Goal: Task Accomplishment & Management: Manage account settings

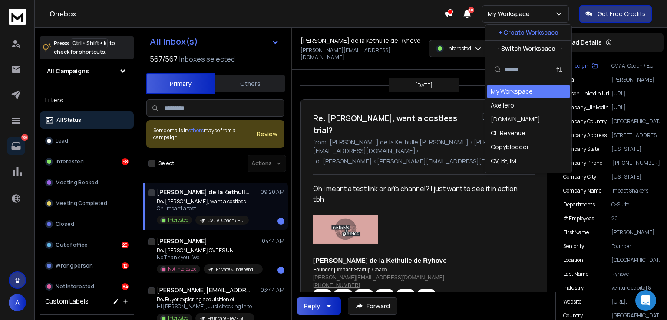
scroll to position [145, 0]
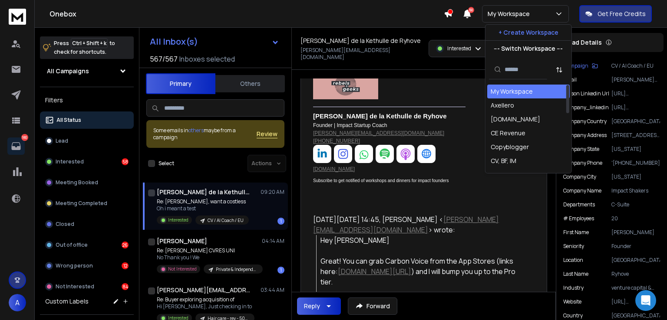
drag, startPoint x: 540, startPoint y: 91, endPoint x: 522, endPoint y: 72, distance: 25.5
click at [539, 90] on div "My Workspace" at bounding box center [528, 92] width 82 height 14
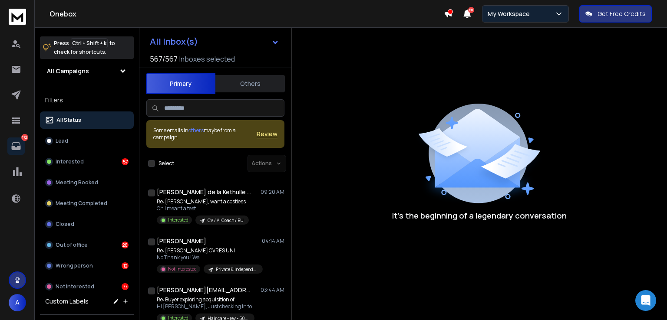
click at [506, 16] on p "My Workspace" at bounding box center [510, 14] width 46 height 9
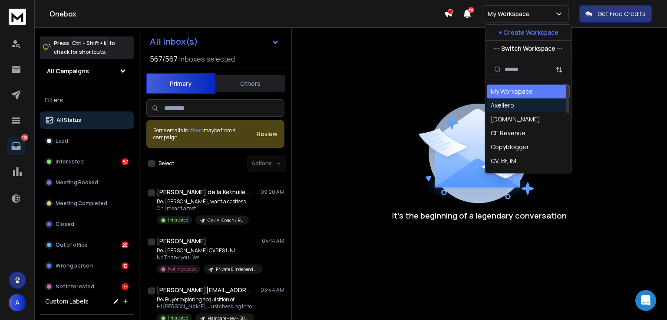
scroll to position [177, 0]
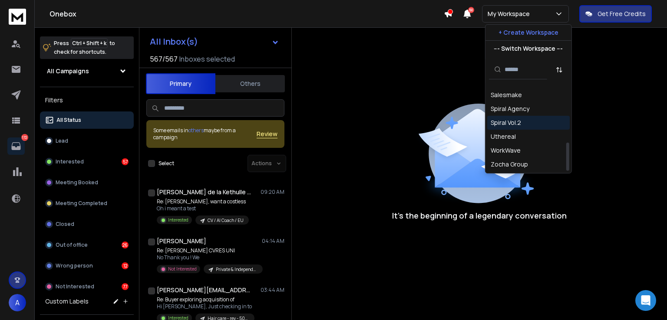
click at [519, 125] on div "Spiral Vol.2" at bounding box center [505, 122] width 30 height 9
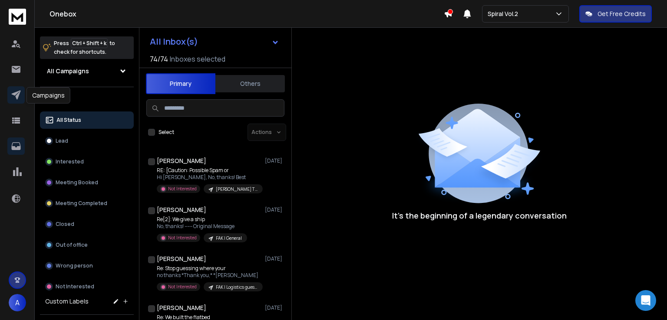
click at [17, 96] on icon at bounding box center [15, 94] width 9 height 9
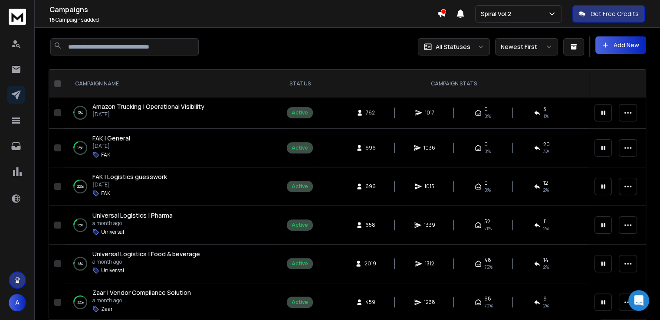
scroll to position [335, 0]
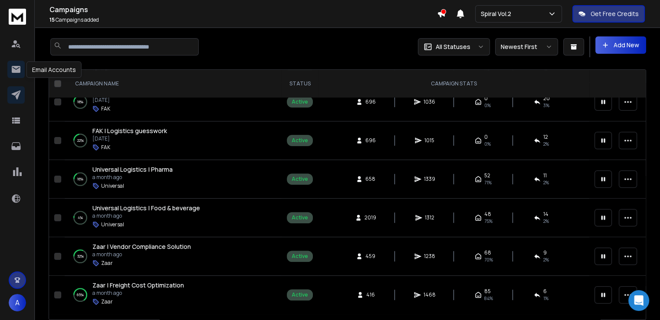
click at [20, 69] on icon at bounding box center [16, 69] width 9 height 7
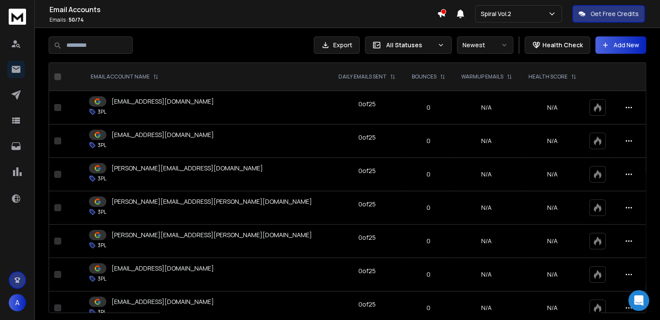
click at [219, 99] on div "rezaei.abbas@the3plfulfillments.com" at bounding box center [207, 101] width 236 height 10
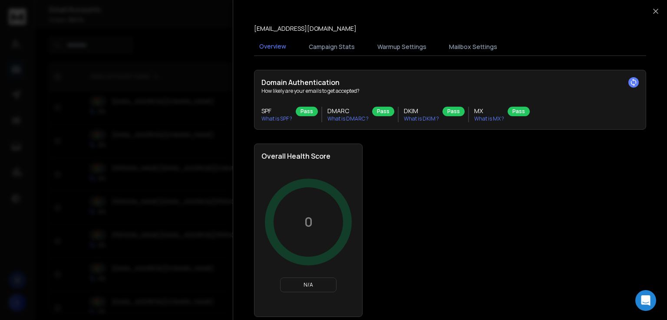
click at [377, 44] on button "Warmup Settings" at bounding box center [401, 46] width 59 height 19
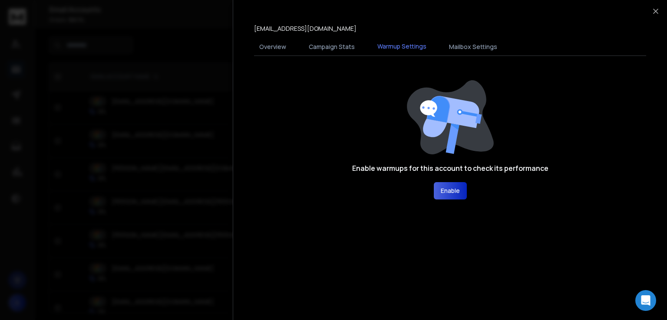
click at [151, 50] on div at bounding box center [333, 160] width 667 height 320
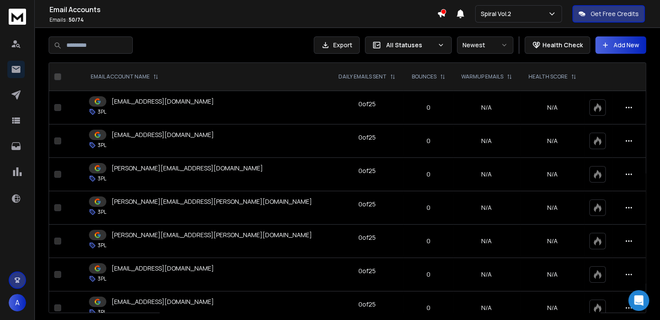
click at [411, 44] on p "All Statuses" at bounding box center [410, 45] width 48 height 9
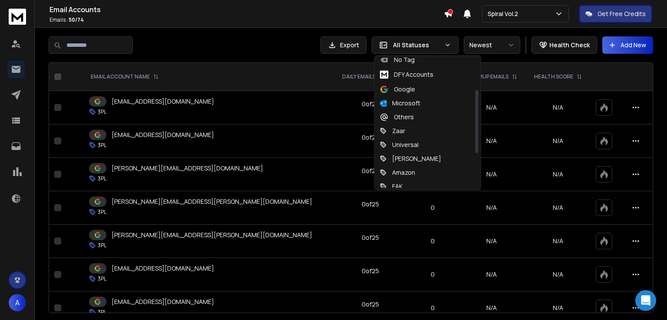
drag, startPoint x: 473, startPoint y: 112, endPoint x: 479, endPoint y: 149, distance: 37.3
click at [478, 149] on div at bounding box center [476, 121] width 3 height 63
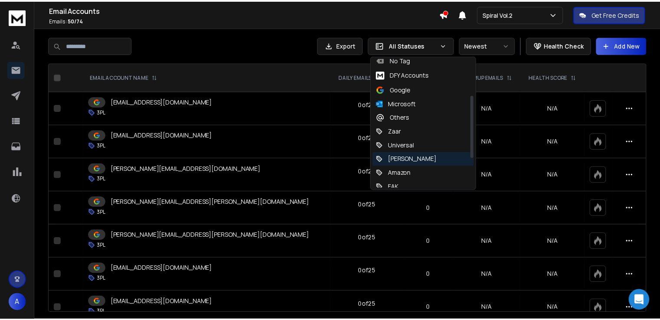
scroll to position [137, 0]
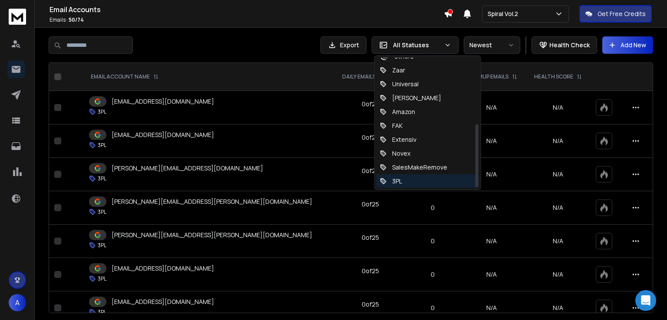
click at [440, 181] on div "3PL" at bounding box center [427, 181] width 102 height 14
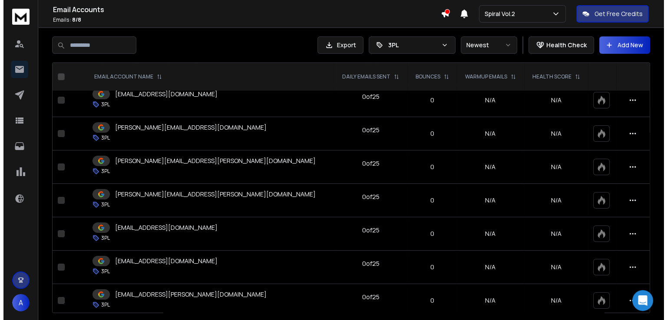
scroll to position [37, 0]
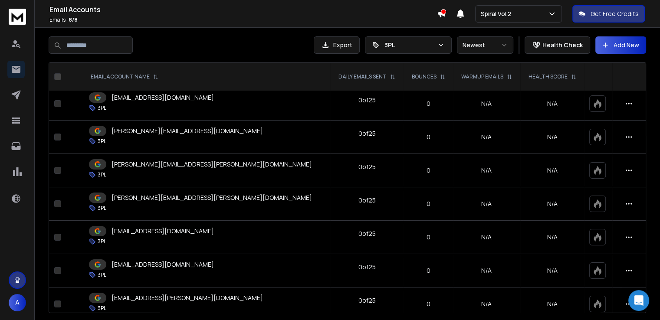
click at [181, 113] on td "sisona.resty@use3plfulfillments.com 3PL" at bounding box center [207, 103] width 247 height 33
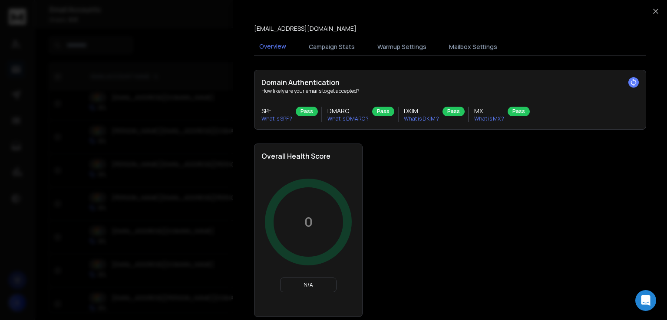
click at [335, 46] on button "Campaign Stats" at bounding box center [331, 46] width 56 height 19
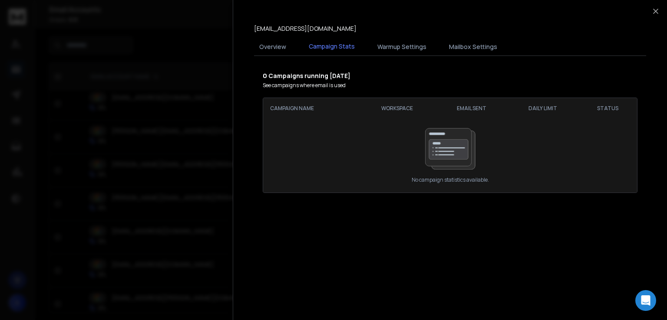
click at [408, 43] on button "Warmup Settings" at bounding box center [401, 46] width 59 height 19
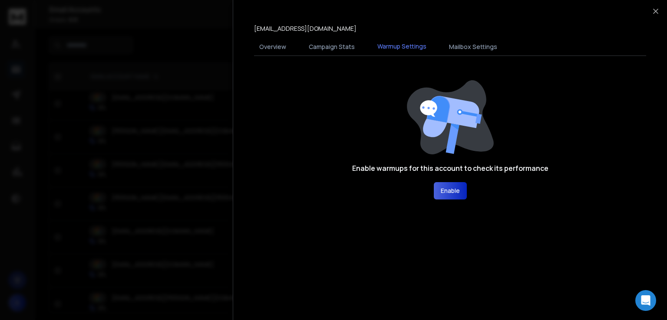
click at [476, 46] on button "Mailbox Settings" at bounding box center [473, 46] width 59 height 19
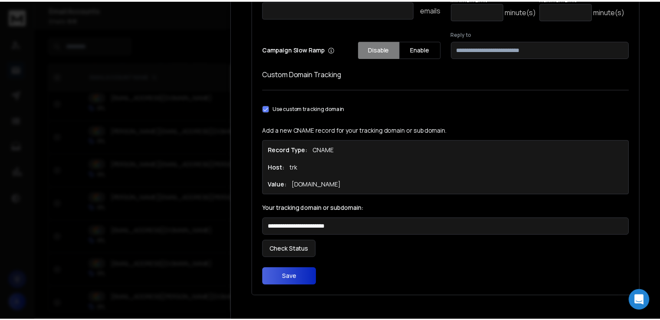
scroll to position [0, 0]
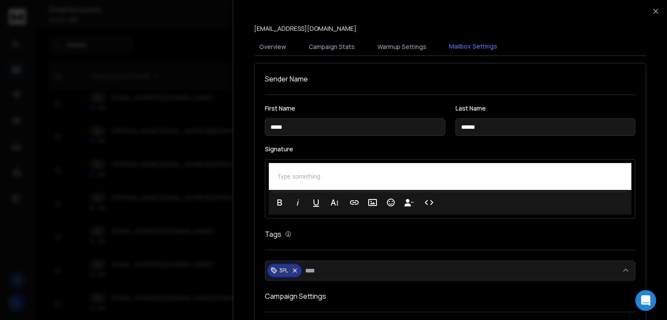
click at [398, 39] on button "Warmup Settings" at bounding box center [401, 46] width 59 height 19
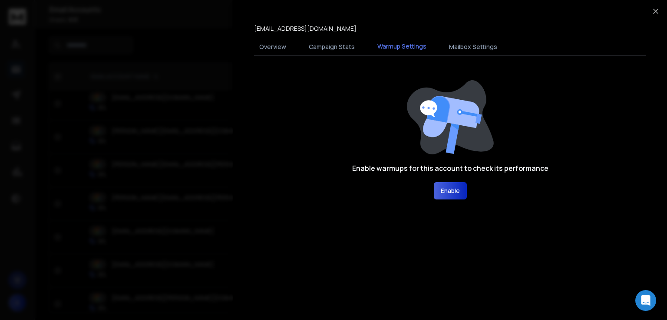
click at [330, 42] on button "Campaign Stats" at bounding box center [331, 46] width 56 height 19
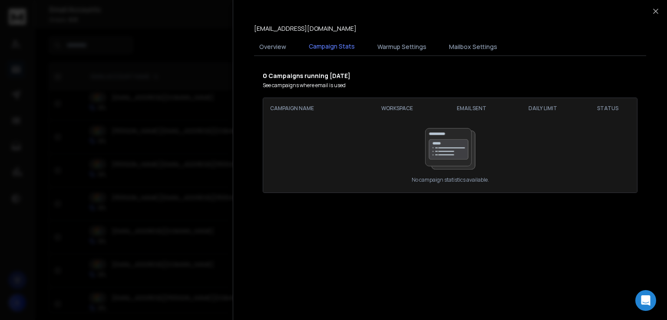
click at [255, 44] on button "Overview" at bounding box center [272, 46] width 37 height 19
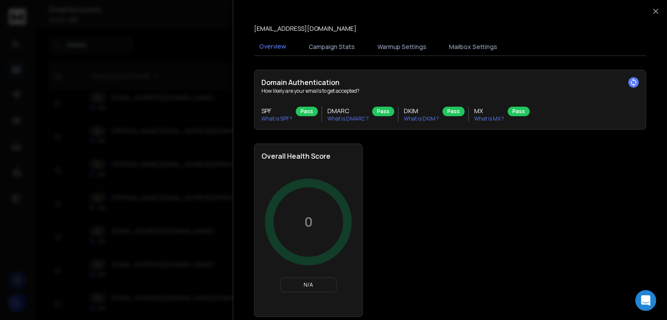
click at [151, 67] on div at bounding box center [333, 160] width 667 height 320
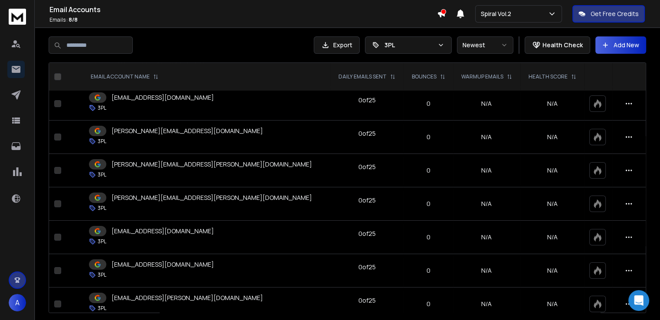
scroll to position [51, 0]
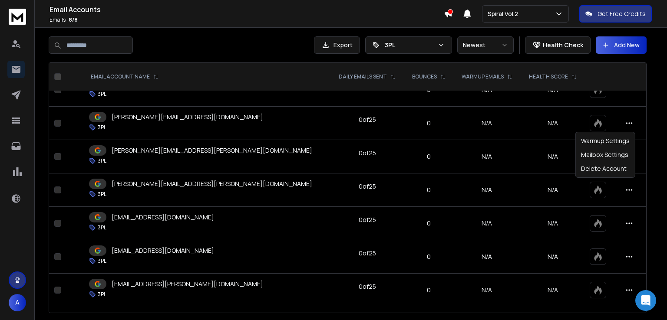
click at [625, 122] on icon at bounding box center [629, 123] width 8 height 8
click at [611, 144] on div "Warmup Settings" at bounding box center [605, 141] width 56 height 14
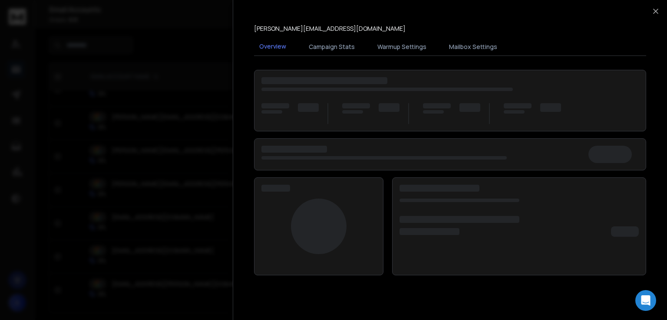
click at [153, 138] on div at bounding box center [333, 160] width 667 height 320
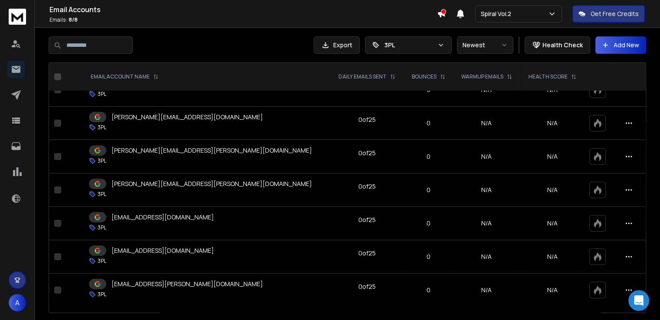
scroll to position [0, 0]
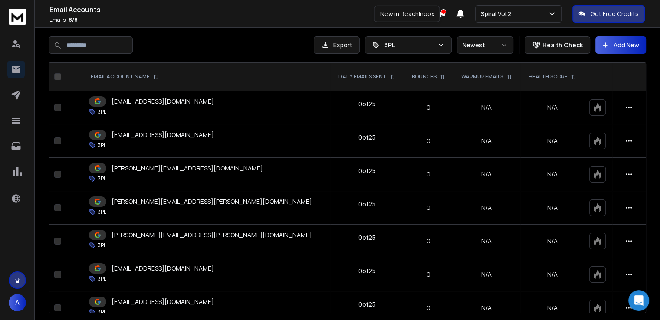
click at [397, 48] on p "3PL" at bounding box center [409, 45] width 49 height 9
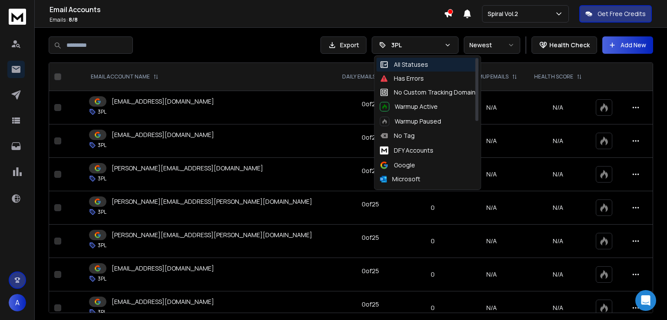
click at [407, 63] on div "All Statuses" at bounding box center [404, 64] width 48 height 9
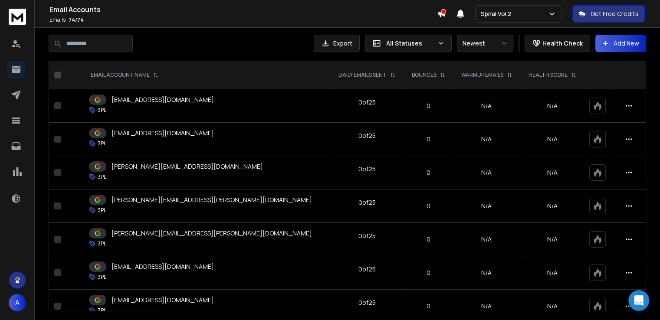
click at [242, 141] on div "3PL" at bounding box center [207, 143] width 236 height 7
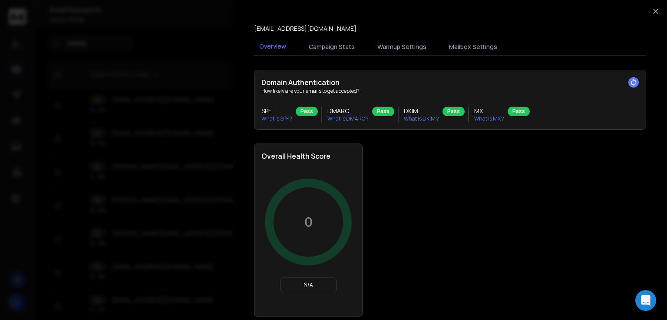
click at [457, 44] on button "Mailbox Settings" at bounding box center [473, 46] width 59 height 19
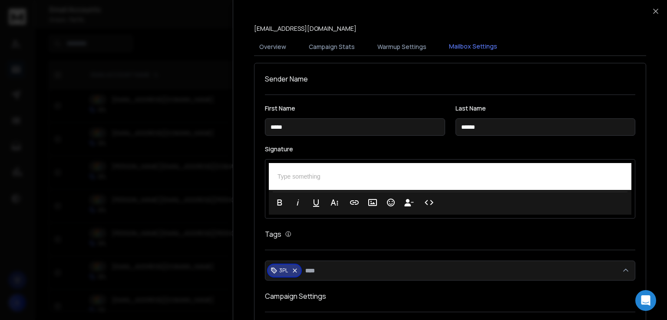
click at [122, 87] on div at bounding box center [333, 160] width 667 height 320
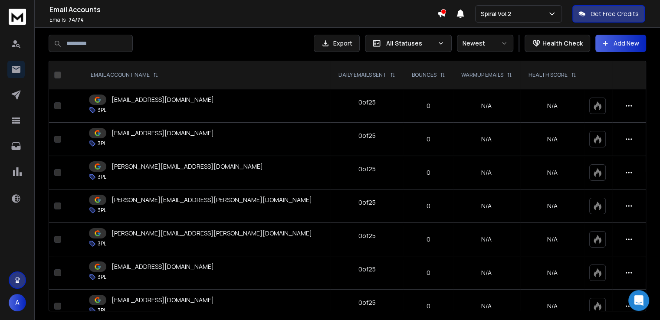
click at [431, 47] on p "All Statuses" at bounding box center [410, 43] width 48 height 9
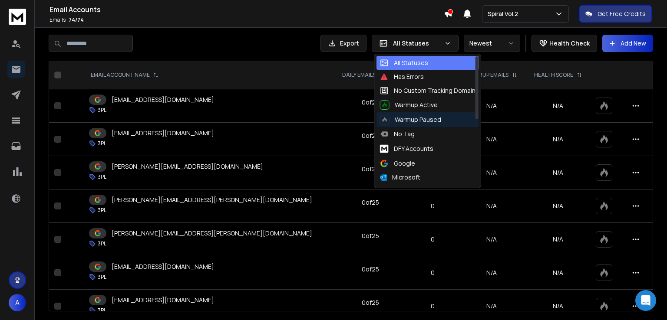
scroll to position [137, 0]
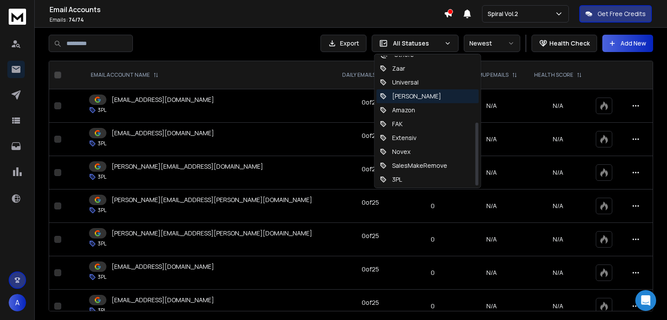
click at [407, 94] on div "Doss" at bounding box center [427, 96] width 102 height 14
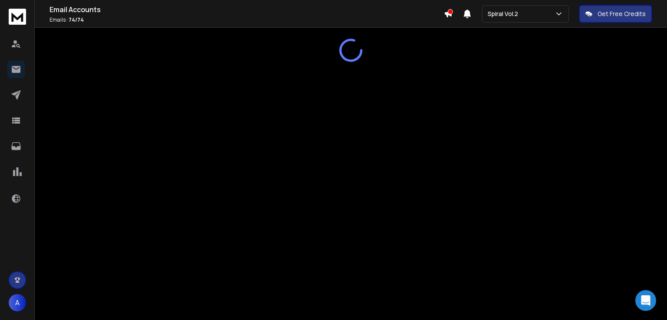
scroll to position [0, 0]
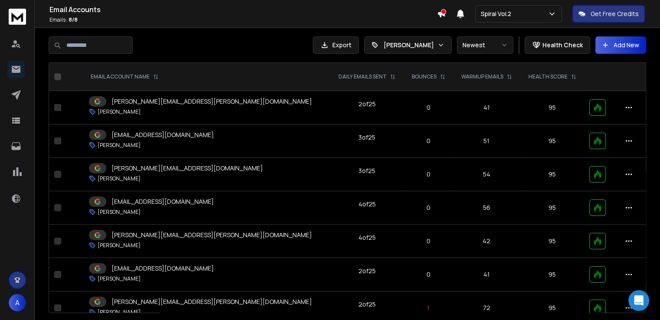
click at [212, 110] on div "Doss" at bounding box center [207, 111] width 236 height 7
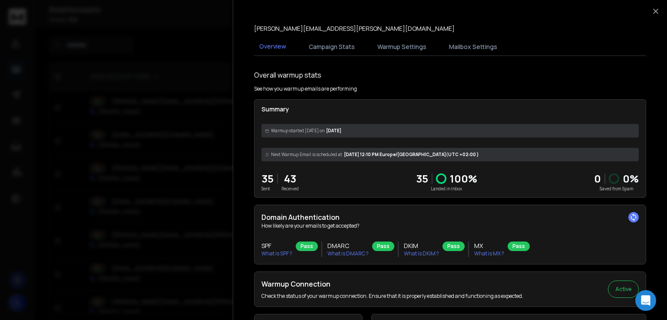
click at [470, 45] on button "Mailbox Settings" at bounding box center [473, 46] width 59 height 19
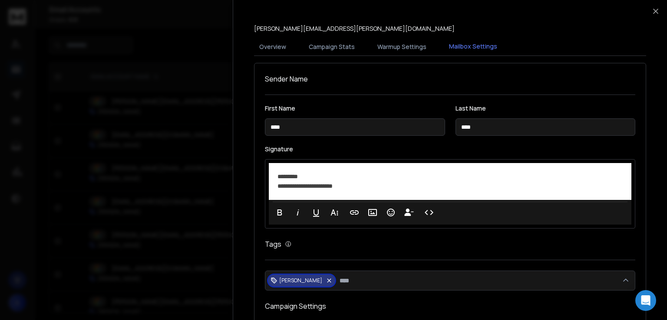
click at [182, 138] on div at bounding box center [333, 160] width 667 height 320
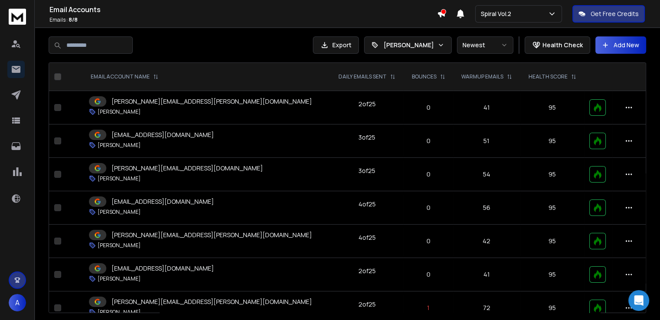
click at [446, 49] on div "[PERSON_NAME]" at bounding box center [408, 44] width 88 height 17
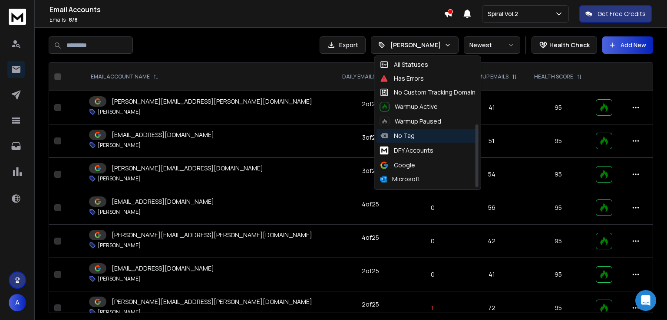
scroll to position [137, 0]
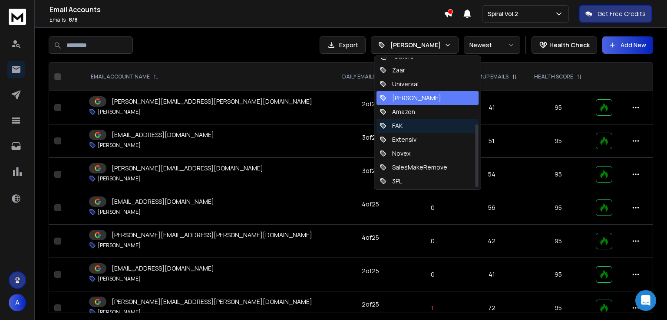
click at [408, 127] on div "FAK" at bounding box center [427, 126] width 102 height 14
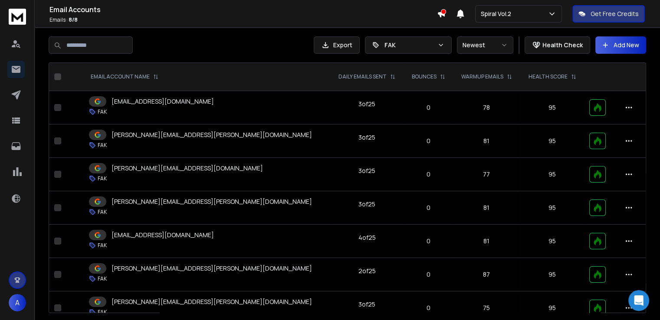
click at [189, 139] on div "[PERSON_NAME][EMAIL_ADDRESS][PERSON_NAME][DOMAIN_NAME]" at bounding box center [200, 135] width 223 height 10
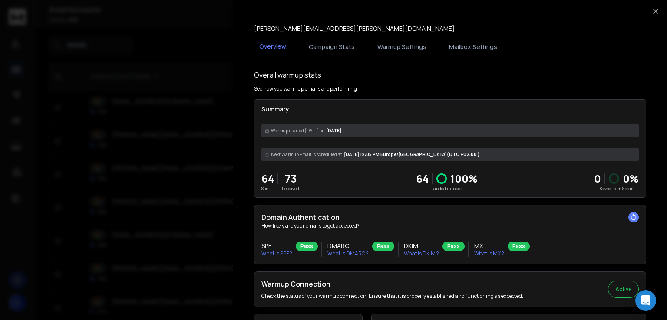
click at [490, 48] on button "Mailbox Settings" at bounding box center [473, 46] width 59 height 19
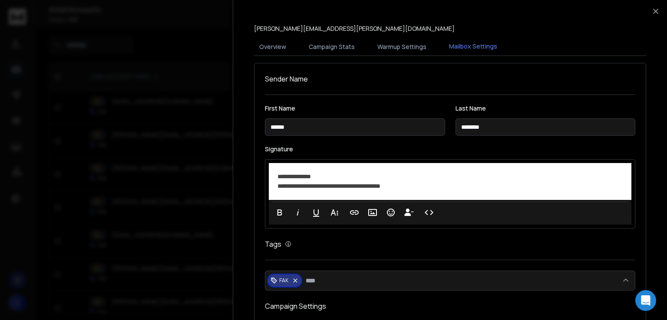
click at [151, 177] on div at bounding box center [333, 160] width 667 height 320
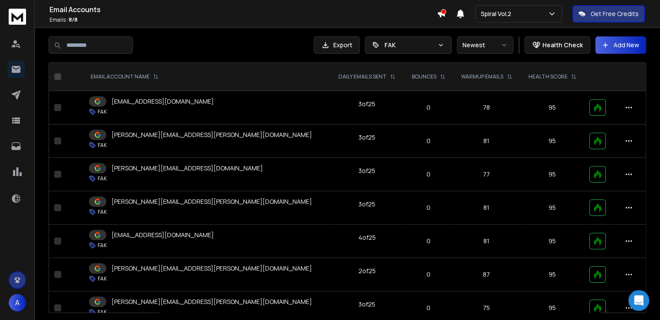
click at [400, 43] on p "FAK" at bounding box center [409, 45] width 49 height 9
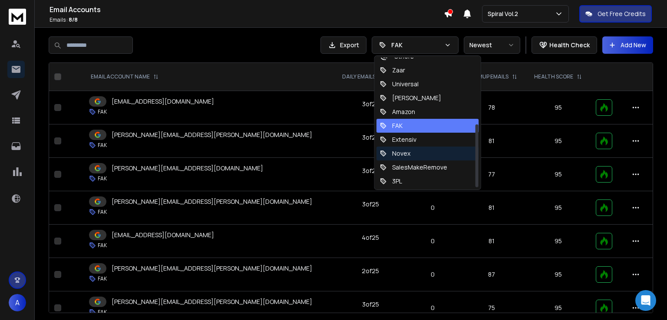
click at [404, 156] on div "Novex" at bounding box center [395, 153] width 30 height 9
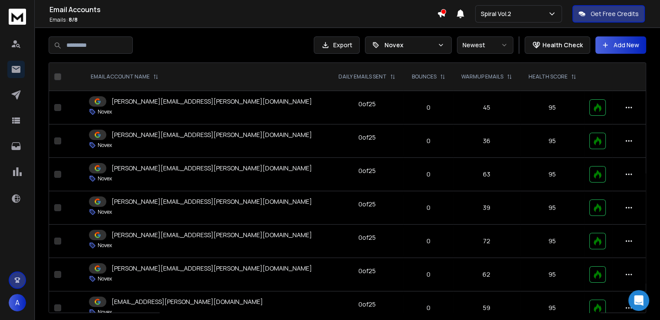
click at [233, 188] on td "hensley.ross@usenovex.com Novex" at bounding box center [207, 174] width 247 height 33
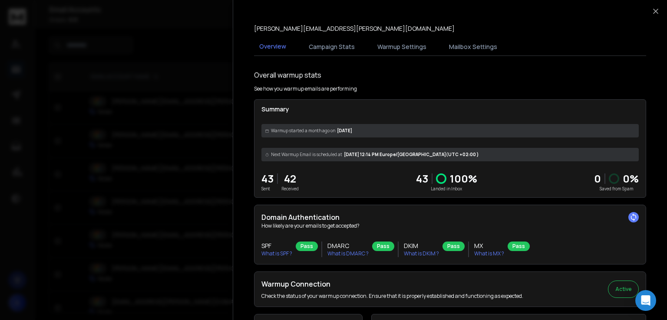
click at [464, 44] on button "Mailbox Settings" at bounding box center [473, 46] width 59 height 19
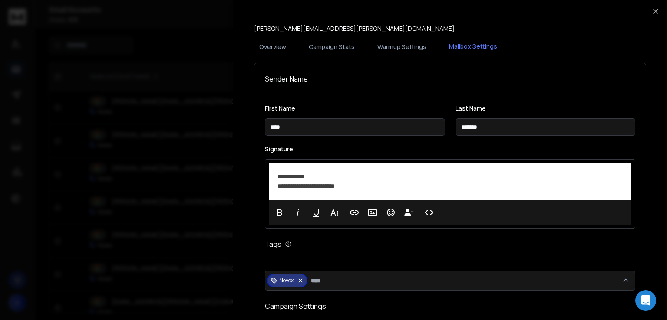
click at [158, 195] on div at bounding box center [333, 160] width 667 height 320
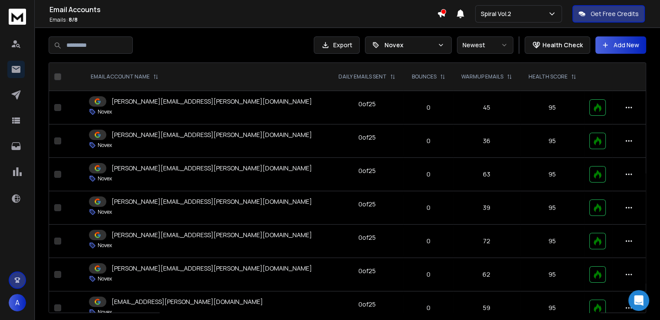
scroll to position [51, 0]
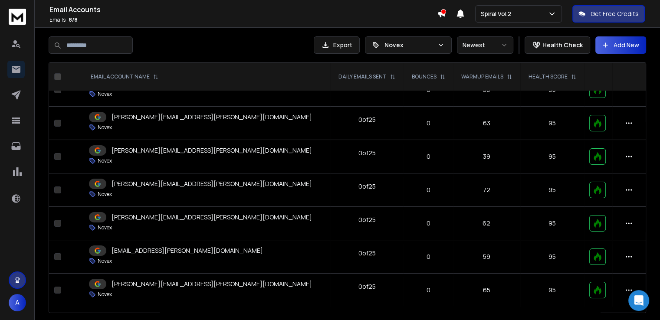
drag, startPoint x: 415, startPoint y: 49, endPoint x: 413, endPoint y: 54, distance: 5.2
click at [415, 51] on div "Novex" at bounding box center [408, 44] width 87 height 17
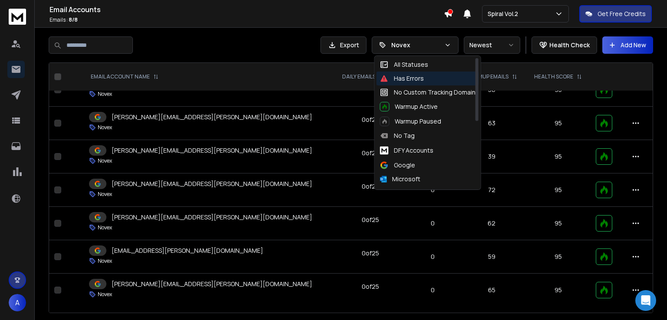
click at [402, 65] on div "All Statuses" at bounding box center [404, 64] width 48 height 9
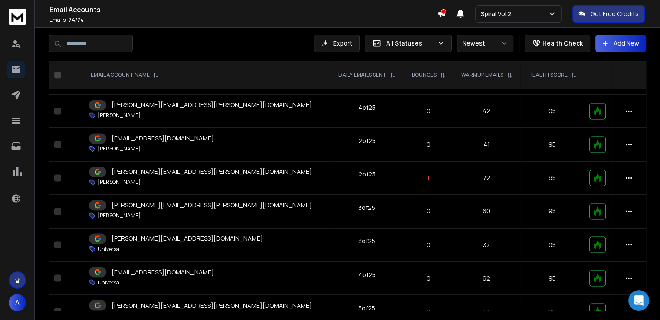
scroll to position [2251, 0]
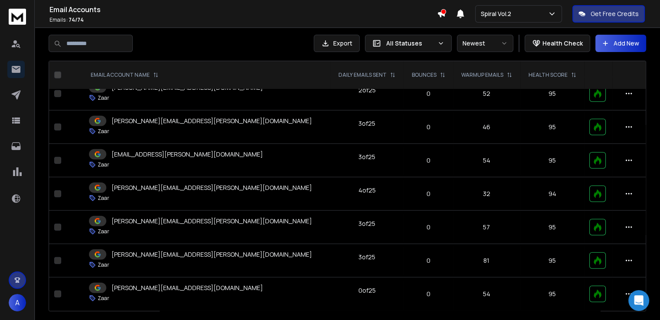
click at [182, 219] on div "[PERSON_NAME][EMAIL_ADDRESS][PERSON_NAME][DOMAIN_NAME]" at bounding box center [200, 221] width 223 height 10
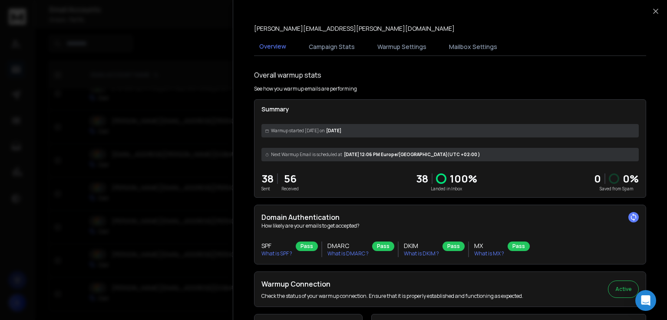
click at [451, 47] on button "Mailbox Settings" at bounding box center [473, 46] width 59 height 19
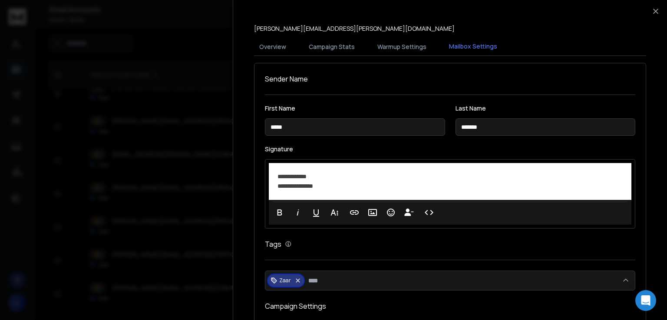
click at [168, 144] on div at bounding box center [333, 160] width 667 height 320
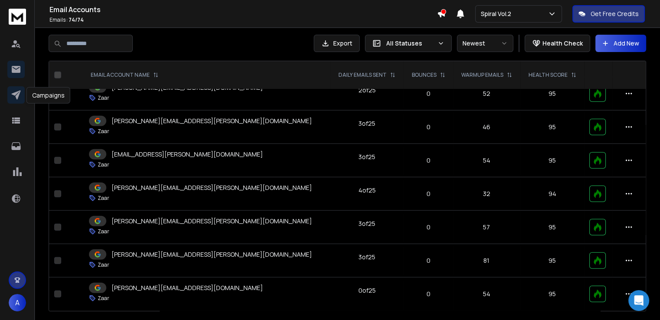
click at [14, 90] on icon at bounding box center [16, 95] width 10 height 10
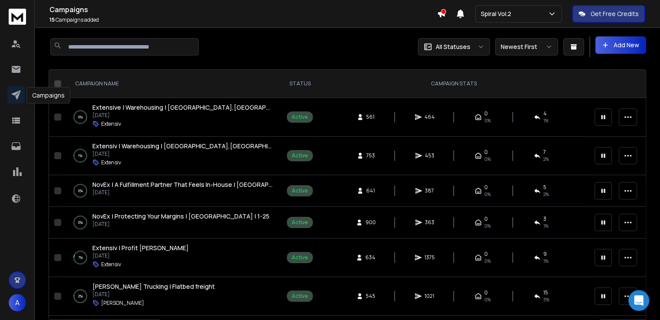
click at [613, 48] on button "Add New" at bounding box center [620, 44] width 51 height 17
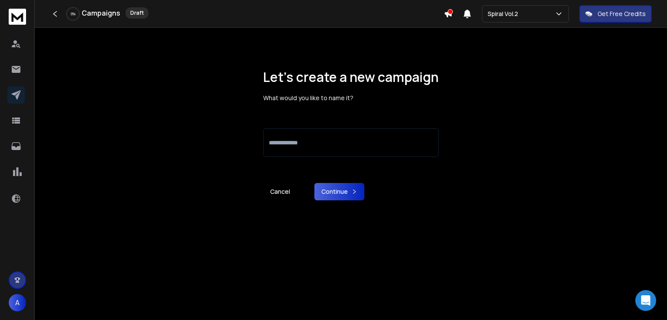
click at [342, 131] on input at bounding box center [350, 142] width 175 height 29
paste input "*********"
type input "**********"
click at [337, 190] on button "Continue" at bounding box center [339, 191] width 50 height 17
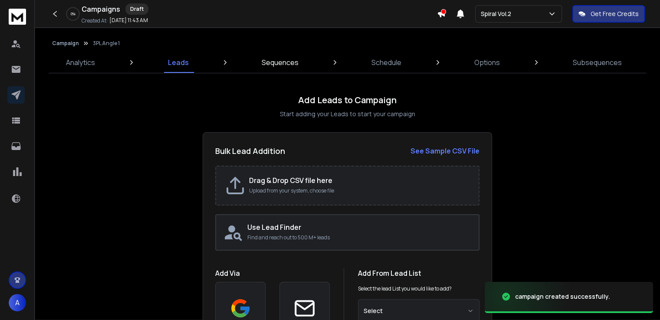
click at [267, 58] on p "Sequences" at bounding box center [280, 62] width 37 height 10
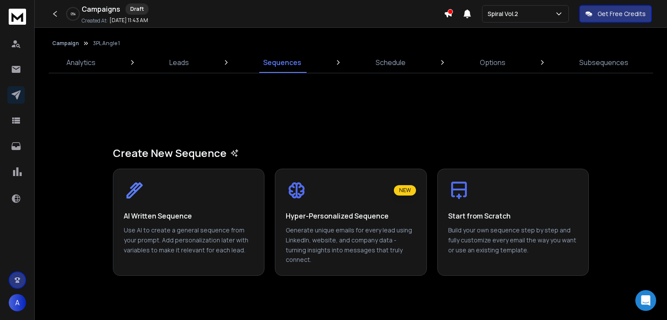
click at [491, 222] on div "Start from Scratch Build your own sequence step by step and fully customize eve…" at bounding box center [512, 222] width 151 height 106
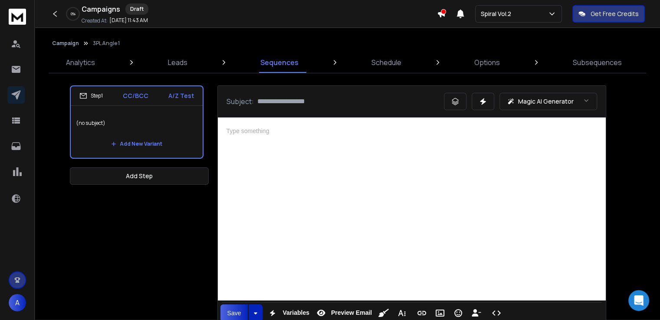
click at [309, 102] on input at bounding box center [346, 101] width 178 height 10
paste input "**********"
type input "**********"
click at [258, 134] on div at bounding box center [412, 131] width 371 height 10
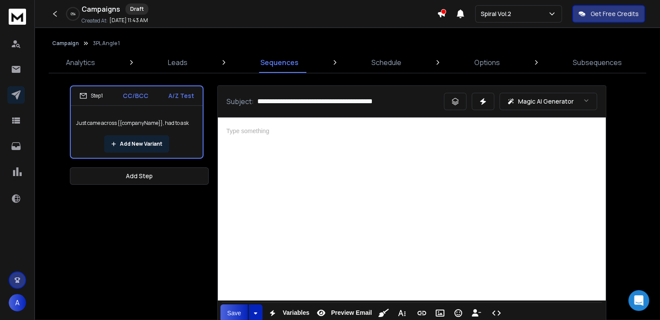
click at [149, 146] on button "Add New Variant" at bounding box center [136, 143] width 65 height 17
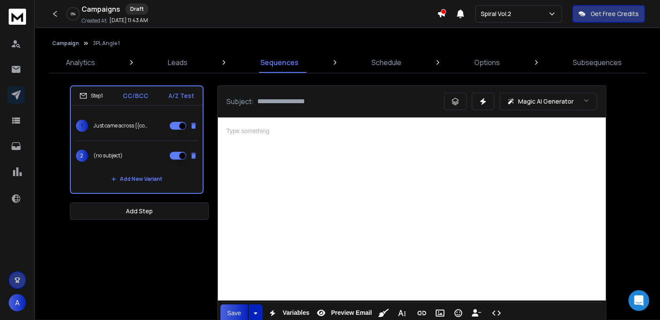
click at [135, 110] on div "1 Just came across {{companyName}}, had to ask 2 (no subject) Add New Variant" at bounding box center [137, 149] width 132 height 87
type input "**********"
drag, startPoint x: 243, startPoint y: 129, endPoint x: 243, endPoint y: 134, distance: 5.2
click at [243, 129] on div at bounding box center [412, 131] width 371 height 10
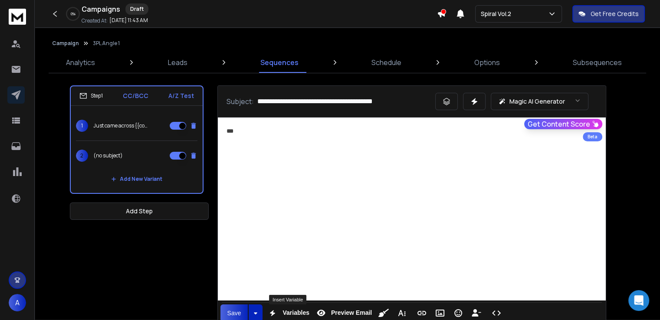
click at [293, 304] on div "Save Save Save as Template Variables Insert Variable Preview Email Preview Emai…" at bounding box center [316, 313] width 192 height 21
click at [297, 310] on span "Variables" at bounding box center [296, 312] width 30 height 7
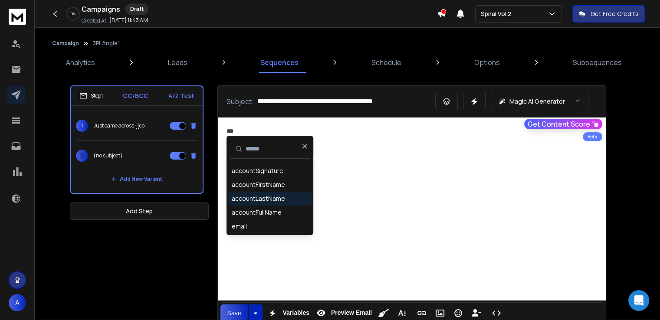
click at [293, 202] on div "accountLastName" at bounding box center [269, 199] width 83 height 14
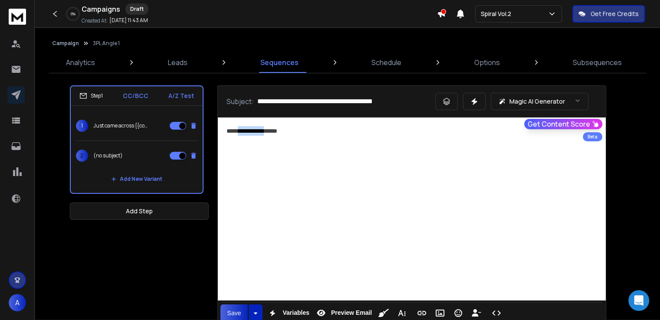
drag, startPoint x: 276, startPoint y: 133, endPoint x: 243, endPoint y: 133, distance: 33.0
click at [242, 133] on div "**********" at bounding box center [412, 131] width 371 height 10
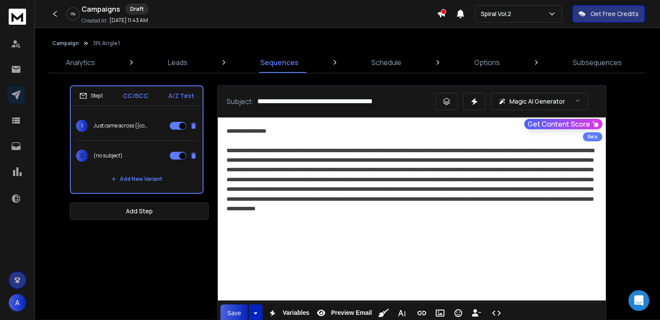
click at [516, 151] on div at bounding box center [412, 185] width 371 height 78
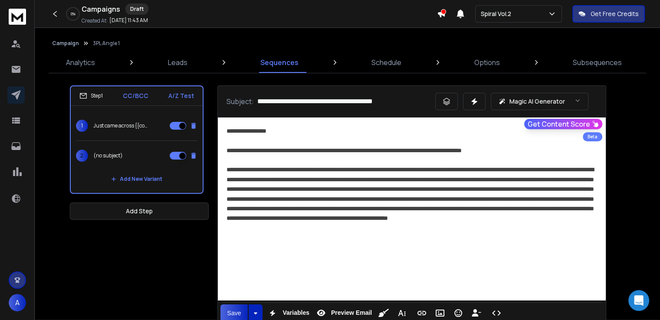
click at [494, 169] on div "**********" at bounding box center [412, 199] width 371 height 68
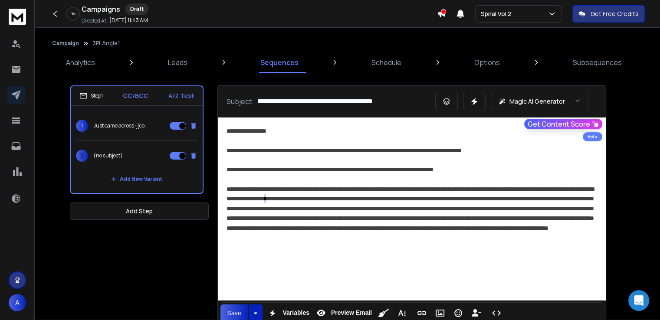
click at [388, 198] on div "**********" at bounding box center [412, 218] width 371 height 68
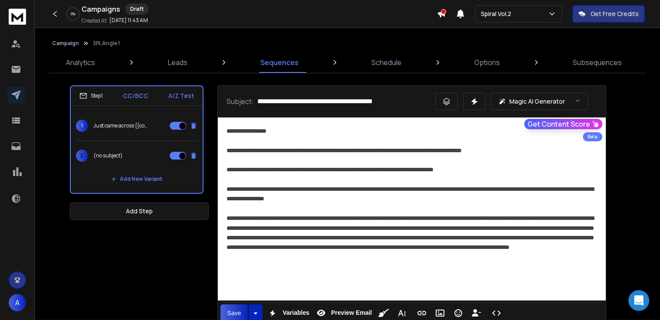
click at [316, 238] on div "**********" at bounding box center [412, 238] width 371 height 49
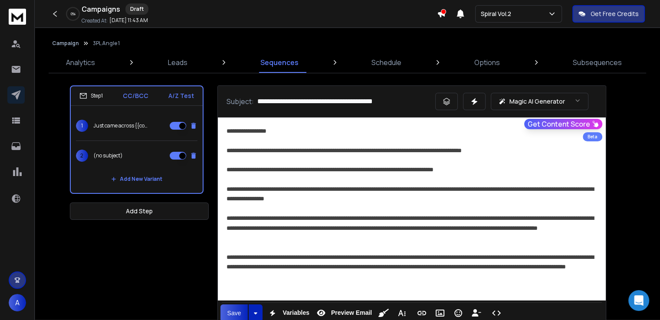
click at [316, 238] on div "**********" at bounding box center [412, 228] width 371 height 29
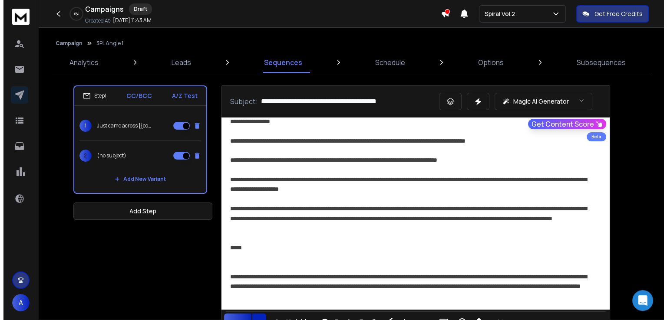
scroll to position [26, 0]
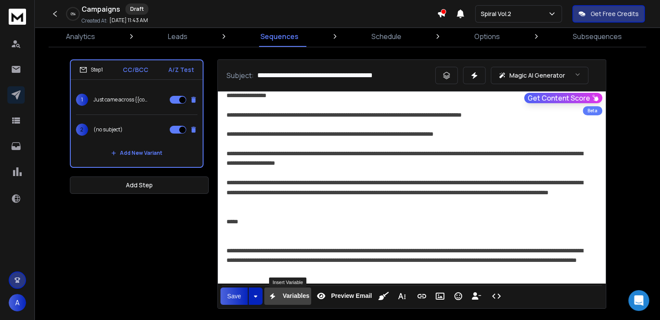
click at [304, 291] on div "Variables" at bounding box center [287, 296] width 47 height 14
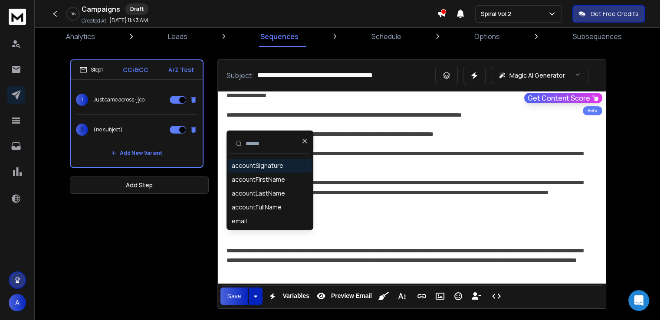
click at [279, 165] on div "accountSignature" at bounding box center [258, 165] width 52 height 9
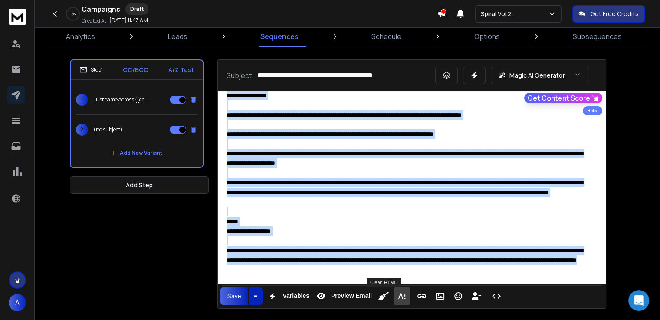
click at [398, 293] on icon "button" at bounding box center [402, 296] width 10 height 10
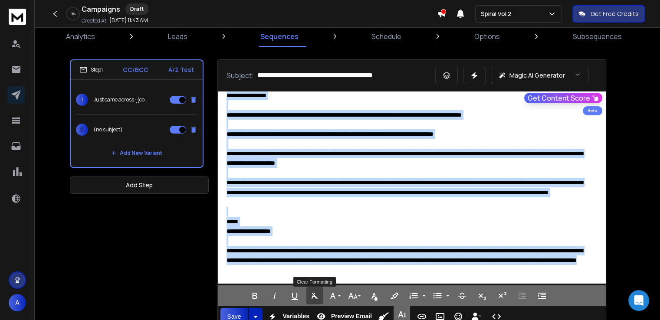
click at [314, 294] on icon "button" at bounding box center [314, 296] width 10 height 10
click at [382, 313] on icon "button" at bounding box center [383, 316] width 10 height 8
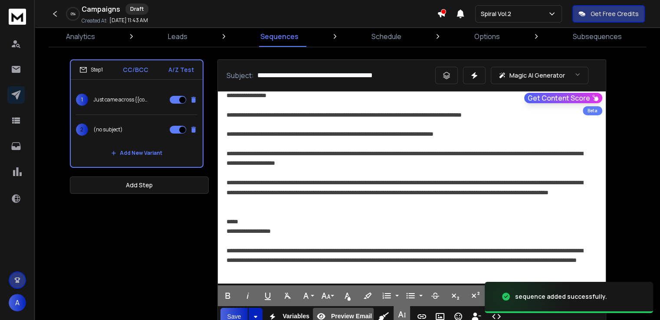
click at [360, 317] on span "Preview Email" at bounding box center [351, 316] width 44 height 7
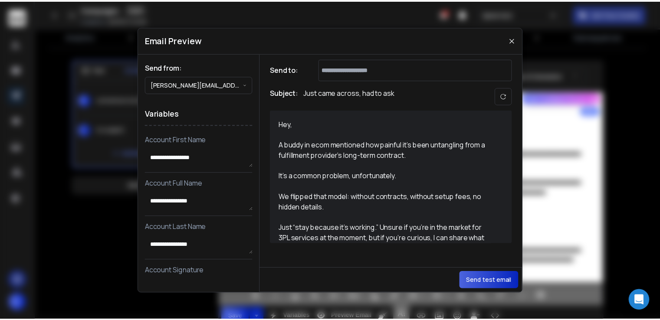
scroll to position [83, 0]
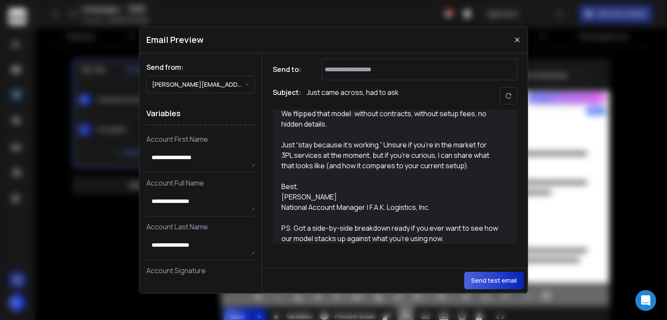
click at [518, 39] on icon at bounding box center [516, 39] width 7 height 7
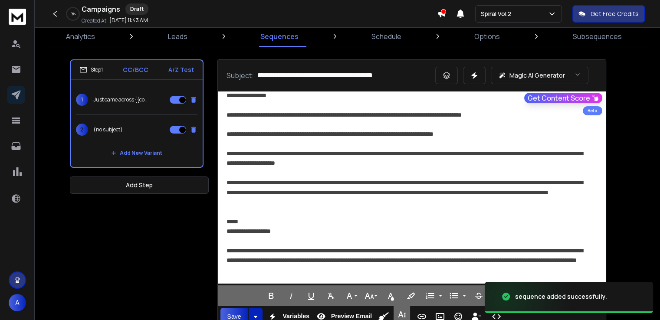
click at [126, 122] on div "2 (no subject)" at bounding box center [137, 130] width 122 height 30
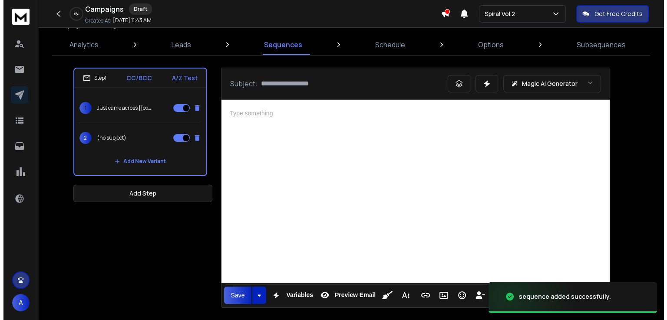
scroll to position [17, 0]
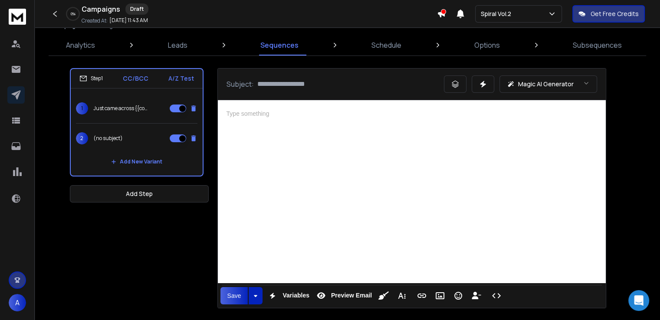
click at [279, 83] on input at bounding box center [346, 84] width 178 height 10
paste input "**********"
click at [142, 100] on div "1 Just came across {{companyName}}, had to ask" at bounding box center [137, 109] width 122 height 30
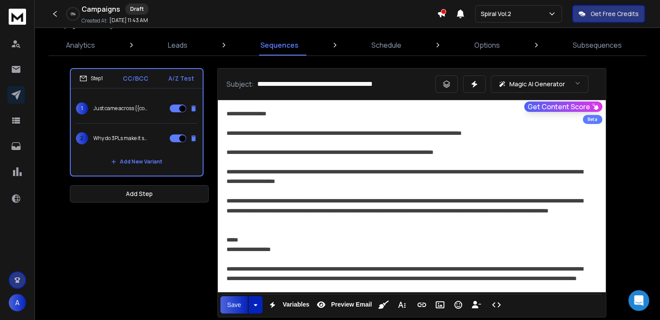
click at [141, 141] on p "Why do 3PLs make it so hard to leave?" at bounding box center [121, 138] width 56 height 7
type input "**********"
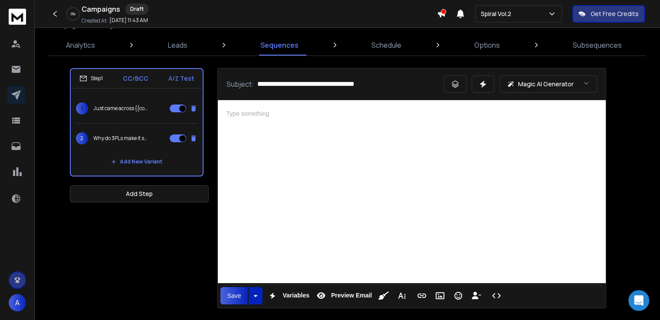
click at [283, 112] on div at bounding box center [412, 114] width 371 height 10
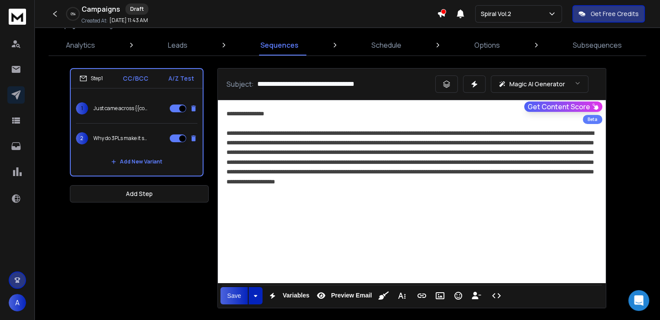
click at [243, 146] on div "**********" at bounding box center [412, 162] width 371 height 68
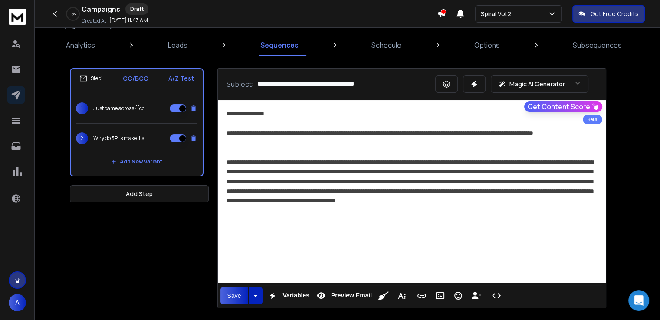
click at [460, 172] on div "**********" at bounding box center [412, 187] width 371 height 58
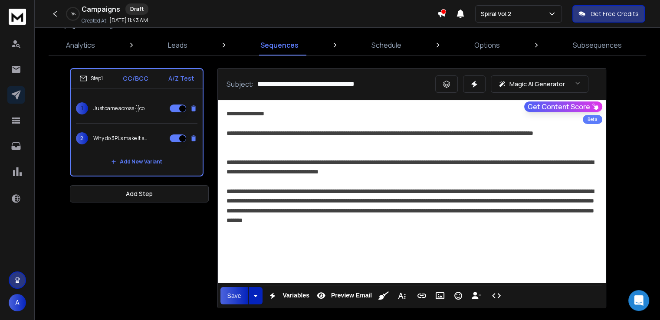
click at [573, 201] on div "**********" at bounding box center [412, 206] width 371 height 39
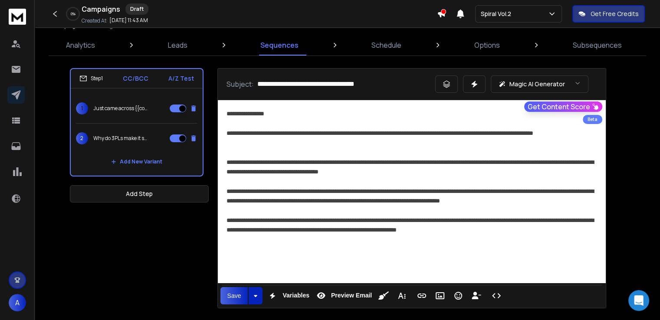
click at [276, 219] on div "**********" at bounding box center [412, 226] width 371 height 20
copy div "**********"
drag, startPoint x: 377, startPoint y: 223, endPoint x: 422, endPoint y: 221, distance: 44.8
click at [422, 221] on div "**********" at bounding box center [412, 226] width 371 height 20
drag, startPoint x: 548, startPoint y: 219, endPoint x: 596, endPoint y: 219, distance: 47.7
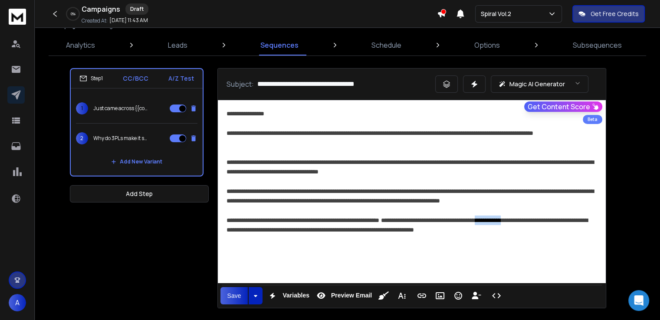
click at [596, 219] on div "**********" at bounding box center [412, 226] width 371 height 20
click at [532, 230] on div "**********" at bounding box center [412, 230] width 371 height 29
drag, startPoint x: 314, startPoint y: 250, endPoint x: 340, endPoint y: 250, distance: 26.0
click at [340, 250] on div "**********" at bounding box center [412, 250] width 371 height 10
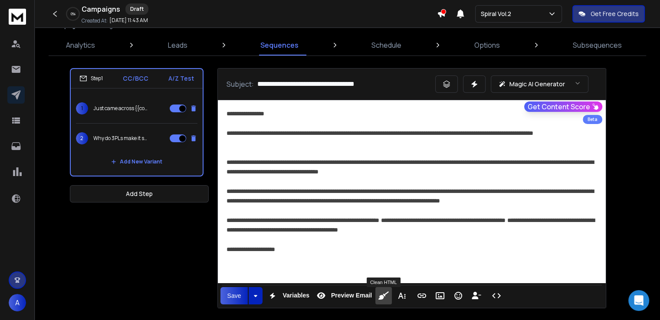
click at [387, 296] on icon "button" at bounding box center [383, 296] width 10 height 8
click at [232, 259] on div at bounding box center [412, 259] width 371 height 10
click at [304, 292] on span "Variables" at bounding box center [296, 295] width 30 height 7
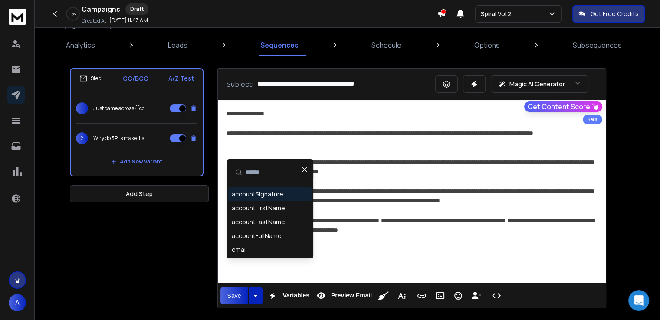
click at [293, 197] on div "accountSignature" at bounding box center [269, 194] width 83 height 14
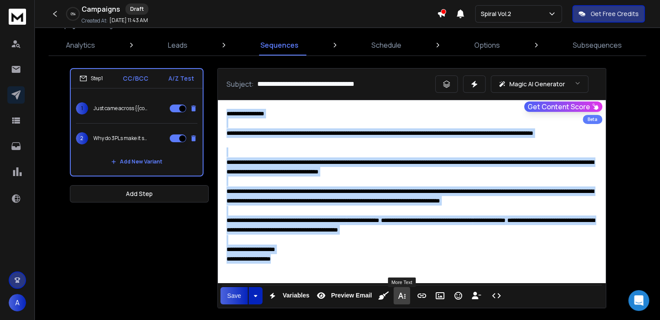
click at [400, 298] on icon "button" at bounding box center [402, 296] width 10 height 10
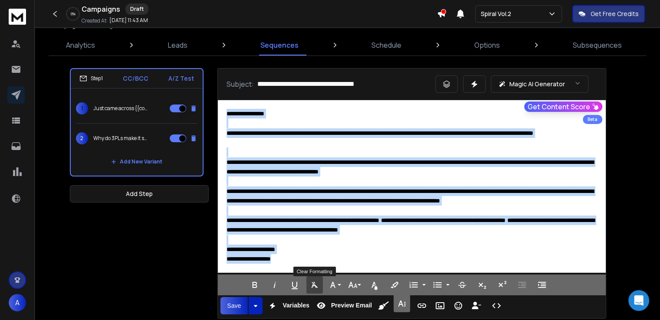
click at [309, 285] on icon "button" at bounding box center [314, 285] width 10 height 10
click at [378, 302] on icon "button" at bounding box center [383, 306] width 10 height 8
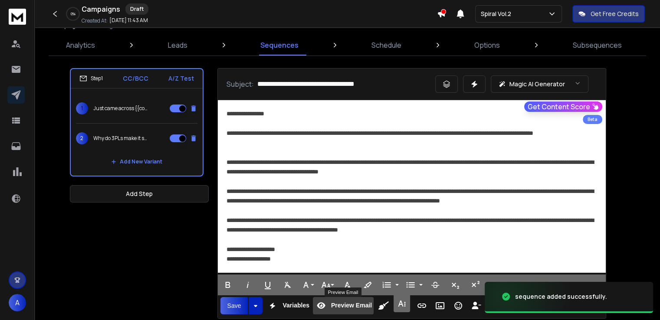
click at [347, 302] on span "Preview Email" at bounding box center [351, 305] width 44 height 7
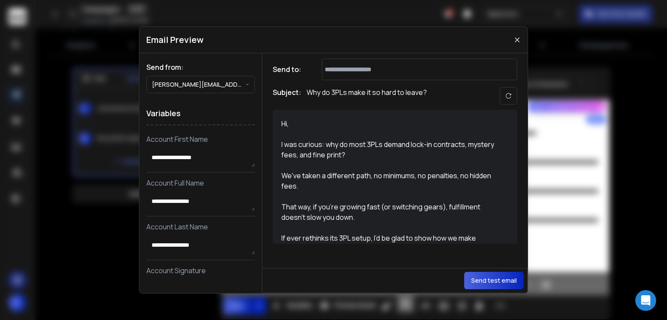
scroll to position [52, 0]
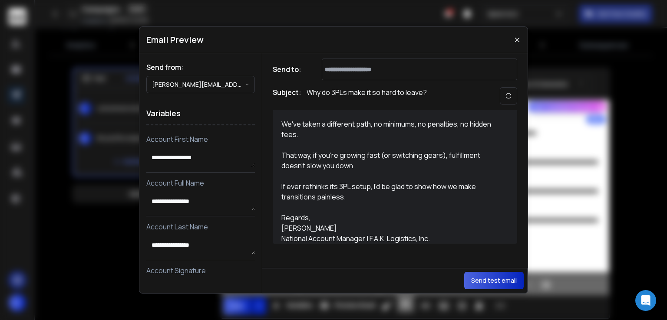
click at [510, 39] on div "Email Preview" at bounding box center [333, 40] width 388 height 26
click at [516, 37] on icon at bounding box center [516, 39] width 7 height 7
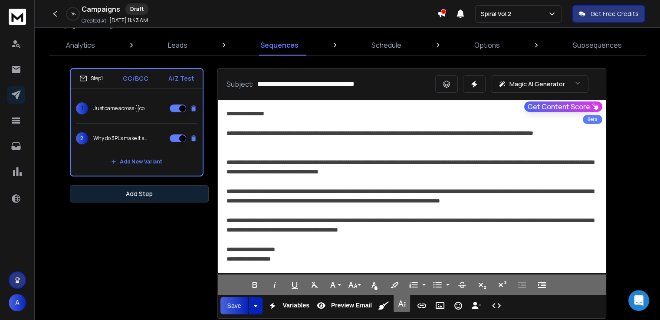
click at [149, 193] on button "Add Step" at bounding box center [139, 193] width 139 height 17
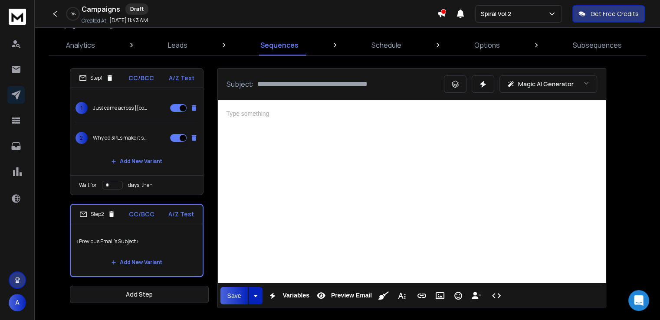
click at [115, 183] on input "*" at bounding box center [112, 185] width 21 height 9
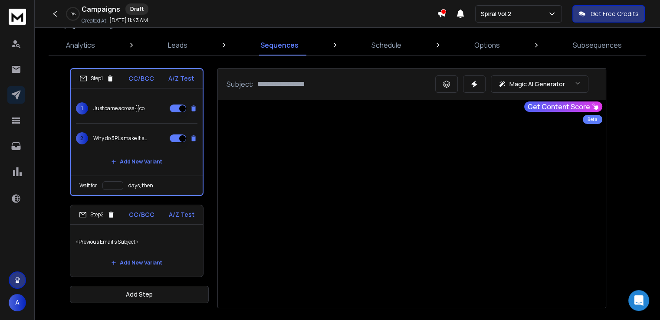
type input "**********"
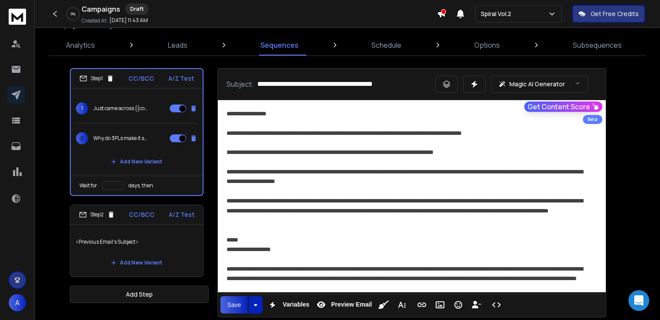
type input "*"
click at [128, 239] on p "<Previous Email's Subject>" at bounding box center [137, 242] width 122 height 24
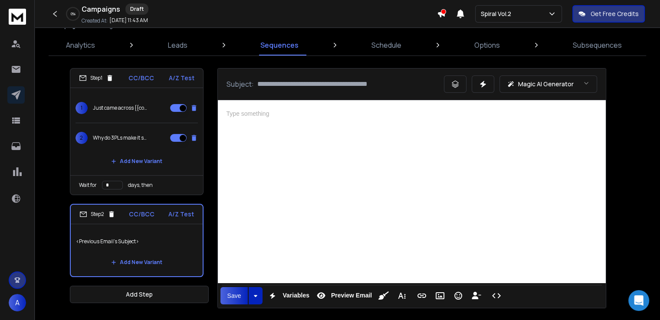
type input "*"
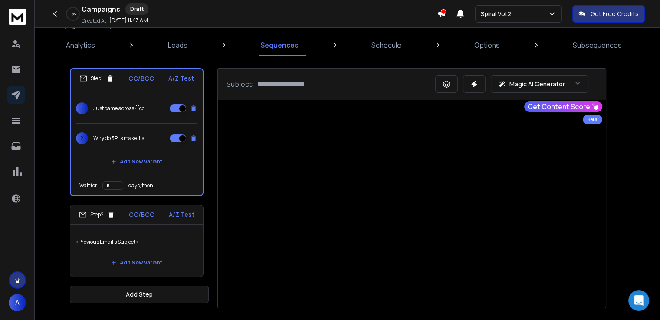
type input "**********"
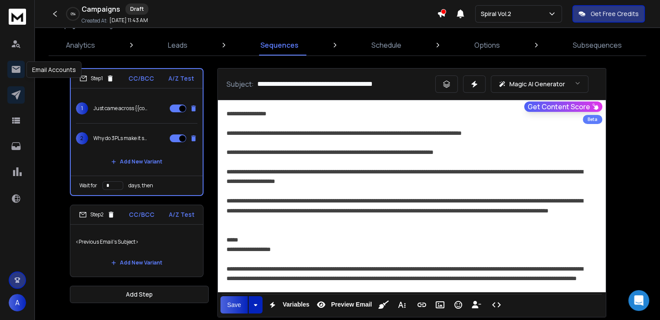
click at [19, 72] on icon at bounding box center [16, 69] width 9 height 7
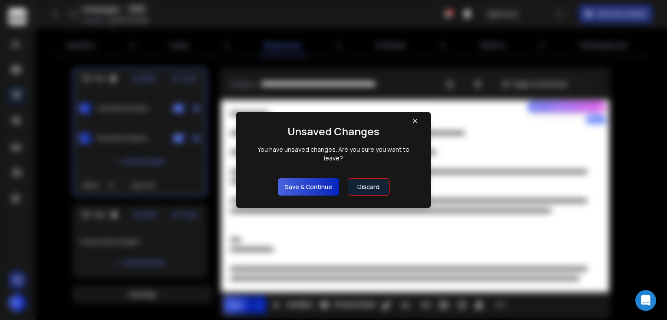
click at [316, 179] on button "Save & Continue" at bounding box center [308, 186] width 61 height 17
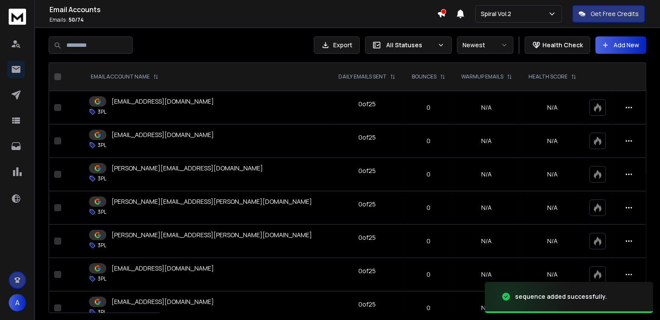
click at [420, 43] on p "All Statuses" at bounding box center [410, 45] width 48 height 9
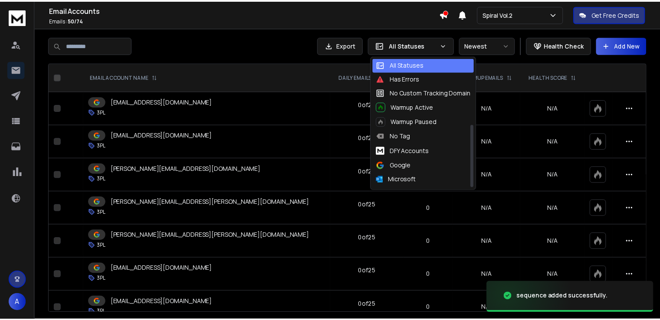
scroll to position [137, 0]
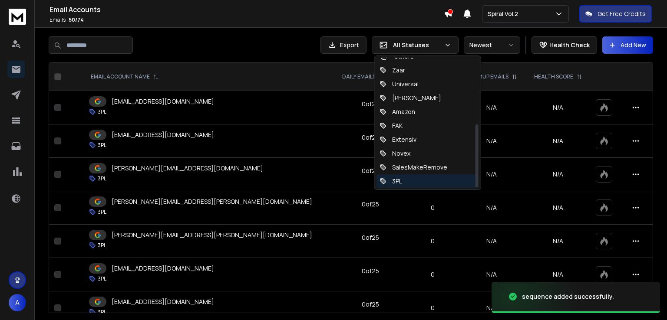
click at [415, 179] on div "3PL" at bounding box center [427, 181] width 102 height 14
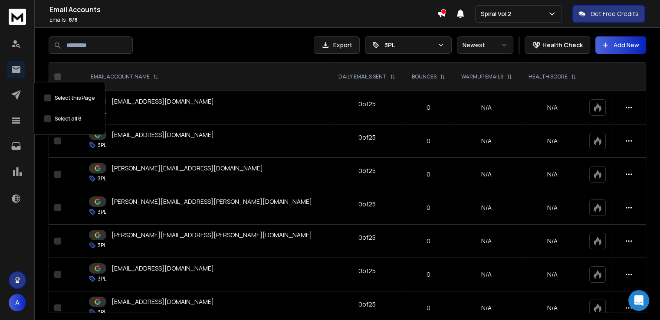
click at [56, 77] on button "Select this Page" at bounding box center [57, 76] width 7 height 7
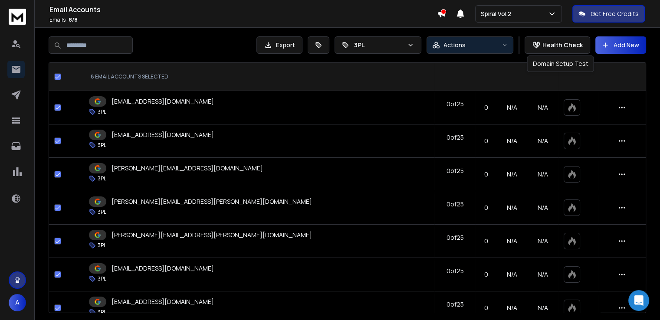
click at [484, 47] on div "Actions" at bounding box center [465, 45] width 66 height 9
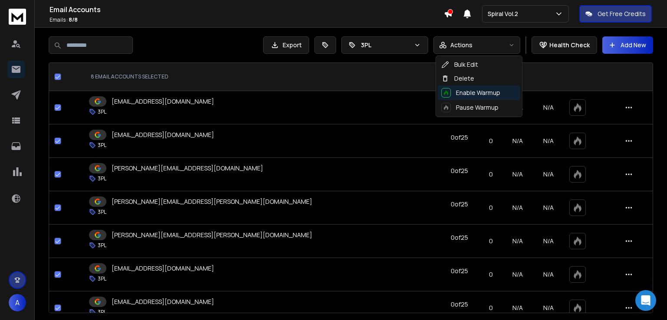
click at [496, 95] on div "Enable Warmup" at bounding box center [470, 93] width 59 height 10
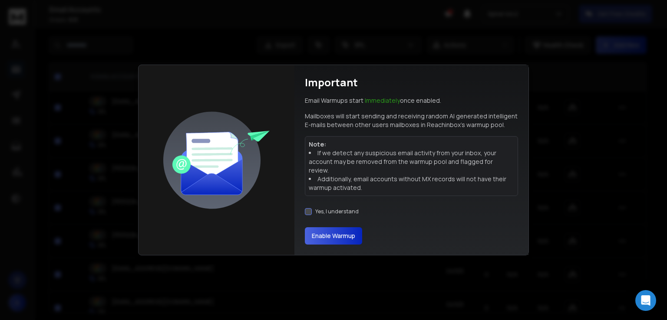
click at [307, 208] on button "Yes, I understand" at bounding box center [308, 211] width 7 height 7
click at [325, 229] on button "Enable Warmup" at bounding box center [333, 235] width 57 height 17
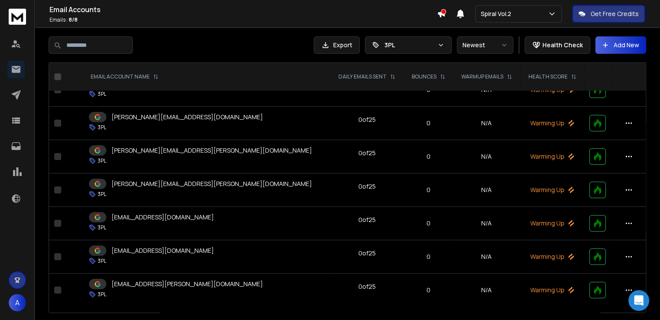
scroll to position [0, 0]
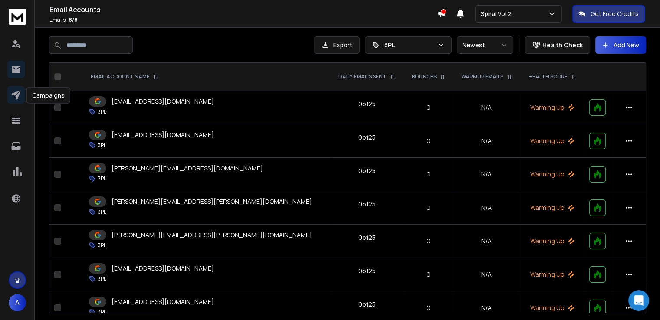
click at [12, 101] on link at bounding box center [15, 94] width 17 height 17
click at [13, 98] on icon at bounding box center [16, 95] width 10 height 10
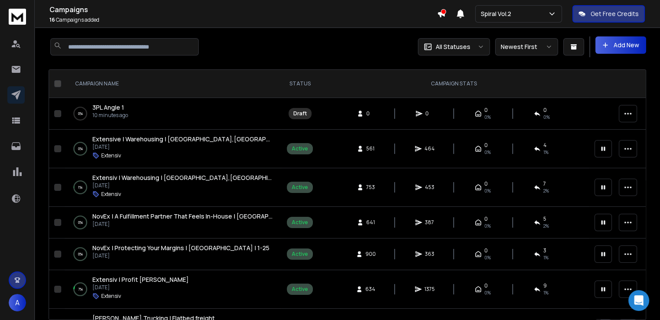
click at [154, 112] on div "0 % 3PL Angle 1 10 minutes ago" at bounding box center [173, 113] width 200 height 21
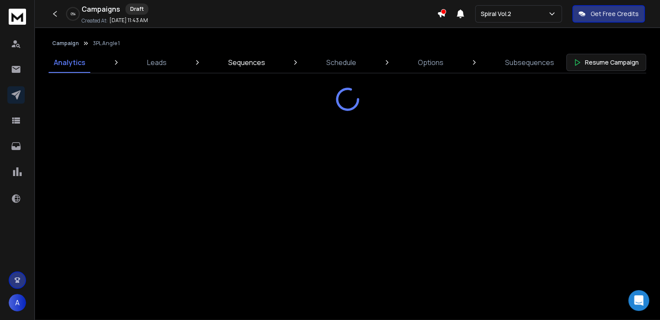
click at [243, 59] on p "Sequences" at bounding box center [246, 62] width 37 height 10
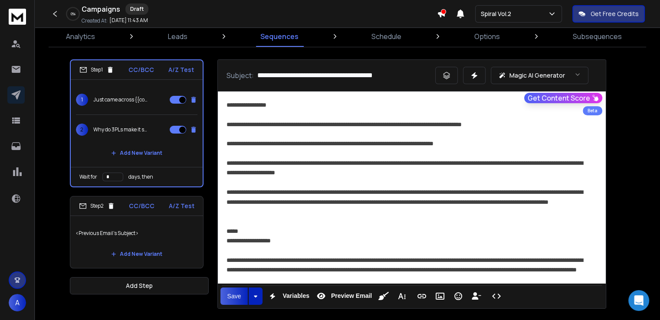
click at [129, 233] on p "<Previous Email's Subject>" at bounding box center [137, 233] width 122 height 24
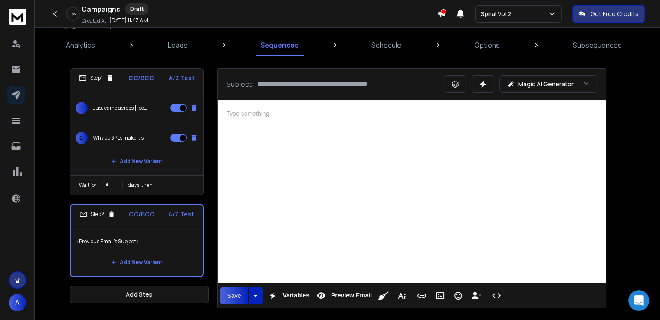
click at [253, 104] on div at bounding box center [412, 191] width 388 height 183
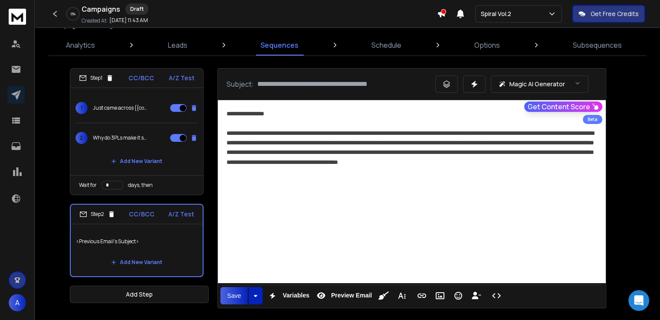
click at [528, 142] on div "**********" at bounding box center [412, 152] width 371 height 49
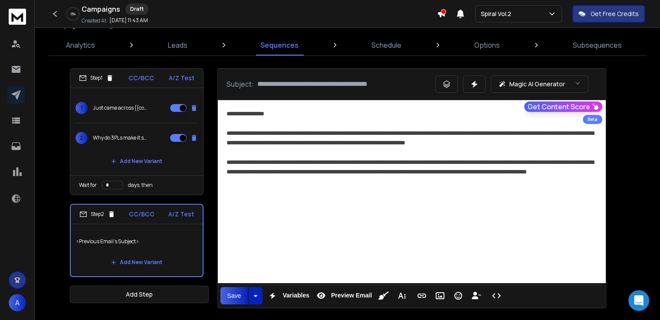
click at [339, 183] on div "**********" at bounding box center [412, 172] width 371 height 29
click at [288, 294] on span "Variables" at bounding box center [296, 295] width 30 height 7
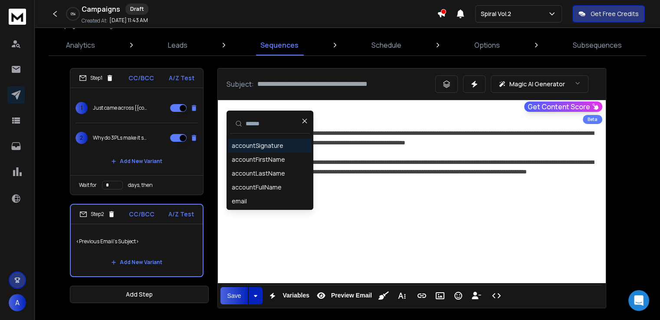
click at [271, 148] on div "accountSignature" at bounding box center [258, 145] width 52 height 9
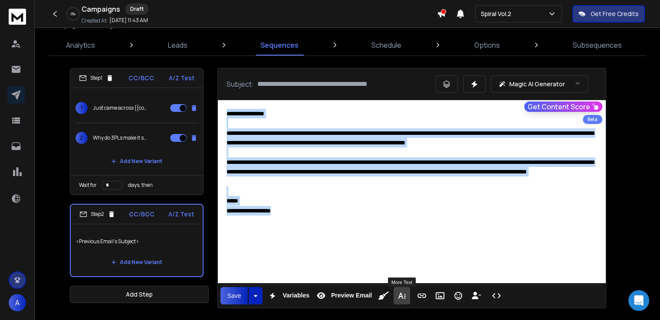
click at [399, 298] on icon "button" at bounding box center [401, 296] width 7 height 6
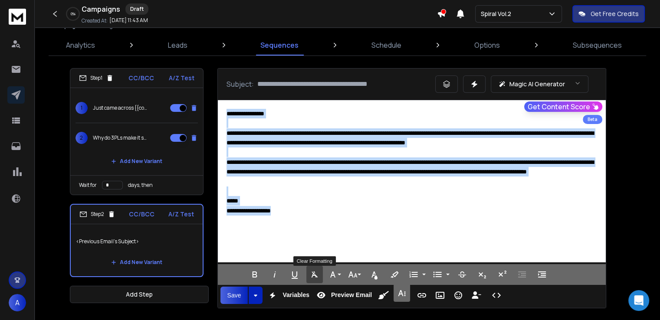
click at [309, 273] on icon "button" at bounding box center [314, 275] width 10 height 10
click at [379, 295] on icon "button" at bounding box center [383, 295] width 10 height 8
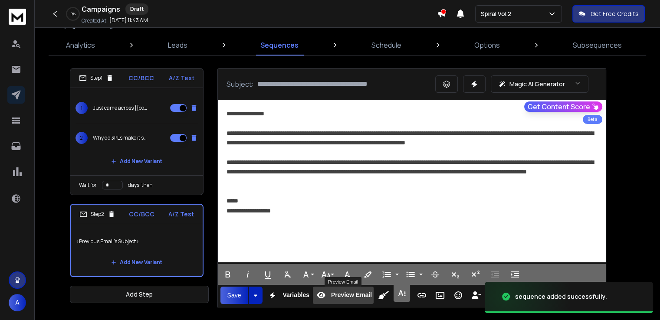
click at [355, 295] on span "Preview Email" at bounding box center [351, 295] width 44 height 7
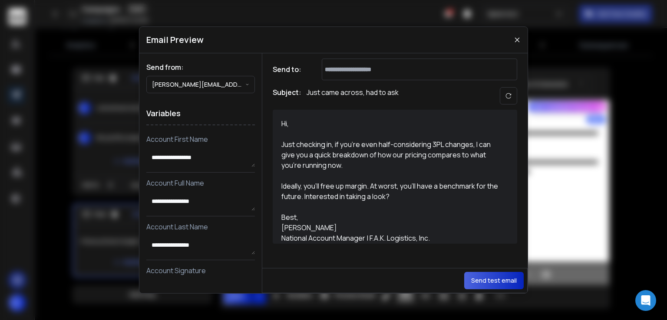
click at [518, 40] on icon at bounding box center [516, 39] width 7 height 7
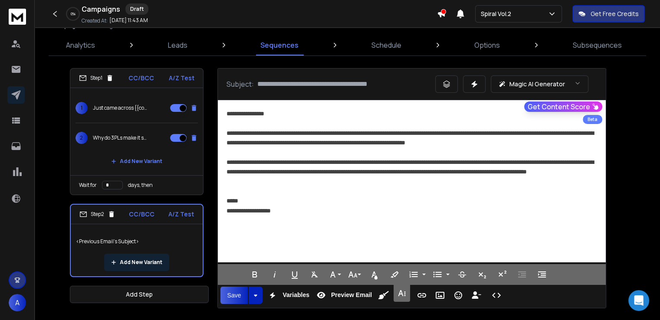
click at [129, 265] on button "Add New Variant" at bounding box center [136, 262] width 65 height 17
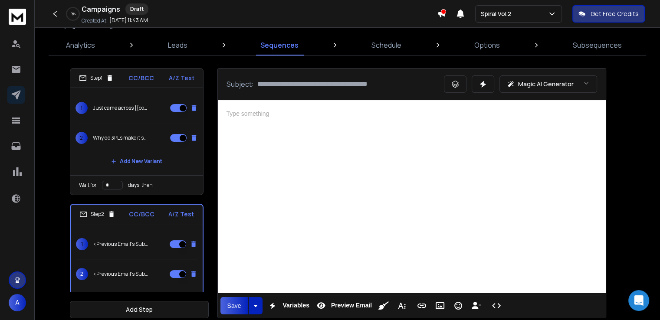
click at [240, 118] on div at bounding box center [412, 196] width 388 height 192
drag, startPoint x: 232, startPoint y: 307, endPoint x: 211, endPoint y: 275, distance: 38.0
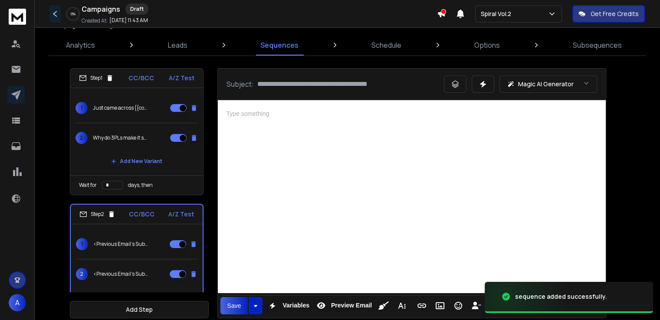
click at [57, 15] on icon at bounding box center [55, 14] width 8 height 8
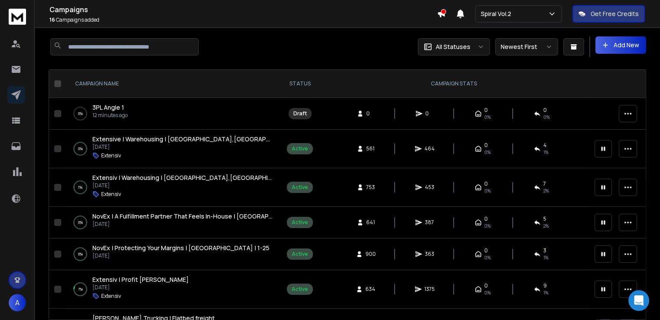
click at [137, 147] on p "[DATE]" at bounding box center [182, 147] width 181 height 7
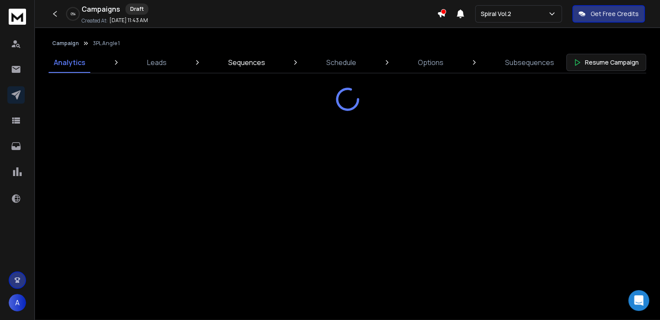
click at [252, 53] on link "Sequences" at bounding box center [246, 62] width 47 height 21
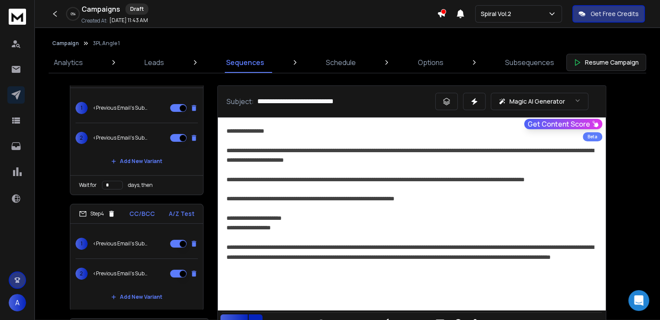
scroll to position [27, 0]
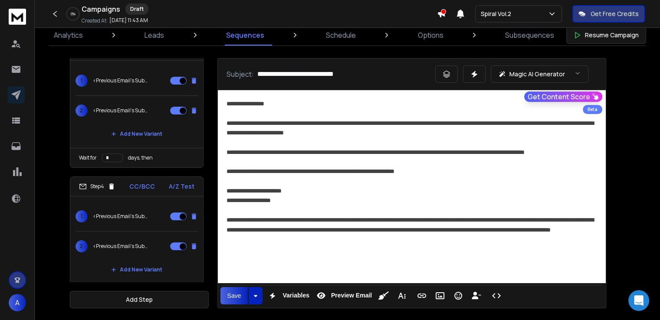
click at [141, 207] on div "1 <Previous Email's Subject>" at bounding box center [137, 217] width 122 height 30
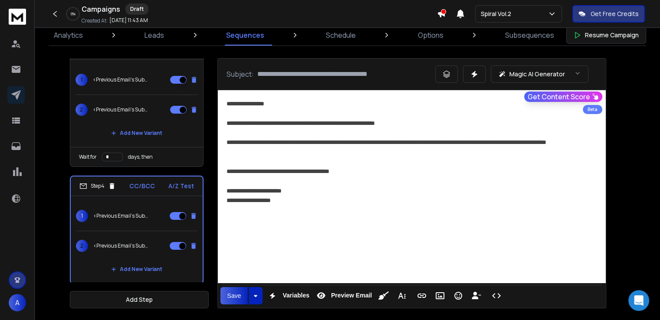
click at [137, 244] on p "<Previous Email's Subject>" at bounding box center [121, 246] width 56 height 7
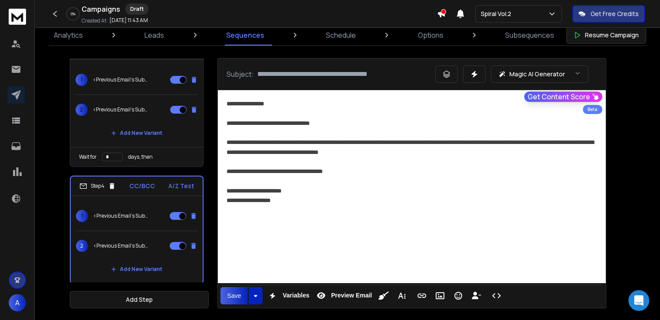
click at [134, 107] on p "<Previous Email's Subject>" at bounding box center [121, 109] width 56 height 7
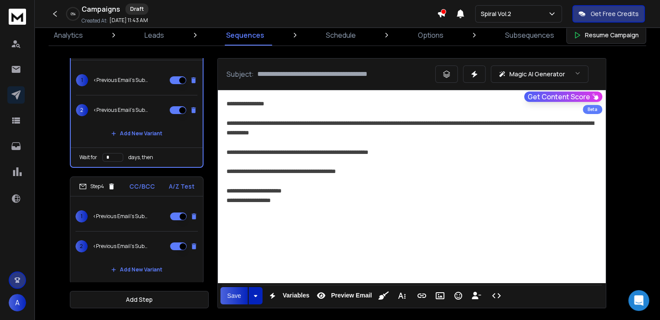
click at [132, 95] on div "2 <Previous Email's Subject>" at bounding box center [137, 110] width 122 height 30
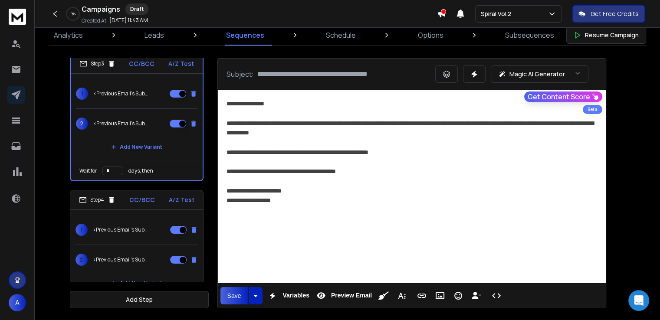
scroll to position [290, 0]
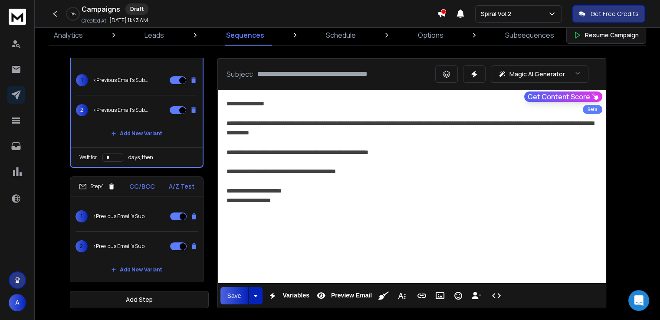
click at [134, 213] on p "<Previous Email's Subject>" at bounding box center [121, 216] width 56 height 7
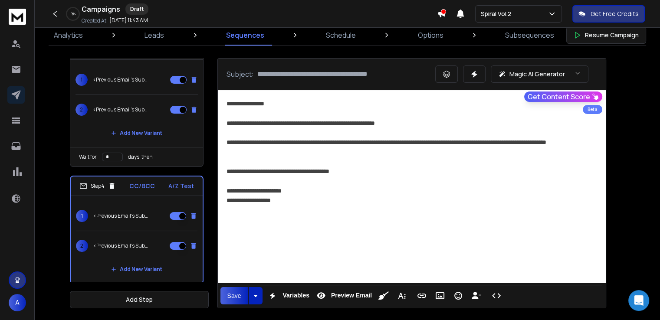
click at [54, 15] on icon at bounding box center [55, 14] width 8 height 8
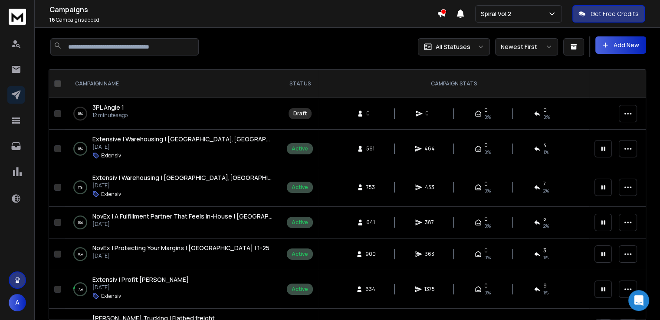
click at [234, 105] on div "0 % 3PL Angle 1 12 minutes ago" at bounding box center [173, 113] width 200 height 21
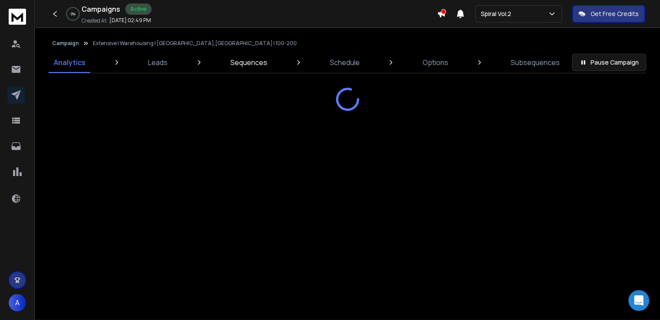
click at [240, 63] on p "Sequences" at bounding box center [248, 62] width 37 height 10
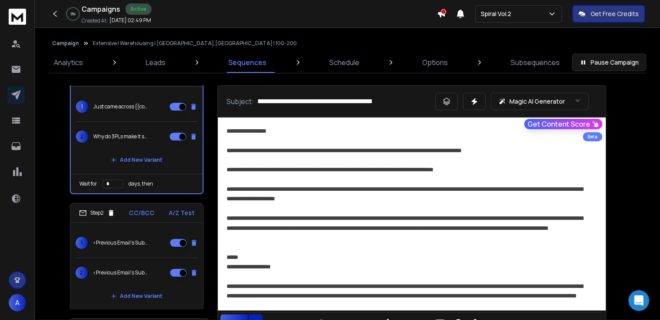
scroll to position [27, 0]
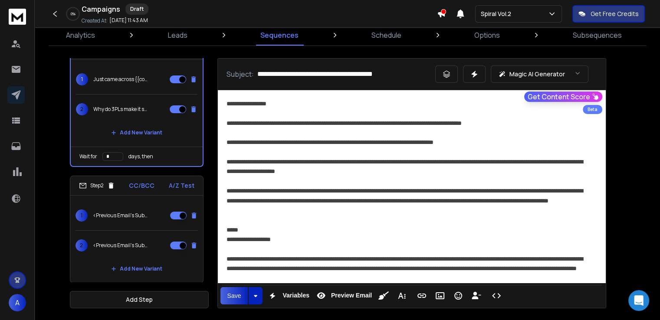
click at [138, 217] on p "<Previous Email's Subject>" at bounding box center [121, 215] width 56 height 7
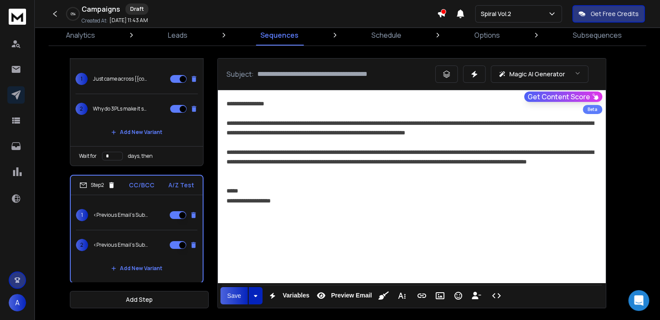
click at [132, 247] on div "2 <Previous Email's Subject>" at bounding box center [112, 245] width 73 height 12
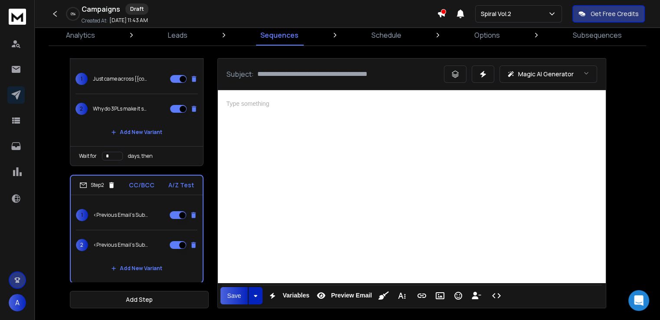
click at [178, 245] on button "button" at bounding box center [178, 245] width 16 height 8
click at [159, 297] on button "Add Step" at bounding box center [139, 299] width 139 height 17
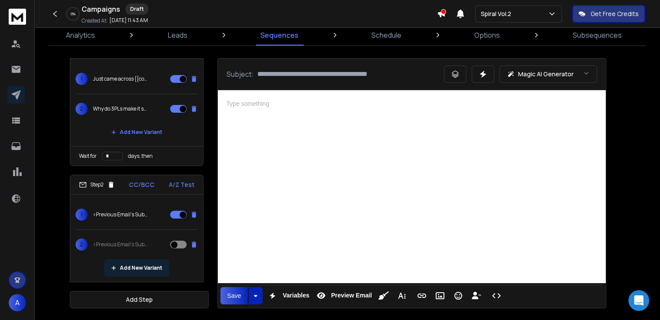
scroll to position [120, 0]
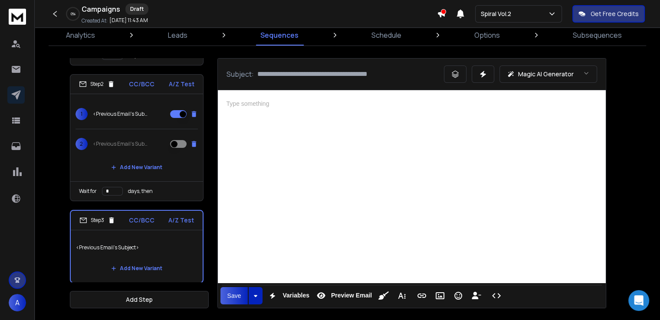
click at [116, 192] on input "*" at bounding box center [112, 191] width 21 height 9
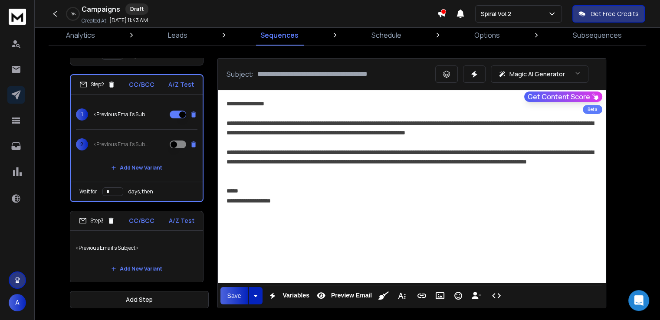
click at [112, 240] on p "<Previous Email's Subject>" at bounding box center [137, 248] width 122 height 24
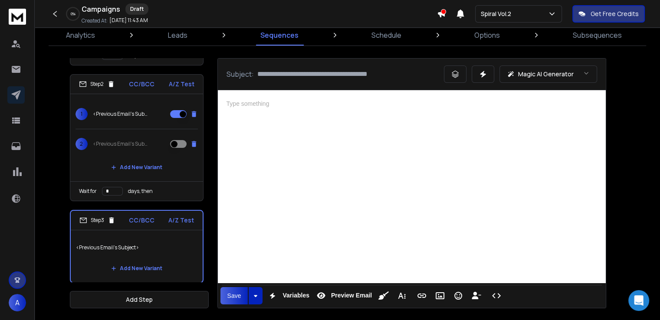
type input "*"
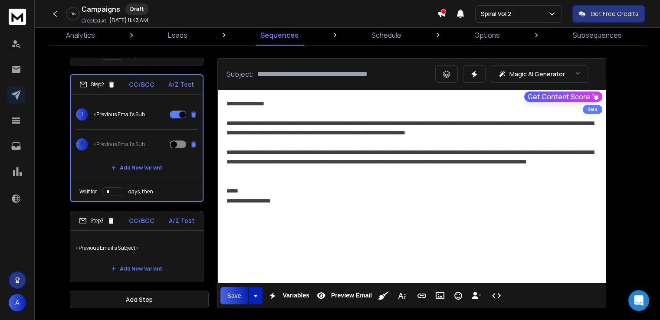
click at [145, 239] on p "<Previous Email's Subject>" at bounding box center [137, 248] width 122 height 24
click at [155, 247] on p "<Previous Email's Subject>" at bounding box center [137, 248] width 122 height 24
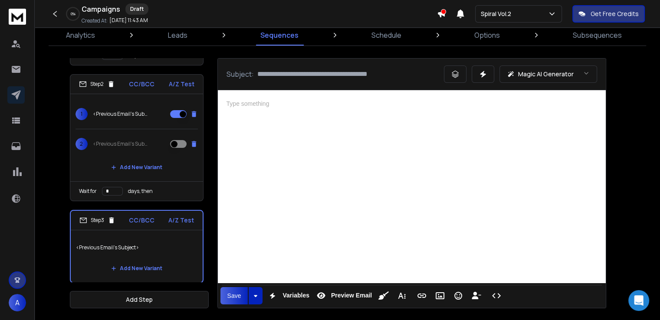
click at [272, 115] on div at bounding box center [412, 186] width 388 height 192
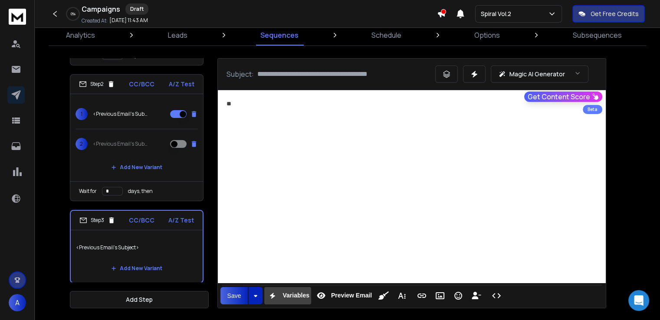
click at [285, 293] on span "Variables" at bounding box center [296, 295] width 30 height 7
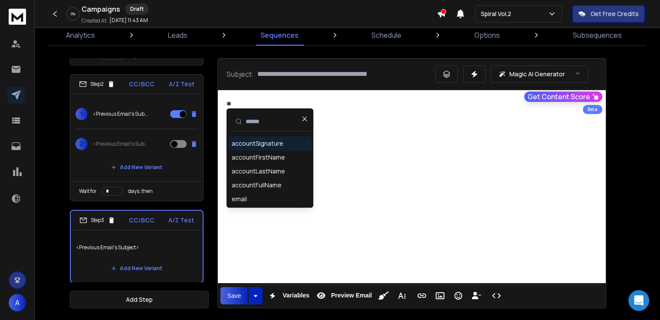
click at [245, 102] on div "**" at bounding box center [412, 104] width 371 height 10
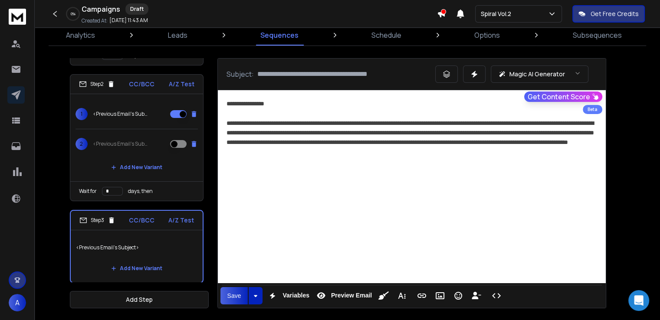
click at [467, 123] on div "**********" at bounding box center [412, 137] width 371 height 39
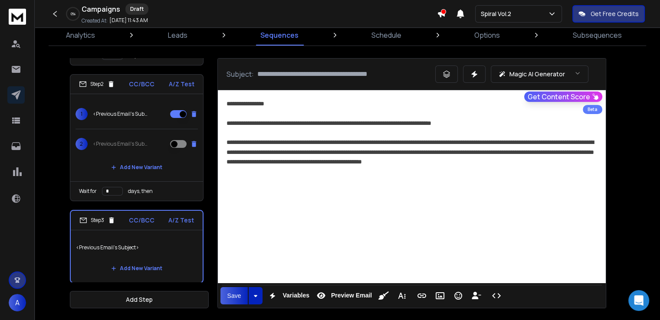
click at [431, 143] on div "**********" at bounding box center [412, 152] width 371 height 29
click at [430, 144] on div "**********" at bounding box center [412, 152] width 371 height 29
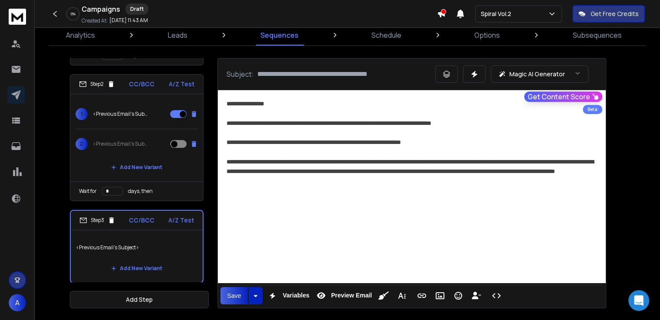
click at [481, 160] on div "**********" at bounding box center [412, 171] width 371 height 29
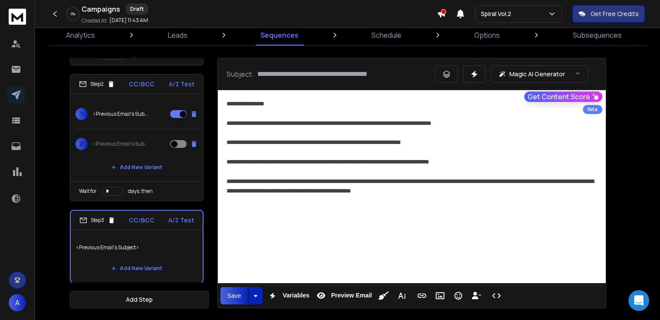
click at [435, 180] on div "**********" at bounding box center [412, 187] width 371 height 20
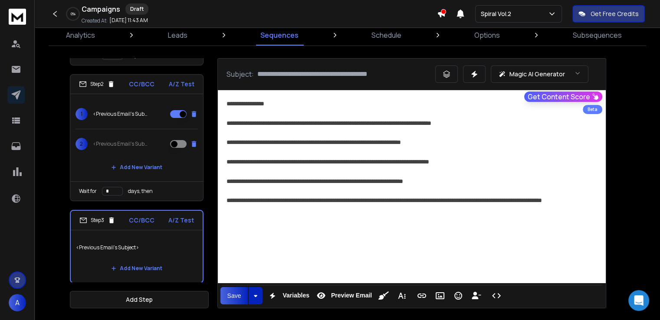
click at [278, 214] on div "**********" at bounding box center [412, 206] width 371 height 20
click at [289, 301] on div "Variables" at bounding box center [287, 296] width 47 height 14
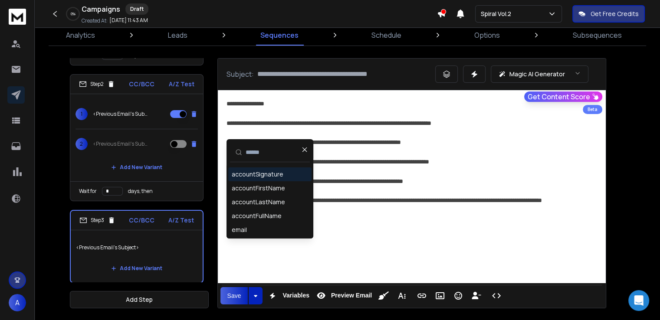
click at [283, 176] on div "accountSignature" at bounding box center [269, 175] width 83 height 14
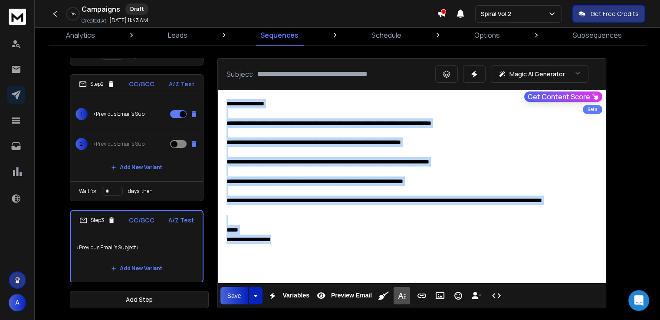
click at [402, 293] on icon "button" at bounding box center [402, 296] width 10 height 10
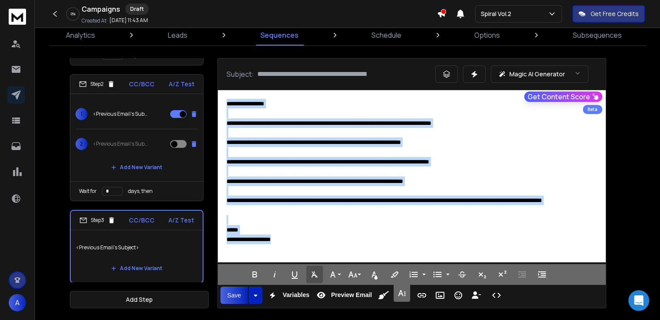
click at [317, 276] on icon "button" at bounding box center [314, 275] width 10 height 10
click at [384, 296] on icon "button" at bounding box center [383, 295] width 10 height 8
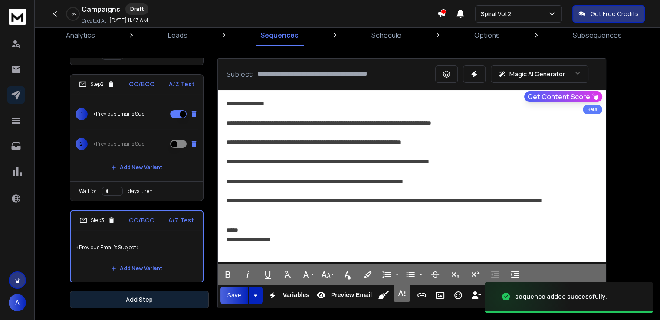
click at [165, 302] on button "Add Step" at bounding box center [139, 299] width 139 height 17
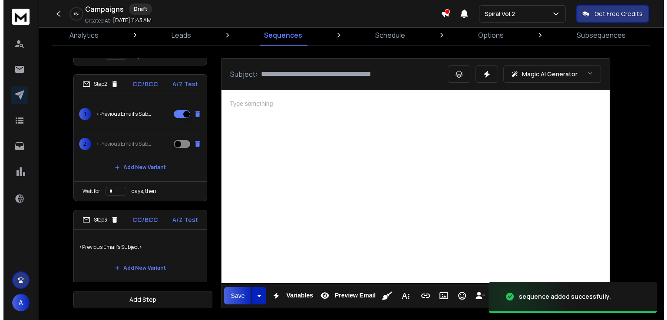
scroll to position [220, 0]
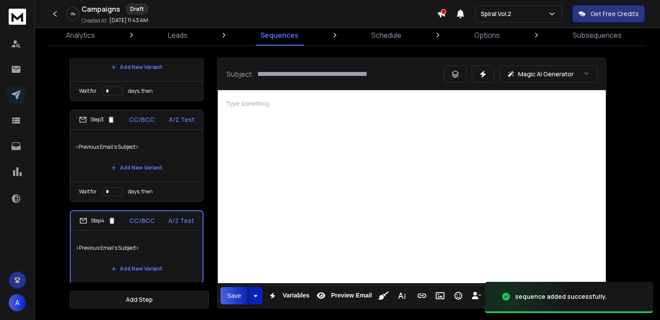
click at [115, 191] on input "*" at bounding box center [112, 191] width 21 height 9
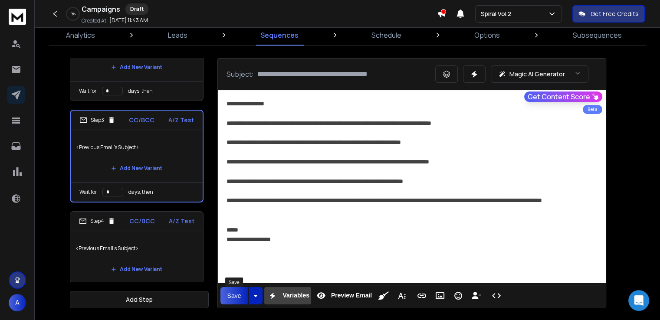
type input "*"
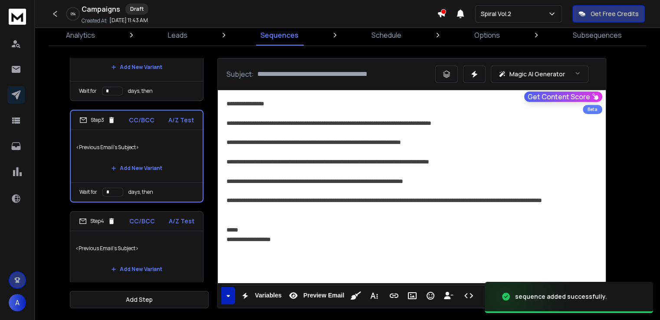
click at [145, 245] on p "<Previous Email's Subject>" at bounding box center [137, 249] width 122 height 24
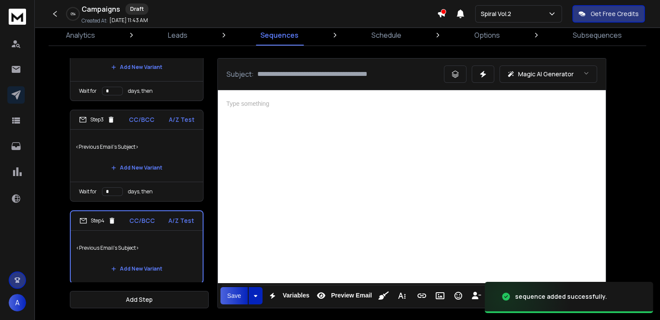
click at [260, 102] on div at bounding box center [412, 104] width 371 height 10
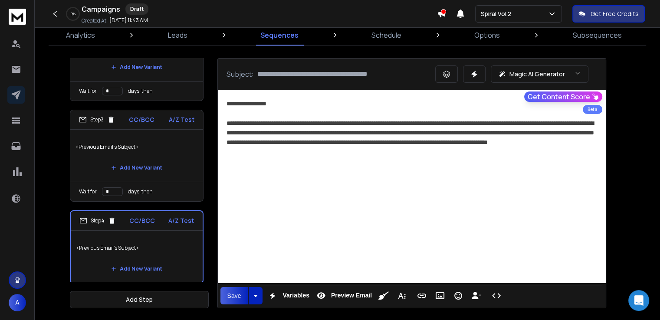
click at [475, 133] on div "**********" at bounding box center [412, 137] width 371 height 39
click at [474, 133] on div "**********" at bounding box center [412, 137] width 371 height 39
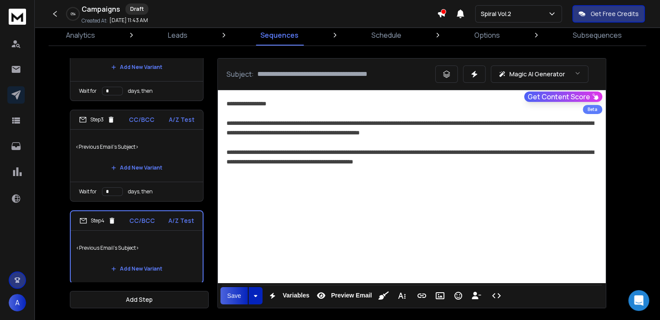
click at [264, 165] on div "**********" at bounding box center [412, 158] width 371 height 20
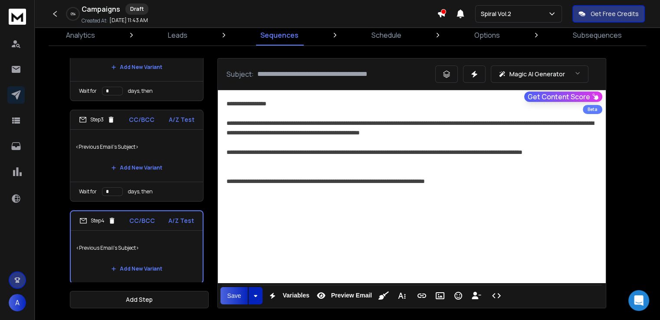
click at [483, 184] on div "**********" at bounding box center [412, 182] width 371 height 10
click at [404, 293] on icon "button" at bounding box center [402, 296] width 10 height 10
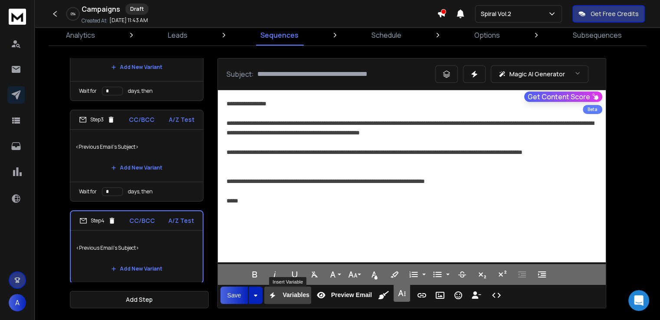
click at [302, 293] on span "Variables" at bounding box center [296, 295] width 30 height 7
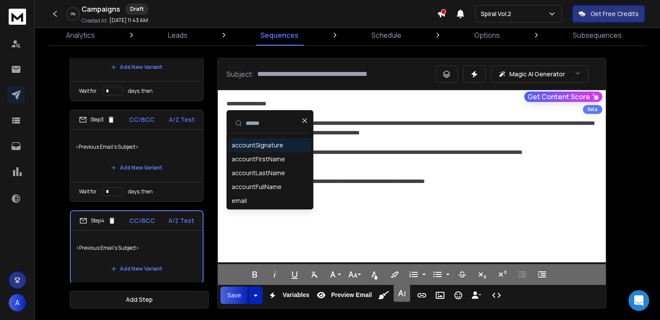
click at [293, 146] on div "accountSignature" at bounding box center [269, 145] width 83 height 14
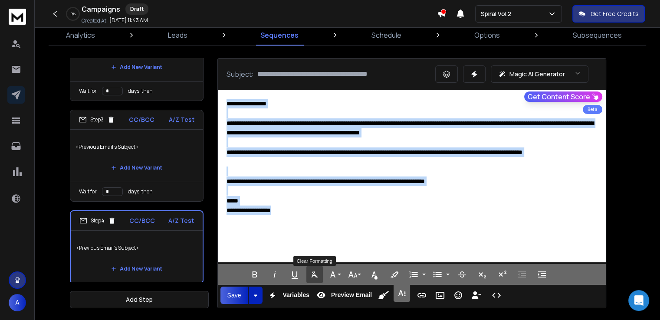
click at [316, 275] on icon "button" at bounding box center [314, 275] width 10 height 10
click at [391, 296] on button "Clean HTML" at bounding box center [383, 295] width 16 height 17
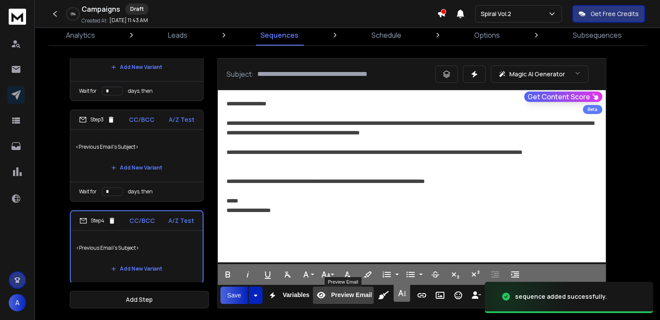
click at [361, 294] on span "Preview Email" at bounding box center [351, 295] width 44 height 7
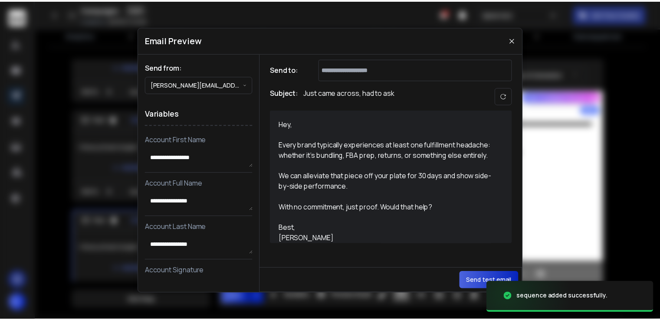
scroll to position [10, 0]
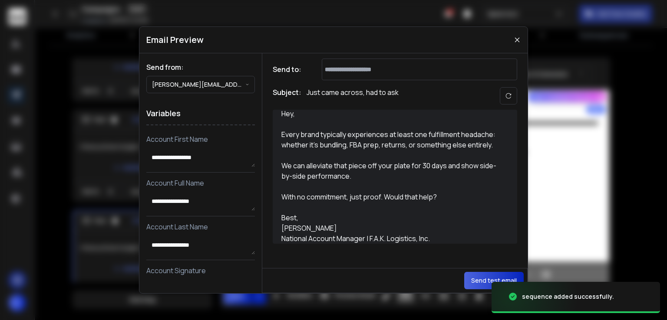
click at [516, 43] on icon at bounding box center [516, 39] width 7 height 7
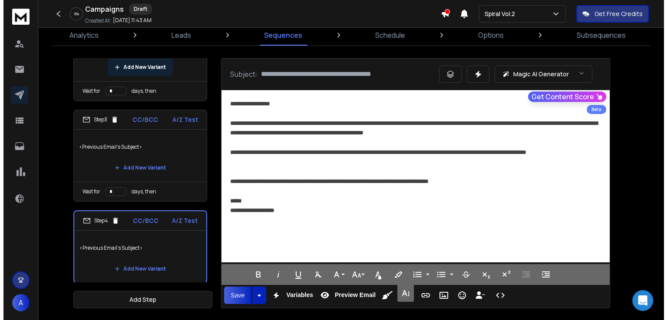
scroll to position [75, 0]
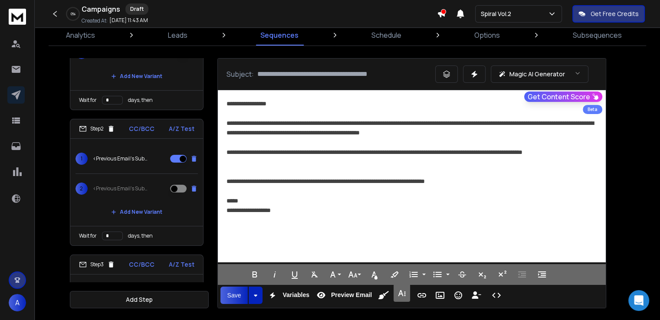
click at [130, 188] on p "<Previous Email's Subject>" at bounding box center [121, 188] width 56 height 7
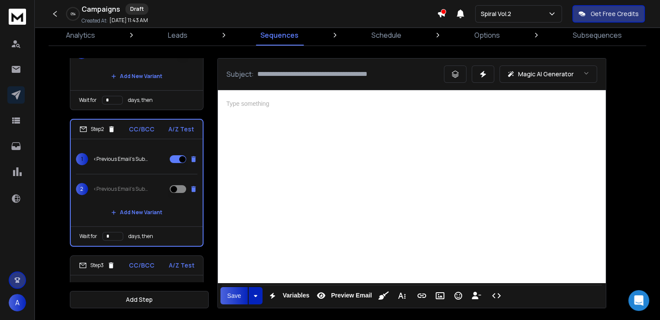
click at [300, 98] on div at bounding box center [412, 186] width 388 height 192
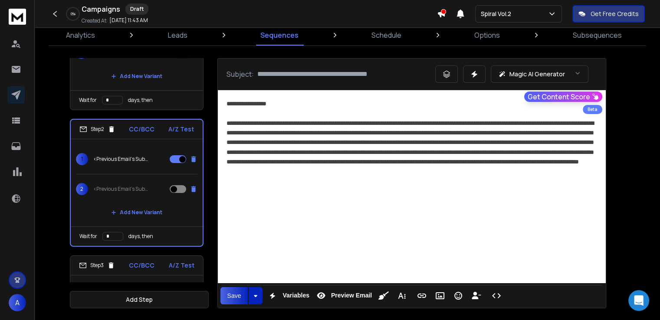
click at [244, 145] on div "**********" at bounding box center [412, 152] width 371 height 68
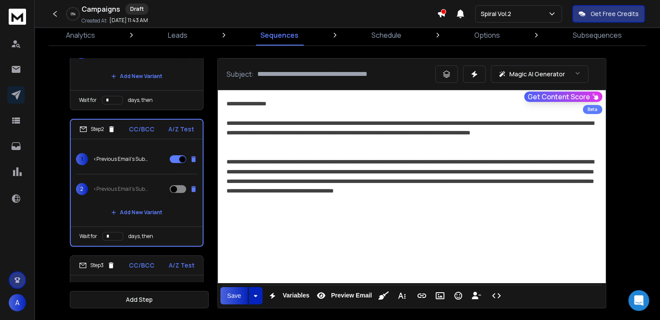
click at [519, 184] on div "**********" at bounding box center [412, 181] width 371 height 49
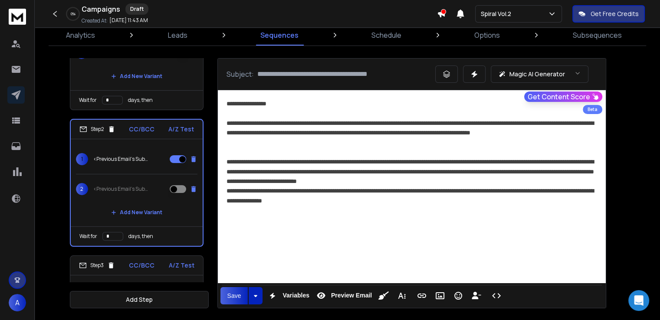
click at [371, 181] on div "**********" at bounding box center [412, 171] width 371 height 29
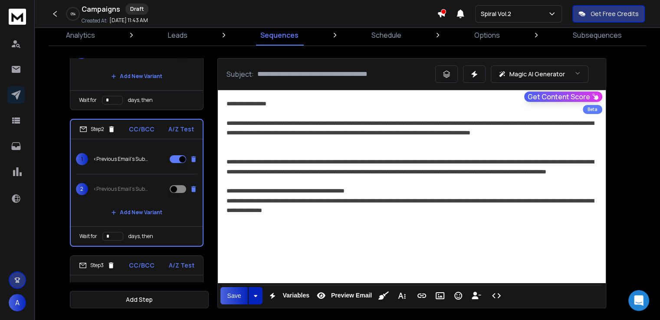
click at [384, 202] on div "**********" at bounding box center [412, 206] width 371 height 20
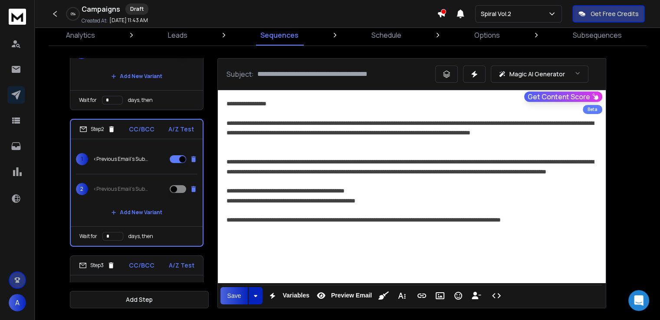
click at [592, 223] on div "**********" at bounding box center [412, 220] width 371 height 10
click at [300, 294] on span "Variables" at bounding box center [296, 295] width 30 height 7
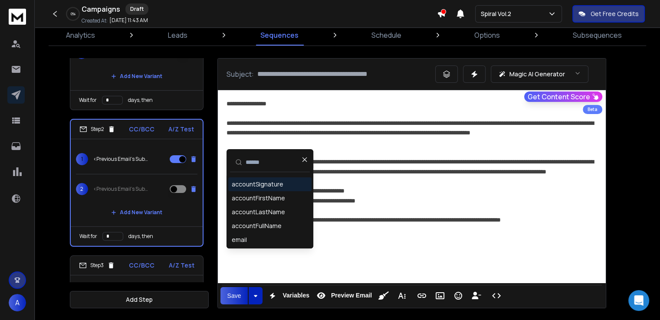
click at [271, 187] on div "accountSignature" at bounding box center [258, 184] width 52 height 9
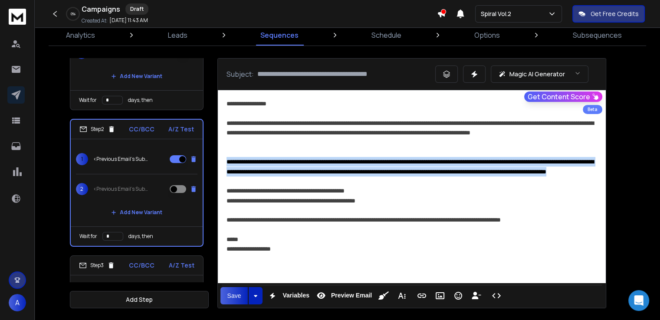
drag, startPoint x: 377, startPoint y: 182, endPoint x: 217, endPoint y: 164, distance: 160.2
click at [218, 164] on div "**********" at bounding box center [412, 186] width 388 height 192
drag, startPoint x: 332, startPoint y: 179, endPoint x: 227, endPoint y: 166, distance: 105.3
click at [227, 166] on div "**********" at bounding box center [412, 171] width 371 height 29
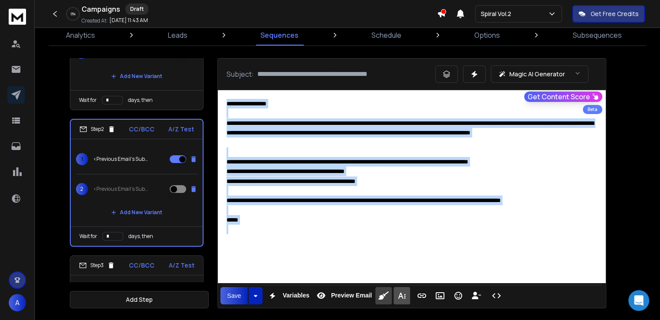
drag, startPoint x: 401, startPoint y: 294, endPoint x: 385, endPoint y: 292, distance: 16.6
click at [401, 294] on icon "button" at bounding box center [402, 296] width 10 height 10
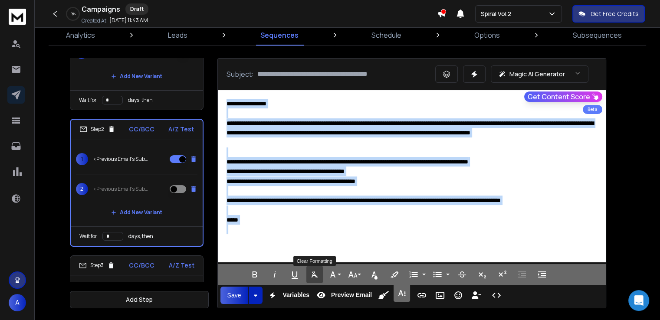
click at [311, 274] on icon "button" at bounding box center [314, 275] width 10 height 10
click at [382, 291] on icon "button" at bounding box center [383, 295] width 10 height 8
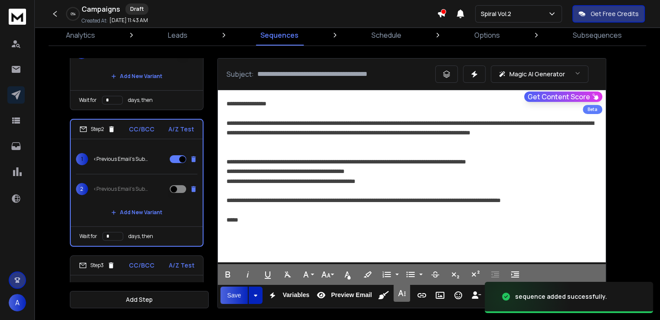
click at [225, 231] on div "**********" at bounding box center [412, 176] width 388 height 172
drag, startPoint x: 302, startPoint y: 292, endPoint x: 288, endPoint y: 265, distance: 30.1
click at [302, 292] on span "Variables" at bounding box center [296, 295] width 30 height 7
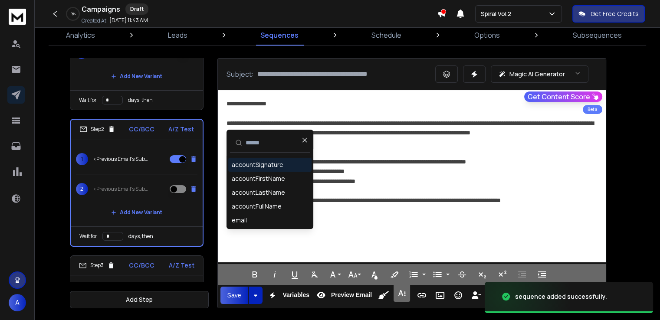
click at [277, 163] on div "accountSignature" at bounding box center [258, 165] width 52 height 9
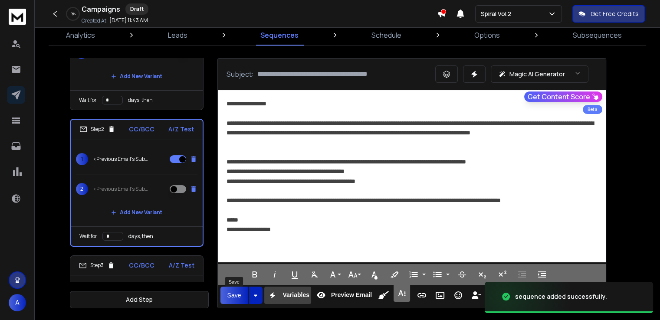
drag, startPoint x: 236, startPoint y: 295, endPoint x: 318, endPoint y: 296, distance: 82.0
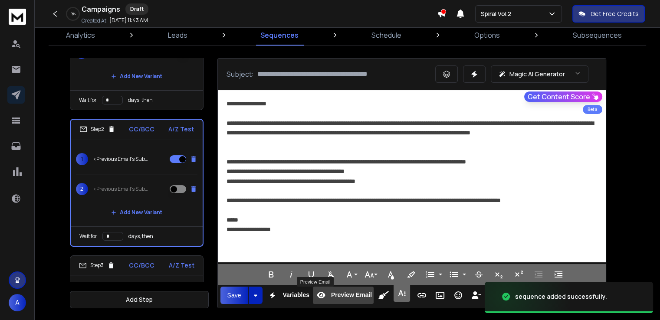
click at [344, 295] on span "Preview Email" at bounding box center [351, 295] width 44 height 7
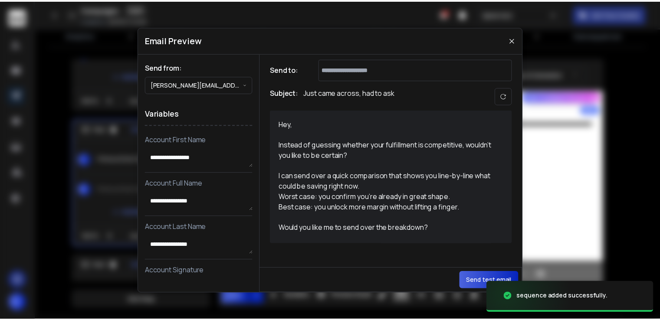
scroll to position [31, 0]
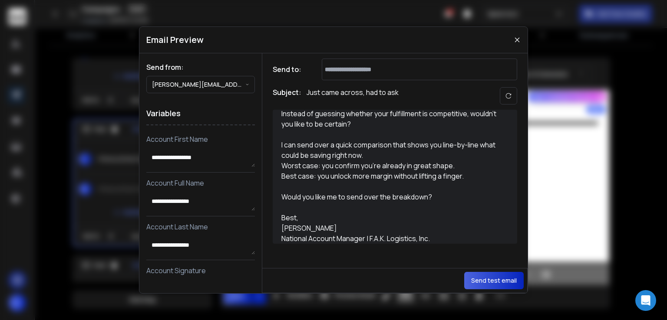
click at [516, 39] on icon at bounding box center [516, 39] width 7 height 7
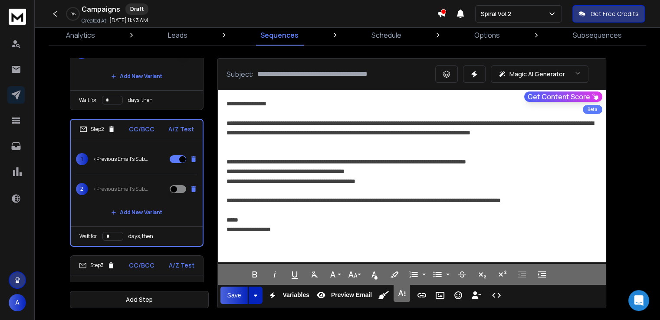
click at [176, 188] on button "button" at bounding box center [178, 189] width 16 height 8
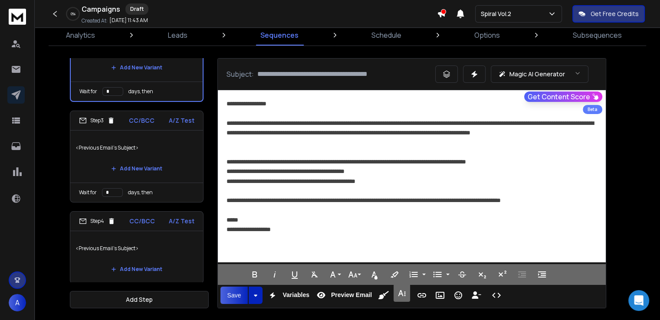
click at [138, 153] on p "<Previous Email's Subject>" at bounding box center [137, 148] width 122 height 24
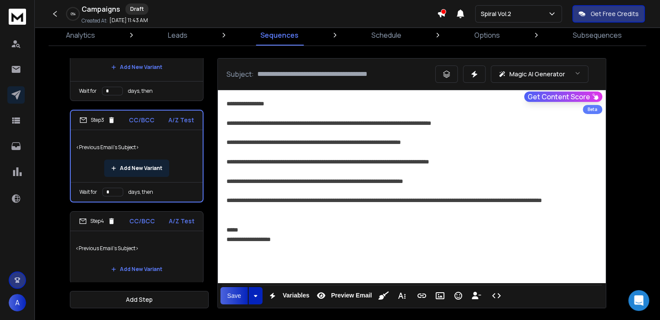
click at [141, 172] on button "Add New Variant" at bounding box center [136, 168] width 65 height 17
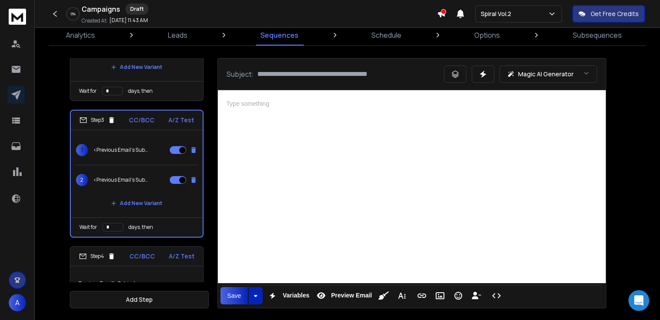
click at [226, 97] on div at bounding box center [412, 186] width 388 height 192
drag, startPoint x: 267, startPoint y: 105, endPoint x: 258, endPoint y: 99, distance: 10.5
click at [266, 104] on div at bounding box center [412, 104] width 371 height 10
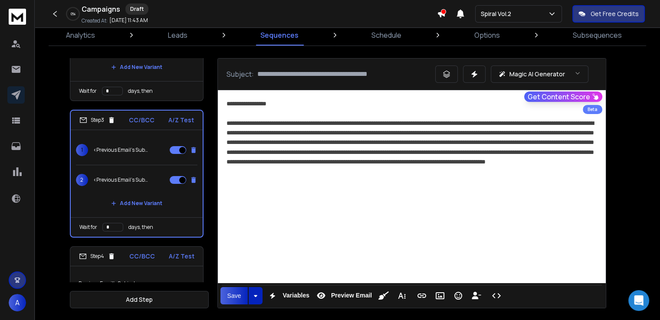
click at [282, 139] on div "**********" at bounding box center [412, 147] width 371 height 58
click at [279, 139] on div "**********" at bounding box center [412, 147] width 371 height 58
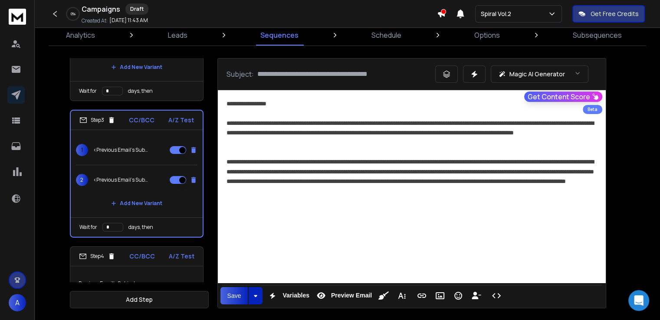
click at [559, 164] on div "**********" at bounding box center [412, 176] width 371 height 39
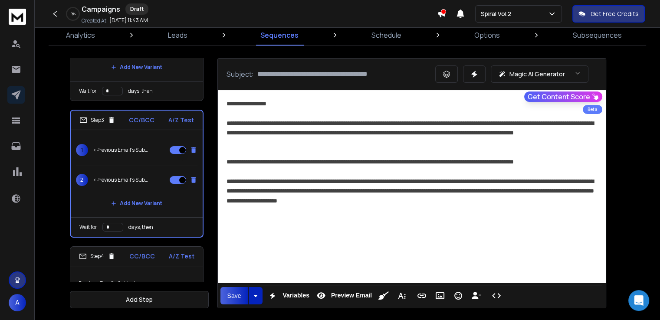
click at [494, 193] on div "**********" at bounding box center [412, 191] width 371 height 29
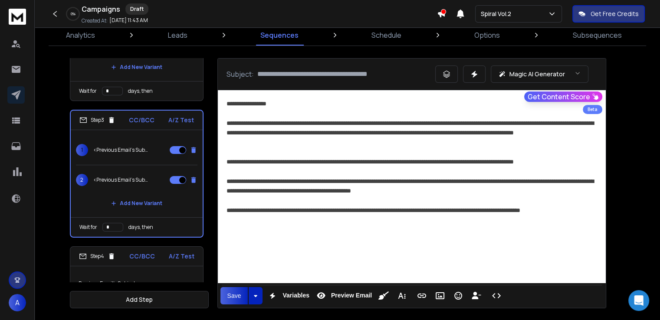
click at [257, 193] on div "**********" at bounding box center [412, 187] width 371 height 20
click at [399, 193] on div "**********" at bounding box center [412, 187] width 371 height 20
copy div "**********"
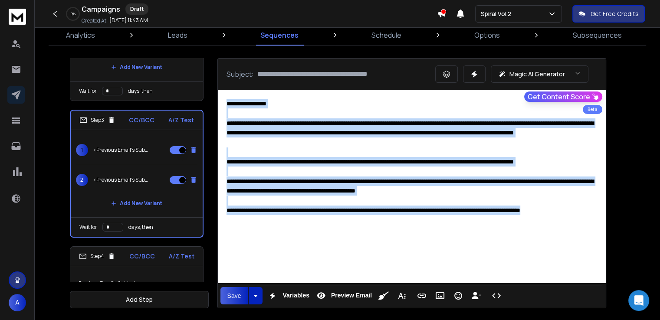
click at [404, 256] on div "**********" at bounding box center [412, 186] width 388 height 192
click at [561, 226] on div "**********" at bounding box center [412, 186] width 388 height 192
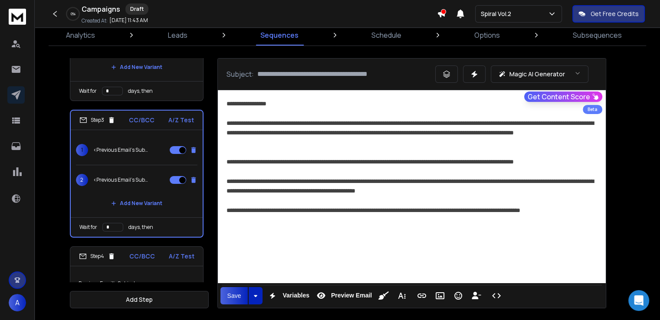
click at [594, 204] on div at bounding box center [412, 201] width 371 height 10
click at [588, 210] on div "**********" at bounding box center [412, 211] width 371 height 10
click at [299, 291] on div "Variables" at bounding box center [287, 296] width 47 height 14
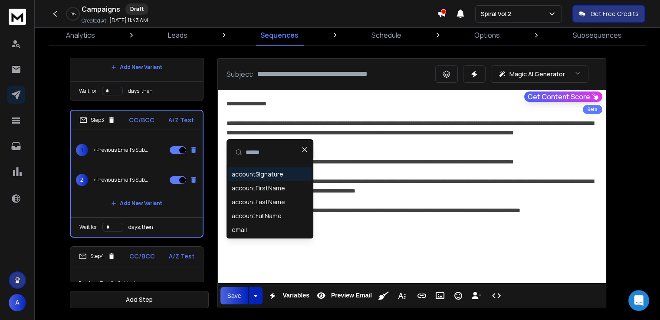
click at [289, 171] on div "accountSignature" at bounding box center [269, 175] width 83 height 14
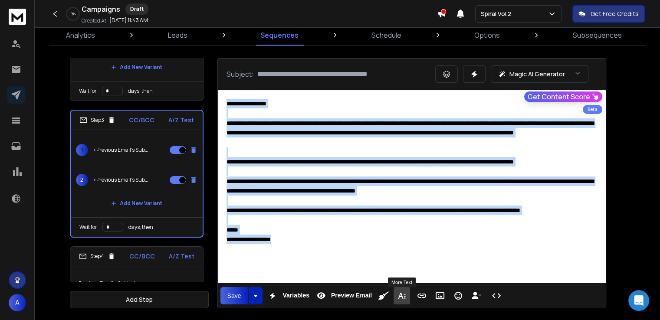
click at [400, 296] on icon "button" at bounding box center [401, 296] width 7 height 6
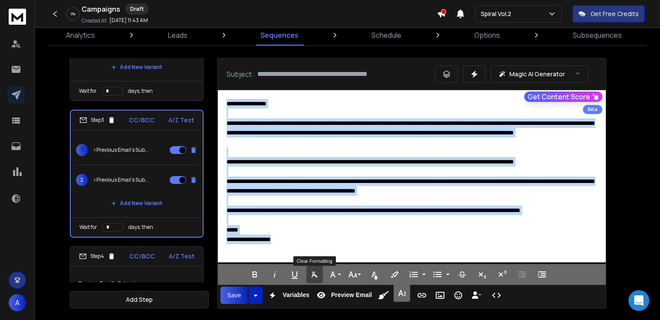
click at [310, 274] on icon "button" at bounding box center [314, 275] width 10 height 10
click at [385, 292] on icon "button" at bounding box center [383, 295] width 10 height 8
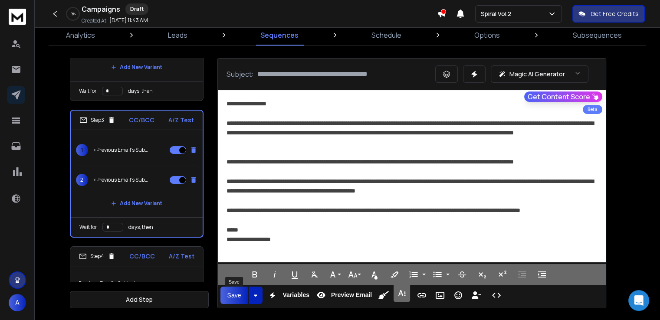
drag, startPoint x: 245, startPoint y: 292, endPoint x: 241, endPoint y: 284, distance: 8.2
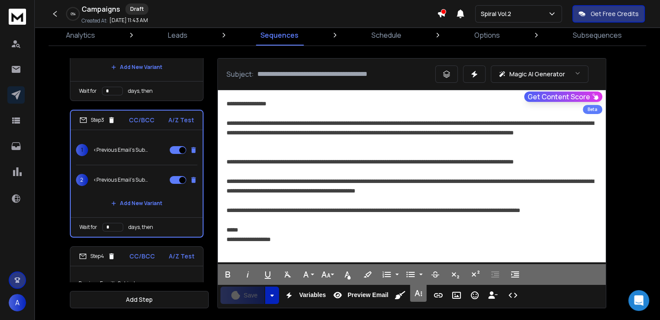
scroll to position [255, 0]
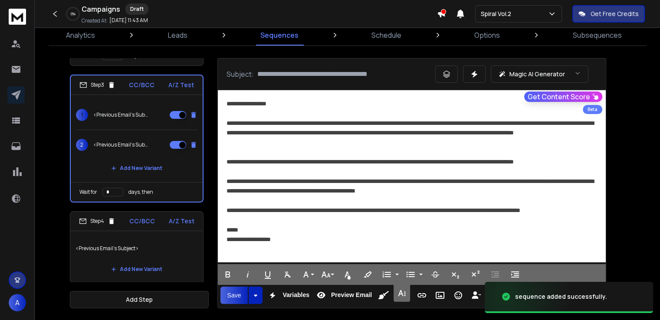
click at [132, 242] on p "<Previous Email's Subject>" at bounding box center [137, 249] width 122 height 24
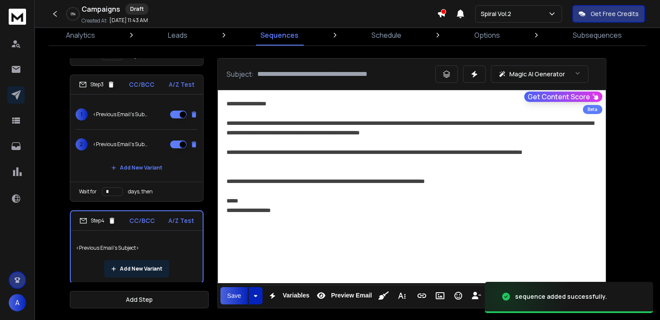
click at [125, 268] on button "Add New Variant" at bounding box center [136, 268] width 65 height 17
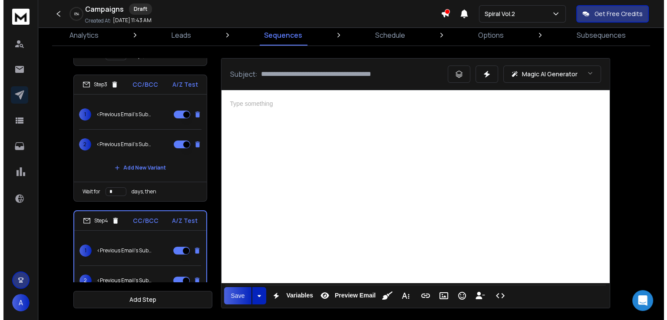
scroll to position [290, 0]
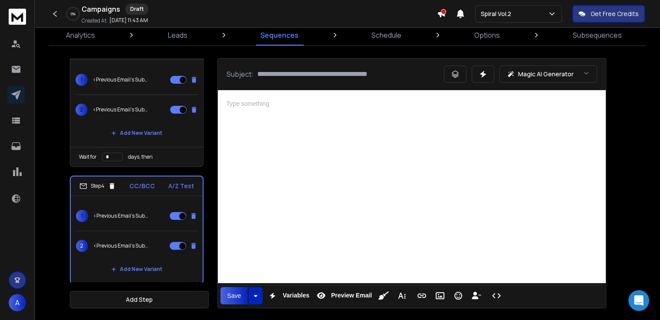
click at [243, 111] on div at bounding box center [412, 186] width 388 height 192
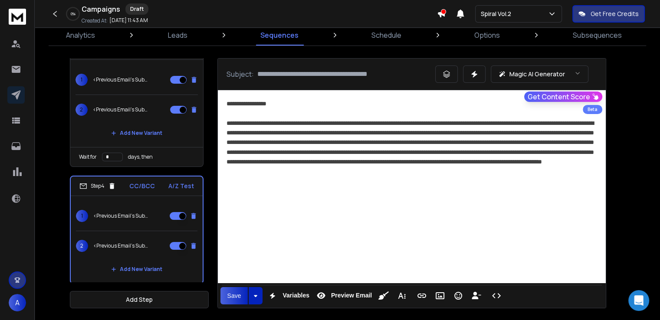
click at [502, 122] on div "**********" at bounding box center [412, 152] width 371 height 68
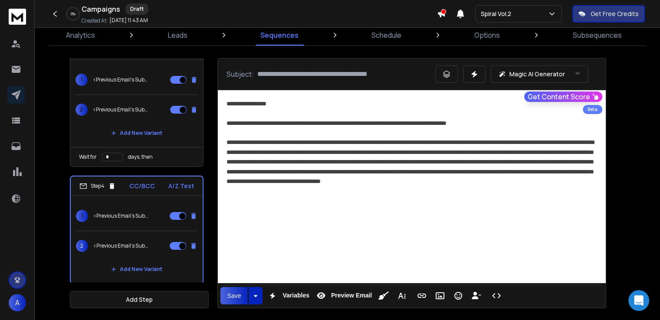
click at [446, 150] on div "**********" at bounding box center [412, 167] width 371 height 58
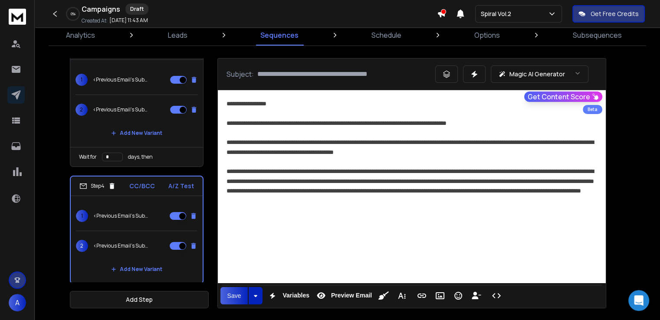
click at [539, 191] on div "**********" at bounding box center [412, 186] width 371 height 39
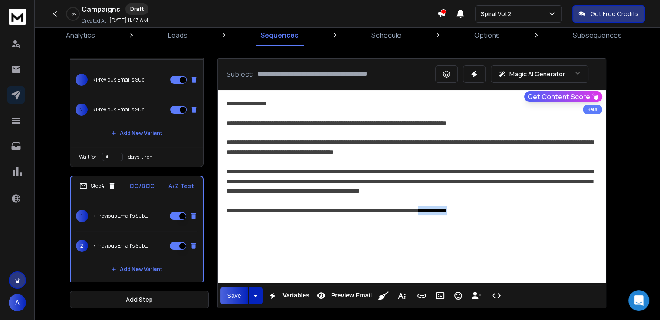
drag, startPoint x: 460, startPoint y: 212, endPoint x: 509, endPoint y: 207, distance: 49.3
click at [509, 207] on div "**********" at bounding box center [412, 211] width 371 height 10
click at [299, 291] on div "Variables" at bounding box center [287, 296] width 47 height 14
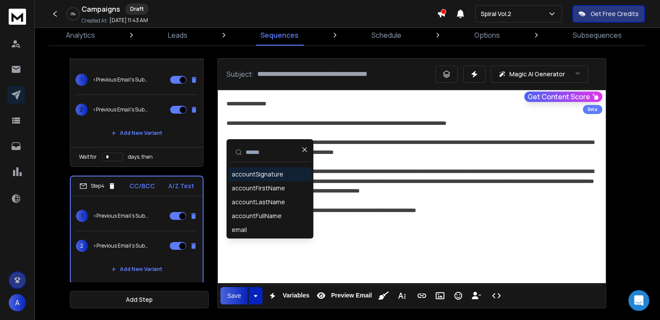
click at [288, 172] on div "accountSignature" at bounding box center [269, 175] width 83 height 14
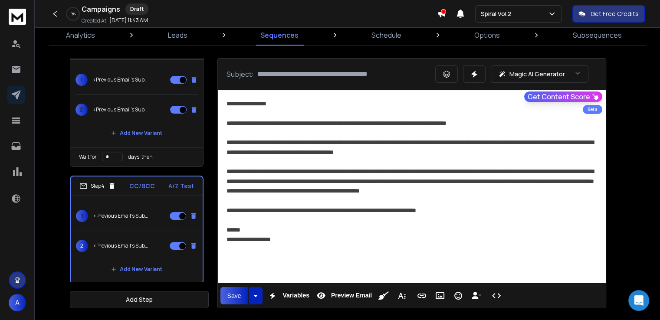
click at [372, 237] on div "**********" at bounding box center [412, 240] width 371 height 10
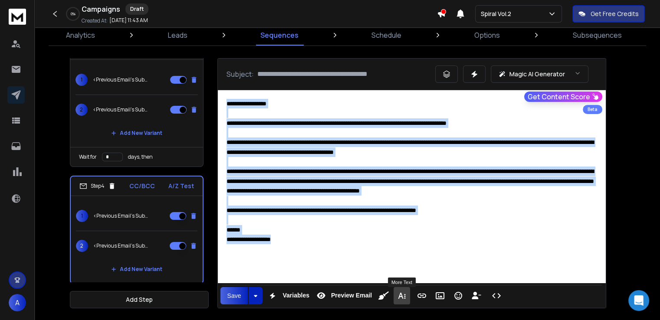
click at [404, 296] on icon "button" at bounding box center [401, 296] width 7 height 6
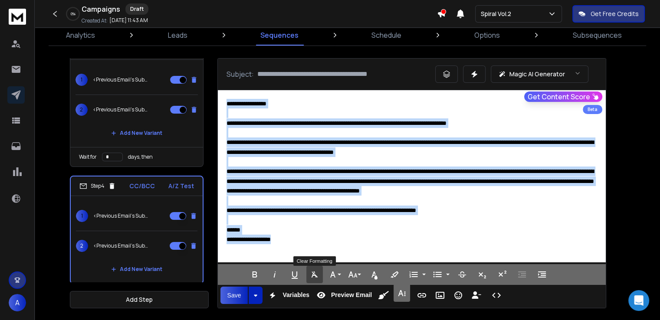
click at [313, 275] on icon "button" at bounding box center [315, 275] width 7 height 6
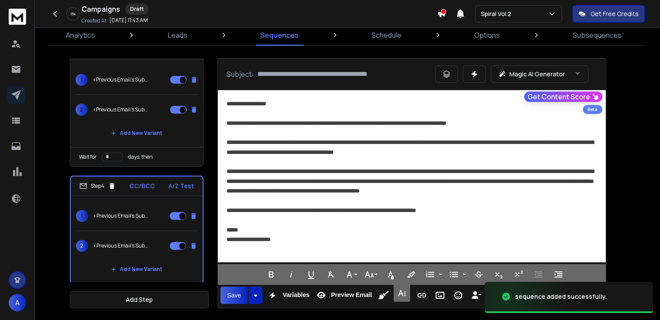
click at [312, 243] on div "**********" at bounding box center [412, 240] width 371 height 10
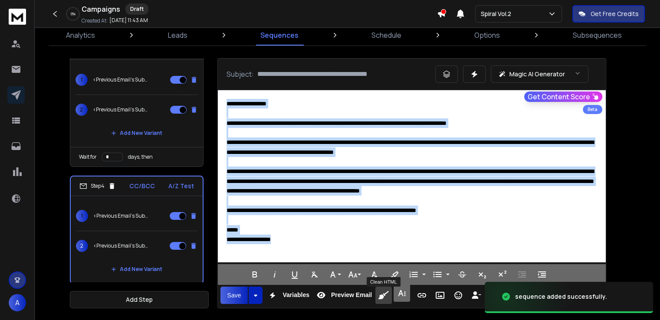
click at [380, 296] on icon "button" at bounding box center [383, 295] width 10 height 8
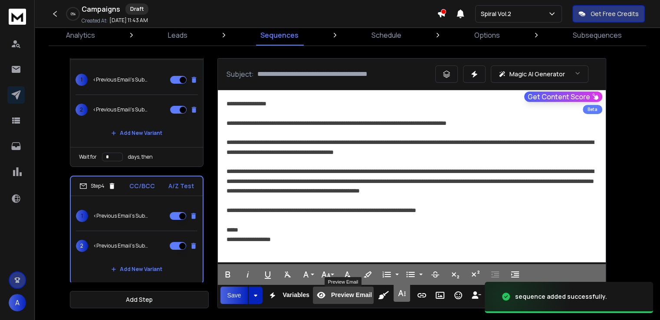
click at [349, 296] on span "Preview Email" at bounding box center [351, 295] width 44 height 7
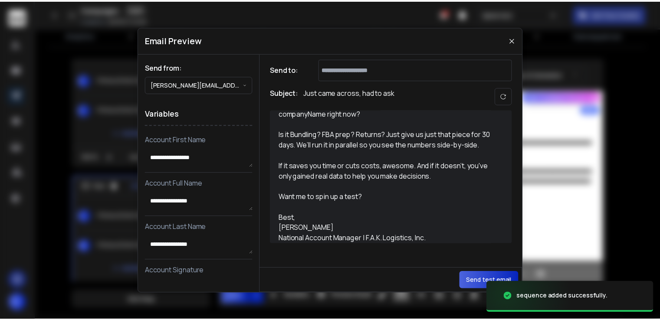
scroll to position [0, 0]
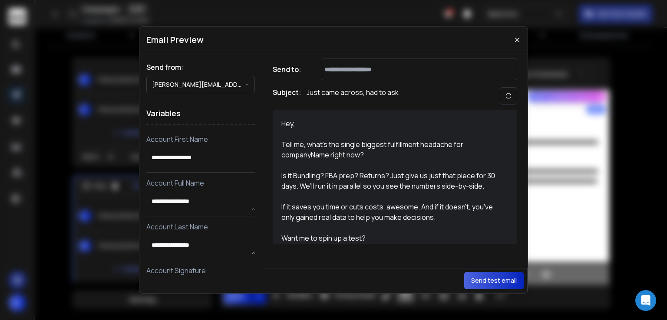
click at [516, 42] on icon at bounding box center [516, 39] width 7 height 7
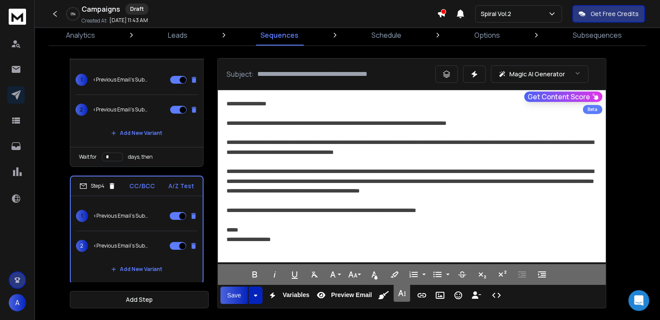
click at [472, 122] on div "**********" at bounding box center [412, 123] width 371 height 10
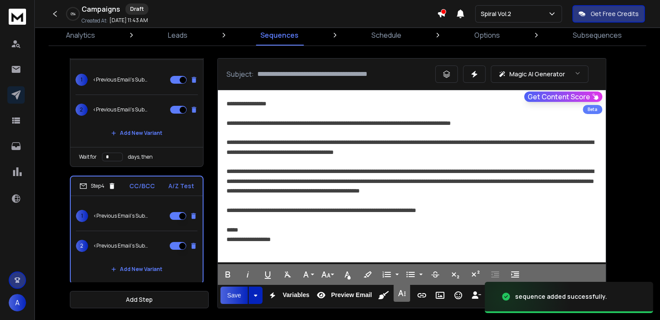
click at [133, 218] on div "1 <Previous Email's Subject>" at bounding box center [112, 216] width 73 height 12
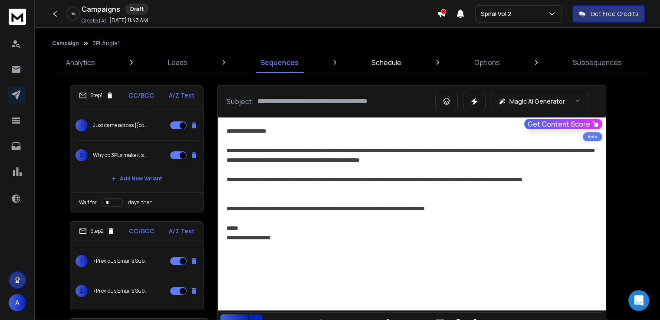
click at [392, 62] on p "Schedule" at bounding box center [386, 62] width 30 height 10
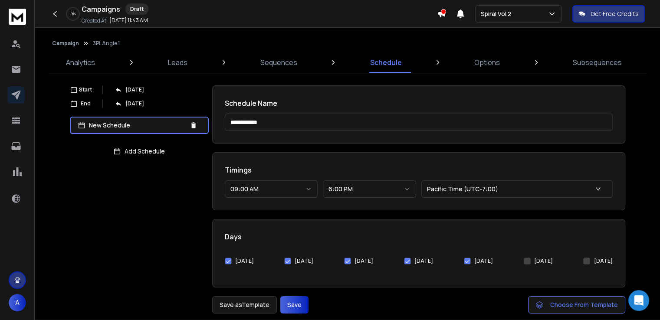
click at [144, 89] on p "Fri Sep 12 2025" at bounding box center [134, 89] width 19 height 7
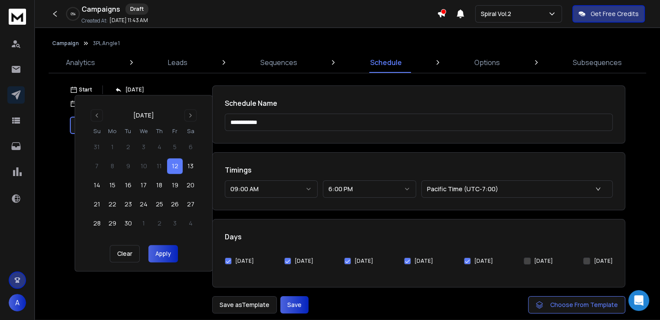
click at [176, 165] on button "12" at bounding box center [175, 166] width 16 height 16
click at [174, 164] on button "12" at bounding box center [175, 166] width 16 height 16
click at [168, 261] on button "Apply" at bounding box center [163, 253] width 30 height 17
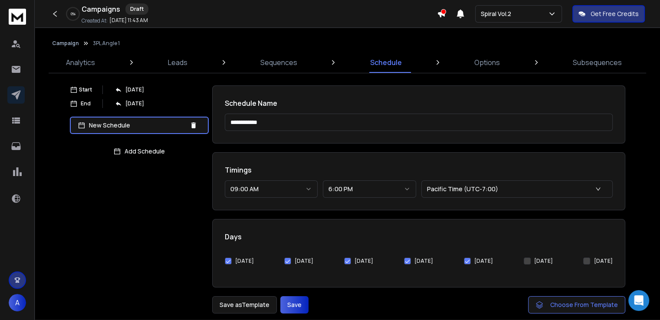
click at [299, 190] on button "09:00 AM" at bounding box center [271, 189] width 93 height 17
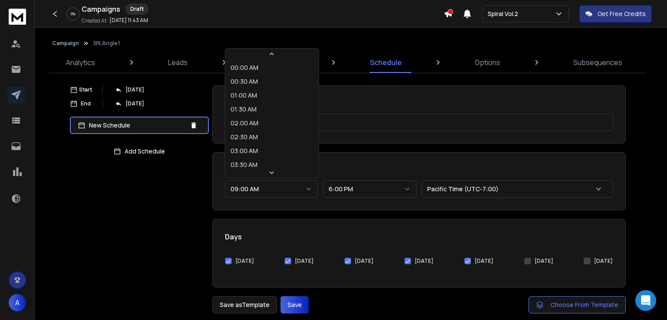
scroll to position [157, 0]
select select "********"
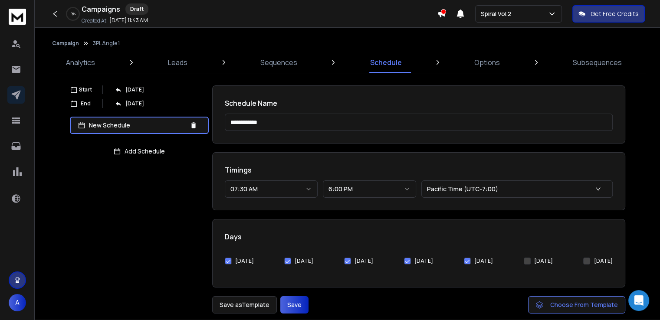
click at [398, 183] on button "6:00 PM" at bounding box center [369, 189] width 93 height 17
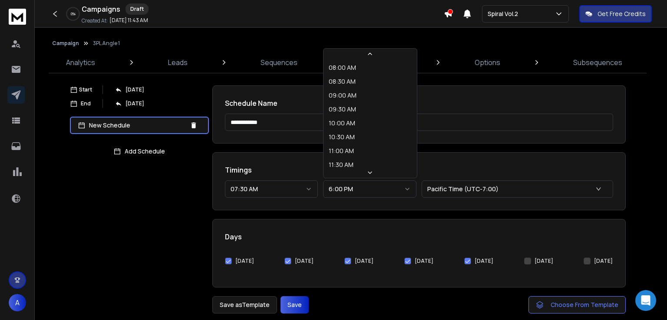
scroll to position [184, 0]
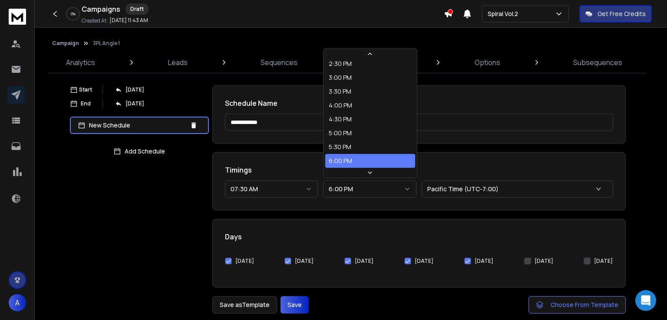
select select "********"
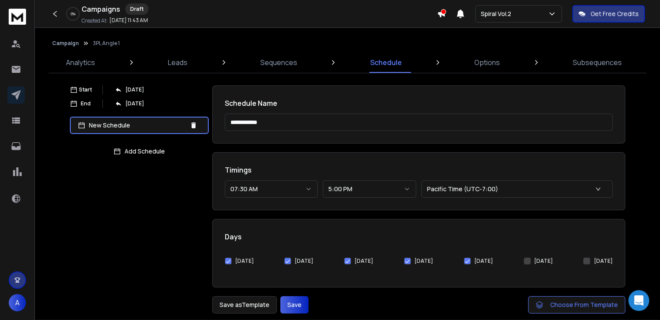
click at [299, 301] on button "Save" at bounding box center [294, 304] width 28 height 17
click at [493, 66] on p "Options" at bounding box center [487, 62] width 26 height 10
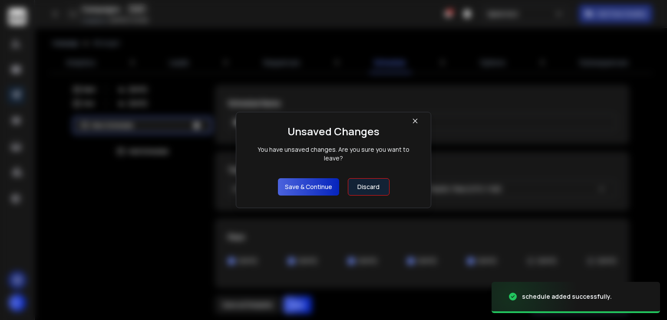
click at [314, 181] on button "Save & Continue" at bounding box center [308, 186] width 61 height 17
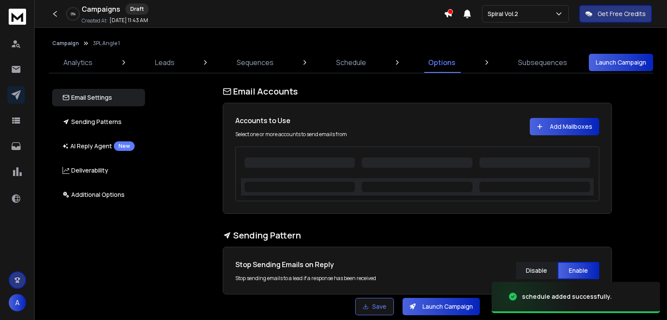
click at [544, 127] on button "Add Mailboxes" at bounding box center [563, 126] width 69 height 17
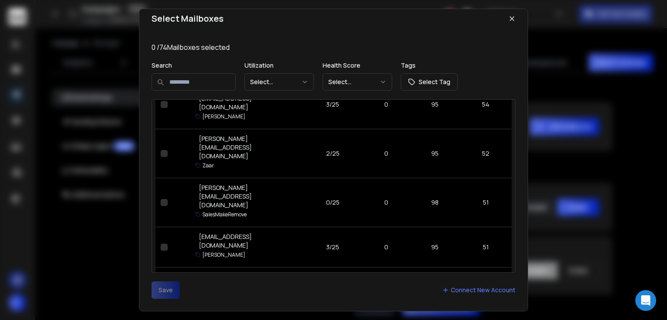
scroll to position [2054, 0]
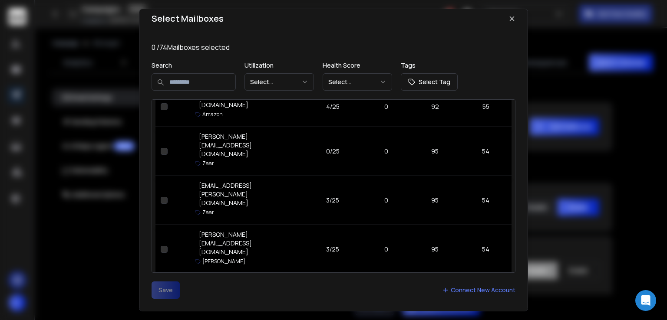
click at [167, 293] on button "Save" at bounding box center [165, 290] width 28 height 17
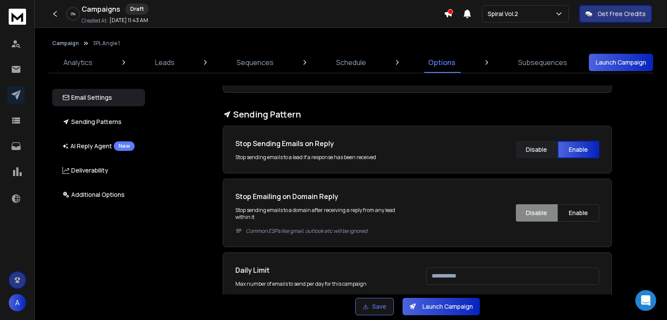
scroll to position [289, 0]
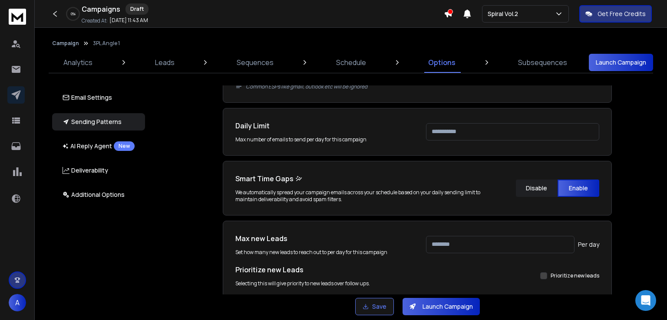
drag, startPoint x: 447, startPoint y: 131, endPoint x: 429, endPoint y: 132, distance: 17.9
click at [429, 132] on input "***" at bounding box center [512, 131] width 173 height 17
type input "*"
type input "**"
click at [451, 243] on input "***" at bounding box center [500, 244] width 148 height 17
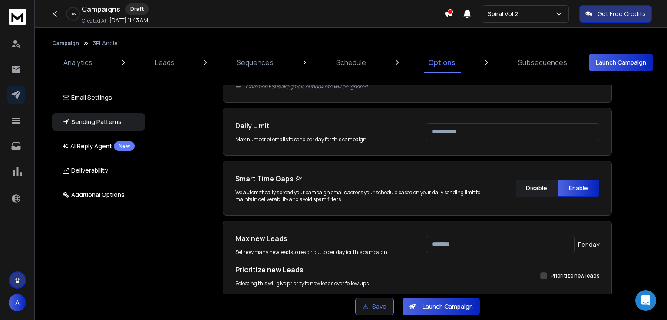
click at [451, 243] on input "***" at bounding box center [500, 244] width 148 height 17
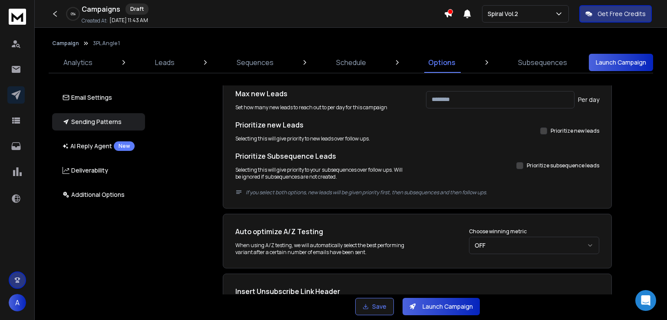
type input "**"
click at [540, 129] on button "Prioritize new leads" at bounding box center [543, 131] width 7 height 7
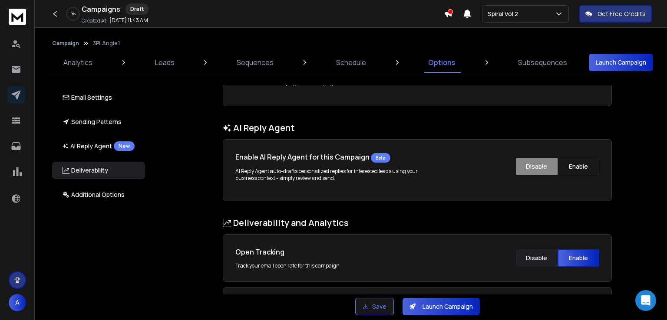
scroll to position [868, 0]
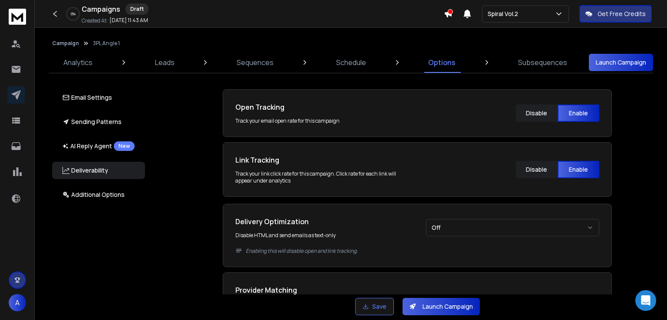
click at [557, 110] on button "Enable" at bounding box center [578, 113] width 42 height 17
drag, startPoint x: 531, startPoint y: 109, endPoint x: 535, endPoint y: 127, distance: 18.6
click at [531, 110] on button "Disable" at bounding box center [537, 113] width 42 height 17
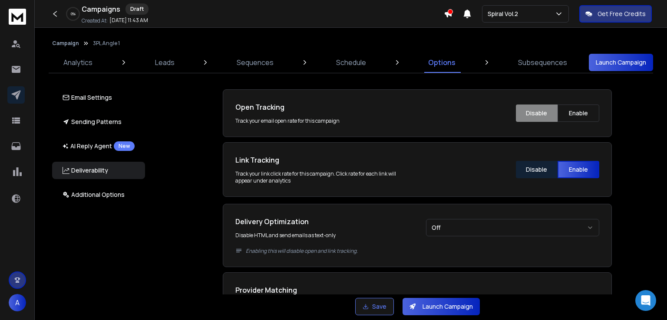
click at [521, 161] on button "Disable" at bounding box center [537, 169] width 42 height 17
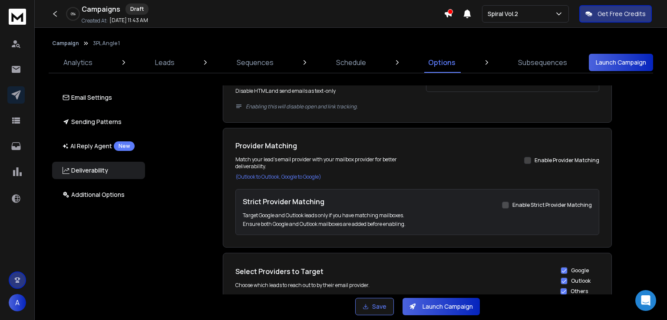
click at [528, 157] on button "Enable Provider Matching" at bounding box center [527, 160] width 7 height 7
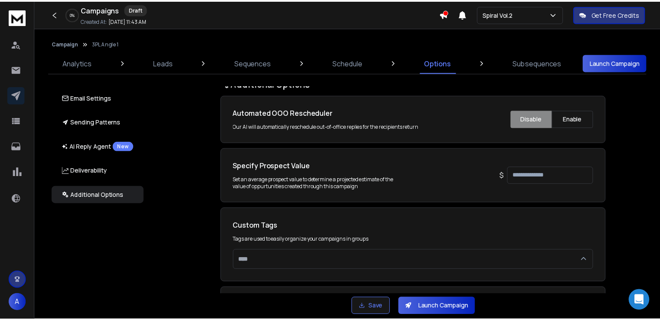
scroll to position [1604, 0]
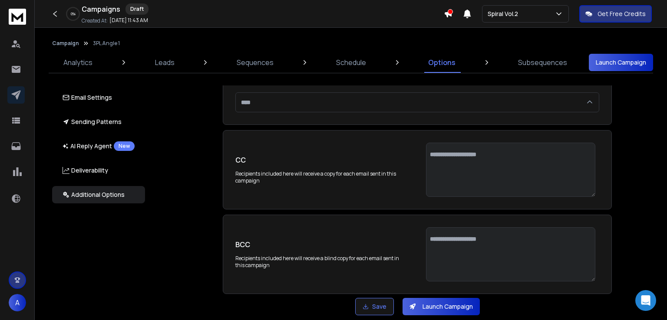
drag, startPoint x: 375, startPoint y: 306, endPoint x: 370, endPoint y: 302, distance: 5.7
click at [373, 305] on button "Save" at bounding box center [374, 306] width 39 height 17
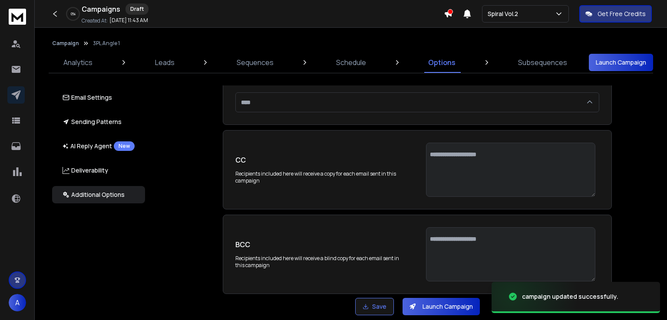
click at [421, 304] on button "Launch Campaign" at bounding box center [440, 306] width 77 height 17
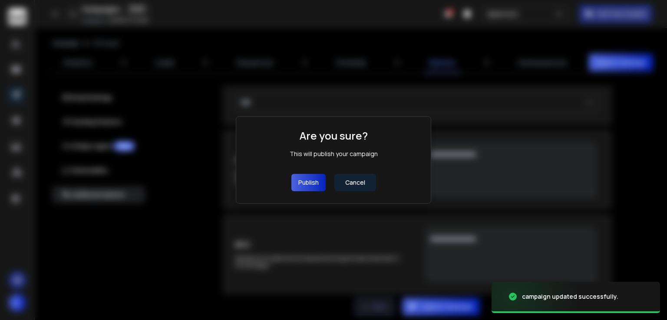
click at [310, 177] on button "Publish" at bounding box center [308, 182] width 34 height 17
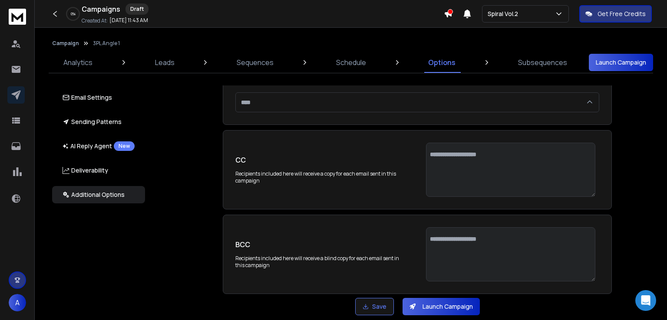
click at [385, 306] on button "Save" at bounding box center [374, 306] width 39 height 17
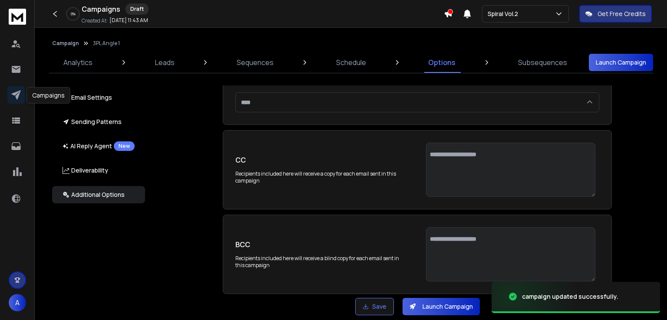
click at [19, 91] on icon at bounding box center [16, 95] width 10 height 10
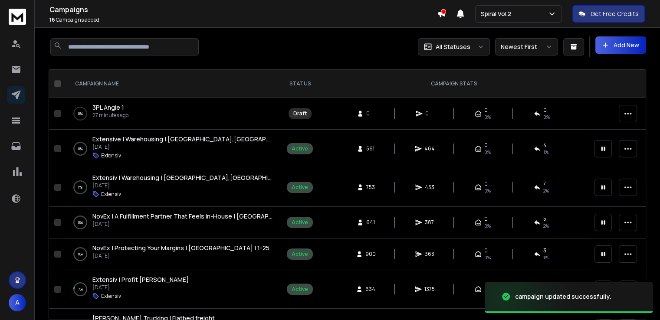
click at [148, 146] on p "[DATE]" at bounding box center [182, 147] width 181 height 7
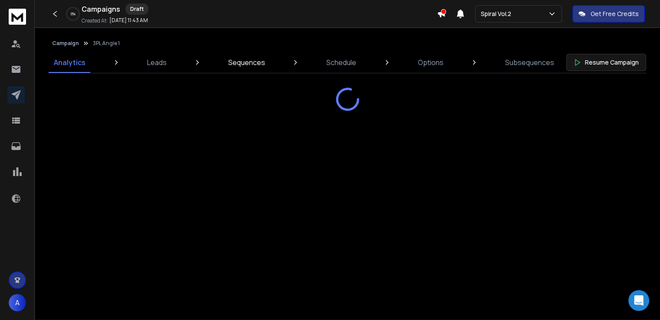
click at [235, 63] on p "Sequences" at bounding box center [246, 62] width 37 height 10
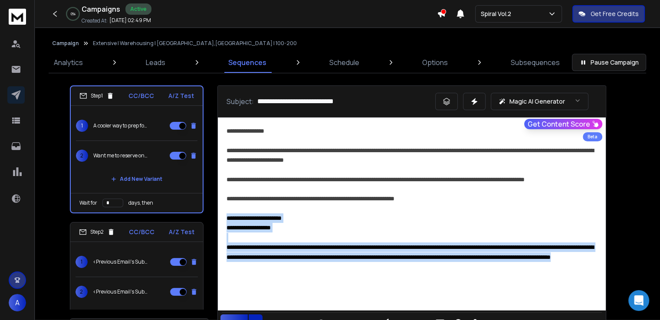
copy div "**********"
drag, startPoint x: 222, startPoint y: 222, endPoint x: 388, endPoint y: 275, distance: 174.6
click at [388, 275] on div "**********" at bounding box center [412, 214] width 388 height 192
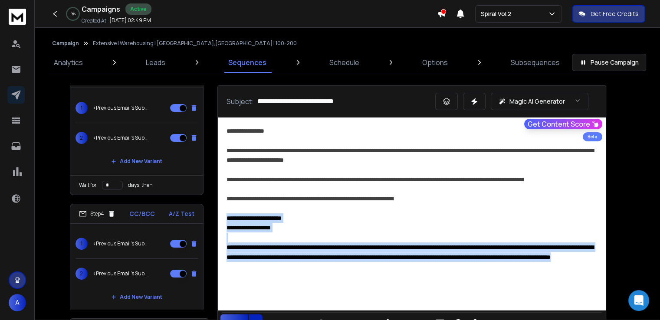
scroll to position [27, 0]
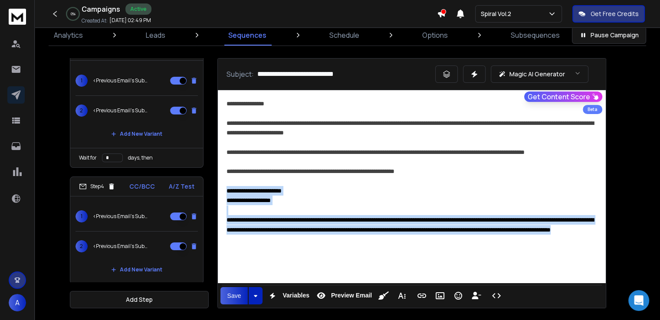
click at [130, 243] on p "<Previous Email's Subject>" at bounding box center [121, 246] width 56 height 7
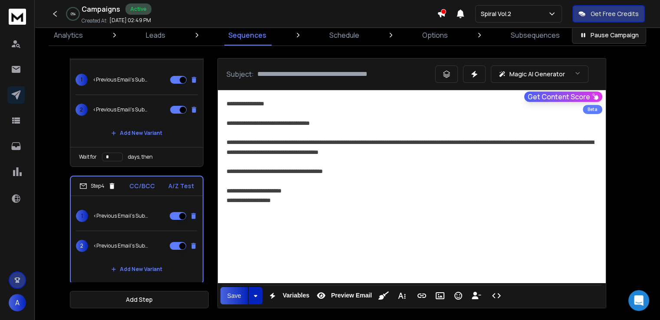
click at [128, 219] on div "1 <Previous Email's Subject>" at bounding box center [112, 216] width 73 height 12
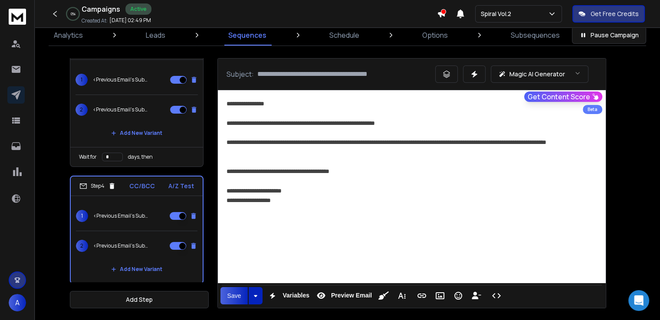
click at [123, 100] on div "2 <Previous Email's Subject>" at bounding box center [137, 110] width 122 height 30
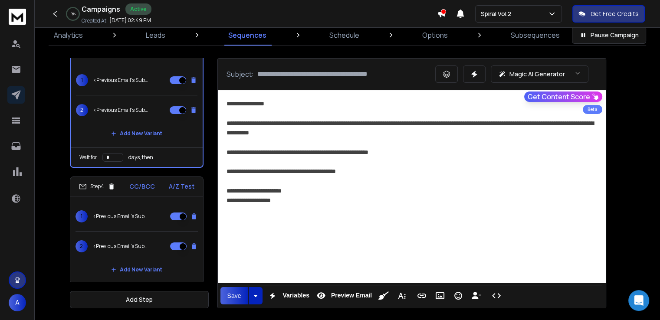
scroll to position [0, 0]
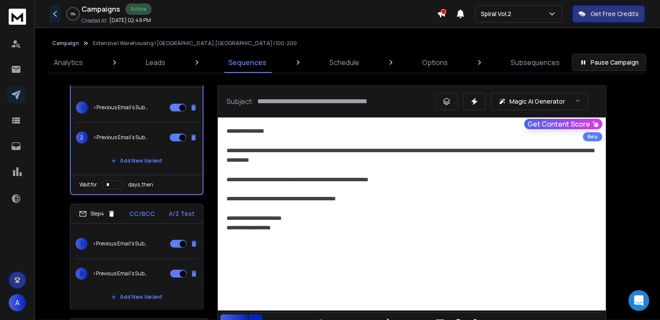
click at [55, 16] on icon at bounding box center [55, 14] width 8 height 8
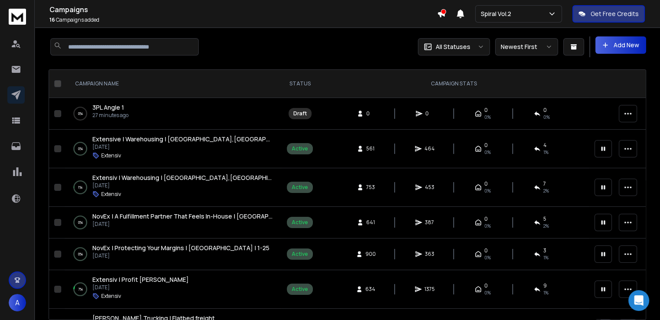
click at [139, 117] on div "0 % 3PL Angle 1 27 minutes ago" at bounding box center [173, 113] width 200 height 21
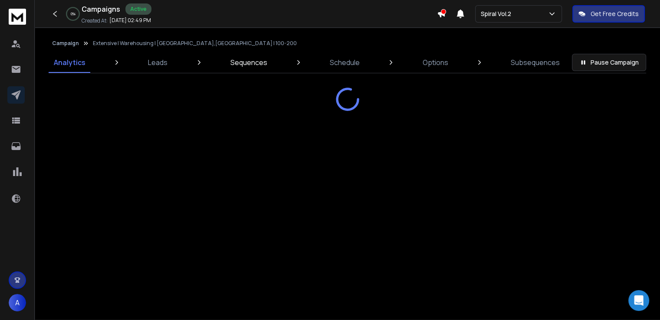
click at [247, 61] on p "Sequences" at bounding box center [248, 62] width 37 height 10
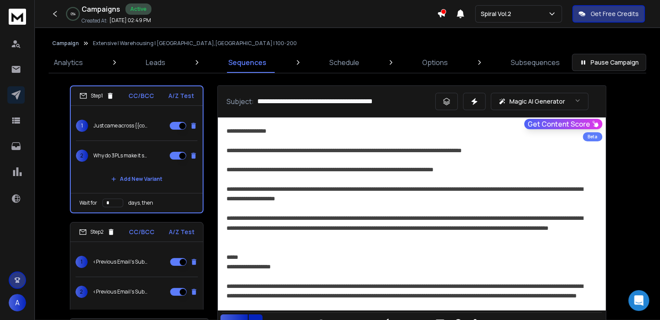
click at [117, 125] on p "Just came across {{companyName}}, had to ask" at bounding box center [121, 125] width 56 height 7
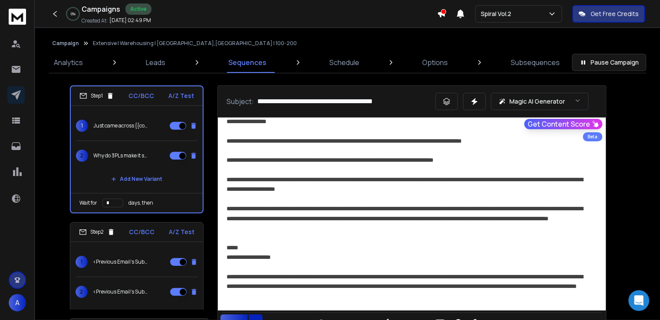
click at [139, 156] on p "Why do 3PLs make it so hard to leave?" at bounding box center [121, 155] width 56 height 7
type input "**********"
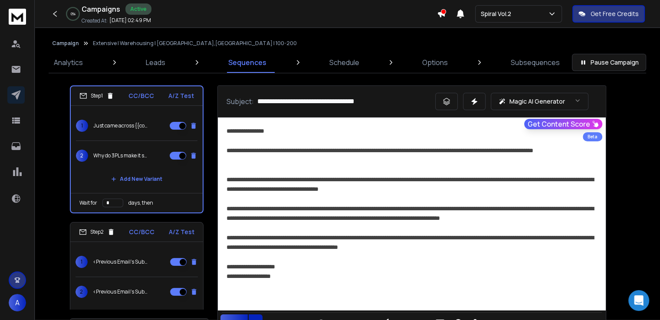
click at [290, 277] on div "**********" at bounding box center [412, 277] width 371 height 10
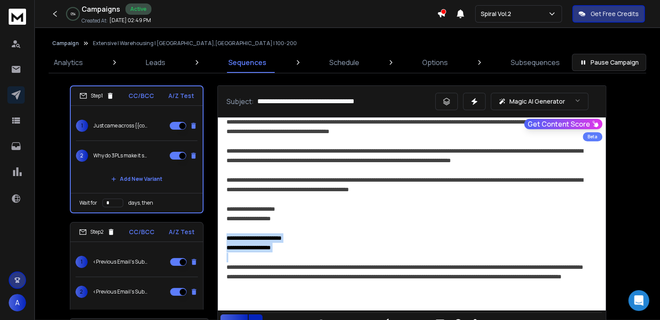
drag, startPoint x: 273, startPoint y: 250, endPoint x: 220, endPoint y: 240, distance: 53.0
click at [220, 240] on div "**********" at bounding box center [412, 214] width 388 height 192
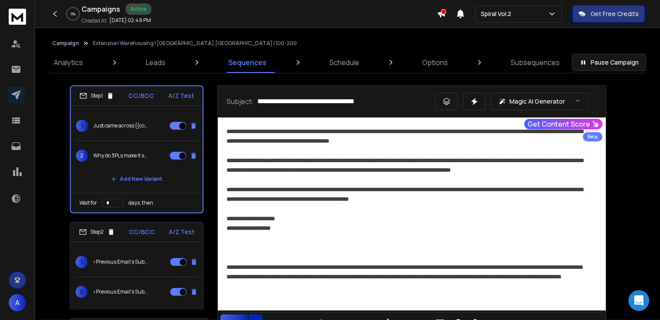
scroll to position [39, 0]
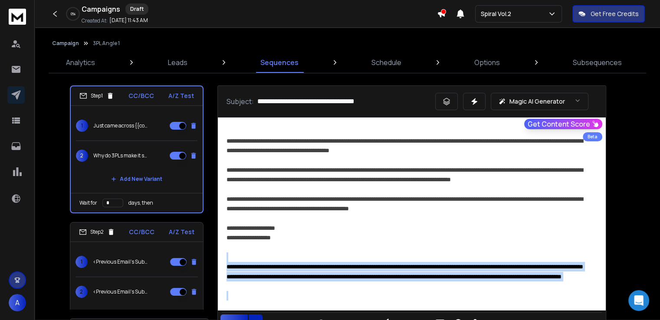
copy div "**********"
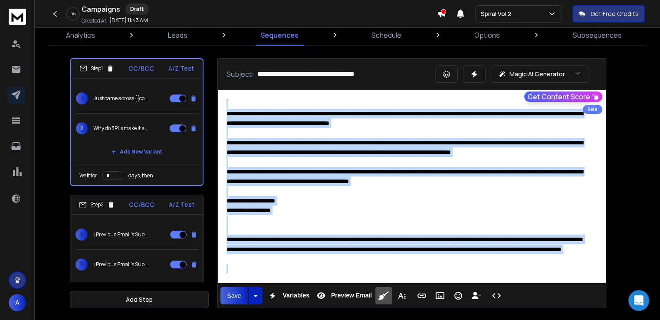
click at [385, 297] on icon "button" at bounding box center [383, 296] width 10 height 8
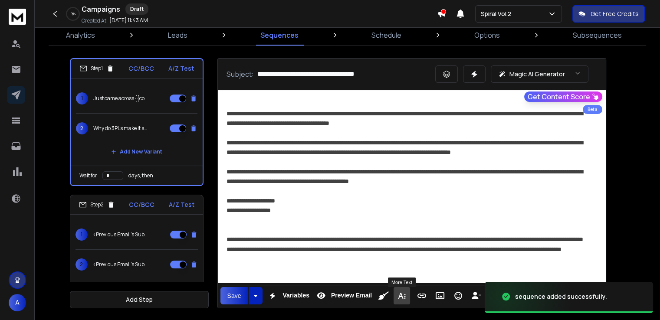
click at [403, 297] on icon "button" at bounding box center [401, 296] width 7 height 6
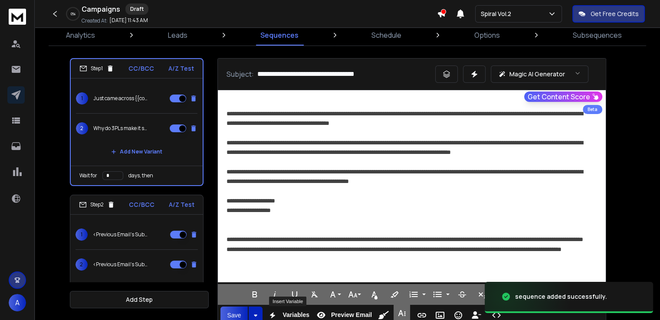
click at [290, 315] on span "Variables" at bounding box center [296, 315] width 30 height 7
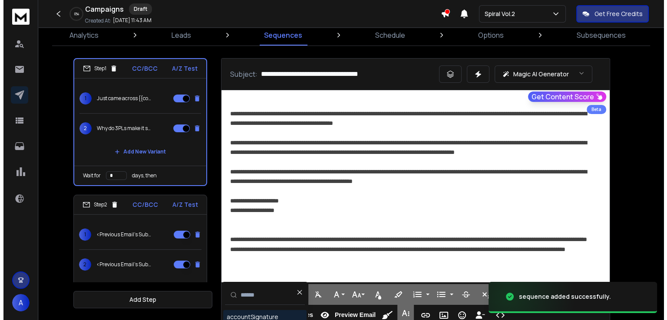
scroll to position [47, 0]
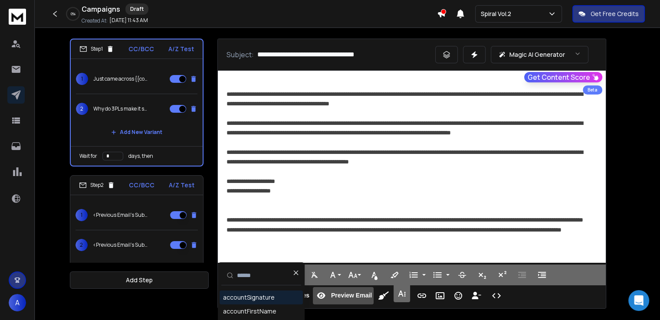
click at [340, 298] on span "Preview Email" at bounding box center [351, 295] width 44 height 7
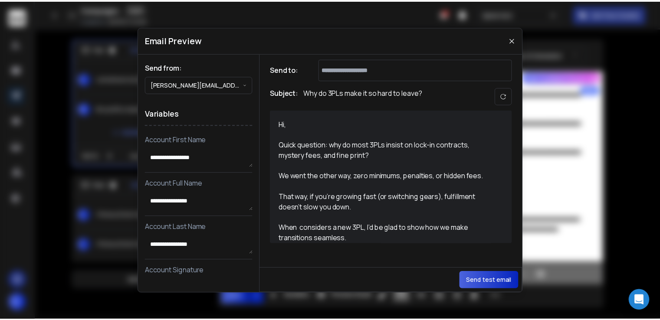
scroll to position [82, 0]
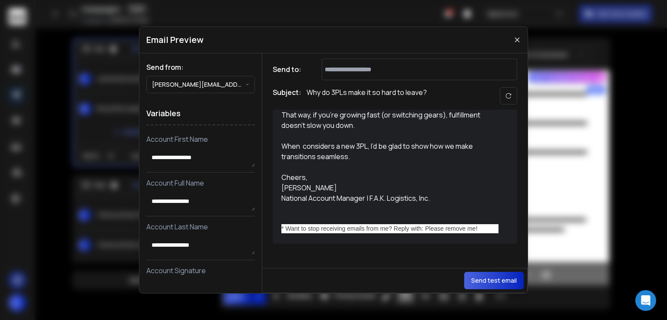
click at [514, 37] on icon at bounding box center [516, 39] width 7 height 7
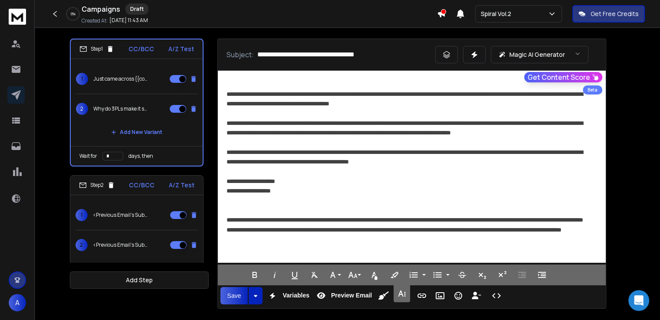
click at [424, 177] on div "**********" at bounding box center [409, 182] width 364 height 10
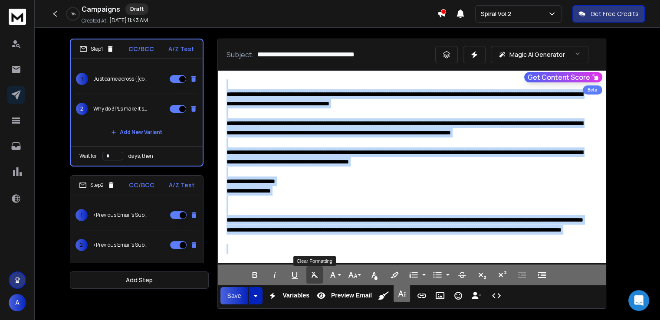
click at [312, 273] on icon "button" at bounding box center [314, 275] width 10 height 10
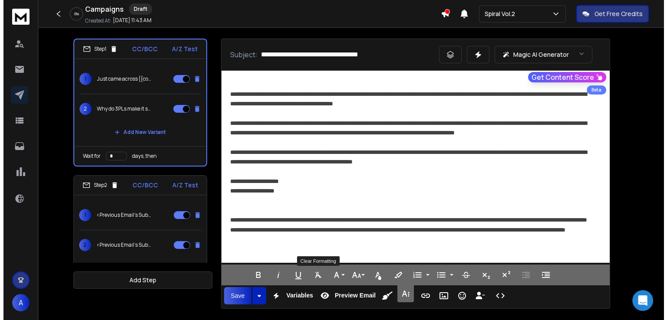
scroll to position [49, 0]
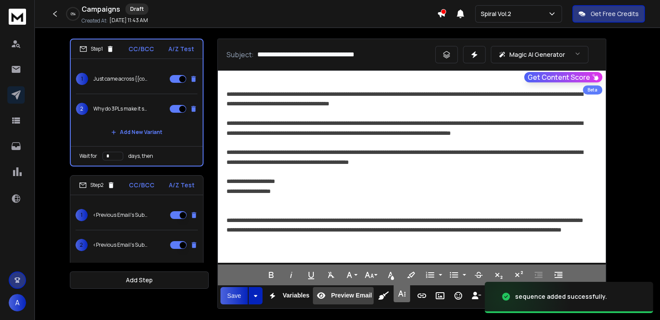
click at [340, 292] on span "Preview Email" at bounding box center [351, 295] width 44 height 7
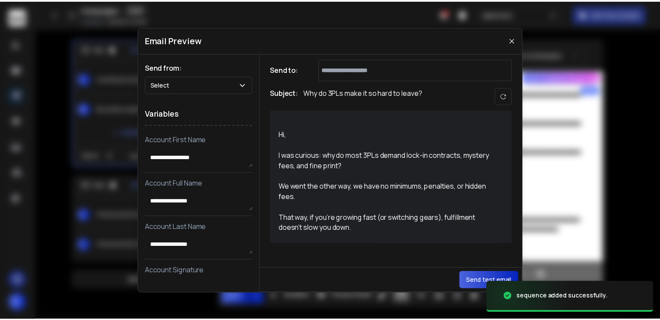
scroll to position [92, 0]
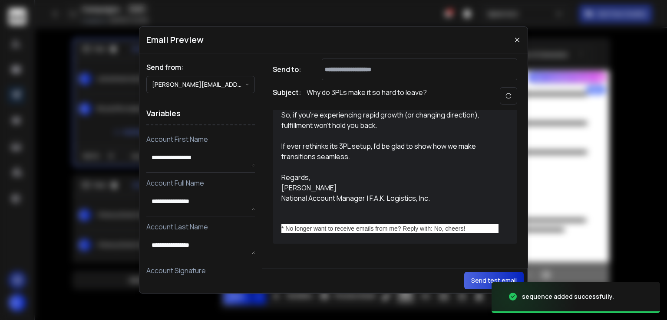
drag, startPoint x: 516, startPoint y: 39, endPoint x: 467, endPoint y: 82, distance: 65.8
click at [516, 39] on icon at bounding box center [516, 39] width 7 height 7
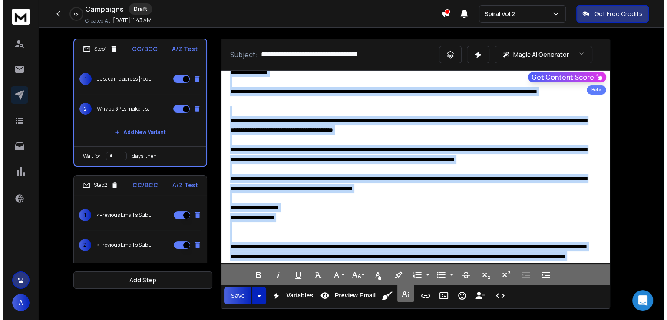
scroll to position [0, 0]
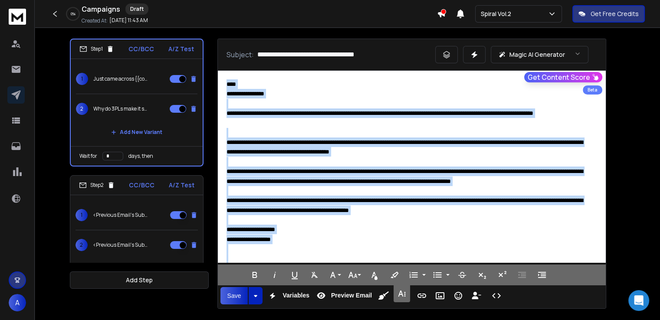
drag, startPoint x: 382, startPoint y: 245, endPoint x: 223, endPoint y: 98, distance: 216.8
click at [215, 72] on div "**********" at bounding box center [347, 174] width 555 height 270
click at [315, 276] on icon "button" at bounding box center [314, 275] width 10 height 10
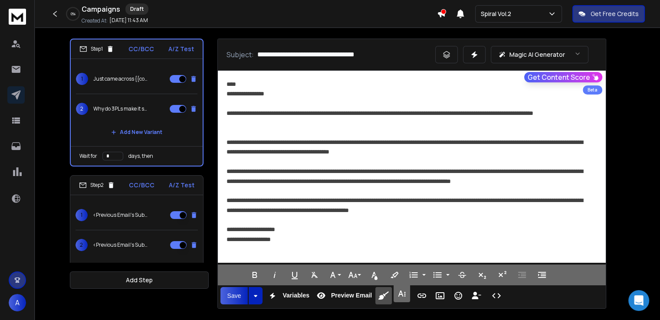
click at [385, 293] on icon "button" at bounding box center [383, 296] width 10 height 8
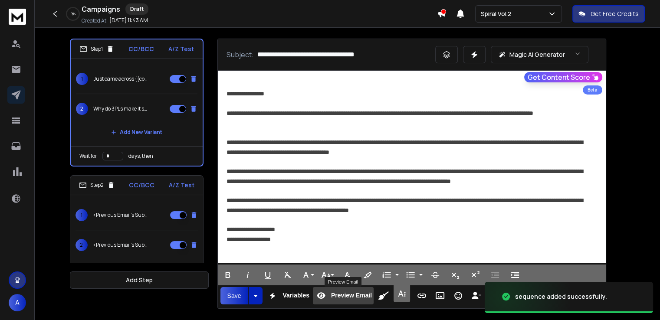
click at [358, 296] on span "Preview Email" at bounding box center [351, 295] width 44 height 7
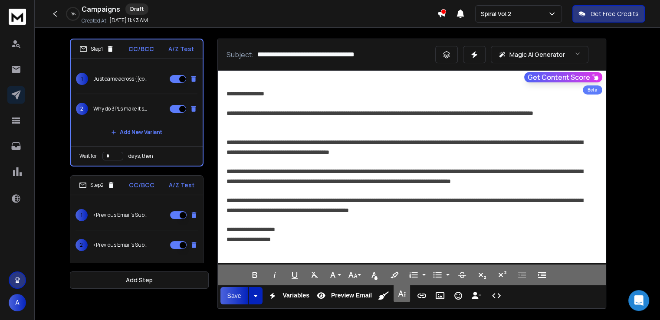
scroll to position [145, 0]
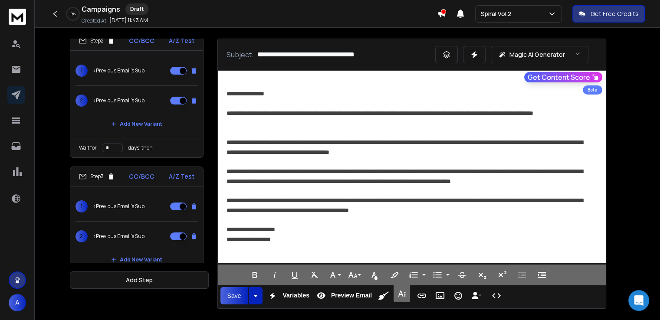
click at [128, 188] on div "1 <Previous Email's Subject> 2 <Previous Email's Subject> Add New Variant" at bounding box center [136, 230] width 133 height 87
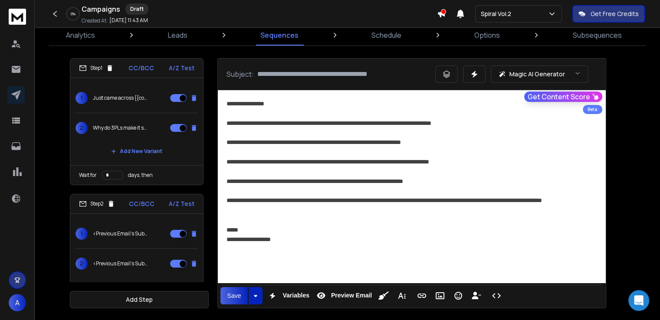
scroll to position [0, 0]
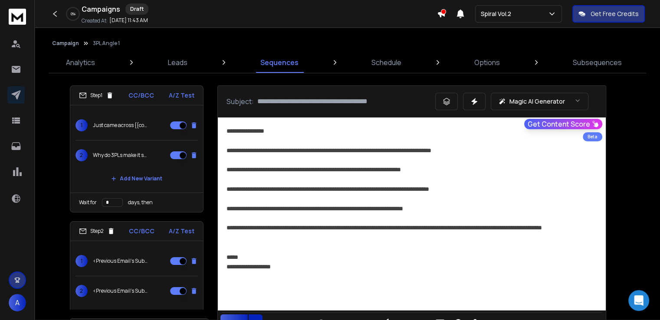
click at [138, 255] on div "1 <Previous Email's Subject>" at bounding box center [112, 261] width 73 height 12
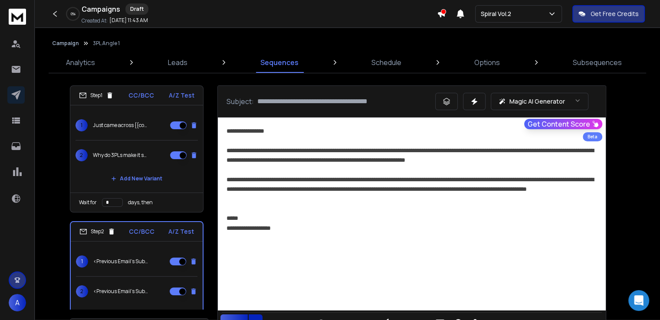
click at [284, 229] on div "**********" at bounding box center [412, 229] width 371 height 10
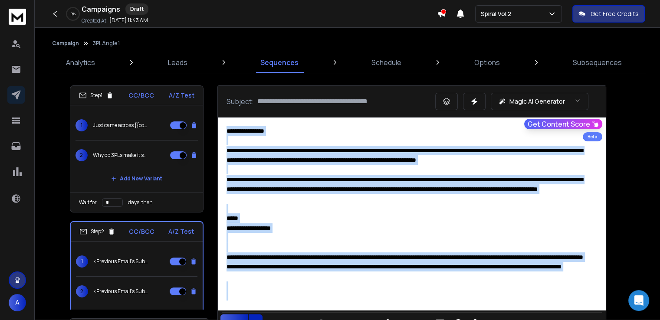
scroll to position [27, 0]
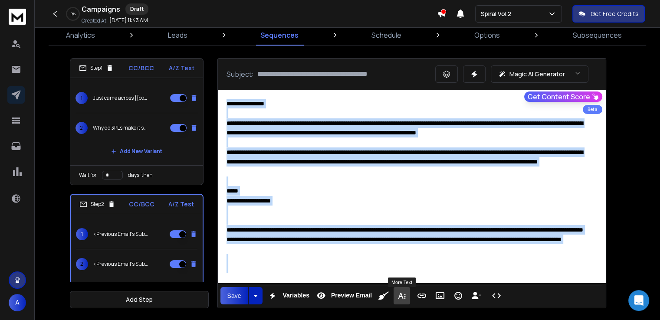
click at [402, 299] on icon "button" at bounding box center [402, 296] width 10 height 10
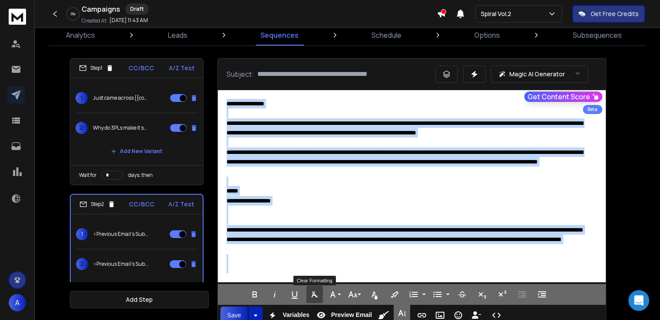
click at [314, 296] on icon "button" at bounding box center [314, 294] width 10 height 10
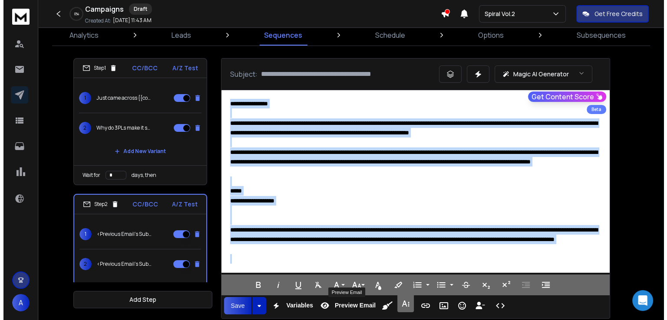
scroll to position [0, 0]
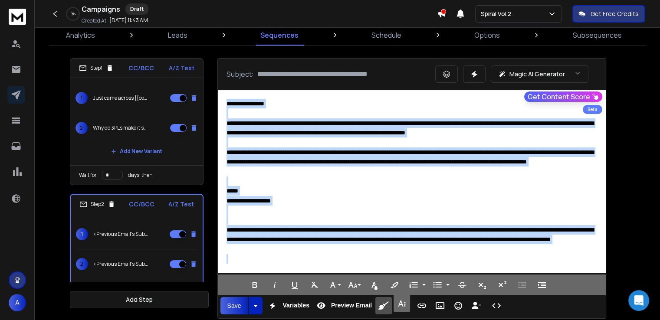
click at [388, 309] on button "Clean HTML" at bounding box center [383, 305] width 16 height 17
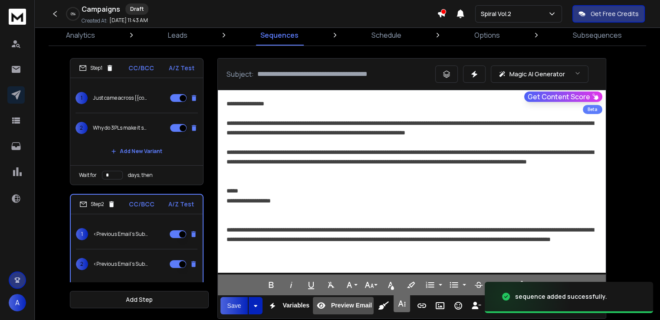
click at [358, 306] on span "Preview Email" at bounding box center [351, 305] width 44 height 7
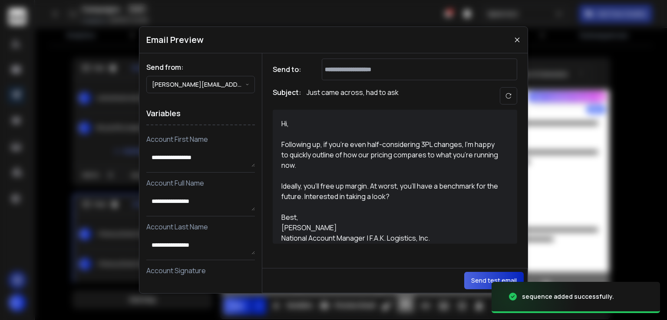
scroll to position [41, 0]
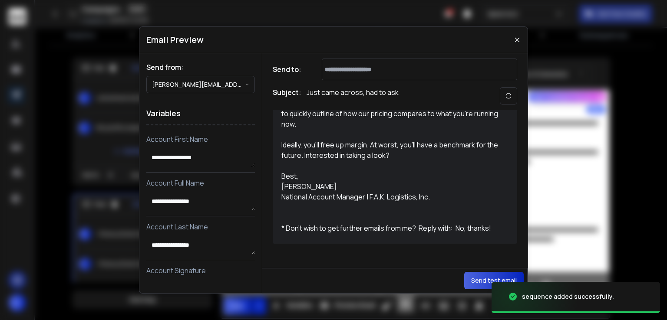
click at [519, 40] on icon at bounding box center [516, 39] width 7 height 7
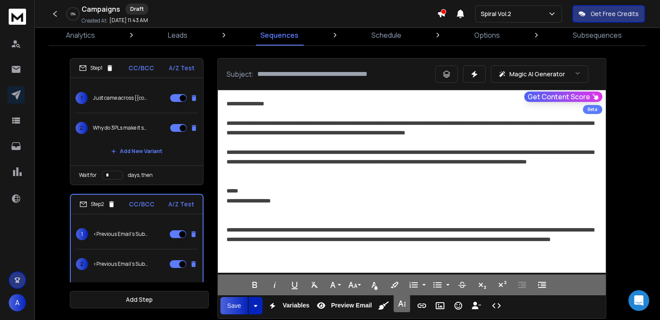
click at [135, 255] on div "2 <Previous Email's Subject>" at bounding box center [137, 265] width 122 height 30
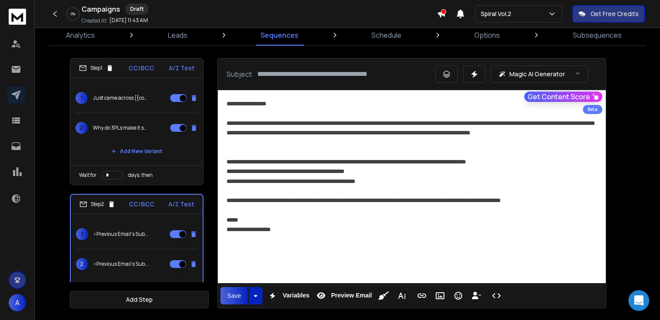
click at [321, 230] on div "**********" at bounding box center [412, 230] width 371 height 10
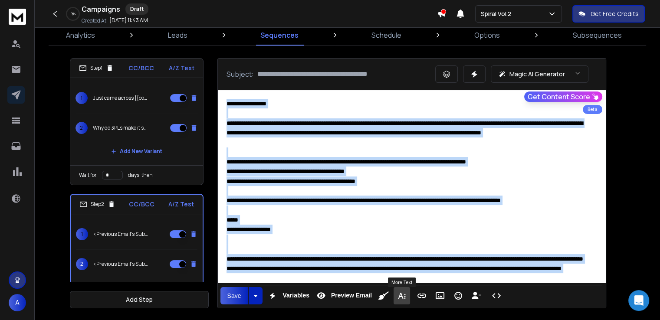
click at [403, 301] on icon "button" at bounding box center [402, 296] width 10 height 10
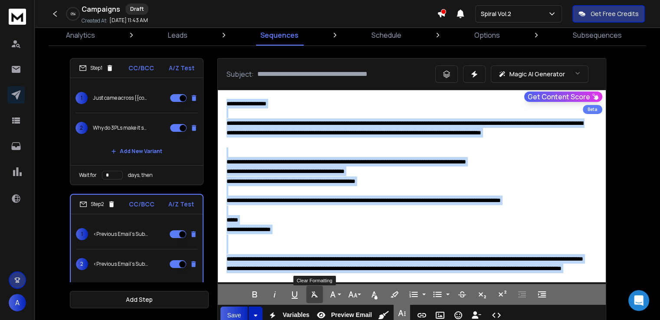
click at [314, 296] on icon "button" at bounding box center [314, 294] width 10 height 10
click at [382, 313] on icon "button" at bounding box center [383, 315] width 10 height 8
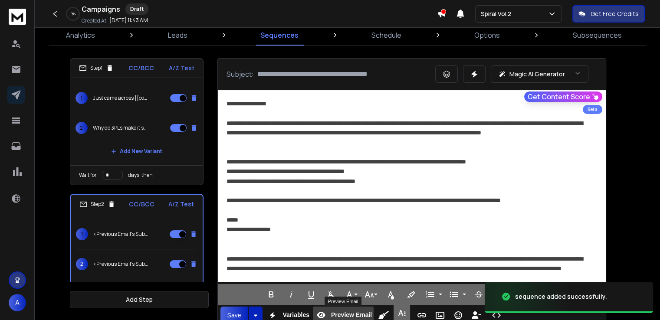
click at [365, 318] on span "Preview Email" at bounding box center [351, 315] width 44 height 7
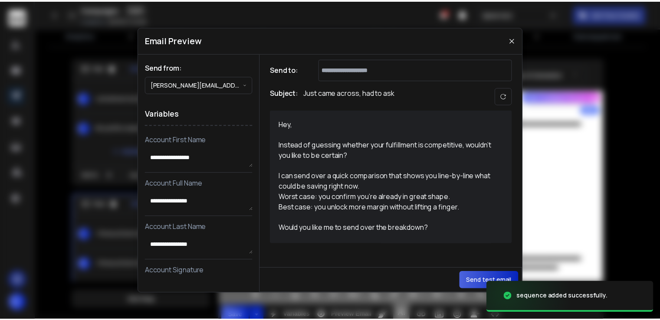
scroll to position [83, 0]
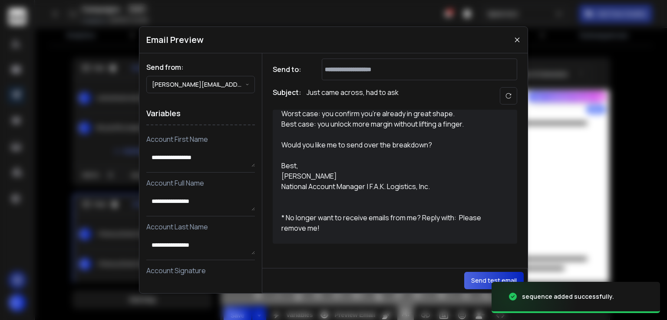
click at [514, 36] on icon at bounding box center [516, 39] width 7 height 7
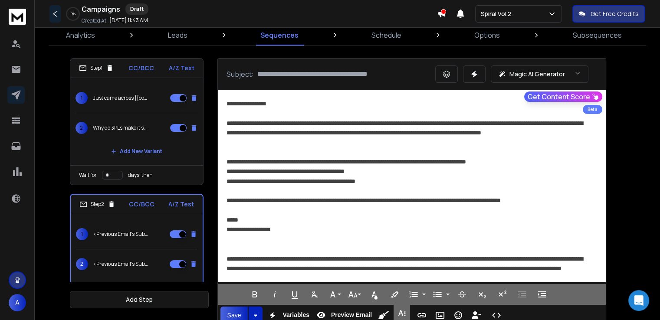
click at [55, 14] on icon at bounding box center [55, 14] width 8 height 8
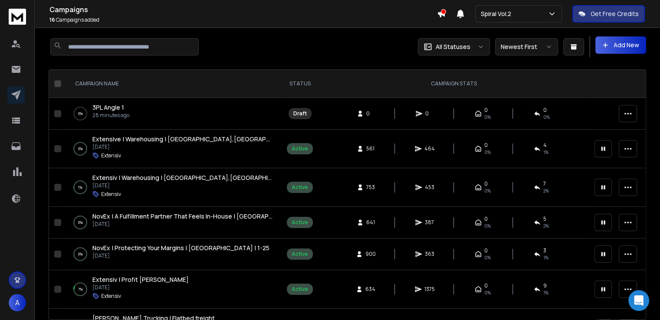
click at [624, 110] on icon "button" at bounding box center [628, 113] width 9 height 9
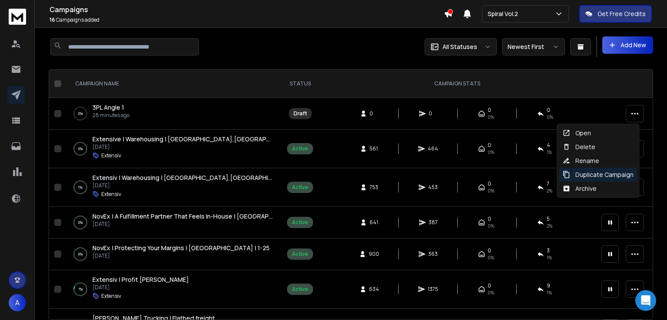
click at [599, 174] on div "Duplicate Campaign" at bounding box center [597, 175] width 71 height 9
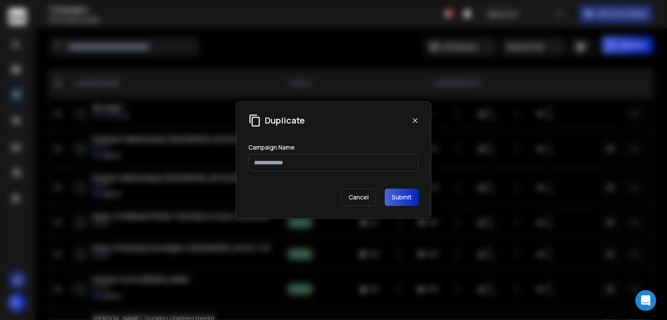
click at [313, 162] on input "text" at bounding box center [333, 162] width 170 height 17
type input "**********"
click at [411, 198] on button "Submit" at bounding box center [402, 197] width 34 height 17
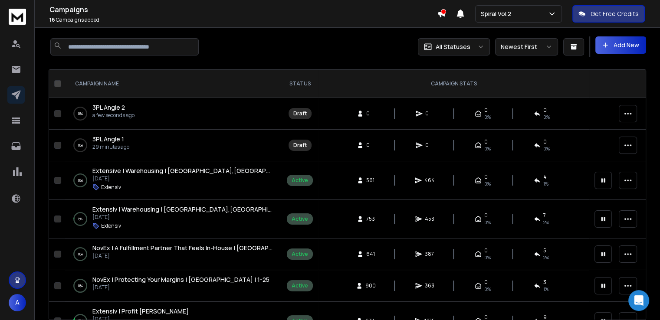
click at [230, 112] on div "0 % 3PL Angle 2 a few seconds ago" at bounding box center [173, 113] width 200 height 21
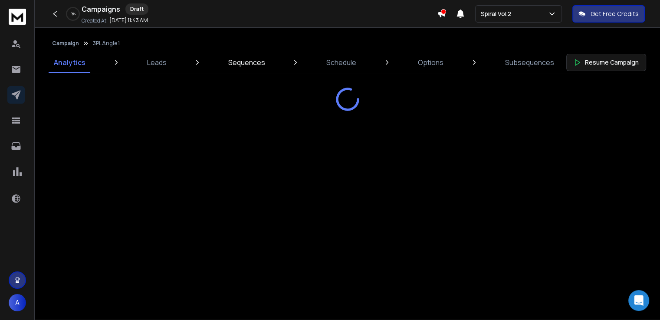
click at [232, 65] on p "Sequences" at bounding box center [246, 62] width 37 height 10
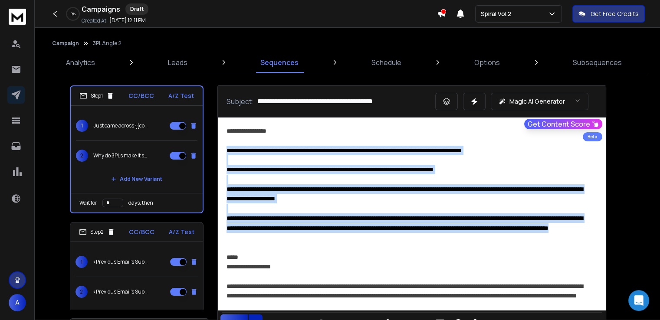
drag, startPoint x: 226, startPoint y: 151, endPoint x: 324, endPoint y: 240, distance: 131.8
click at [324, 240] on div "**********" at bounding box center [412, 214] width 388 height 192
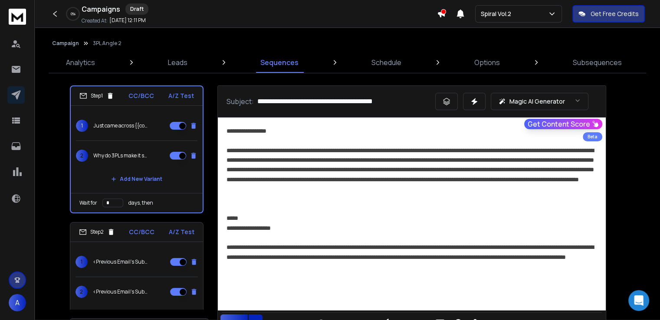
click at [264, 161] on div "**********" at bounding box center [412, 175] width 371 height 58
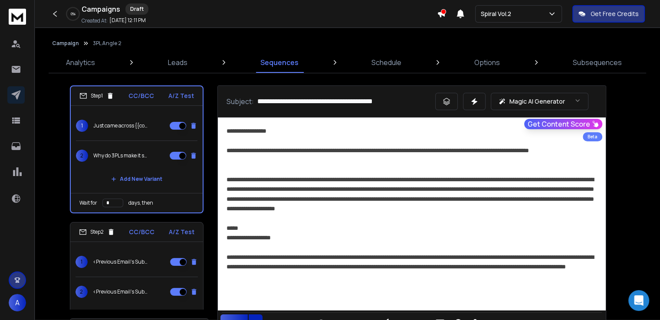
click at [538, 178] on div "**********" at bounding box center [412, 194] width 371 height 39
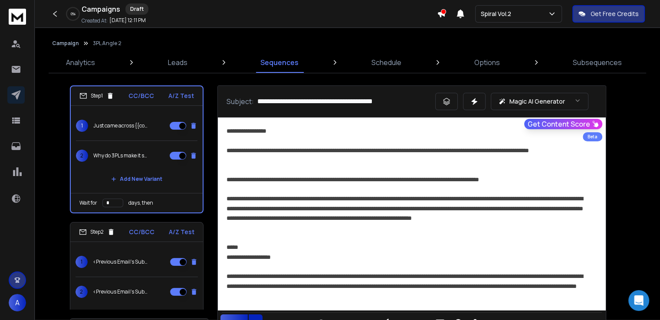
click at [544, 200] on div "**********" at bounding box center [409, 213] width 364 height 39
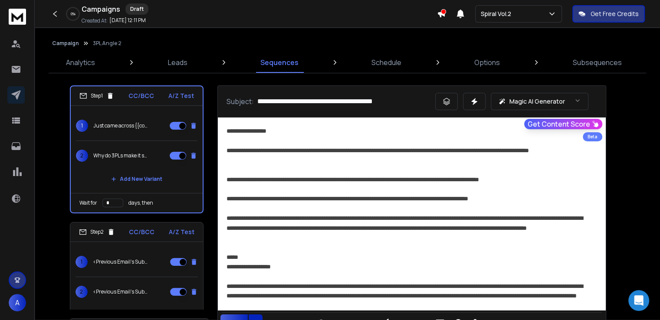
click at [586, 219] on div "**********" at bounding box center [409, 228] width 364 height 29
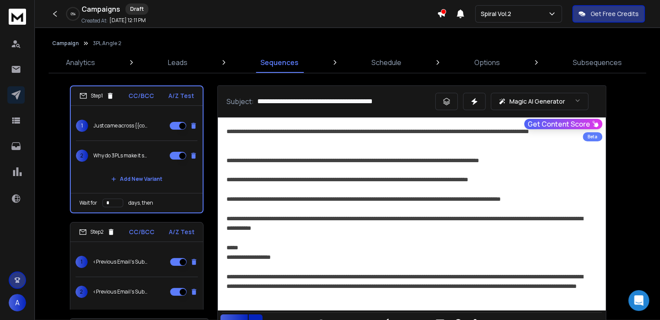
scroll to position [27, 0]
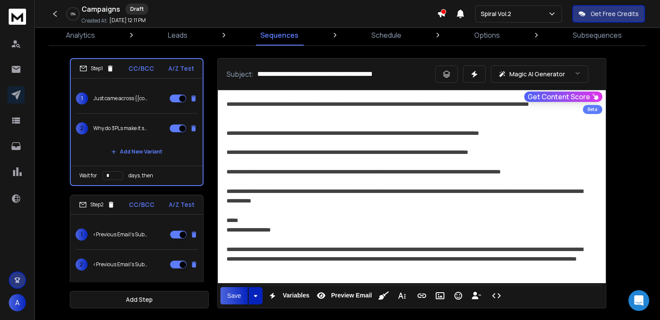
drag, startPoint x: 231, startPoint y: 295, endPoint x: 219, endPoint y: 263, distance: 34.3
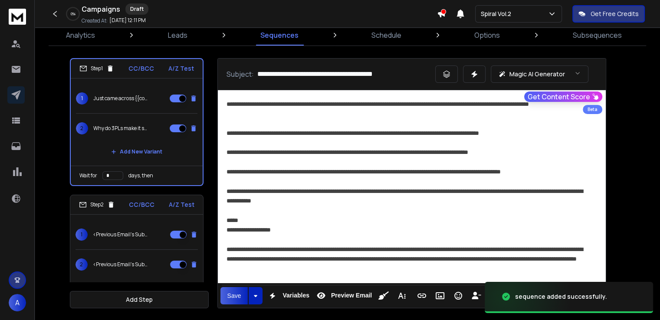
click at [132, 127] on p "Why do 3PLs make it so hard to leave?" at bounding box center [121, 128] width 56 height 7
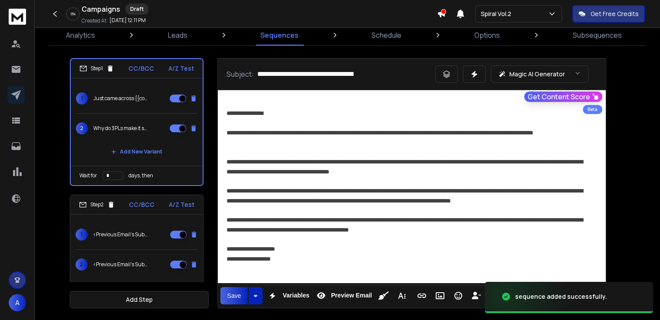
scroll to position [49, 0]
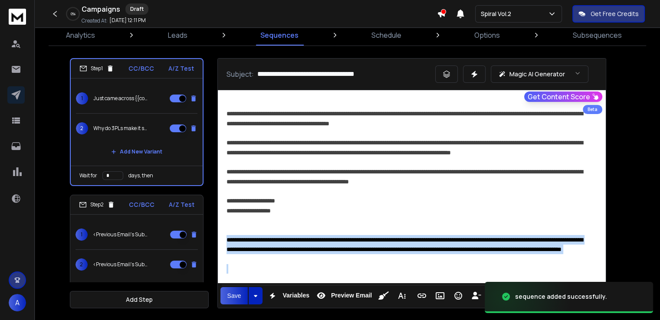
copy div "**********"
drag, startPoint x: 224, startPoint y: 236, endPoint x: 374, endPoint y: 264, distance: 152.4
click at [374, 264] on div "**********" at bounding box center [412, 186] width 388 height 192
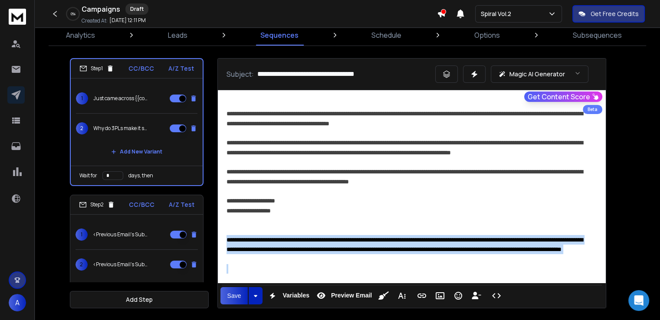
drag, startPoint x: 104, startPoint y: 95, endPoint x: 143, endPoint y: 119, distance: 46.2
click at [104, 95] on p "Just came across {{companyName}}, had to ask" at bounding box center [121, 98] width 56 height 7
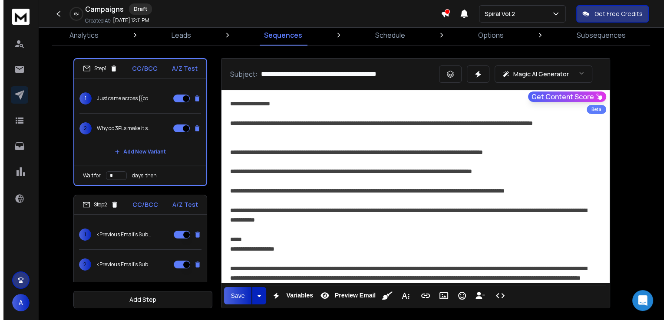
scroll to position [20, 0]
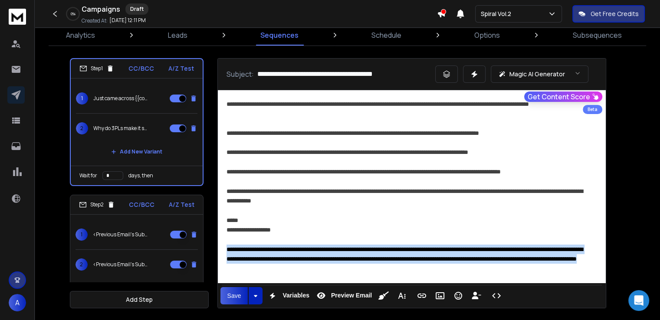
drag, startPoint x: 431, startPoint y: 270, endPoint x: 210, endPoint y: 253, distance: 221.1
click at [214, 250] on div "**********" at bounding box center [347, 183] width 555 height 250
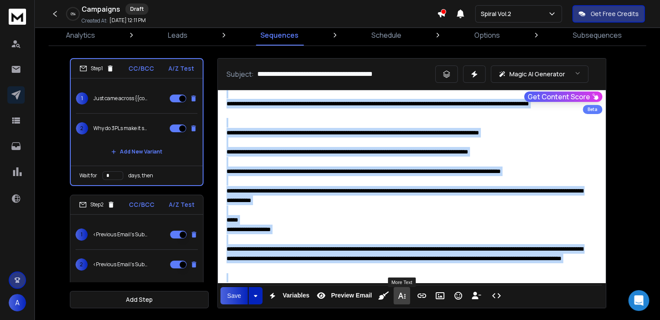
click at [402, 296] on icon "button" at bounding box center [401, 296] width 7 height 6
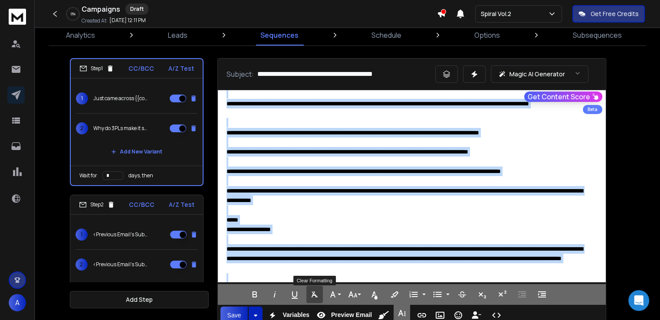
click at [312, 295] on icon "button" at bounding box center [314, 294] width 10 height 10
click at [386, 308] on button "Clean HTML" at bounding box center [383, 315] width 16 height 17
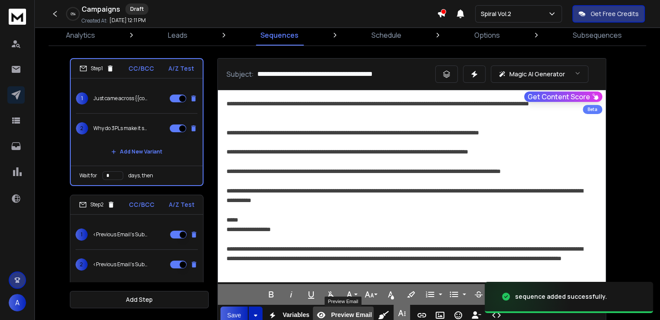
click at [358, 312] on span "Preview Email" at bounding box center [351, 315] width 44 height 7
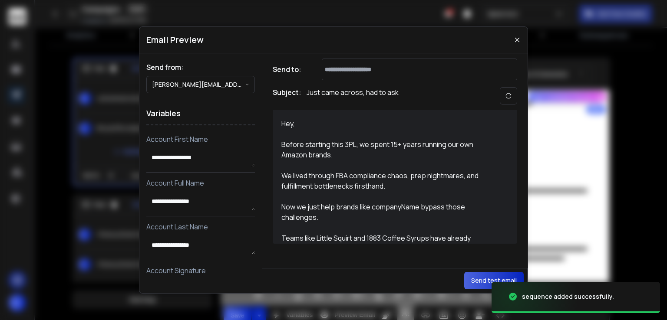
scroll to position [125, 0]
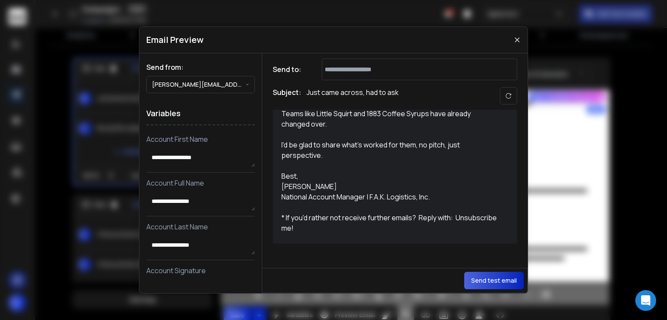
click at [516, 38] on icon at bounding box center [516, 39] width 7 height 7
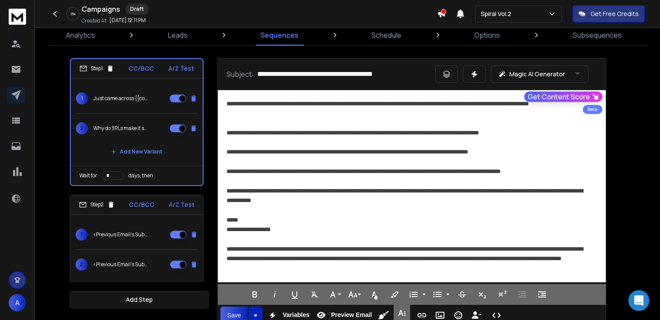
drag, startPoint x: 333, startPoint y: 74, endPoint x: 431, endPoint y: 67, distance: 97.9
click at [431, 67] on div "**********" at bounding box center [412, 75] width 388 height 32
paste input "****"
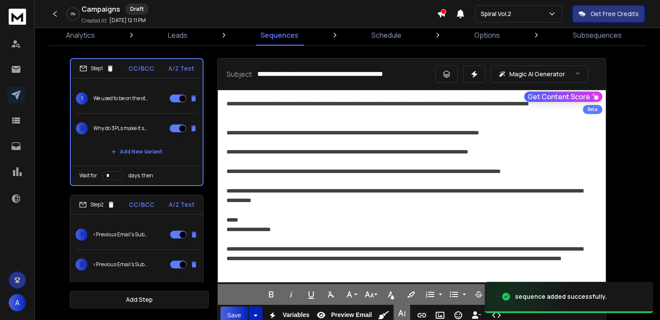
click at [112, 129] on p "Why do 3PLs make it so hard to leave?" at bounding box center [121, 128] width 56 height 7
type input "**********"
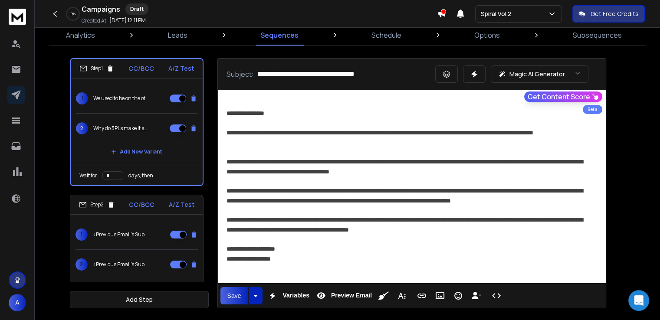
click at [227, 113] on div "**********" at bounding box center [409, 113] width 364 height 10
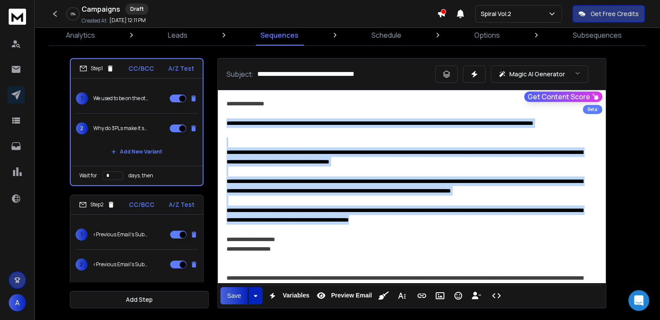
drag, startPoint x: 224, startPoint y: 122, endPoint x: 539, endPoint y: 218, distance: 328.5
click at [539, 218] on div "**********" at bounding box center [412, 186] width 388 height 192
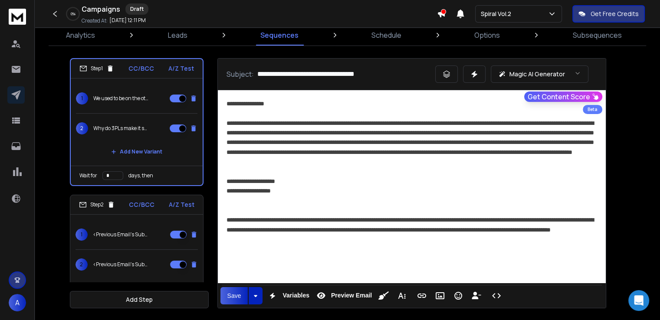
click at [451, 129] on div "**********" at bounding box center [412, 142] width 371 height 49
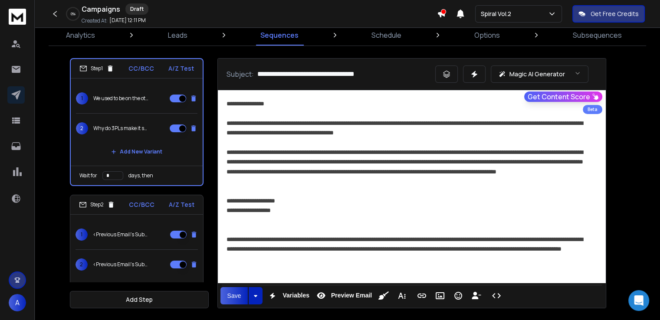
drag, startPoint x: 519, startPoint y: 151, endPoint x: 519, endPoint y: 142, distance: 9.1
click at [519, 151] on div "**********" at bounding box center [409, 167] width 364 height 39
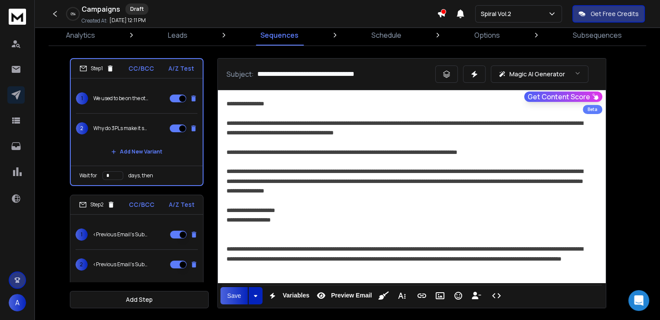
click at [573, 171] on div "**********" at bounding box center [409, 181] width 364 height 29
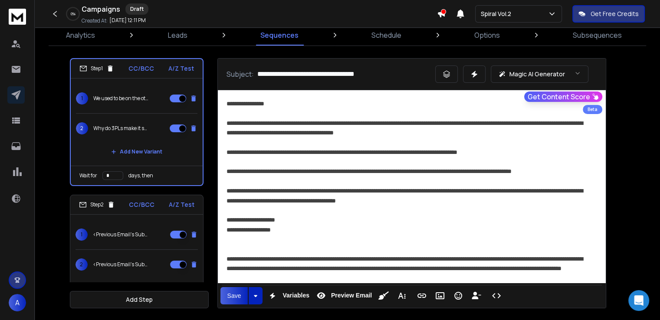
click at [523, 170] on div "**********" at bounding box center [409, 172] width 364 height 10
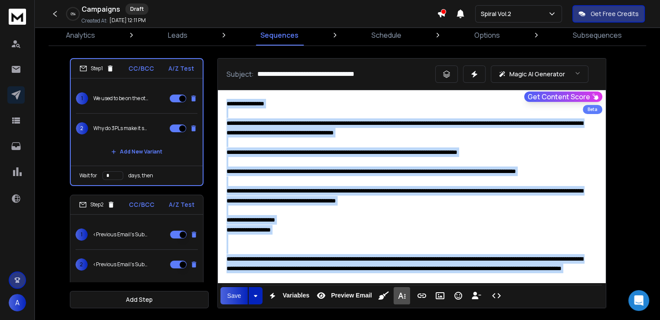
drag, startPoint x: 398, startPoint y: 292, endPoint x: 387, endPoint y: 283, distance: 14.6
click at [398, 292] on icon "button" at bounding box center [402, 296] width 10 height 10
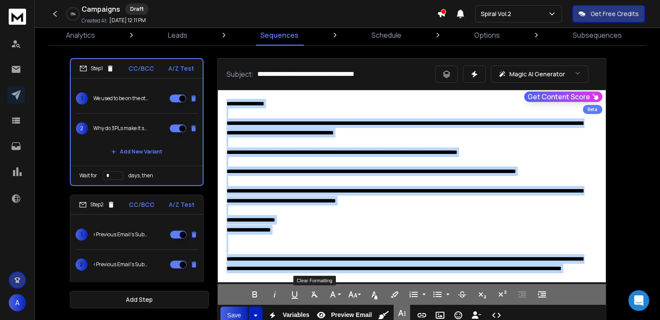
drag, startPoint x: 315, startPoint y: 294, endPoint x: 325, endPoint y: 299, distance: 11.9
click at [314, 294] on icon "button" at bounding box center [314, 294] width 10 height 10
click at [385, 308] on button "Clean HTML" at bounding box center [383, 315] width 16 height 17
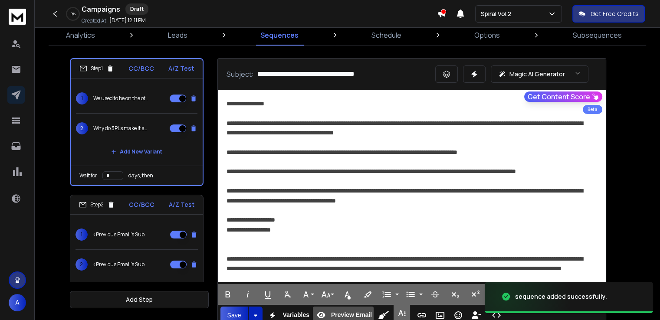
click at [342, 318] on span "Preview Email" at bounding box center [351, 315] width 44 height 7
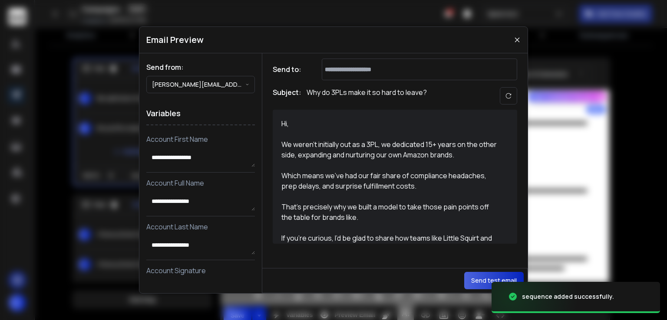
scroll to position [104, 0]
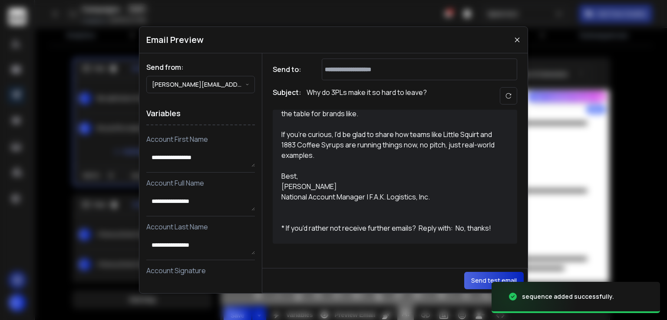
click at [517, 41] on icon at bounding box center [516, 39] width 7 height 7
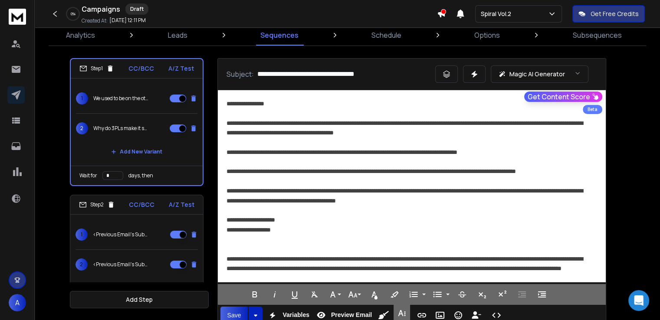
click at [118, 178] on input "*" at bounding box center [112, 175] width 21 height 9
type input "**********"
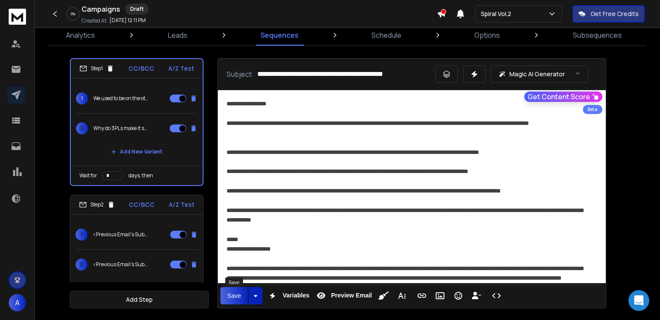
type input "*"
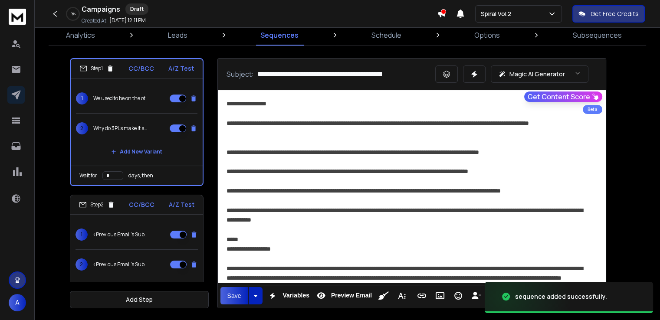
click at [130, 235] on p "<Previous Email's Subject>" at bounding box center [121, 234] width 56 height 7
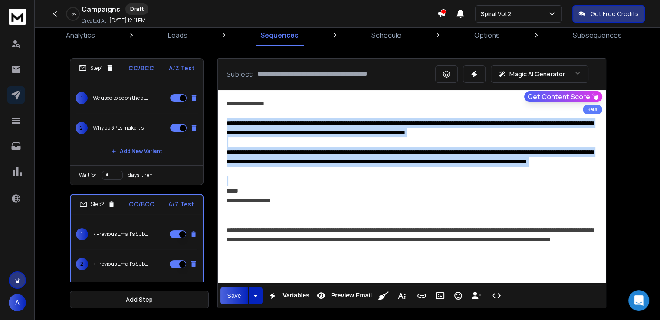
drag, startPoint x: 224, startPoint y: 125, endPoint x: 321, endPoint y: 177, distance: 110.7
click at [321, 177] on div "**********" at bounding box center [412, 186] width 388 height 192
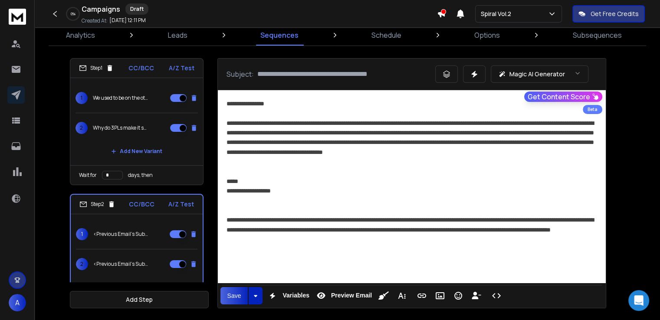
click at [486, 120] on div "**********" at bounding box center [412, 142] width 371 height 49
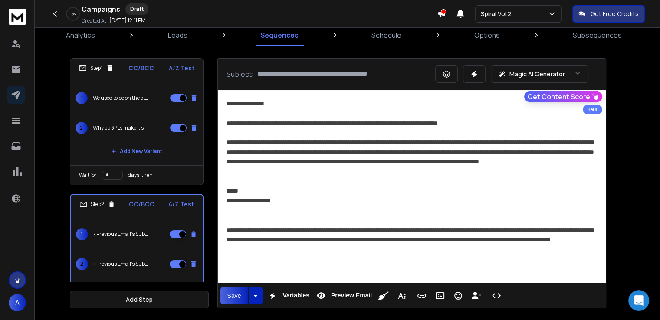
click at [490, 139] on div "**********" at bounding box center [412, 157] width 371 height 39
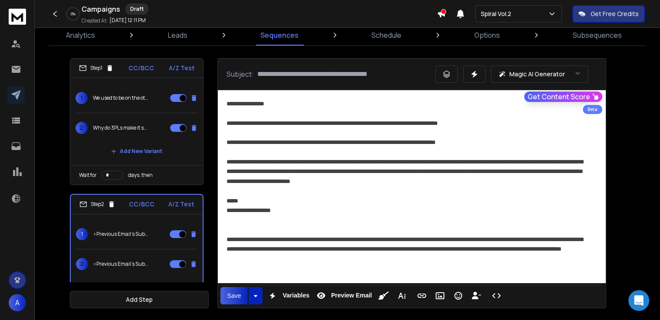
click at [443, 172] on div "**********" at bounding box center [409, 171] width 364 height 29
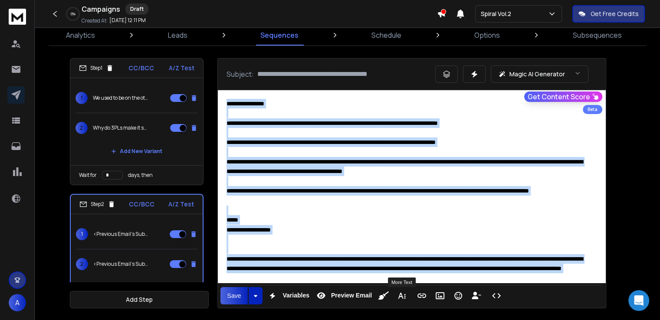
drag, startPoint x: 401, startPoint y: 290, endPoint x: 387, endPoint y: 283, distance: 15.9
click at [401, 291] on icon "button" at bounding box center [402, 296] width 10 height 10
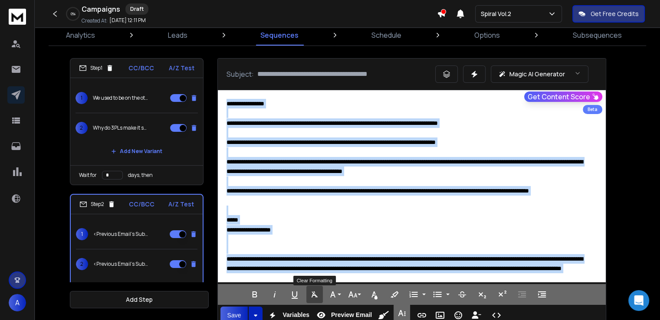
click at [312, 293] on icon "button" at bounding box center [314, 294] width 10 height 10
click at [378, 314] on icon "button" at bounding box center [383, 315] width 10 height 8
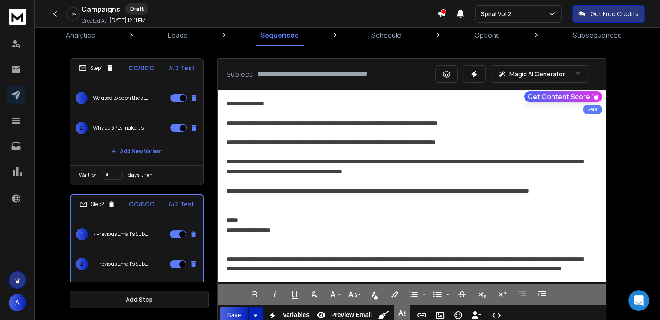
click at [233, 315] on div "Save" at bounding box center [234, 315] width 28 height 17
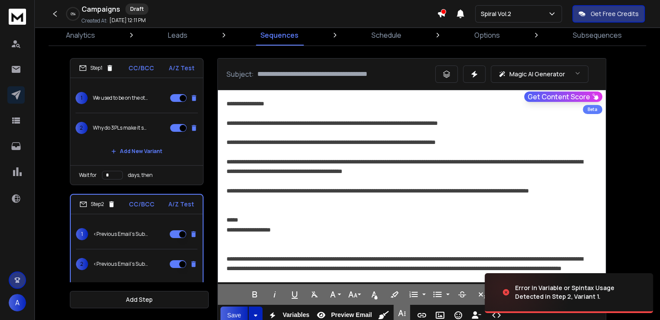
click at [227, 194] on div "**********" at bounding box center [409, 196] width 364 height 20
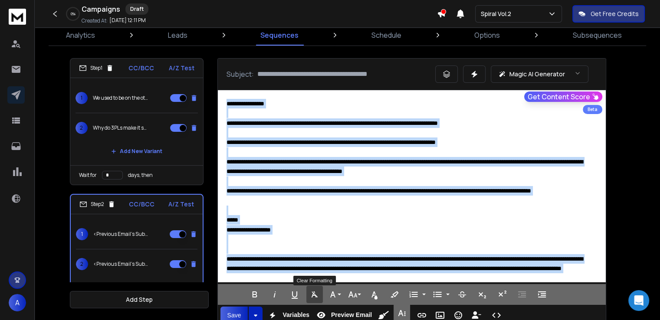
click at [314, 292] on icon "button" at bounding box center [314, 294] width 10 height 10
click at [381, 313] on icon "button" at bounding box center [383, 315] width 10 height 8
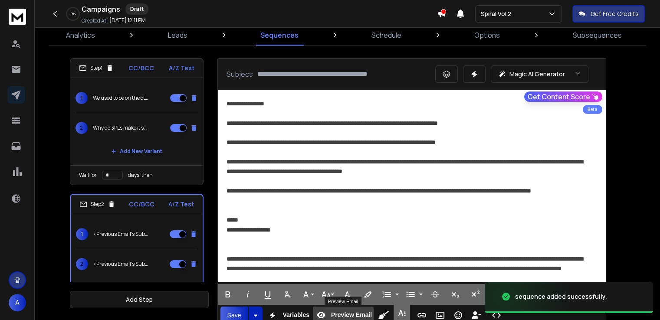
click at [349, 315] on span "Preview Email" at bounding box center [351, 315] width 44 height 7
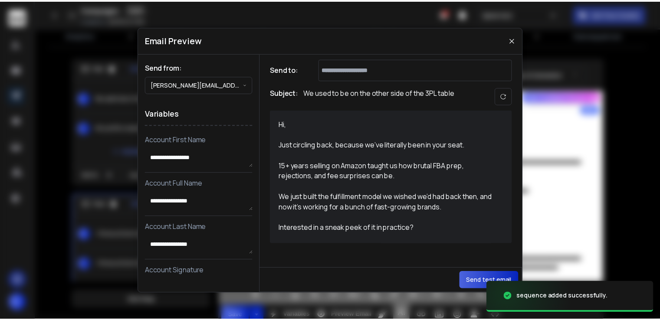
scroll to position [83, 0]
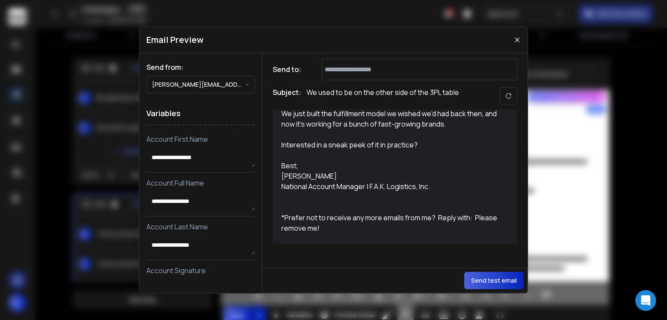
click at [519, 39] on icon at bounding box center [516, 39] width 7 height 7
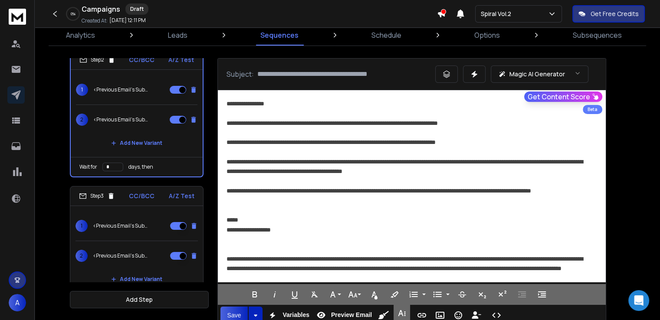
scroll to position [0, 0]
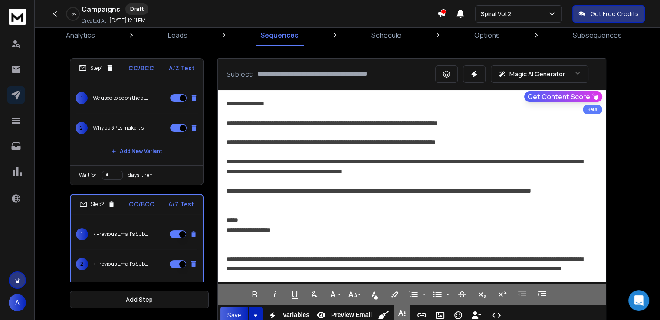
click at [123, 259] on div "2 <Previous Email's Subject>" at bounding box center [112, 264] width 73 height 12
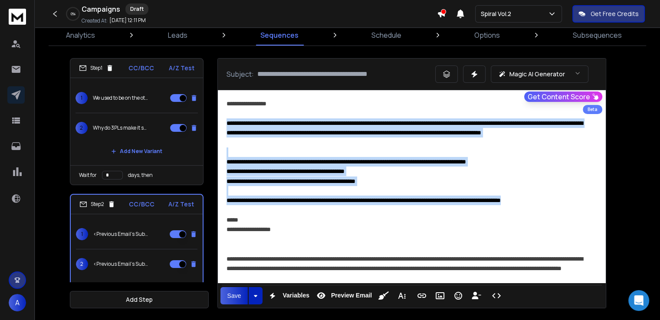
drag, startPoint x: 224, startPoint y: 121, endPoint x: 592, endPoint y: 201, distance: 376.7
click at [592, 201] on div "**********" at bounding box center [412, 186] width 388 height 192
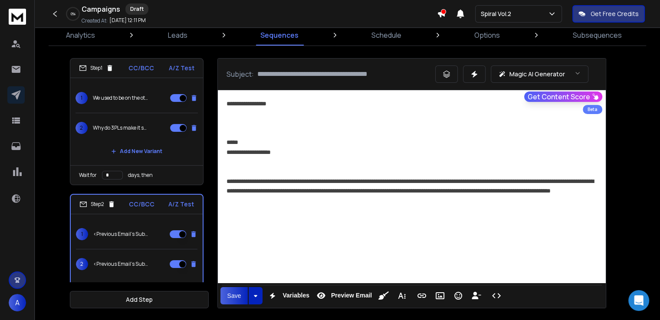
paste div
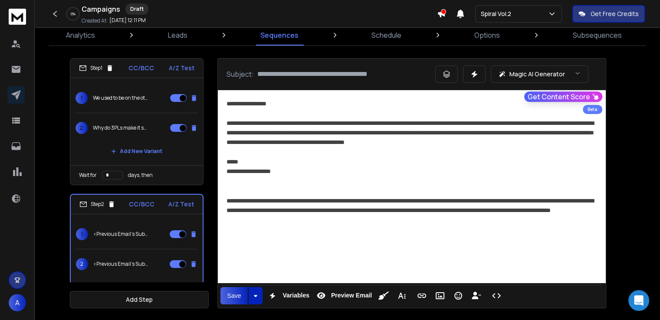
click at [329, 124] on div "**********" at bounding box center [412, 132] width 371 height 29
click at [289, 132] on div "**********" at bounding box center [412, 132] width 371 height 29
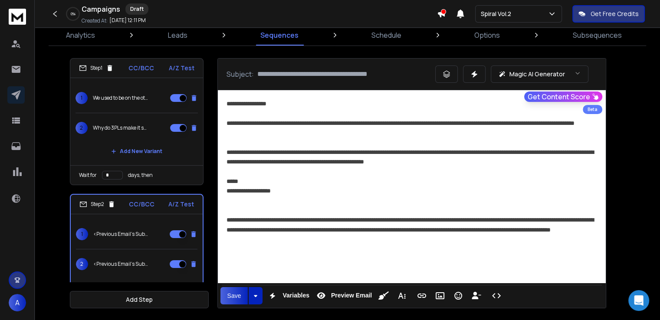
click at [513, 151] on div "**********" at bounding box center [412, 158] width 371 height 20
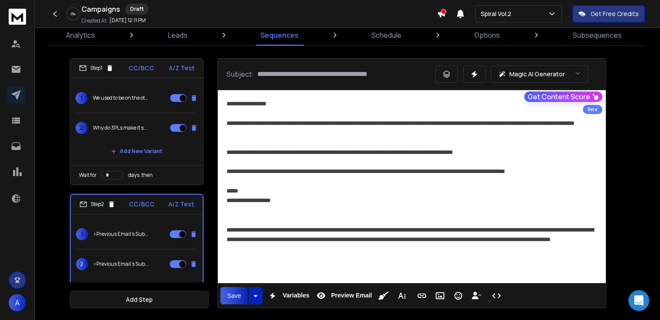
click at [354, 173] on div "**********" at bounding box center [412, 172] width 371 height 10
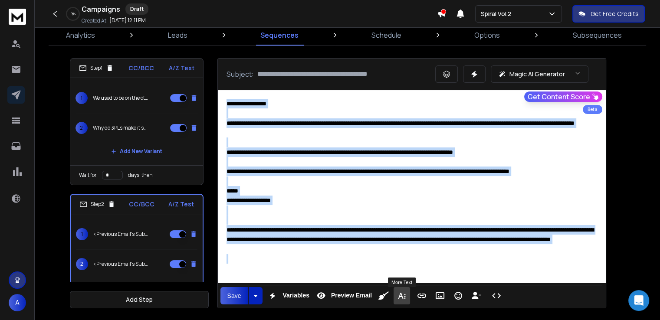
click at [405, 296] on icon "button" at bounding box center [401, 296] width 7 height 6
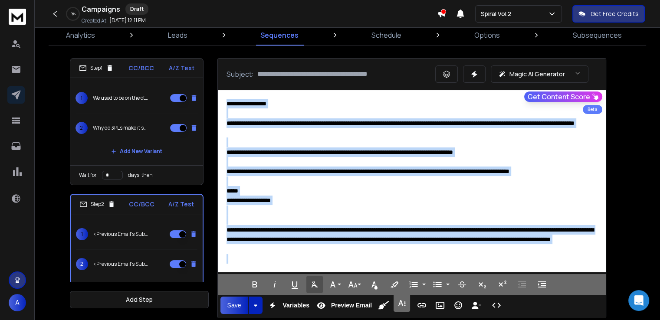
click at [316, 287] on icon "button" at bounding box center [315, 285] width 7 height 6
click at [379, 307] on icon "button" at bounding box center [383, 305] width 10 height 8
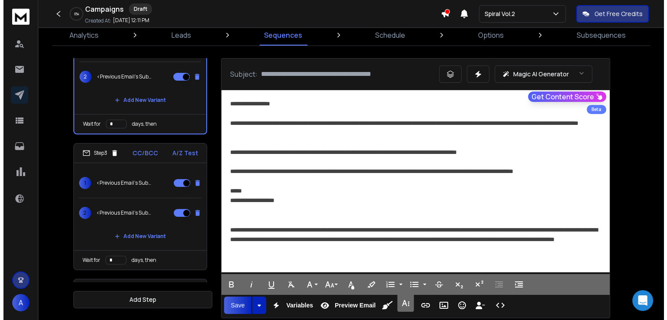
scroll to position [199, 0]
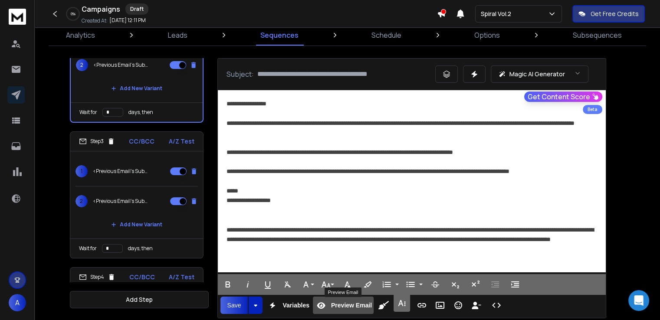
click at [329, 303] on div "Preview Email" at bounding box center [343, 306] width 61 height 14
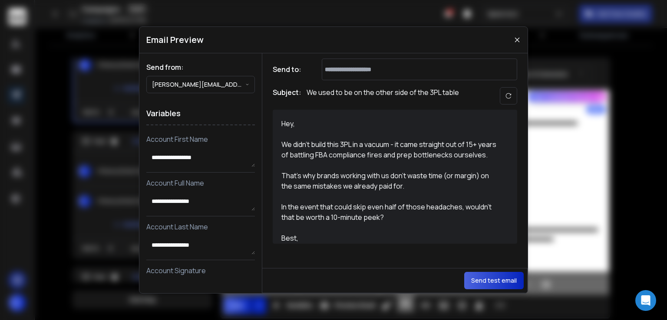
scroll to position [72, 0]
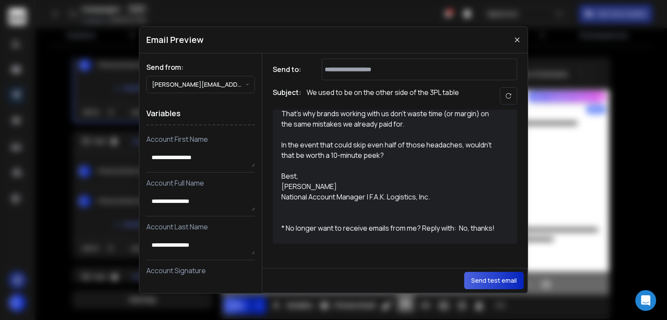
click at [516, 38] on icon at bounding box center [517, 40] width 5 height 5
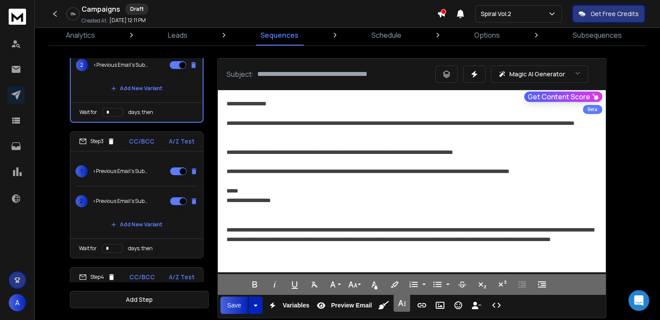
click at [117, 174] on div "1 <Previous Email's Subject>" at bounding box center [112, 171] width 73 height 12
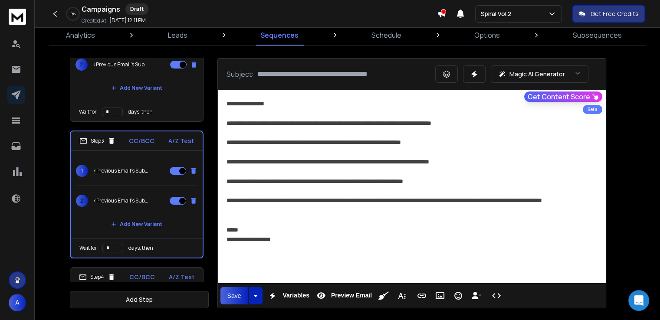
click at [116, 114] on input "*" at bounding box center [112, 112] width 21 height 9
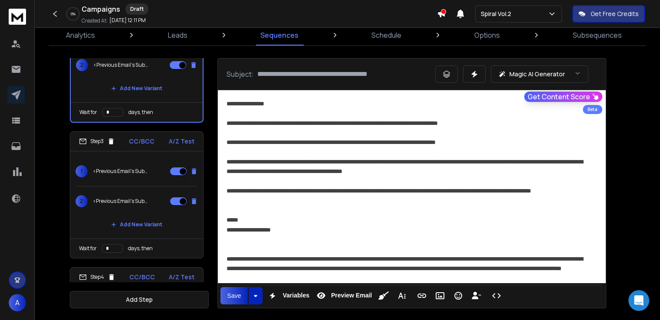
click at [125, 165] on div "1 <Previous Email's Subject>" at bounding box center [112, 171] width 73 height 12
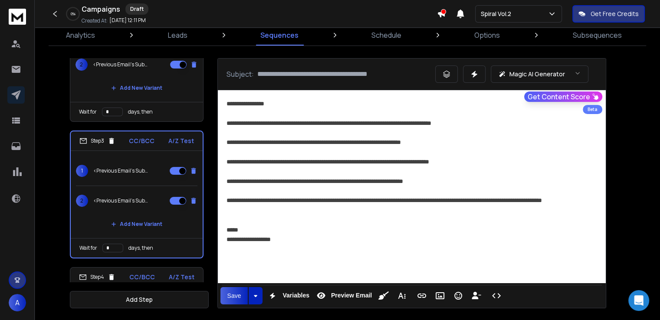
type input "*"
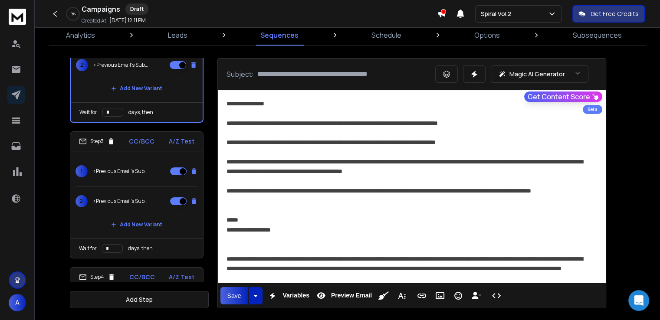
click at [136, 170] on p "<Previous Email's Subject>" at bounding box center [121, 171] width 56 height 7
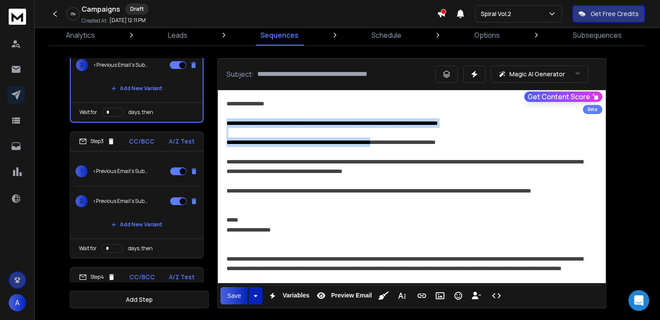
drag, startPoint x: 221, startPoint y: 125, endPoint x: 407, endPoint y: 145, distance: 186.3
click at [125, 170] on p "<Previous Email's Subject>" at bounding box center [121, 171] width 56 height 7
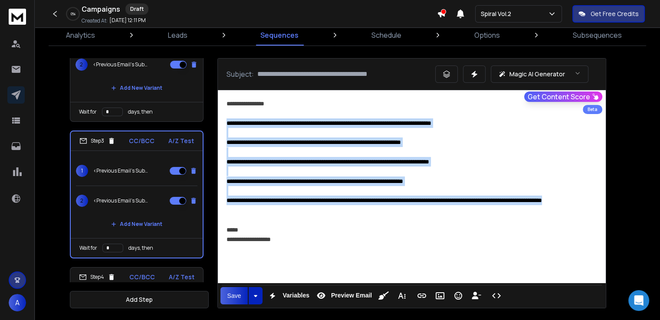
drag, startPoint x: 223, startPoint y: 122, endPoint x: 491, endPoint y: 212, distance: 283.5
click at [491, 212] on div "**********" at bounding box center [412, 186] width 388 height 192
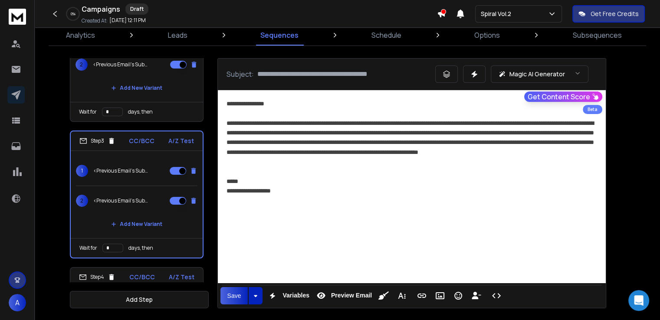
click at [568, 120] on div "**********" at bounding box center [412, 142] width 371 height 49
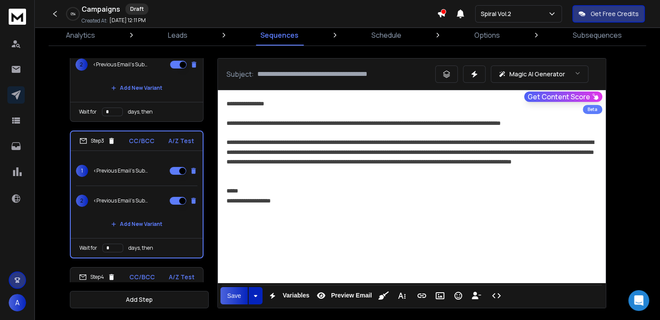
click at [407, 153] on div "**********" at bounding box center [412, 157] width 371 height 39
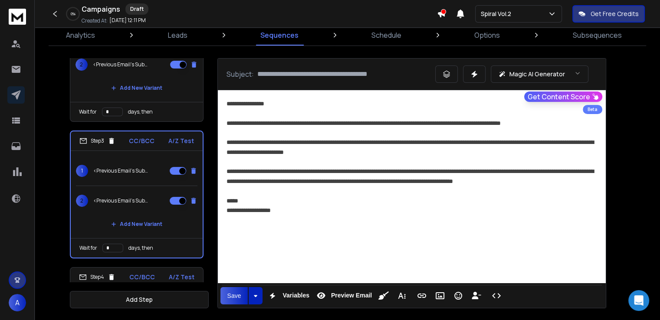
click at [504, 170] on div "**********" at bounding box center [412, 177] width 371 height 20
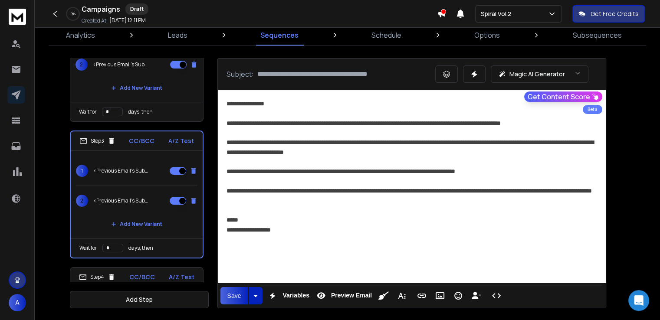
click at [436, 191] on div "**********" at bounding box center [412, 196] width 371 height 20
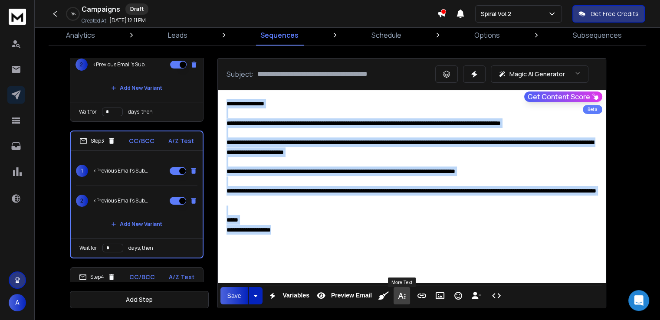
click at [399, 296] on icon "button" at bounding box center [402, 296] width 10 height 10
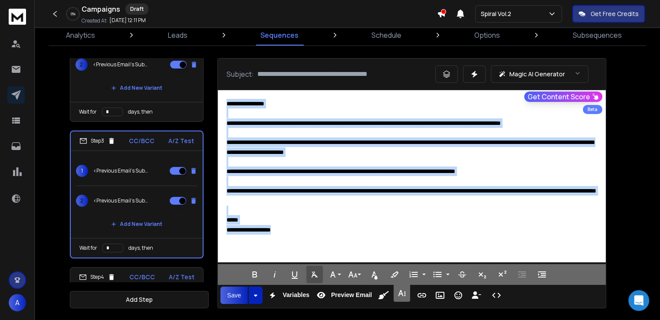
click at [313, 276] on icon "button" at bounding box center [314, 275] width 10 height 10
click at [385, 291] on icon "button" at bounding box center [383, 295] width 10 height 8
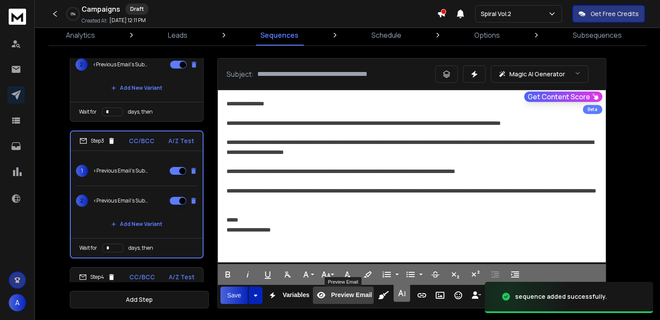
click at [350, 297] on span "Preview Email" at bounding box center [351, 295] width 44 height 7
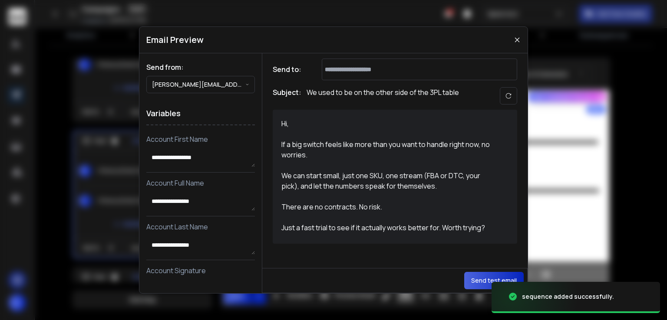
scroll to position [31, 0]
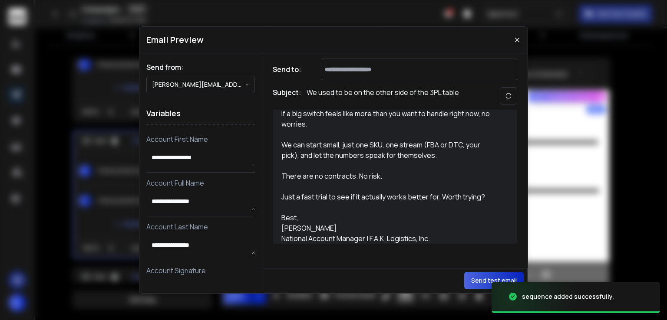
click at [514, 41] on icon at bounding box center [516, 39] width 7 height 7
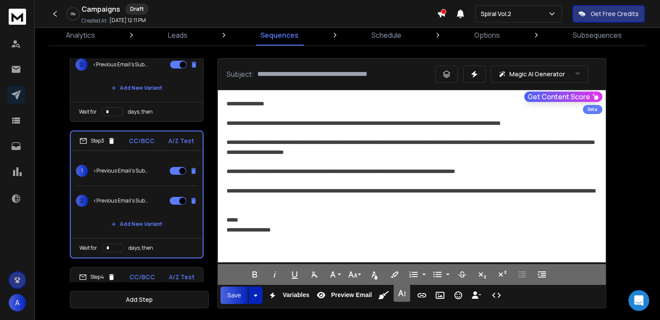
click at [123, 191] on div "2 <Previous Email's Subject>" at bounding box center [137, 201] width 122 height 30
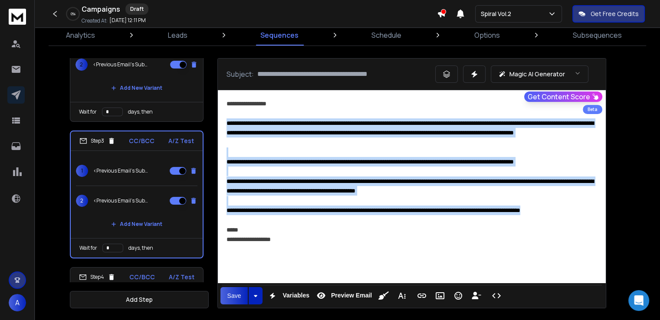
drag, startPoint x: 292, startPoint y: 144, endPoint x: 606, endPoint y: 212, distance: 321.0
click at [606, 212] on div "**********" at bounding box center [347, 183] width 555 height 250
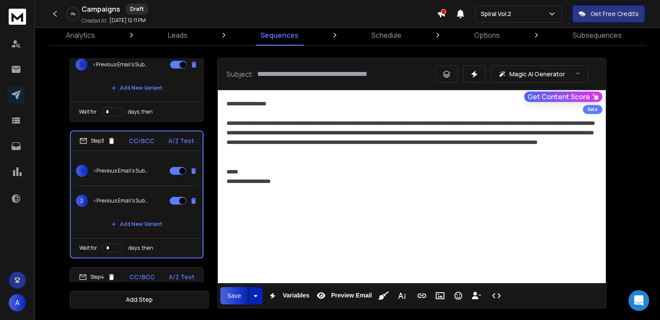
click at [551, 121] on div "**********" at bounding box center [412, 137] width 371 height 39
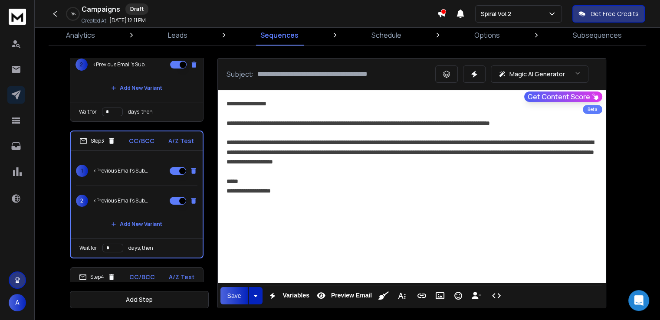
click at [355, 142] on div "**********" at bounding box center [412, 152] width 371 height 29
click at [515, 144] on div "**********" at bounding box center [412, 152] width 371 height 29
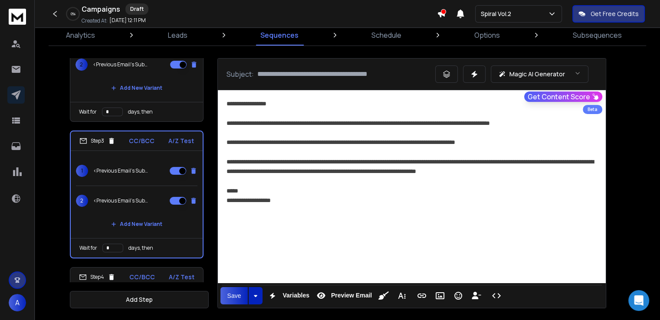
click at [321, 174] on div "**********" at bounding box center [412, 167] width 371 height 20
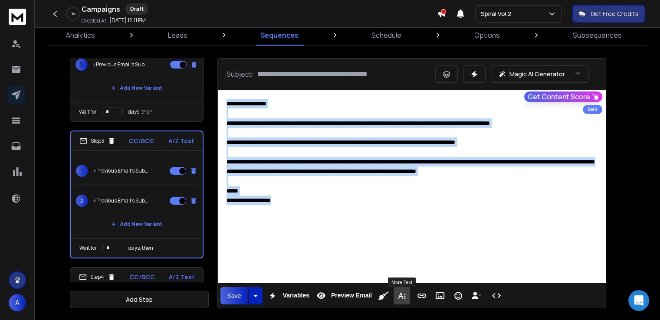
drag, startPoint x: 401, startPoint y: 295, endPoint x: 396, endPoint y: 293, distance: 5.4
click at [401, 295] on icon "button" at bounding box center [401, 296] width 7 height 6
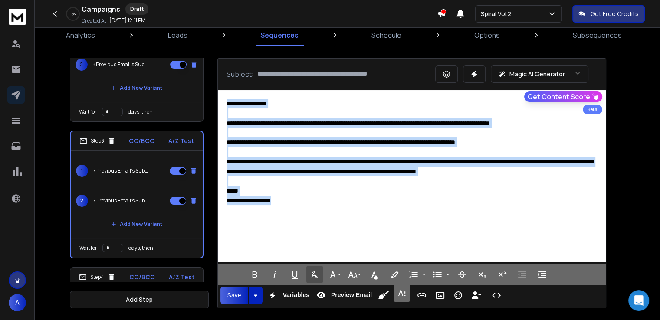
drag, startPoint x: 312, startPoint y: 274, endPoint x: 335, endPoint y: 285, distance: 25.2
click at [312, 273] on icon "button" at bounding box center [315, 275] width 7 height 6
drag, startPoint x: 380, startPoint y: 294, endPoint x: 354, endPoint y: 309, distance: 30.3
click at [379, 293] on icon "button" at bounding box center [383, 295] width 10 height 8
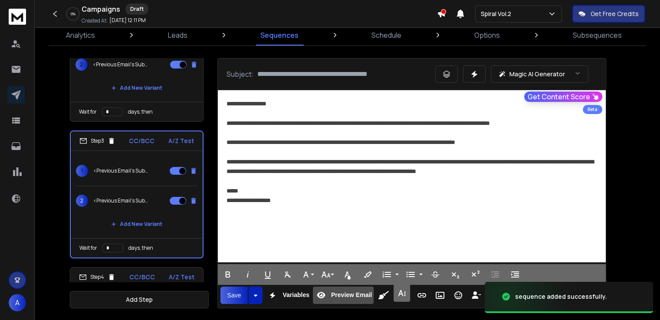
click at [336, 293] on span "Preview Email" at bounding box center [351, 295] width 44 height 7
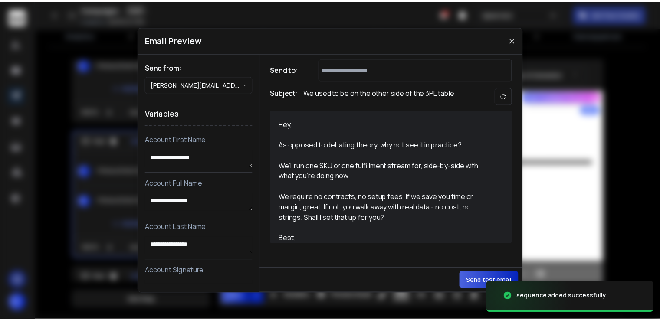
scroll to position [20, 0]
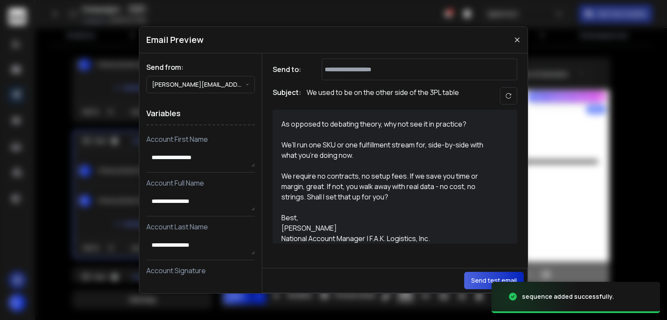
click at [517, 35] on div "Email Preview" at bounding box center [333, 40] width 388 height 26
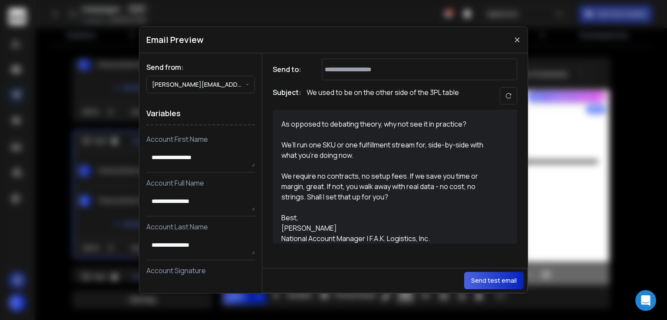
click at [516, 37] on icon at bounding box center [516, 39] width 7 height 7
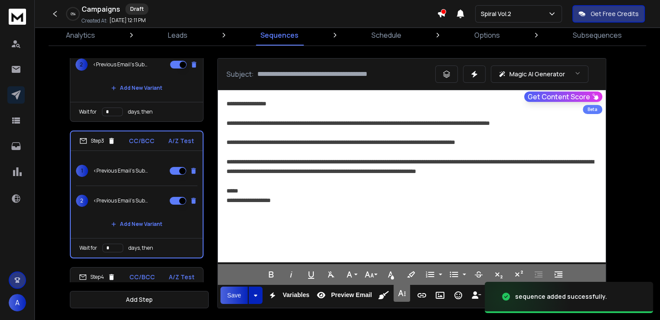
scroll to position [290, 0]
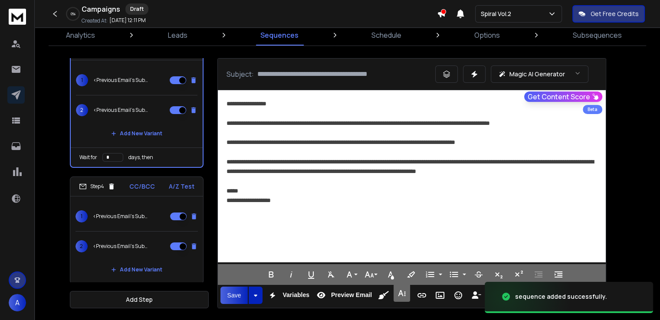
click at [122, 213] on p "<Previous Email's Subject>" at bounding box center [121, 216] width 56 height 7
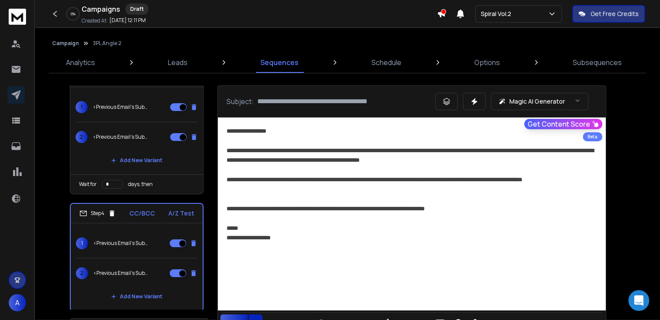
click at [118, 184] on input "*" at bounding box center [112, 184] width 21 height 9
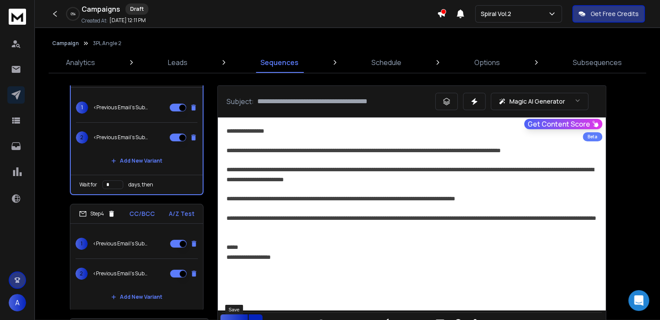
type input "*"
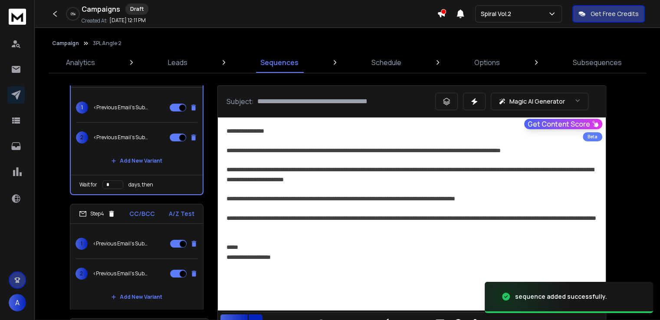
click at [141, 242] on p "<Previous Email's Subject>" at bounding box center [121, 243] width 56 height 7
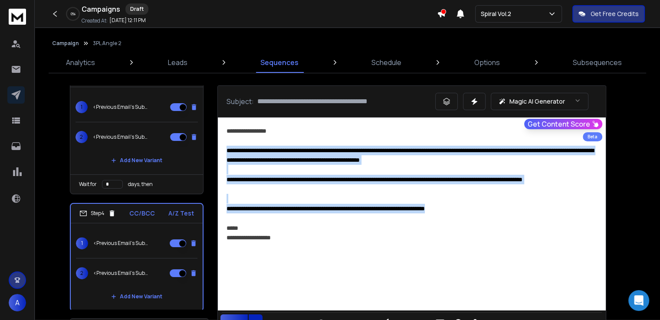
drag, startPoint x: 222, startPoint y: 148, endPoint x: 488, endPoint y: 213, distance: 273.4
click at [488, 213] on div "**********" at bounding box center [412, 214] width 388 height 192
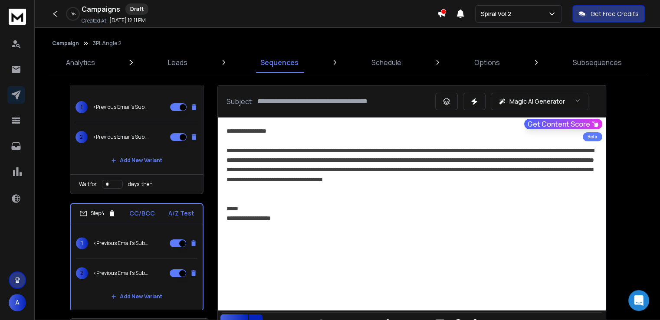
click at [361, 160] on div "**********" at bounding box center [412, 170] width 371 height 49
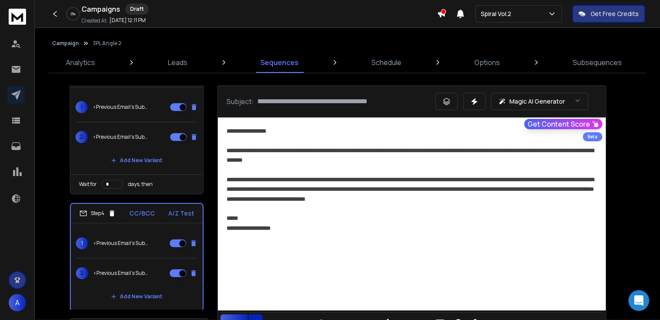
click at [399, 190] on div "**********" at bounding box center [412, 189] width 371 height 29
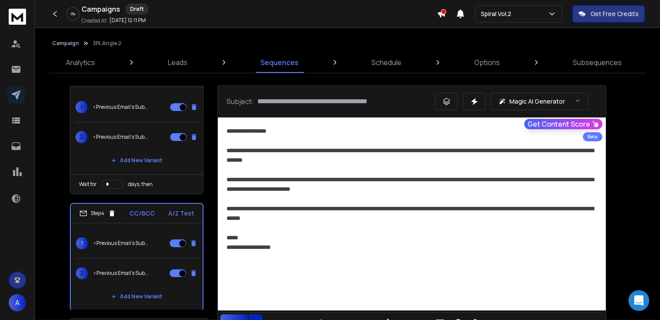
click at [314, 223] on div "**********" at bounding box center [412, 214] width 371 height 20
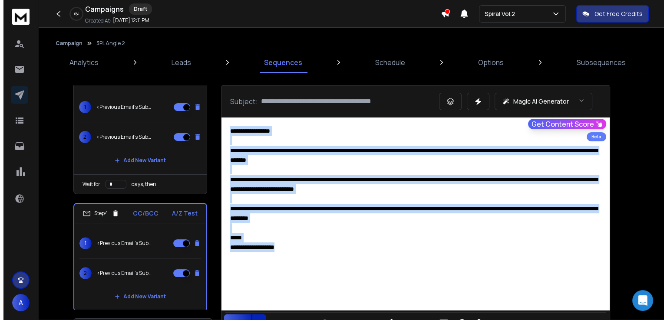
scroll to position [27, 0]
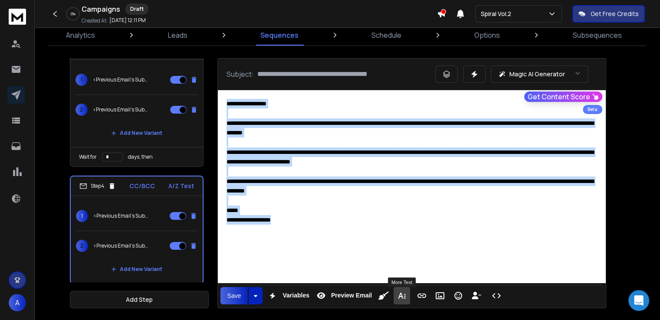
click at [399, 297] on icon "button" at bounding box center [401, 296] width 7 height 6
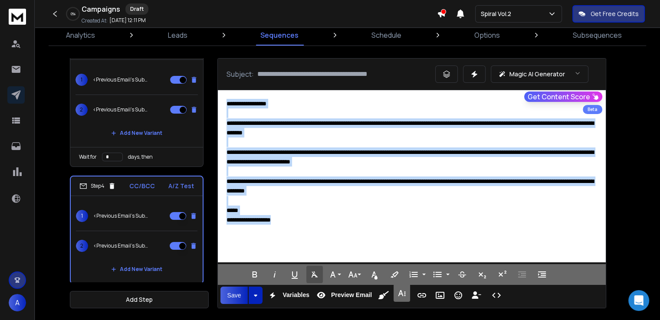
click at [316, 273] on icon "button" at bounding box center [314, 275] width 10 height 10
click at [382, 295] on icon "button" at bounding box center [383, 295] width 10 height 8
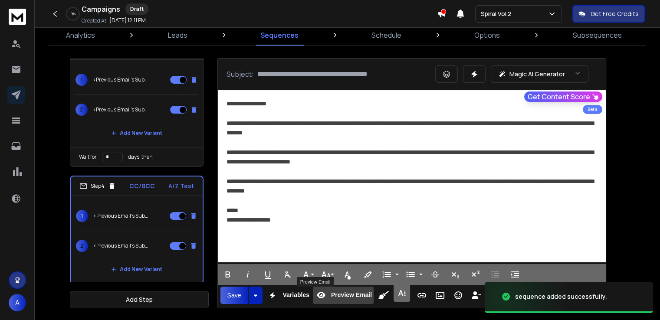
click at [342, 296] on span "Preview Email" at bounding box center [351, 295] width 44 height 7
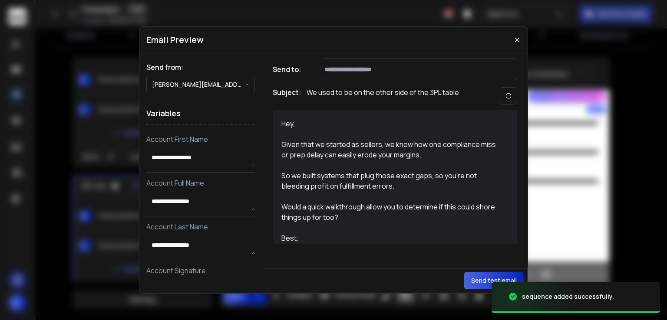
scroll to position [20, 0]
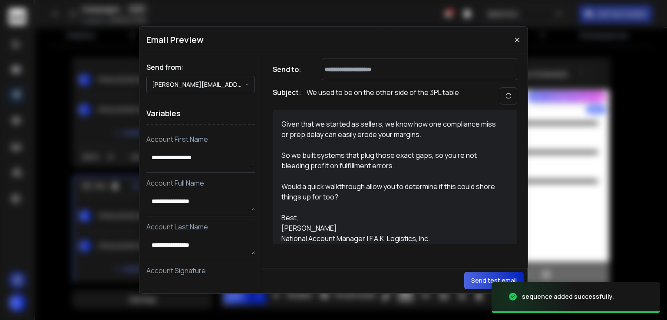
click at [517, 41] on icon at bounding box center [516, 39] width 7 height 7
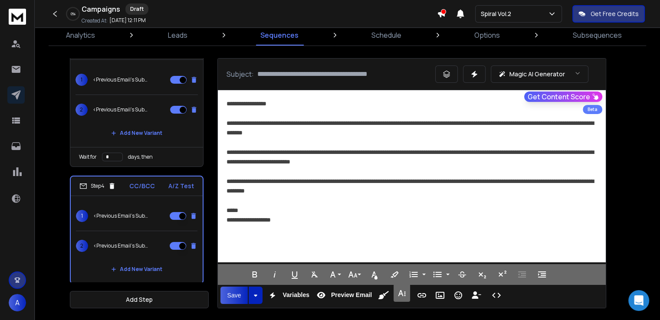
click at [134, 231] on div "2 <Previous Email's Subject>" at bounding box center [137, 246] width 122 height 30
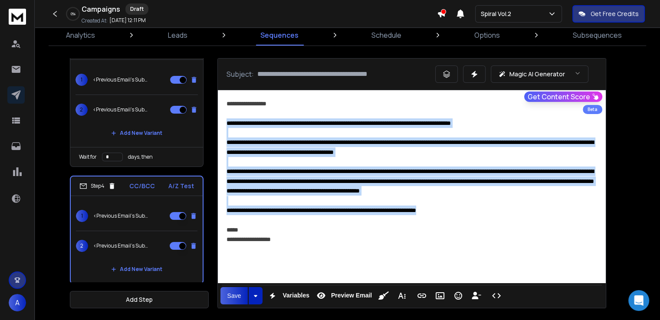
drag, startPoint x: 224, startPoint y: 121, endPoint x: 506, endPoint y: 209, distance: 295.4
click at [506, 209] on div "**********" at bounding box center [412, 186] width 388 height 192
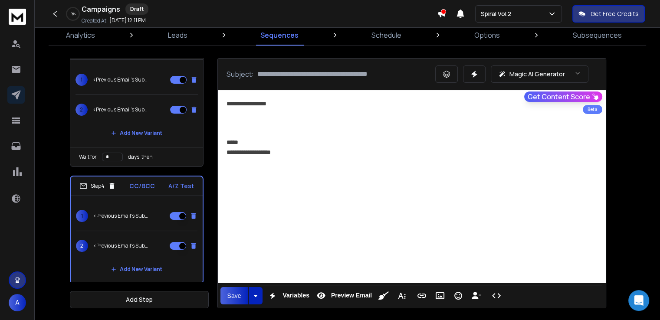
paste div
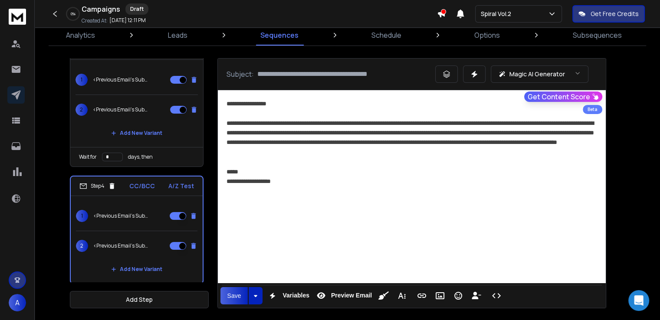
click at [479, 122] on div "**********" at bounding box center [412, 137] width 371 height 39
click at [432, 133] on div "**********" at bounding box center [412, 137] width 371 height 39
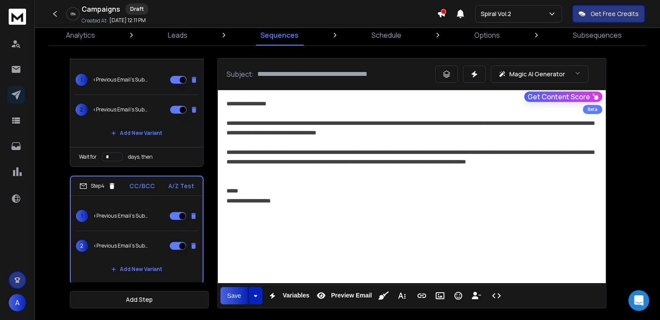
click at [292, 161] on div "**********" at bounding box center [412, 162] width 371 height 29
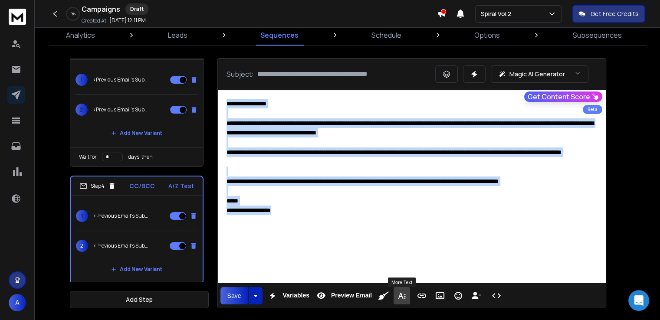
drag, startPoint x: 399, startPoint y: 296, endPoint x: 393, endPoint y: 296, distance: 6.1
click at [399, 296] on icon "button" at bounding box center [402, 296] width 10 height 10
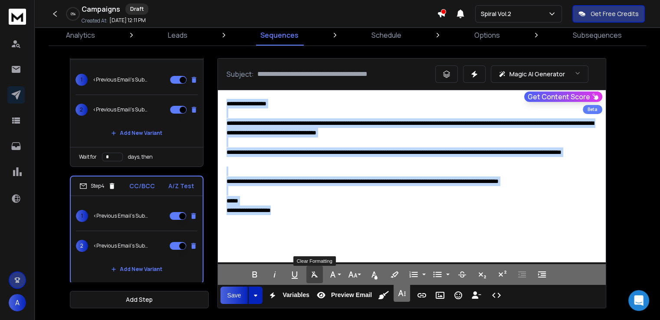
click at [316, 273] on icon "button" at bounding box center [314, 275] width 10 height 10
drag, startPoint x: 384, startPoint y: 291, endPoint x: 376, endPoint y: 296, distance: 9.4
click at [384, 291] on icon "button" at bounding box center [383, 295] width 10 height 8
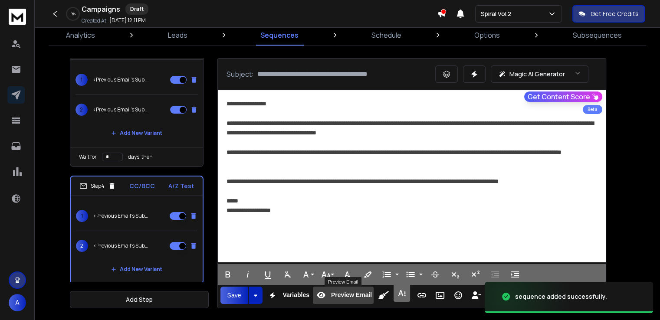
click at [349, 299] on span "Preview Email" at bounding box center [351, 295] width 44 height 7
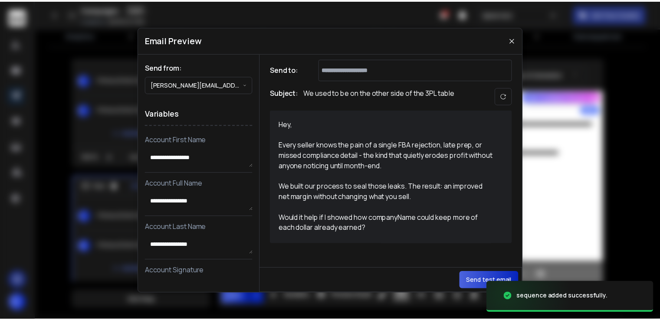
scroll to position [31, 0]
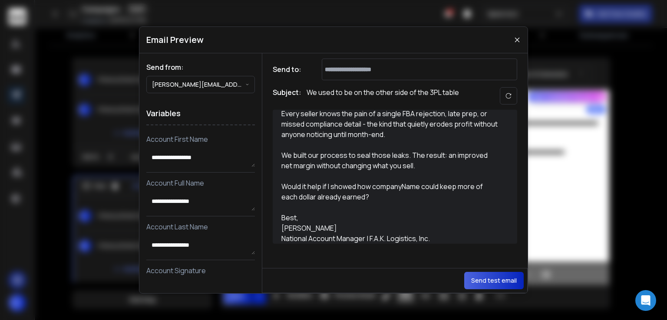
click at [517, 43] on icon at bounding box center [516, 39] width 7 height 7
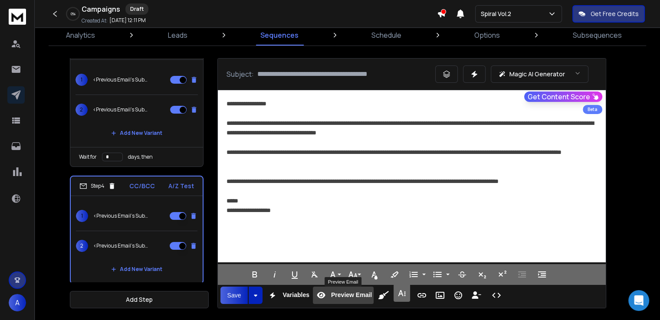
click at [337, 287] on button "Preview Email Preview Email" at bounding box center [343, 295] width 61 height 17
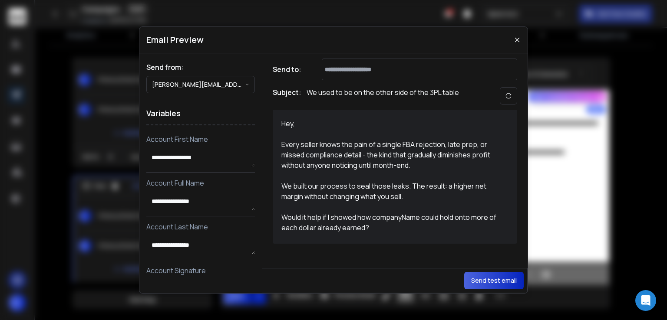
click at [516, 40] on icon at bounding box center [516, 39] width 7 height 7
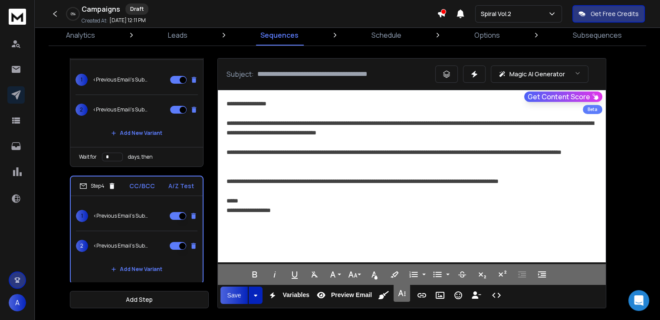
scroll to position [0, 0]
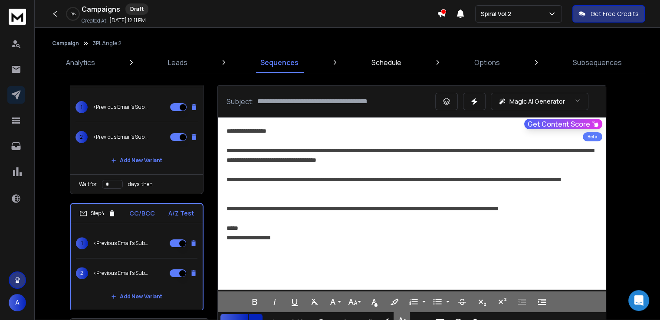
click at [392, 66] on p "Schedule" at bounding box center [386, 62] width 30 height 10
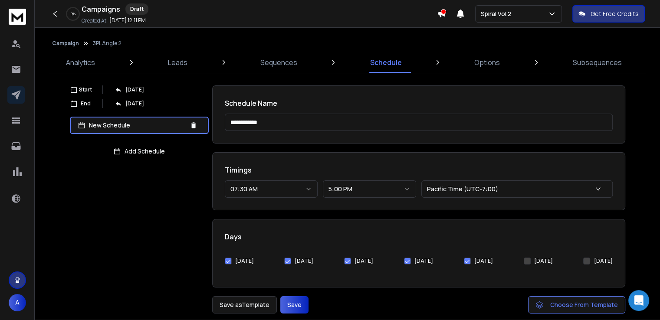
click at [300, 300] on button "Save" at bounding box center [294, 304] width 28 height 17
click at [55, 14] on icon at bounding box center [55, 14] width 8 height 8
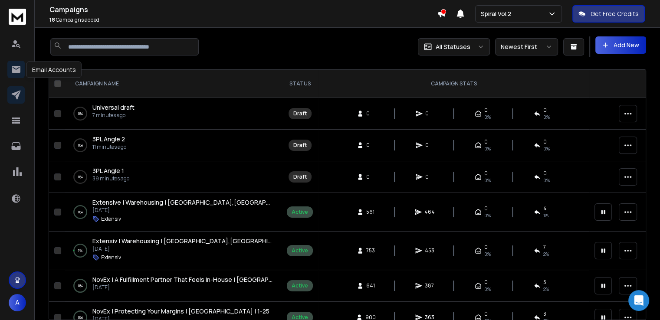
click at [17, 71] on icon at bounding box center [16, 69] width 9 height 7
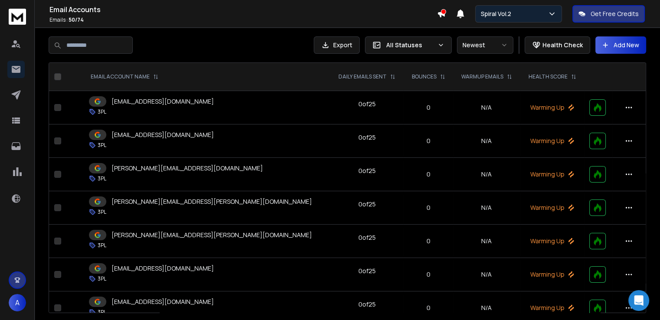
click at [552, 16] on icon "button" at bounding box center [552, 14] width 9 height 9
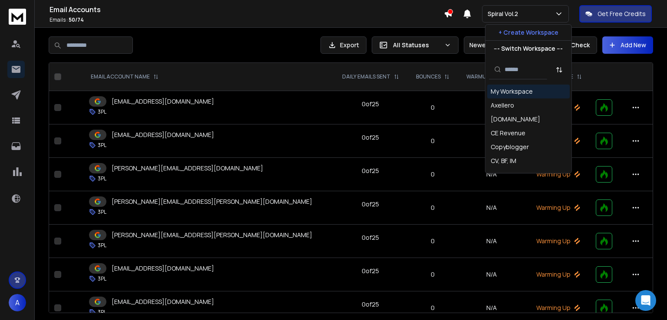
click at [547, 93] on div "My Workspace" at bounding box center [528, 92] width 82 height 14
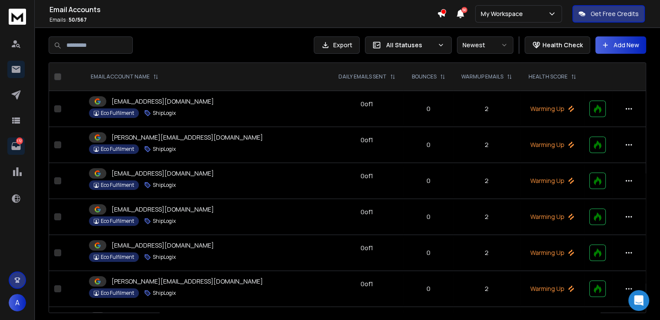
click at [13, 150] on icon at bounding box center [15, 146] width 9 height 8
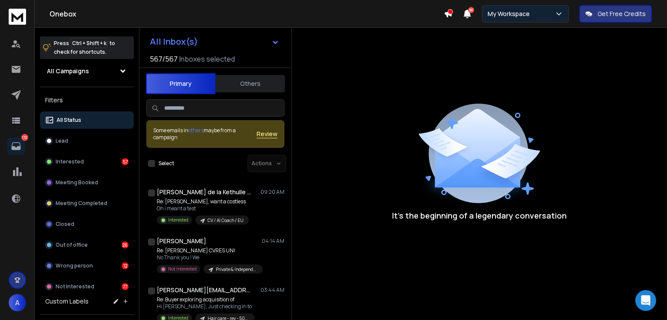
click at [545, 7] on button "My Workspace" at bounding box center [525, 13] width 87 height 17
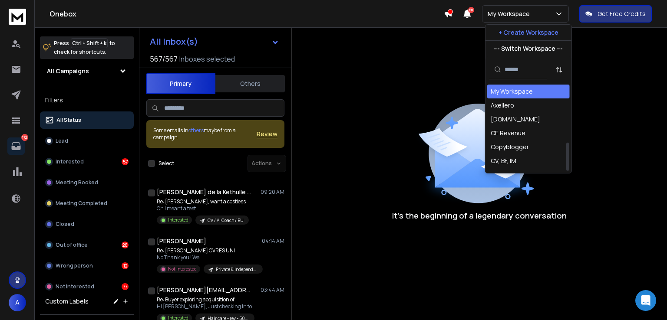
scroll to position [177, 0]
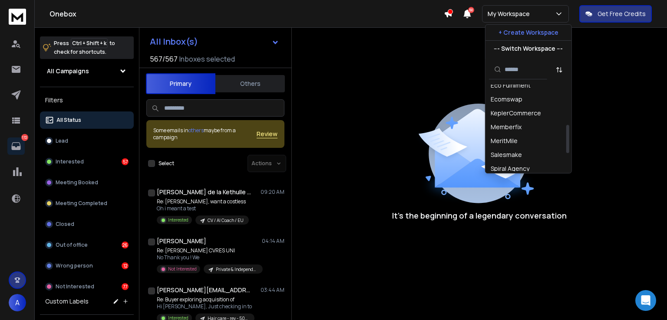
drag, startPoint x: 568, startPoint y: 157, endPoint x: 562, endPoint y: 136, distance: 21.5
click at [566, 137] on div at bounding box center [567, 139] width 3 height 28
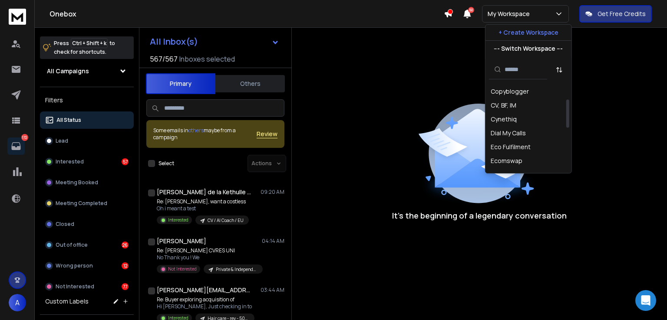
drag, startPoint x: 567, startPoint y: 137, endPoint x: 561, endPoint y: 117, distance: 21.0
click at [566, 117] on div at bounding box center [567, 114] width 3 height 28
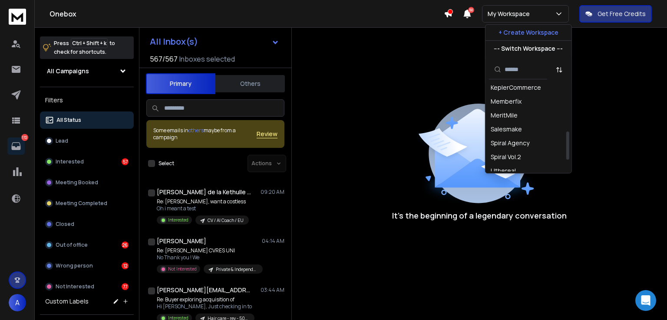
drag, startPoint x: 566, startPoint y: 117, endPoint x: 569, endPoint y: 145, distance: 28.3
click at [569, 145] on div at bounding box center [567, 145] width 3 height 28
click at [552, 153] on div "Spiral Vol.2" at bounding box center [528, 157] width 82 height 14
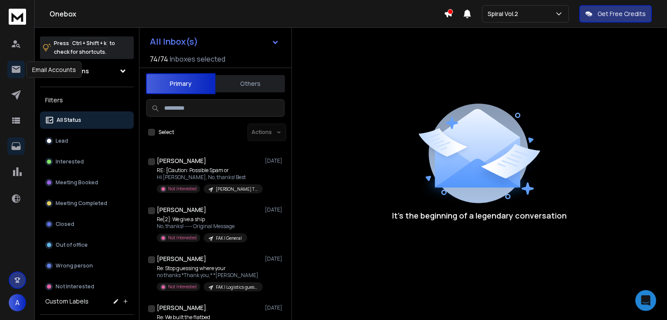
click at [17, 72] on icon at bounding box center [16, 69] width 9 height 7
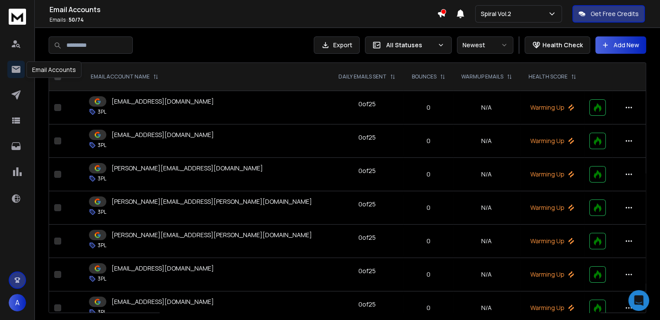
click at [186, 101] on p "rezaei.abbas@the3plfulfillments.com" at bounding box center [163, 101] width 102 height 9
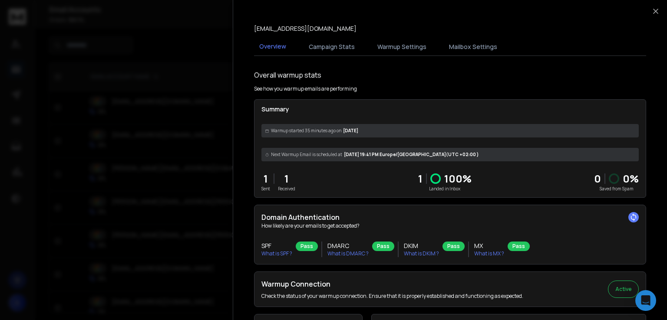
click at [470, 49] on button "Mailbox Settings" at bounding box center [473, 46] width 59 height 19
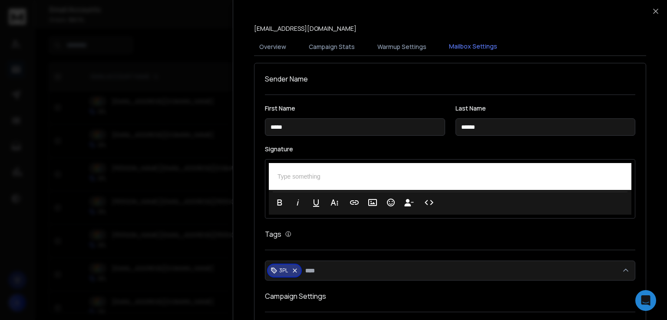
click at [317, 181] on div at bounding box center [449, 177] width 345 height 10
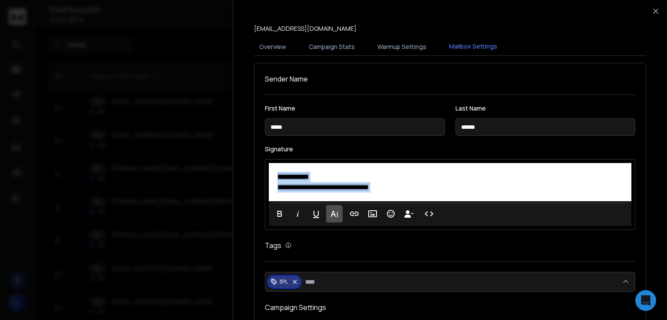
click at [332, 212] on icon "button" at bounding box center [334, 214] width 10 height 10
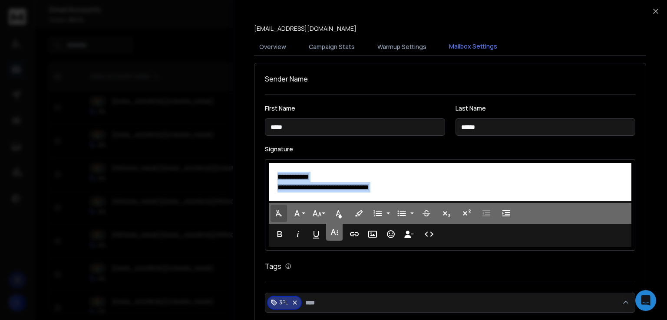
click at [274, 211] on icon "button" at bounding box center [278, 213] width 10 height 10
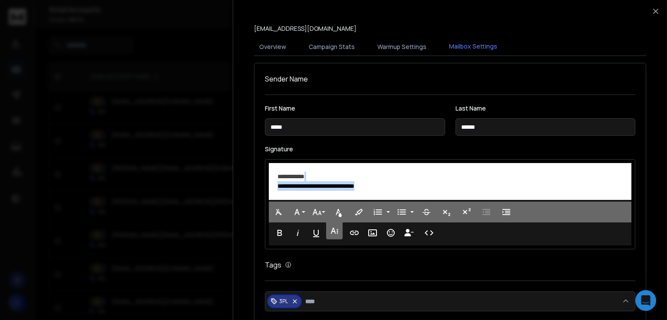
click at [432, 181] on div "**********" at bounding box center [448, 182] width 343 height 20
click at [418, 180] on div "**********" at bounding box center [448, 182] width 343 height 20
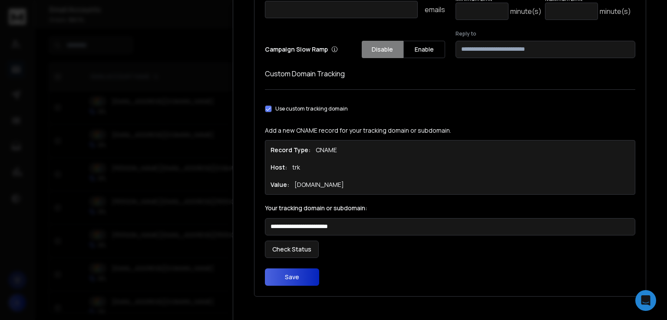
click at [301, 279] on button "Save" at bounding box center [292, 277] width 54 height 17
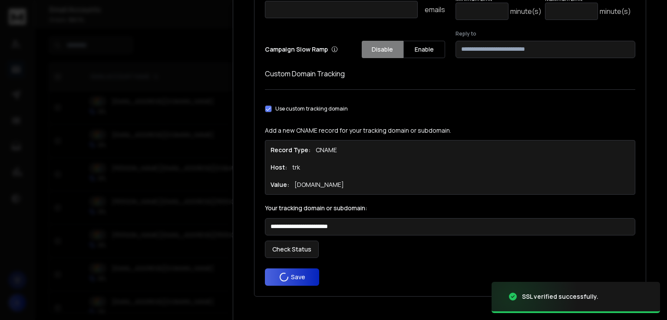
click at [201, 203] on div at bounding box center [333, 160] width 667 height 320
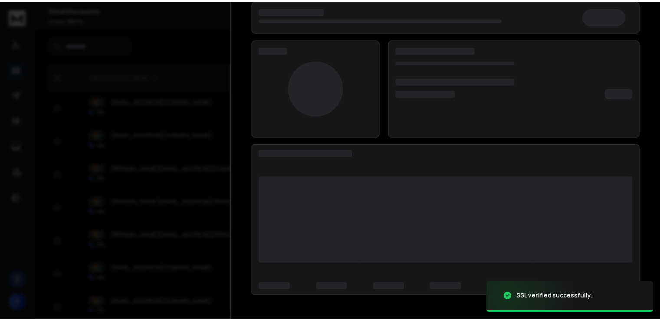
scroll to position [252, 0]
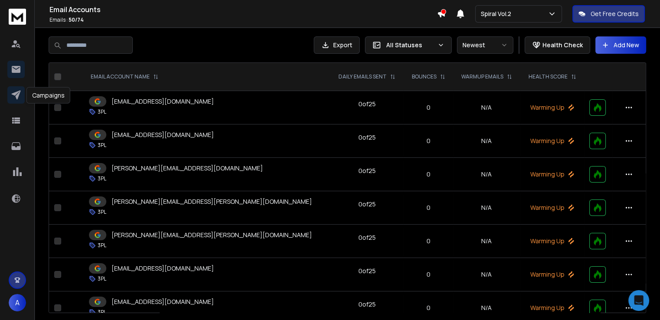
click at [16, 92] on icon at bounding box center [15, 94] width 9 height 9
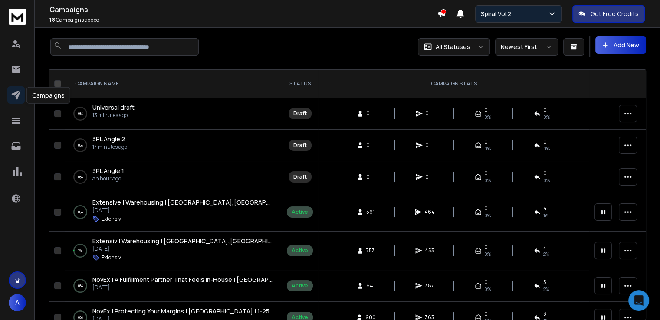
click at [496, 8] on button "Spiral Vol.2" at bounding box center [518, 13] width 87 height 17
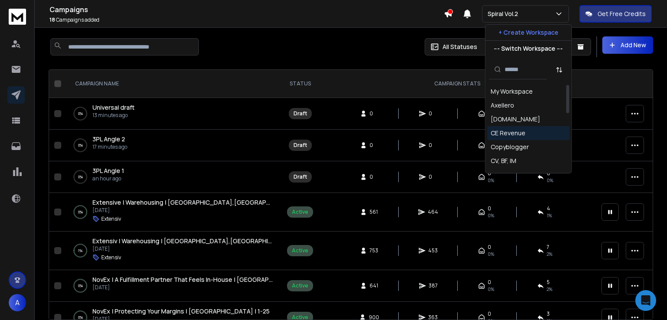
click at [509, 134] on div "CE Revenue" at bounding box center [507, 133] width 35 height 9
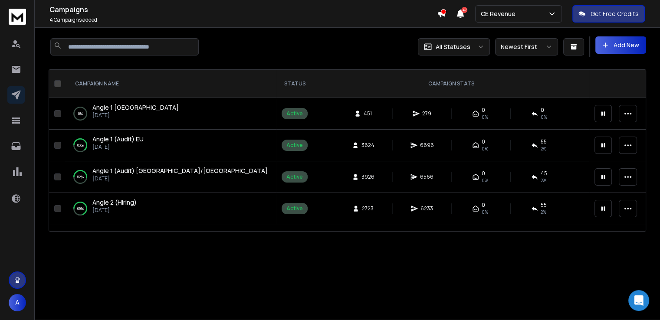
click at [115, 112] on p "[DATE]" at bounding box center [135, 115] width 86 height 7
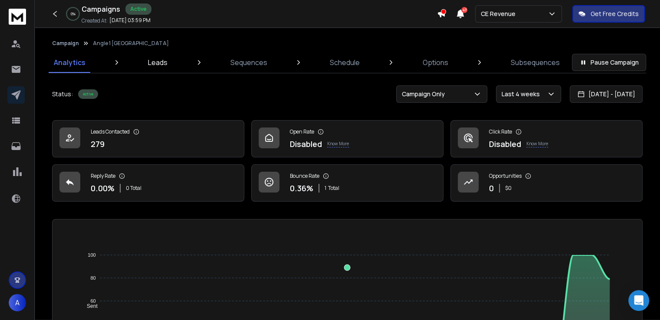
click at [161, 60] on p "Leads" at bounding box center [158, 62] width 20 height 10
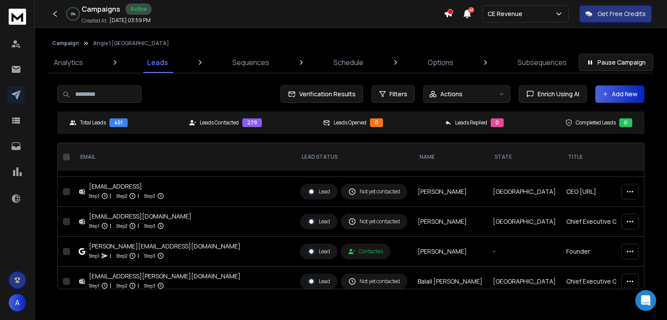
scroll to position [1388, 0]
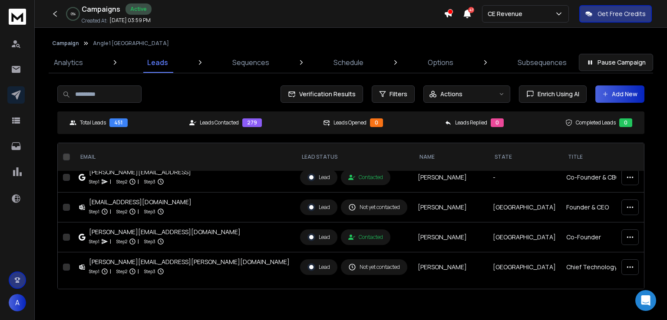
click at [348, 234] on div "Contacted" at bounding box center [365, 237] width 35 height 7
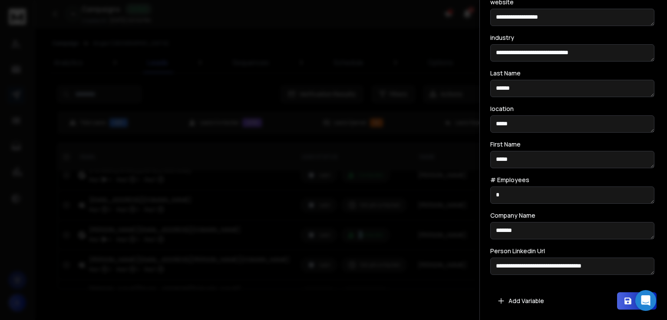
scroll to position [0, 0]
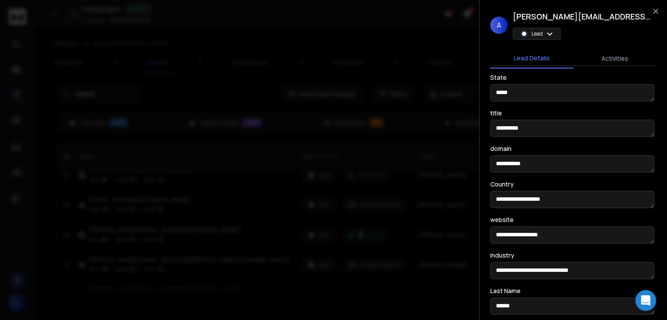
click at [331, 194] on div at bounding box center [333, 160] width 667 height 320
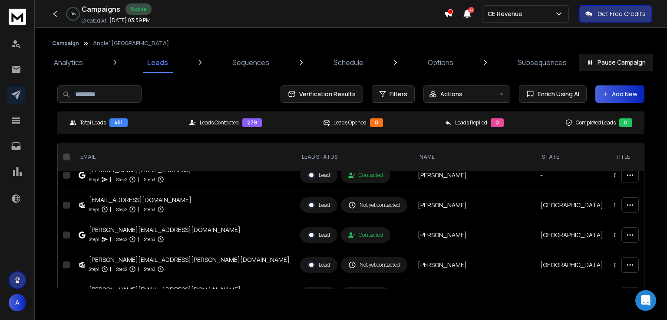
click at [421, 63] on div "Analytics Leads Sequences Schedule Options Subsequences" at bounding box center [310, 62] width 523 height 21
click at [440, 62] on p "Options" at bounding box center [440, 62] width 26 height 10
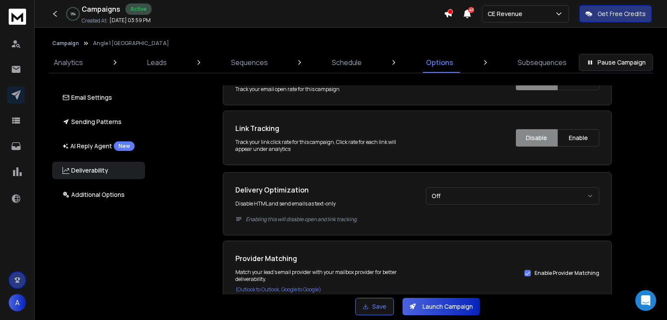
scroll to position [1302, 0]
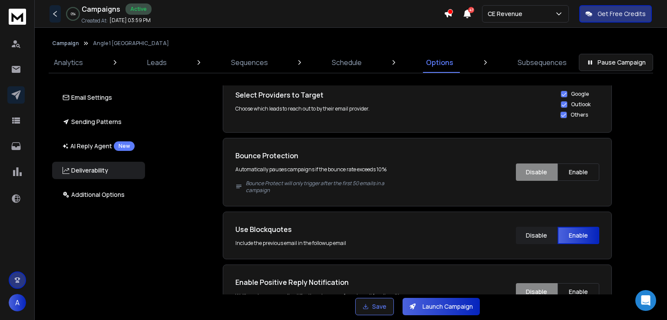
click at [53, 17] on icon at bounding box center [55, 14] width 8 height 8
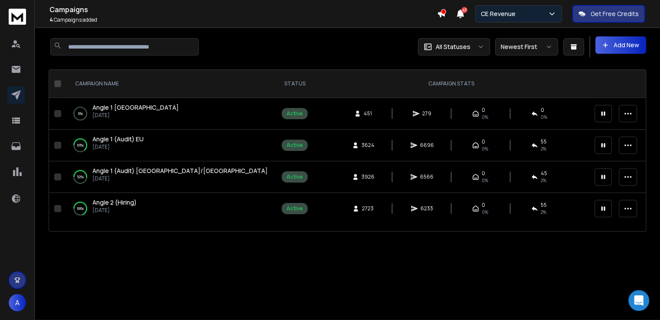
click at [536, 18] on div "CE Revenue" at bounding box center [519, 14] width 76 height 9
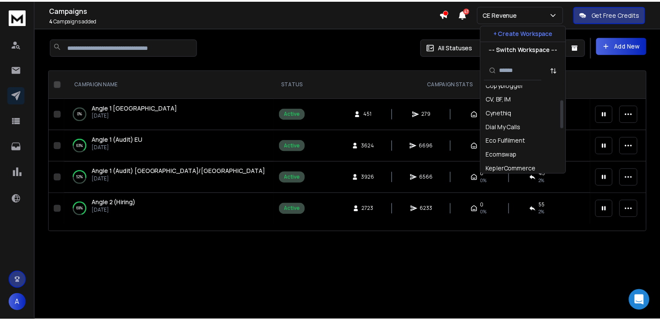
scroll to position [66, 0]
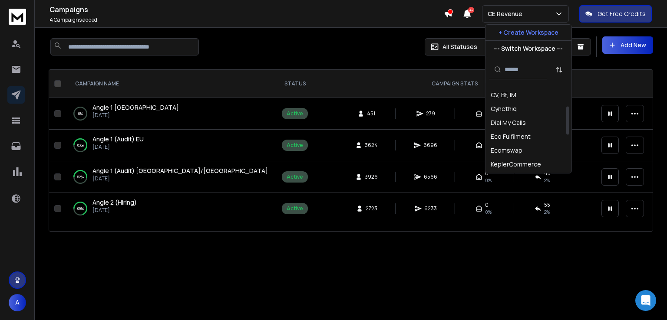
drag, startPoint x: 568, startPoint y: 99, endPoint x: 568, endPoint y: 120, distance: 21.3
click at [568, 120] on div at bounding box center [567, 121] width 3 height 28
click at [539, 138] on div "Eco Fulfilment" at bounding box center [528, 137] width 82 height 14
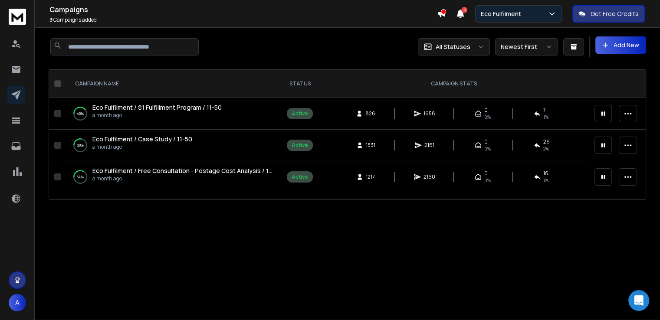
click at [514, 15] on p "Eco Fulfilment" at bounding box center [503, 14] width 44 height 9
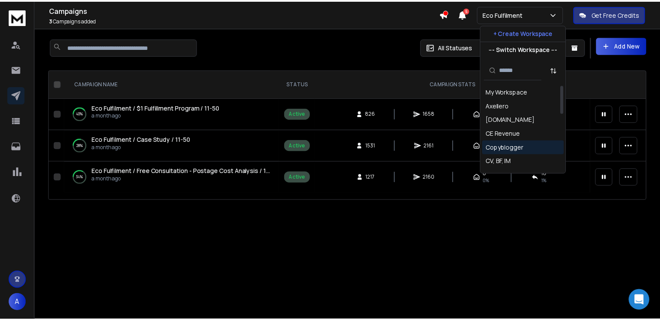
scroll to position [177, 0]
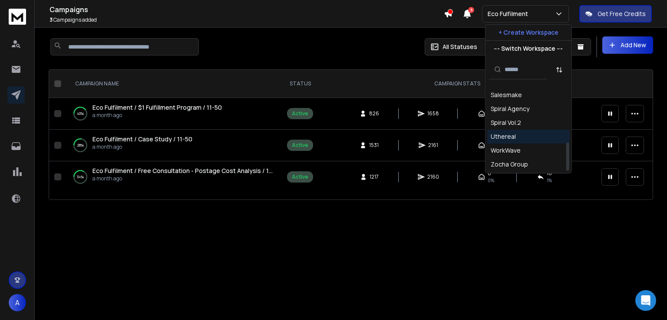
click at [550, 137] on div "Uthereal" at bounding box center [528, 137] width 82 height 14
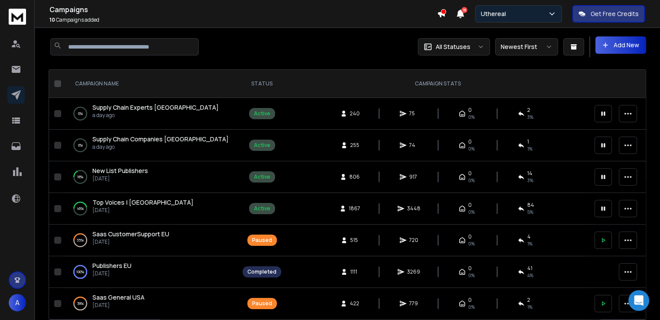
click at [489, 14] on p "Uthereal" at bounding box center [495, 14] width 29 height 9
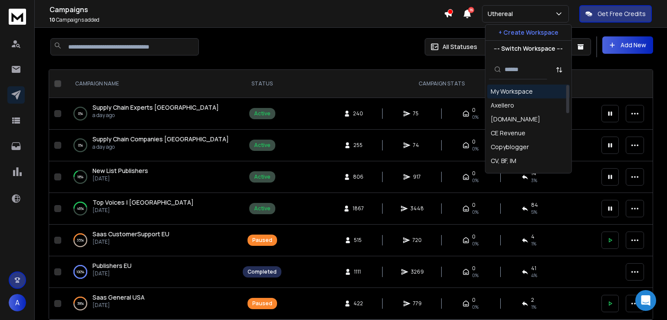
click at [522, 92] on div "My Workspace" at bounding box center [511, 91] width 42 height 9
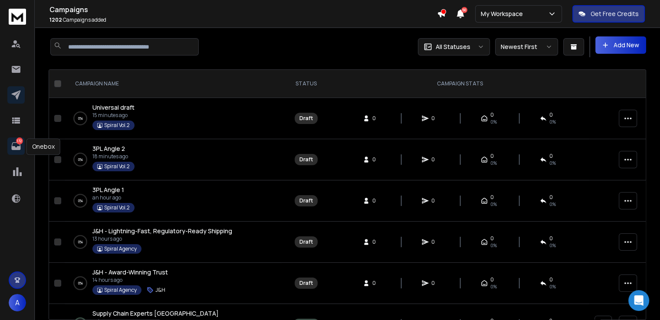
click at [13, 147] on icon at bounding box center [15, 146] width 9 height 8
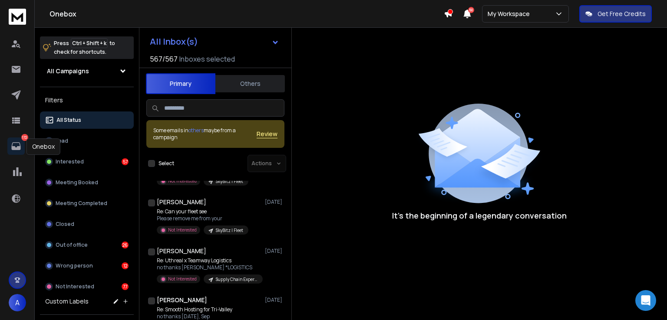
scroll to position [1157, 0]
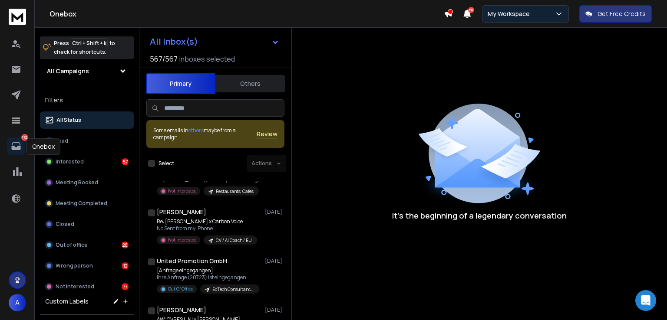
click at [529, 13] on p "My Workspace" at bounding box center [510, 14] width 46 height 9
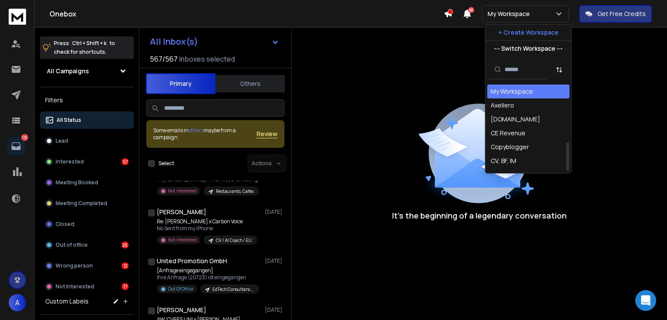
scroll to position [177, 0]
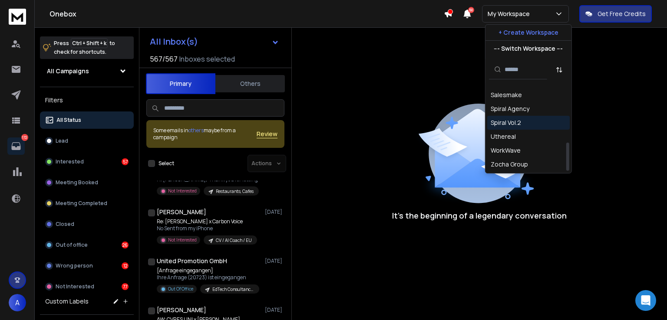
click at [513, 117] on div "Spiral Vol.2" at bounding box center [528, 123] width 82 height 14
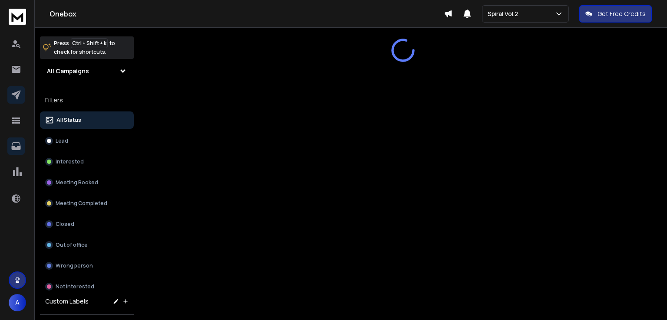
click at [16, 92] on icon at bounding box center [15, 94] width 9 height 9
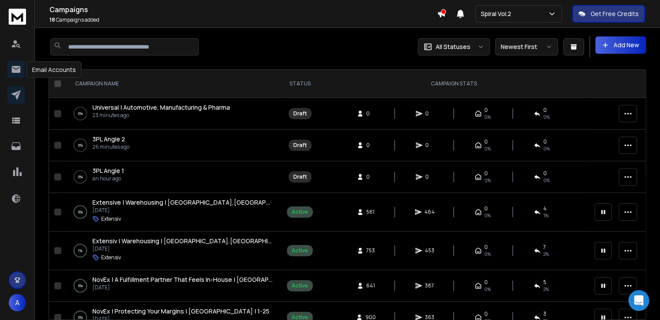
drag, startPoint x: 26, startPoint y: 67, endPoint x: 20, endPoint y: 70, distance: 7.0
click at [24, 67] on div at bounding box center [17, 71] width 20 height 20
click at [22, 70] on link at bounding box center [15, 69] width 17 height 17
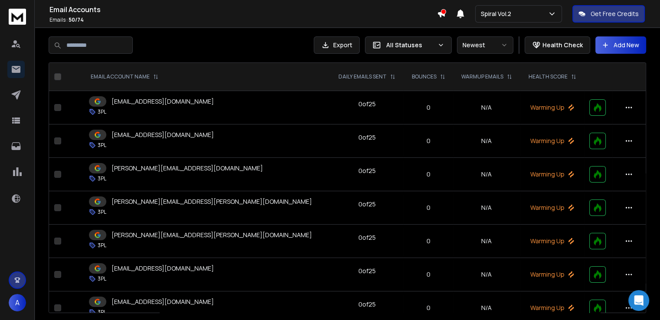
click at [403, 50] on div "All Statuses" at bounding box center [408, 44] width 87 height 17
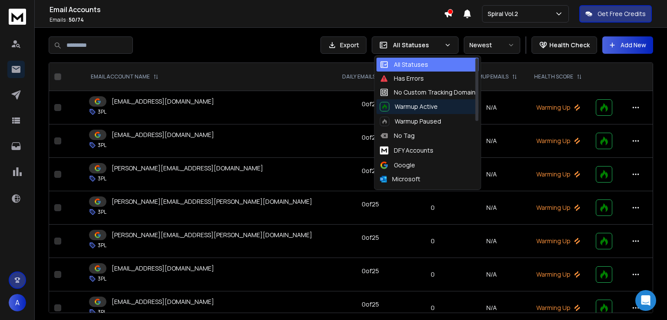
scroll to position [137, 0]
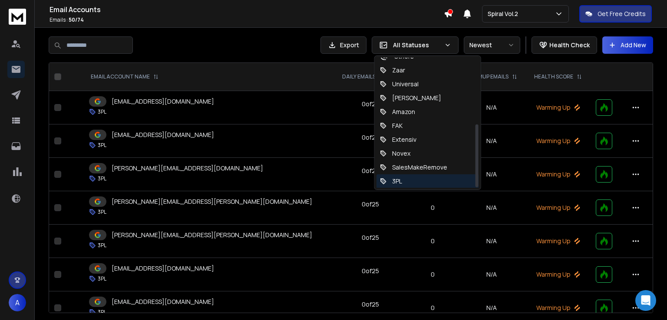
click at [421, 180] on div "3PL" at bounding box center [427, 181] width 102 height 14
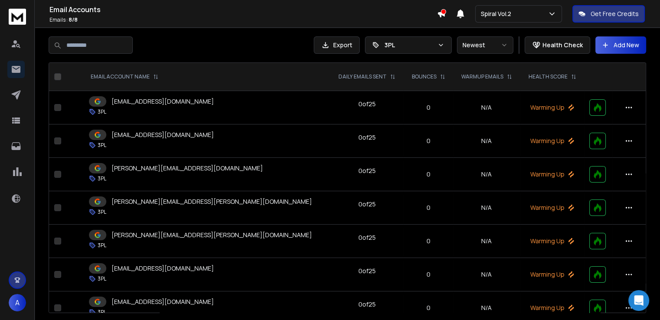
click at [201, 134] on p "[EMAIL_ADDRESS][DOMAIN_NAME]" at bounding box center [163, 135] width 102 height 9
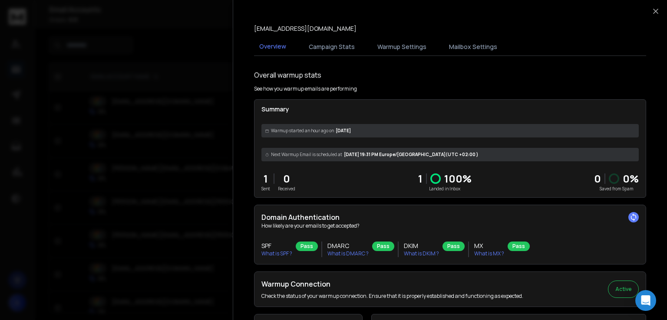
drag, startPoint x: 477, startPoint y: 43, endPoint x: 476, endPoint y: 48, distance: 4.8
click at [477, 48] on button "Mailbox Settings" at bounding box center [473, 46] width 59 height 19
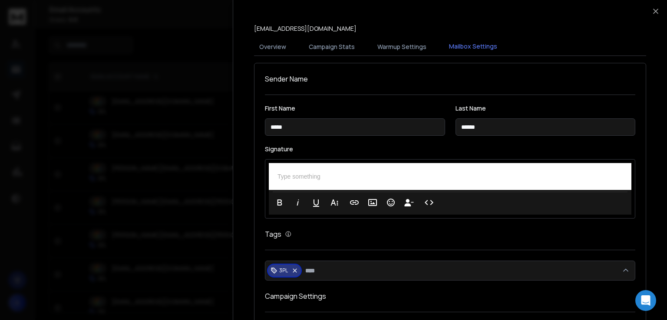
drag, startPoint x: 313, startPoint y: 127, endPoint x: 270, endPoint y: 125, distance: 43.0
click at [270, 125] on input "*****" at bounding box center [355, 126] width 180 height 17
click at [290, 166] on div at bounding box center [450, 176] width 362 height 27
drag, startPoint x: 498, startPoint y: 125, endPoint x: 436, endPoint y: 129, distance: 62.6
click at [436, 129] on div "First Name ***** Last Name ******" at bounding box center [450, 120] width 370 height 30
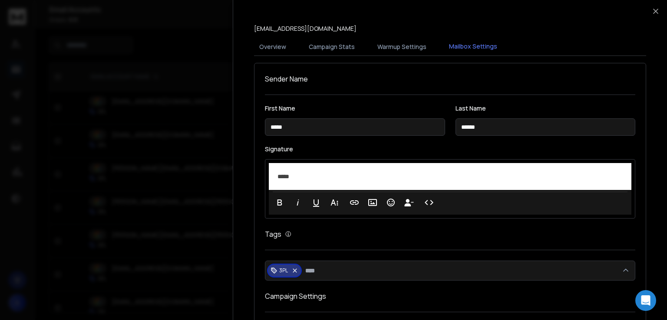
click at [328, 181] on div "*****" at bounding box center [448, 177] width 343 height 10
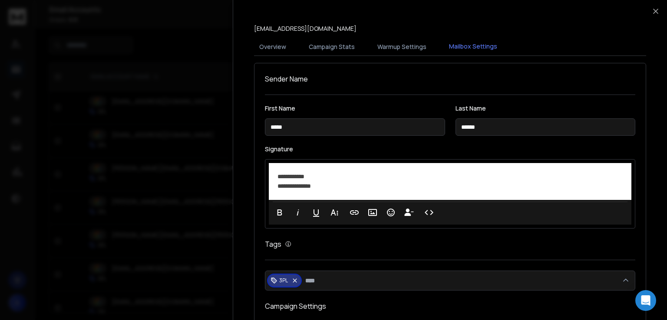
scroll to position [349, 0]
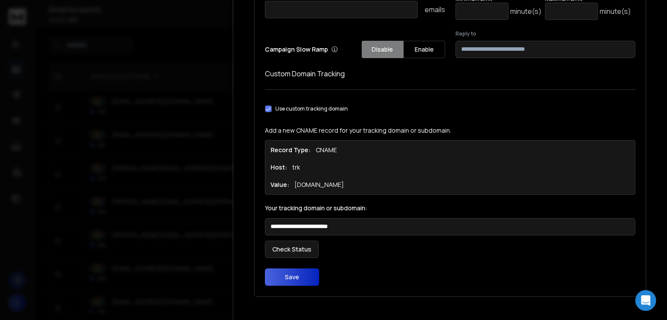
click at [294, 275] on button "Save" at bounding box center [292, 277] width 54 height 17
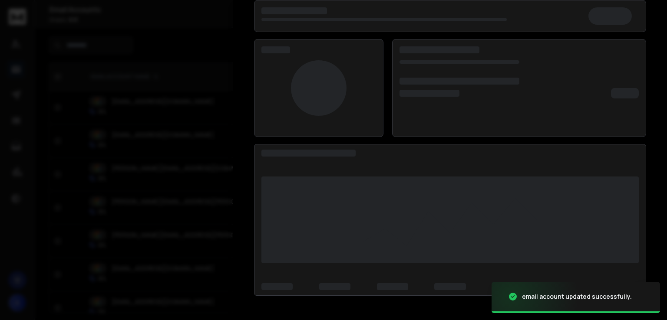
scroll to position [252, 0]
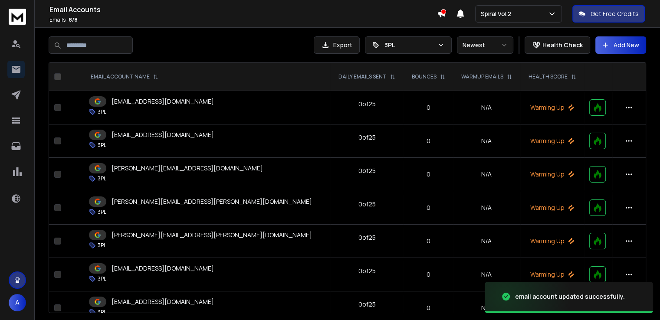
click at [176, 205] on p "[PERSON_NAME][EMAIL_ADDRESS][PERSON_NAME][DOMAIN_NAME]" at bounding box center [212, 201] width 200 height 9
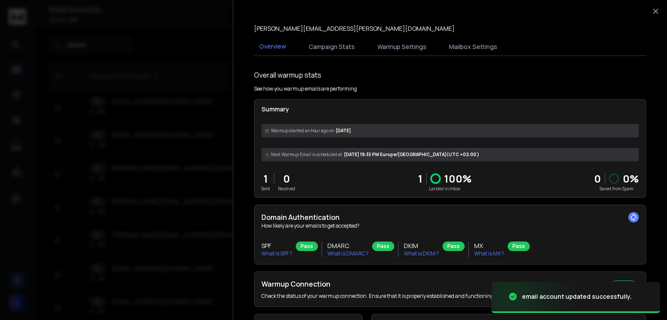
click at [471, 43] on button "Mailbox Settings" at bounding box center [473, 46] width 59 height 19
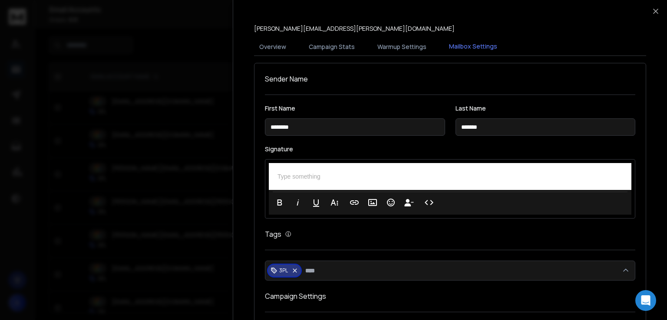
click at [353, 171] on div at bounding box center [450, 176] width 362 height 27
drag, startPoint x: 316, startPoint y: 123, endPoint x: 273, endPoint y: 154, distance: 52.6
click at [276, 175] on div "**********" at bounding box center [450, 176] width 362 height 27
drag, startPoint x: 517, startPoint y: 131, endPoint x: 393, endPoint y: 155, distance: 126.9
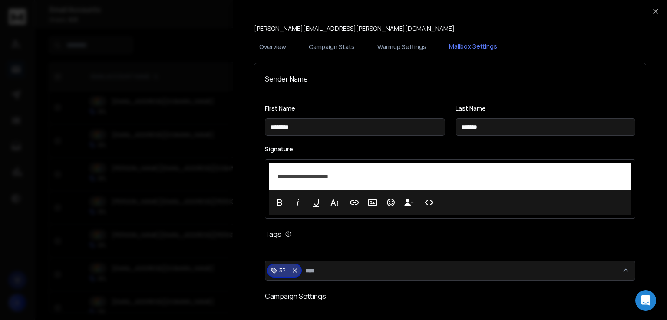
click at [299, 173] on div "**********" at bounding box center [448, 177] width 343 height 10
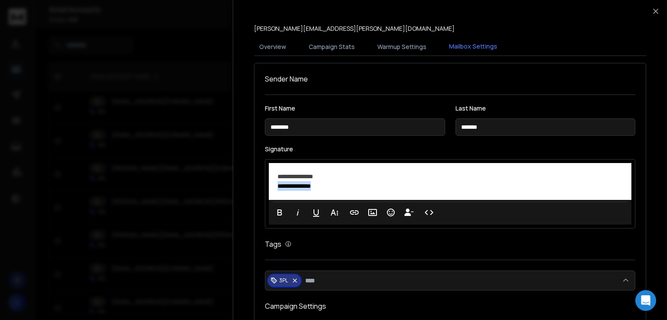
copy div "**********"
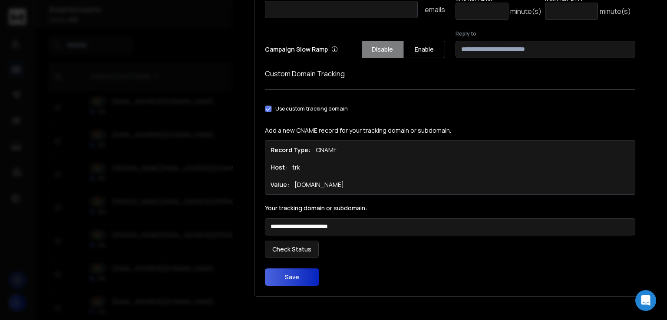
click at [297, 270] on button "Save" at bounding box center [292, 277] width 54 height 17
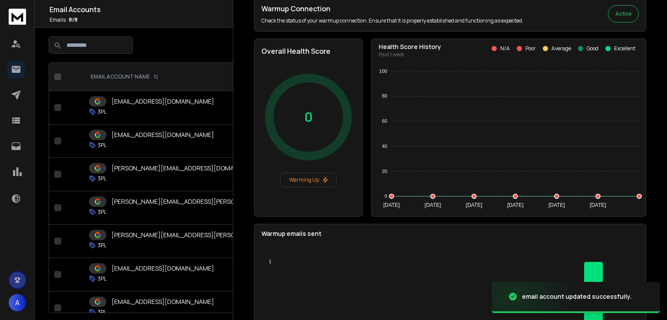
scroll to position [0, 0]
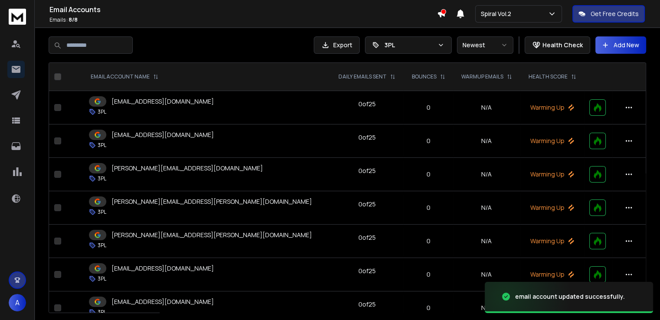
click at [170, 233] on p "haned.eskandari@the3plfulfillment.com" at bounding box center [212, 235] width 200 height 9
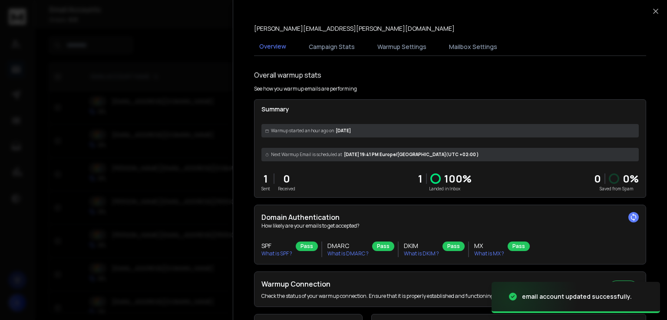
click at [471, 43] on button "Mailbox Settings" at bounding box center [473, 46] width 59 height 19
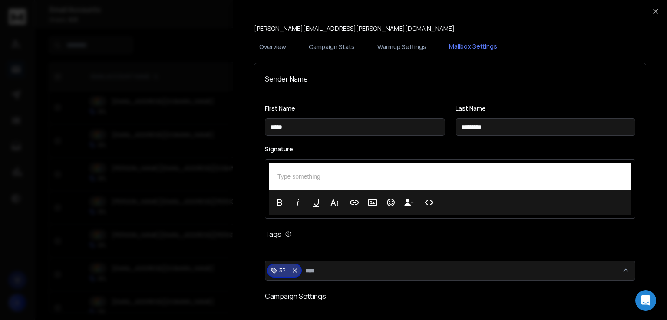
click at [318, 174] on div at bounding box center [449, 177] width 345 height 10
drag, startPoint x: 247, startPoint y: 131, endPoint x: 275, endPoint y: 147, distance: 33.1
click at [273, 181] on div "**********" at bounding box center [450, 176] width 362 height 27
drag, startPoint x: 451, startPoint y: 128, endPoint x: 414, endPoint y: 131, distance: 37.1
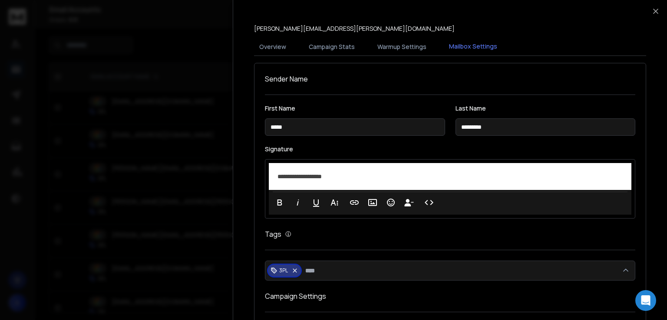
click at [414, 131] on div "First Name ***** Last Name *********" at bounding box center [450, 120] width 370 height 30
click at [297, 177] on span "**********" at bounding box center [299, 177] width 44 height 6
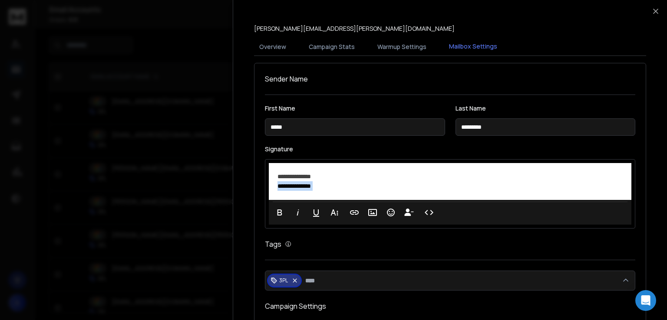
copy div "**********"
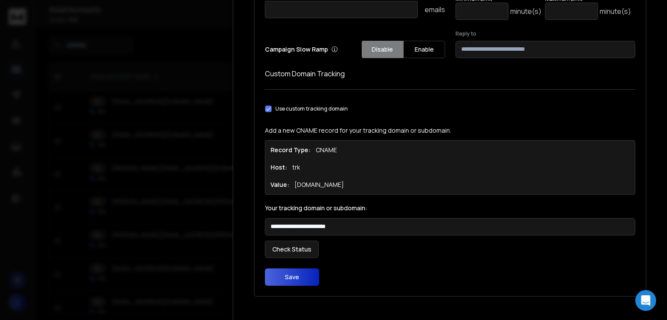
click at [291, 282] on button "Save" at bounding box center [292, 277] width 54 height 17
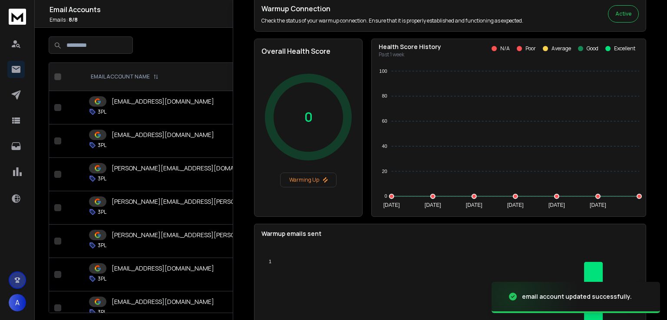
scroll to position [0, 0]
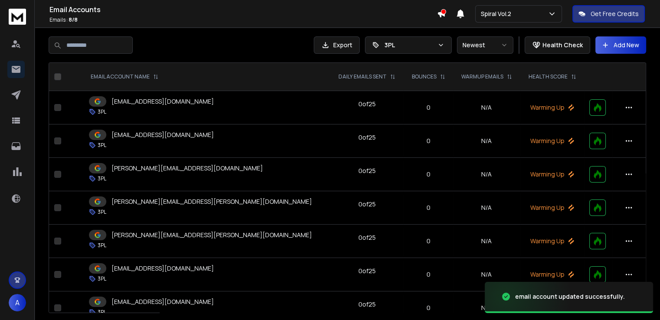
click at [187, 277] on div "3PL" at bounding box center [207, 279] width 236 height 7
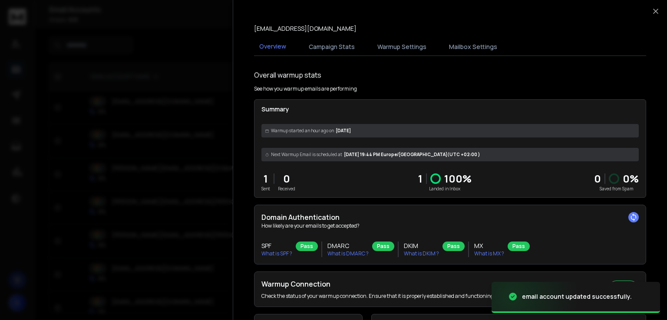
click at [480, 40] on button "Mailbox Settings" at bounding box center [473, 46] width 59 height 19
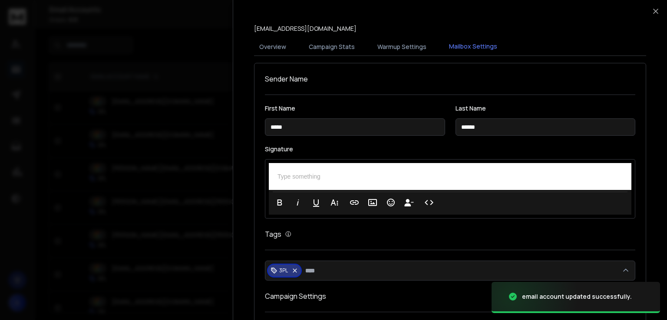
click at [327, 165] on div at bounding box center [450, 176] width 362 height 27
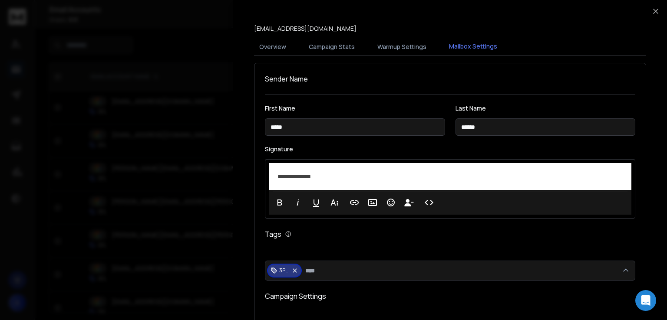
drag, startPoint x: 299, startPoint y: 127, endPoint x: 266, endPoint y: 145, distance: 38.2
click at [276, 178] on div "**********" at bounding box center [450, 176] width 362 height 27
drag, startPoint x: 489, startPoint y: 128, endPoint x: 414, endPoint y: 131, distance: 74.7
click at [414, 131] on div "First Name ***** Last Name ******" at bounding box center [450, 120] width 370 height 30
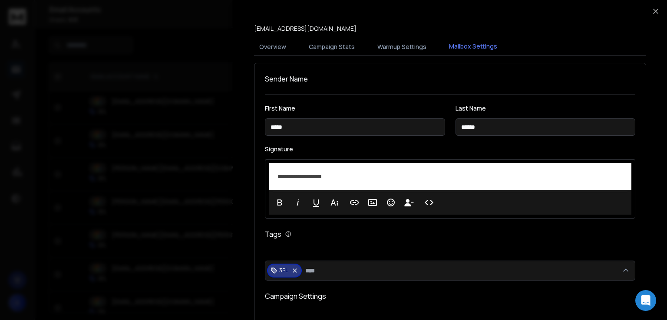
click at [295, 174] on span "**********" at bounding box center [299, 177] width 44 height 6
click at [293, 174] on span "**********" at bounding box center [299, 177] width 44 height 6
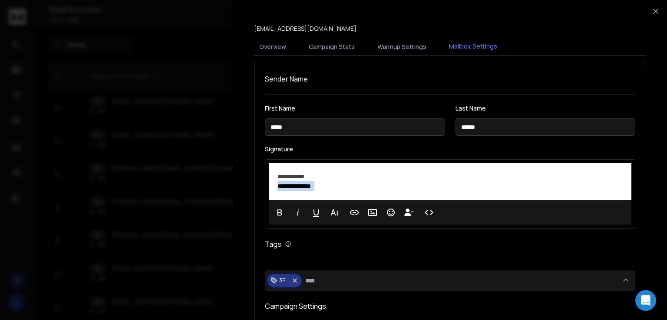
copy div "**********"
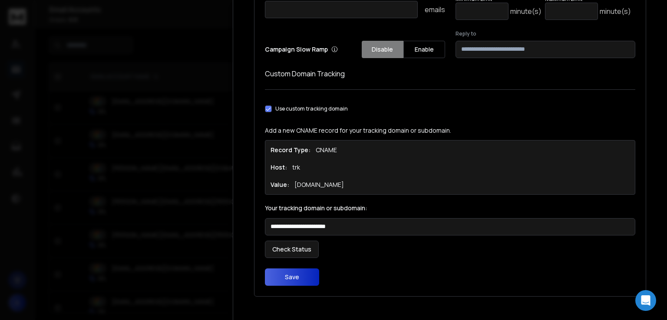
click at [311, 273] on button "Save" at bounding box center [292, 277] width 54 height 17
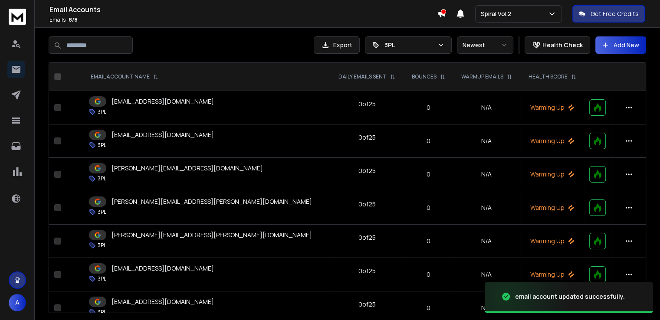
scroll to position [51, 0]
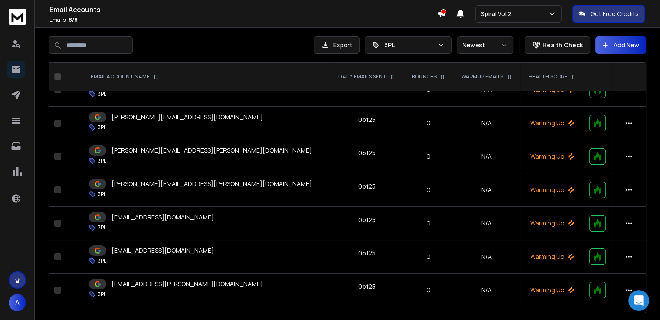
click at [165, 248] on p "[EMAIL_ADDRESS][DOMAIN_NAME]" at bounding box center [163, 251] width 102 height 9
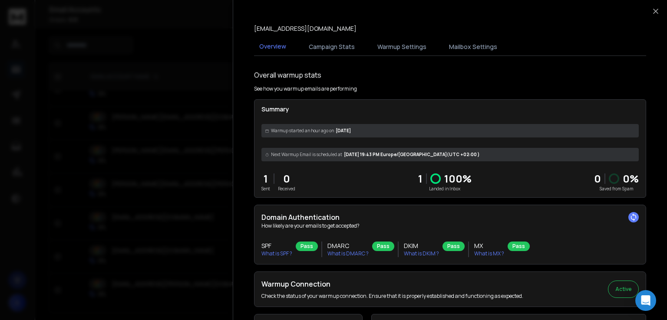
click at [174, 195] on div at bounding box center [333, 160] width 667 height 320
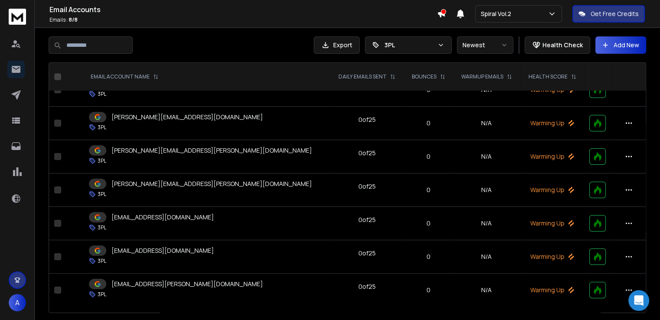
click at [169, 284] on p "[EMAIL_ADDRESS][PERSON_NAME][DOMAIN_NAME]" at bounding box center [187, 284] width 151 height 9
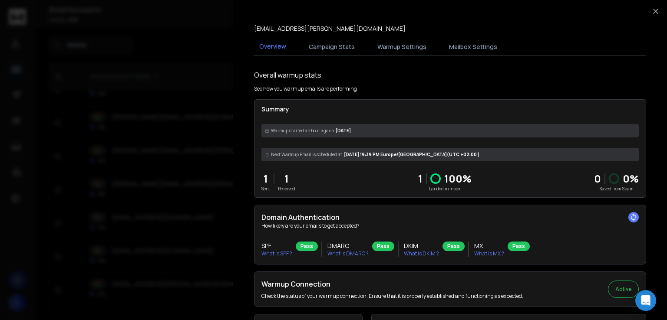
click at [164, 224] on div at bounding box center [333, 160] width 667 height 320
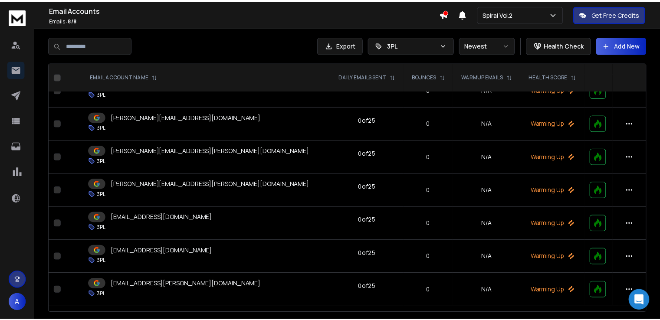
scroll to position [0, 0]
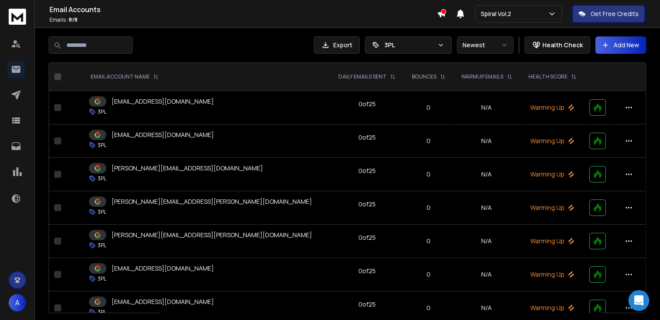
click at [170, 108] on td "rezaei.abbas@the3plfulfillments.com 3PL" at bounding box center [207, 107] width 247 height 33
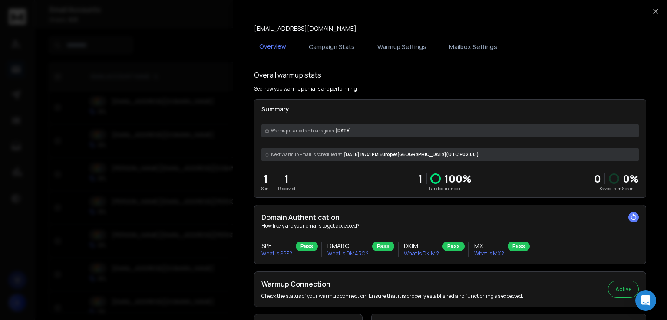
click at [488, 42] on button "Mailbox Settings" at bounding box center [473, 46] width 59 height 19
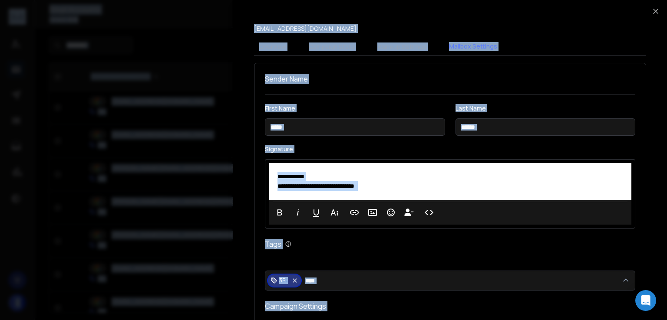
click at [394, 172] on div "**********" at bounding box center [448, 182] width 343 height 20
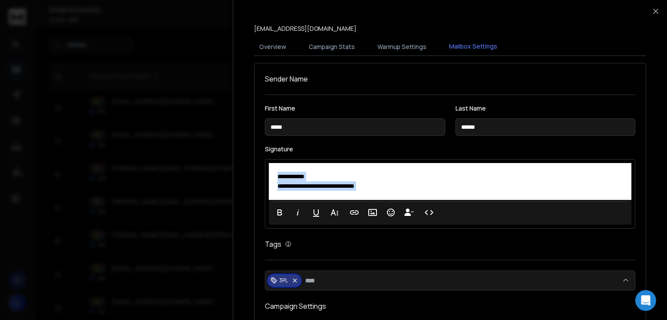
copy div "**********"
click at [173, 183] on div at bounding box center [333, 160] width 667 height 320
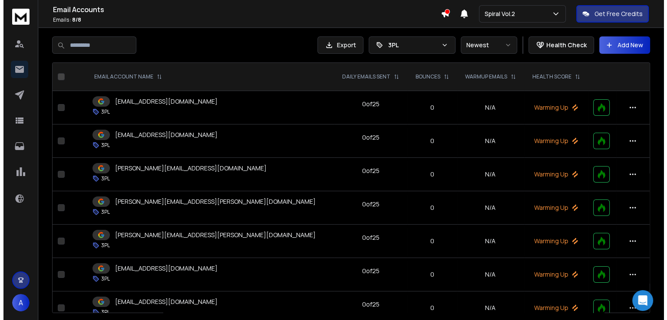
scroll to position [51, 0]
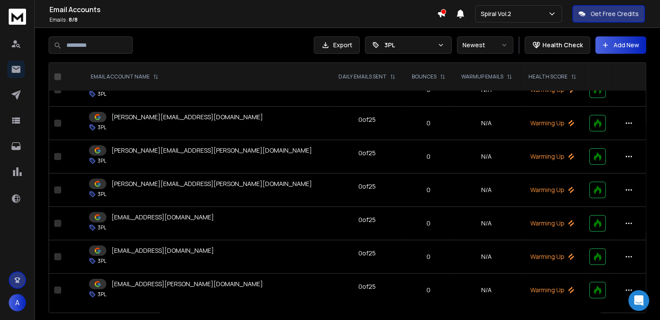
drag, startPoint x: 209, startPoint y: 278, endPoint x: 187, endPoint y: 277, distance: 21.7
click at [187, 277] on td "alexandre.daniel@use3plfulfillments.com 3PL" at bounding box center [207, 290] width 247 height 33
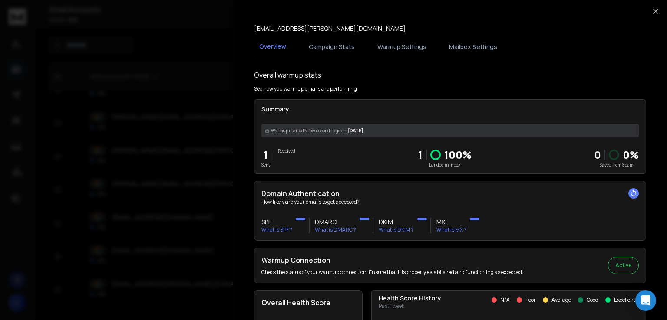
drag, startPoint x: 170, startPoint y: 238, endPoint x: 167, endPoint y: 245, distance: 7.4
click at [169, 237] on div at bounding box center [333, 160] width 667 height 320
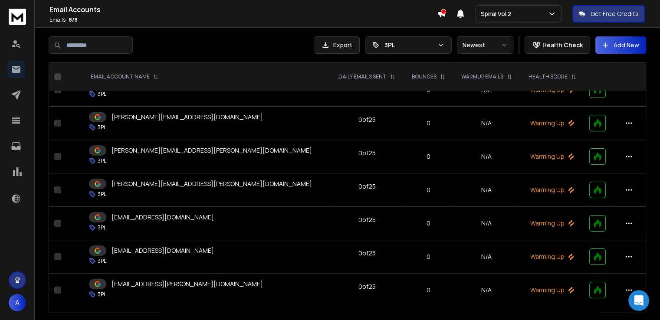
click at [162, 253] on p "[EMAIL_ADDRESS][DOMAIN_NAME]" at bounding box center [163, 251] width 102 height 9
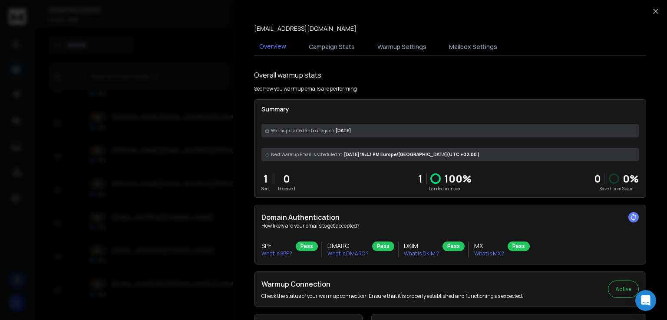
click at [462, 42] on button "Mailbox Settings" at bounding box center [473, 46] width 59 height 19
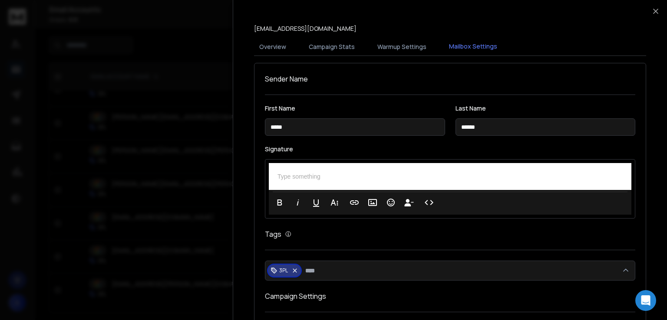
click at [301, 180] on div at bounding box center [449, 177] width 345 height 10
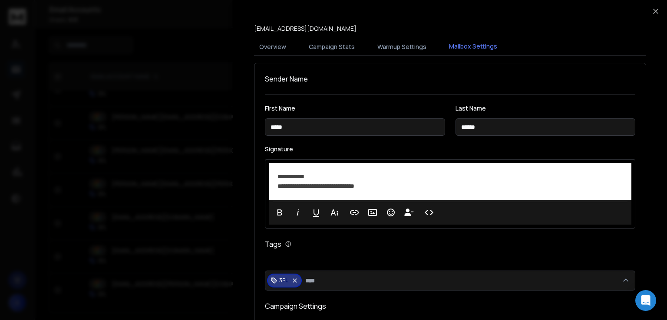
scroll to position [349, 0]
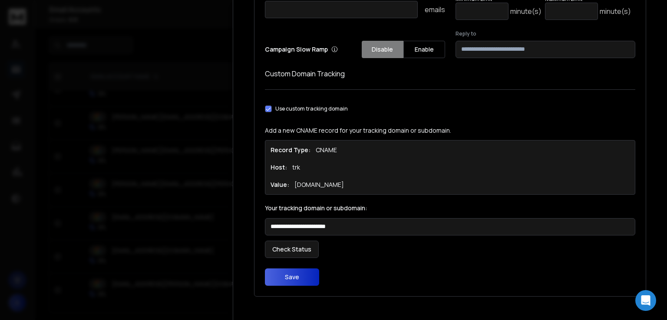
click at [286, 277] on button "Save" at bounding box center [292, 277] width 54 height 17
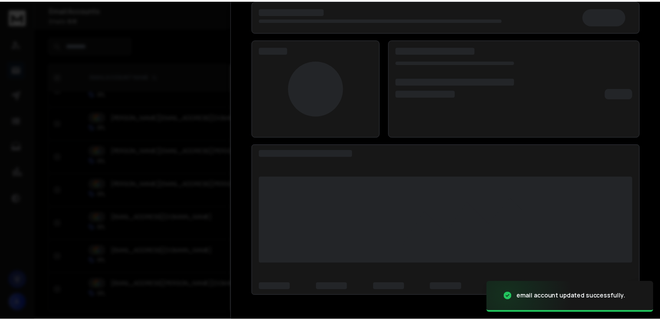
scroll to position [252, 0]
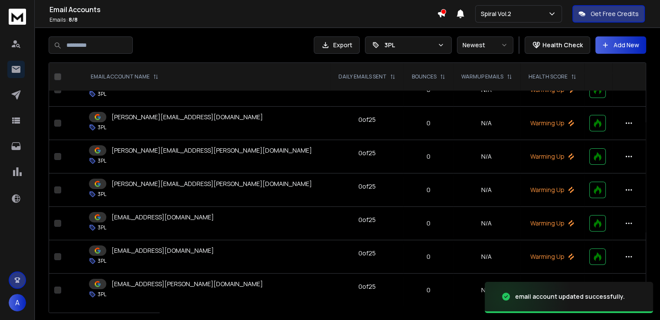
click at [170, 218] on p "[EMAIL_ADDRESS][DOMAIN_NAME]" at bounding box center [163, 217] width 102 height 9
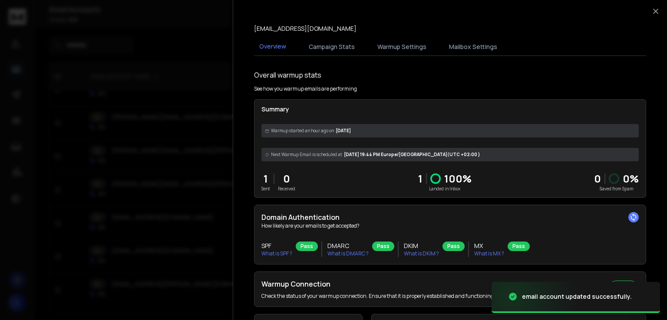
click at [463, 48] on button "Mailbox Settings" at bounding box center [473, 46] width 59 height 19
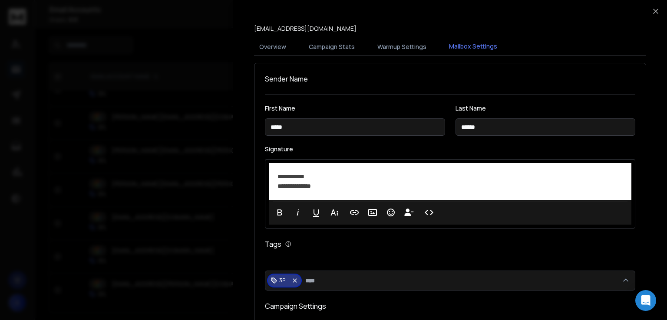
click at [193, 180] on div at bounding box center [333, 160] width 667 height 320
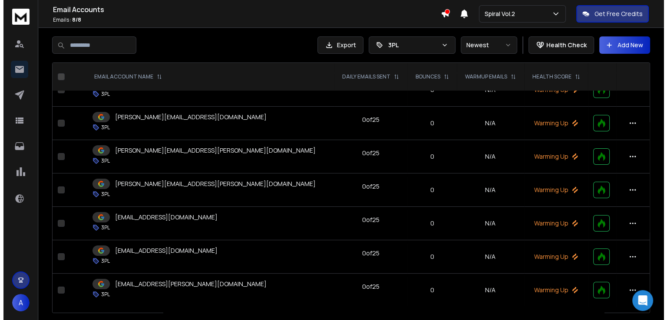
scroll to position [0, 0]
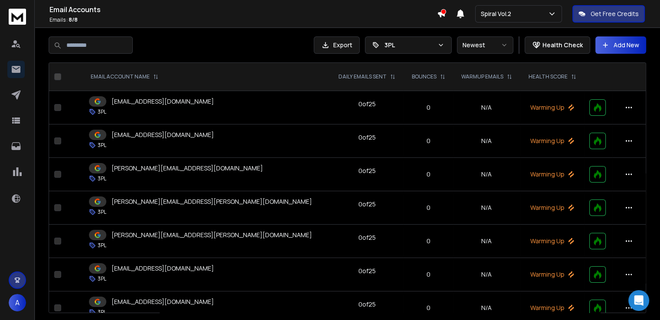
click at [181, 166] on p "[PERSON_NAME][EMAIL_ADDRESS][DOMAIN_NAME]" at bounding box center [187, 168] width 151 height 9
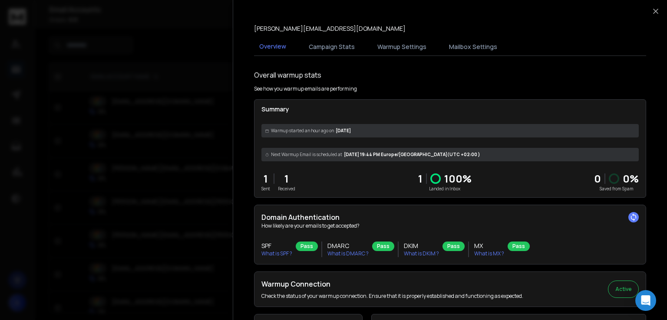
click at [483, 46] on button "Mailbox Settings" at bounding box center [473, 46] width 59 height 19
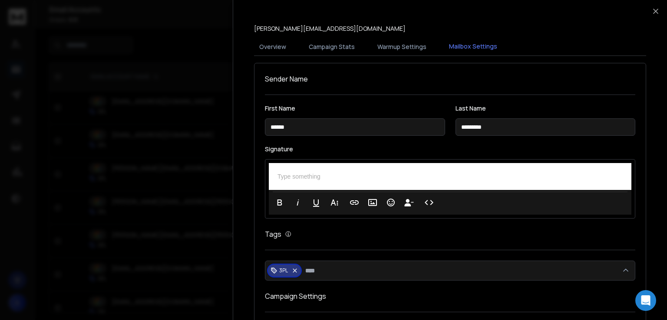
click at [308, 178] on div at bounding box center [449, 177] width 345 height 10
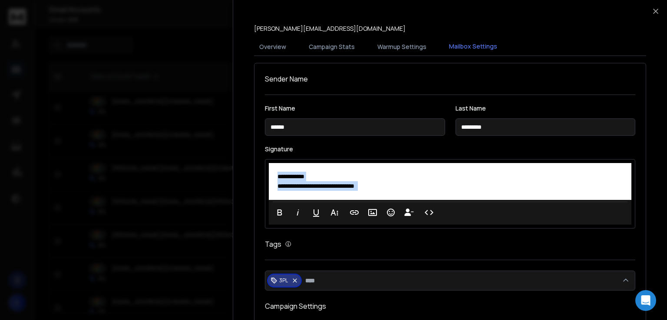
drag, startPoint x: 398, startPoint y: 186, endPoint x: 229, endPoint y: 154, distance: 172.4
click at [229, 154] on body "Get only verified leads with our AI-powered Lead Finder, starting at $22/mo Try…" at bounding box center [330, 160] width 660 height 320
drag, startPoint x: 321, startPoint y: 127, endPoint x: 244, endPoint y: 127, distance: 76.8
drag, startPoint x: 398, startPoint y: 189, endPoint x: 249, endPoint y: 149, distance: 154.4
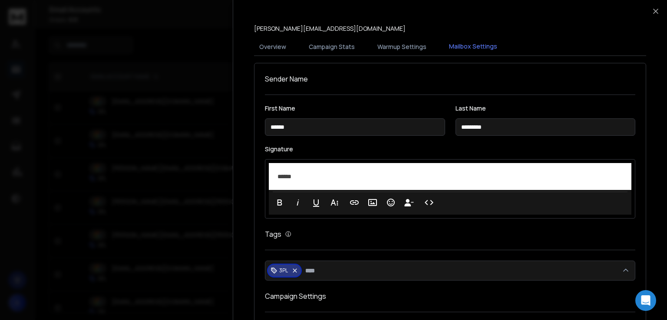
drag, startPoint x: 508, startPoint y: 125, endPoint x: 396, endPoint y: 134, distance: 111.9
click at [396, 134] on div "First Name ****** Last Name *********" at bounding box center [450, 120] width 370 height 30
click at [335, 174] on div "******" at bounding box center [448, 177] width 343 height 10
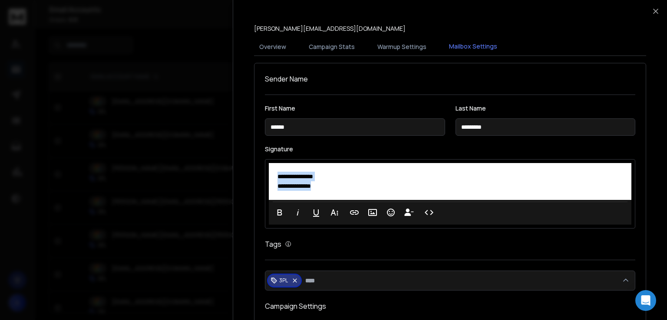
copy div "**********"
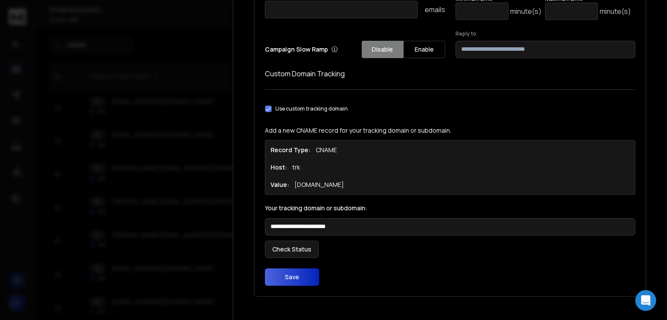
click at [294, 268] on form "**********" at bounding box center [450, 21] width 370 height 530
click at [297, 280] on button "Save" at bounding box center [292, 277] width 54 height 17
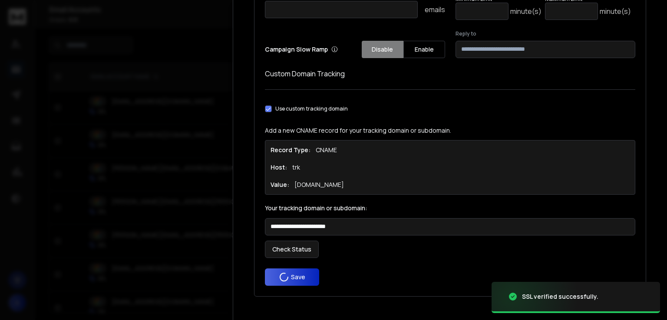
click at [230, 229] on div at bounding box center [333, 160] width 667 height 320
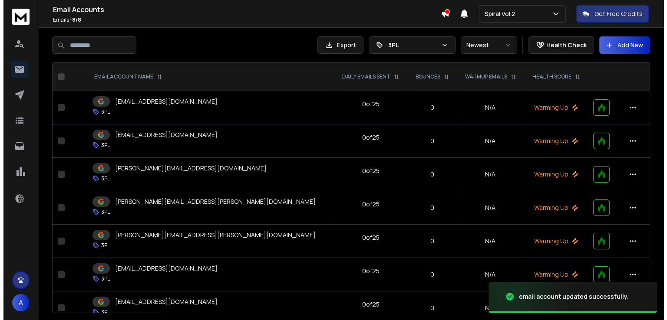
scroll to position [51, 0]
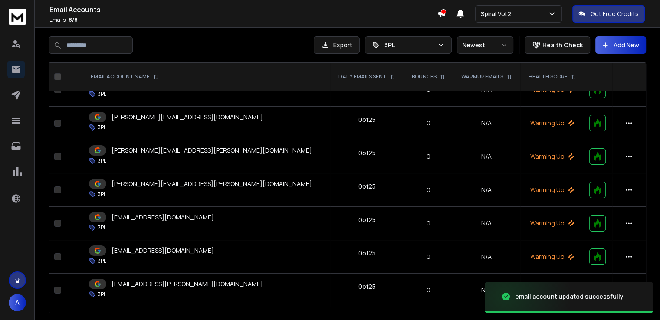
click at [175, 280] on p "[EMAIL_ADDRESS][PERSON_NAME][DOMAIN_NAME]" at bounding box center [187, 284] width 151 height 9
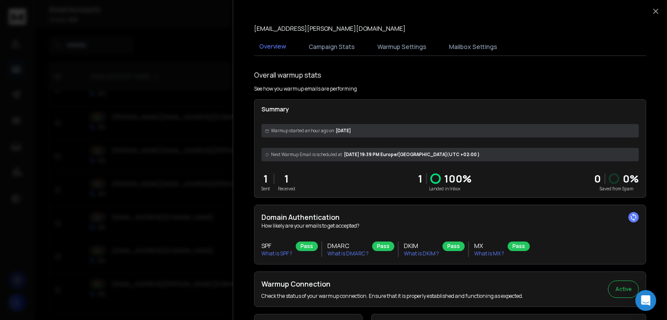
click at [465, 40] on button "Mailbox Settings" at bounding box center [473, 46] width 59 height 19
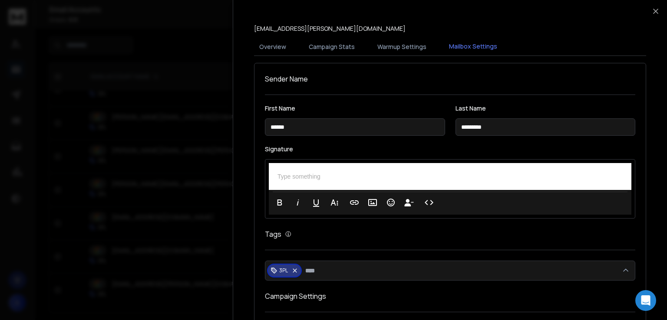
click at [351, 169] on div at bounding box center [450, 176] width 362 height 27
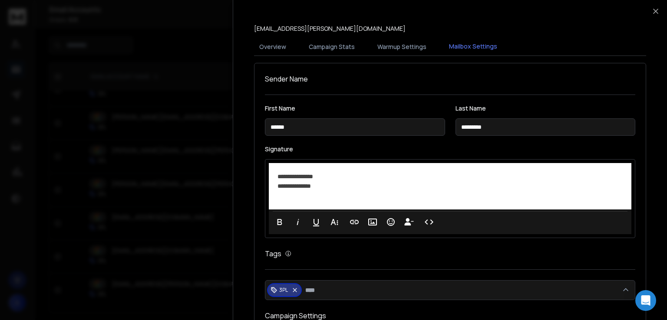
scroll to position [359, 0]
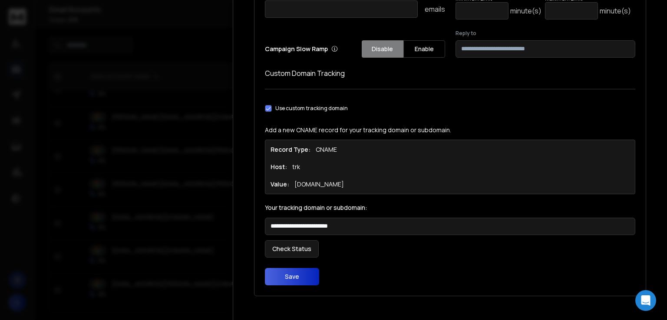
click at [289, 271] on button "Save" at bounding box center [292, 276] width 54 height 17
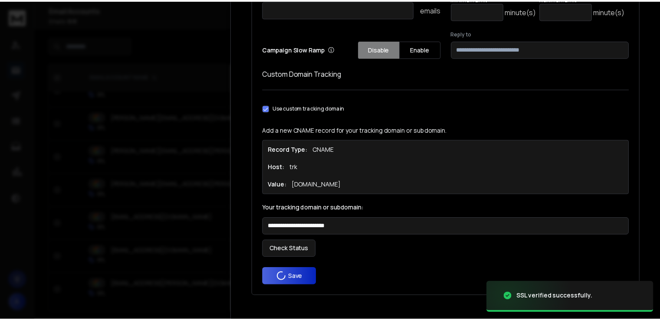
scroll to position [70, 0]
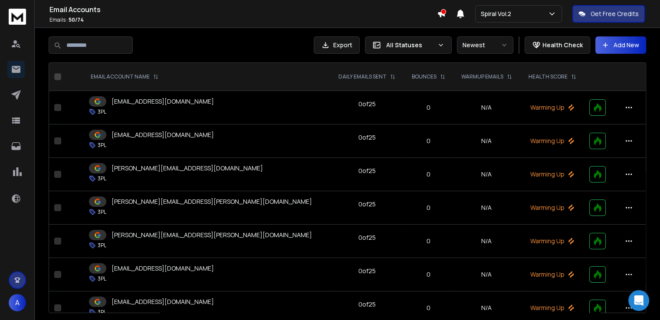
click at [211, 105] on p "[EMAIL_ADDRESS][DOMAIN_NAME]" at bounding box center [163, 101] width 102 height 9
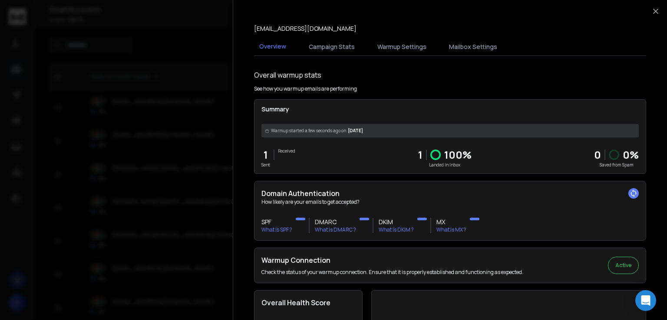
drag, startPoint x: 455, startPoint y: 35, endPoint x: 455, endPoint y: 43, distance: 7.8
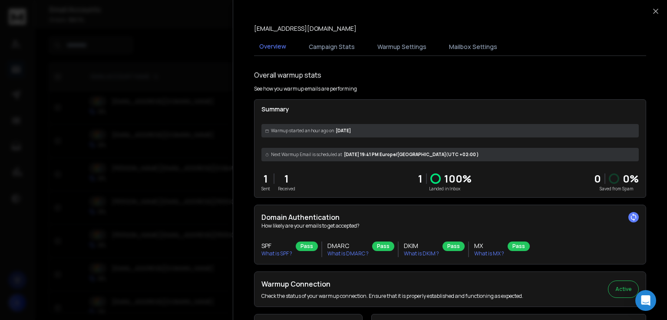
click at [460, 44] on button "Mailbox Settings" at bounding box center [473, 46] width 59 height 19
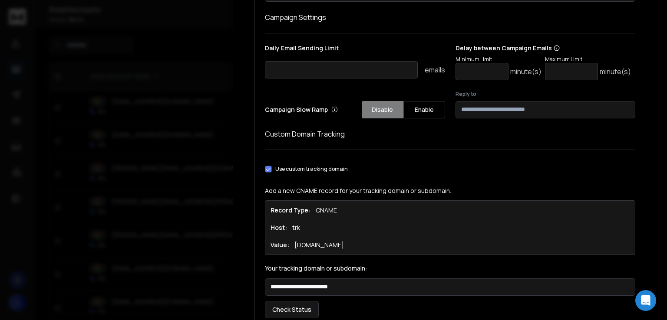
click at [206, 187] on div at bounding box center [333, 160] width 667 height 320
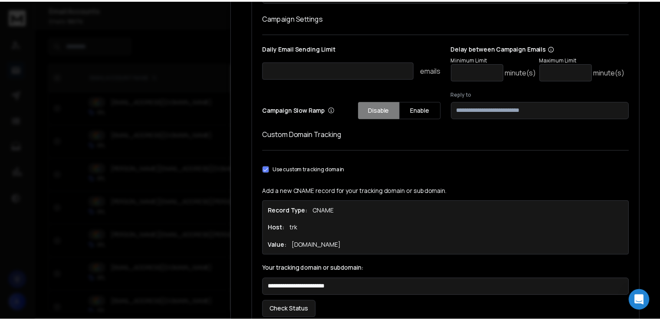
scroll to position [130, 0]
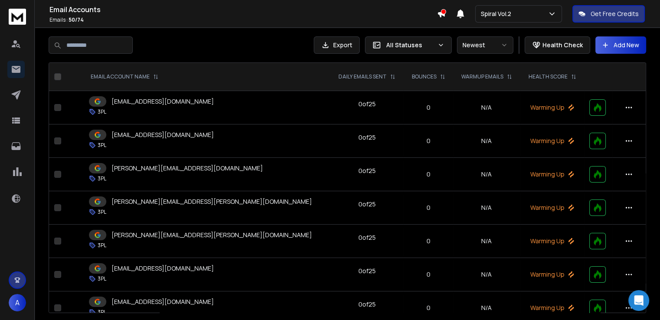
click at [174, 135] on p "[EMAIL_ADDRESS][DOMAIN_NAME]" at bounding box center [163, 135] width 102 height 9
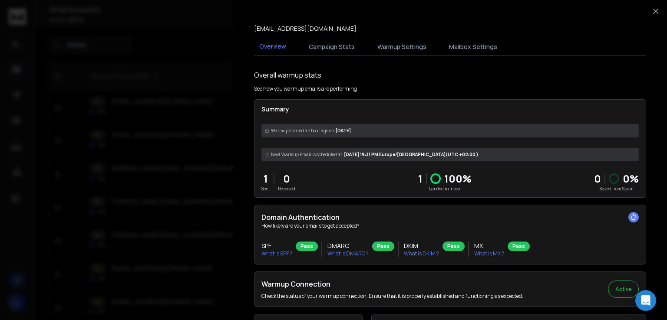
click at [454, 41] on button "Mailbox Settings" at bounding box center [473, 46] width 59 height 19
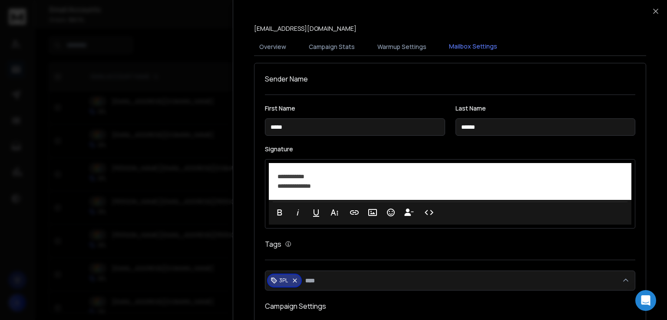
click at [209, 171] on div at bounding box center [333, 160] width 667 height 320
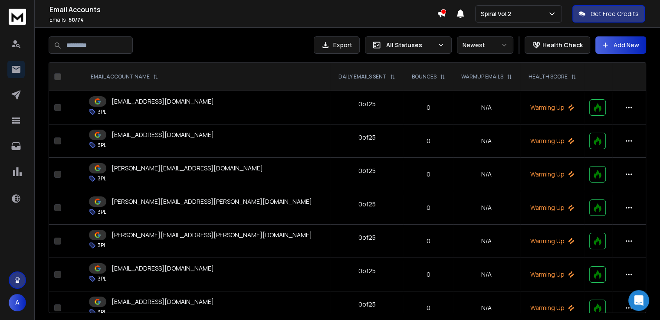
click at [186, 173] on div "daniel.alexandre@use3plfulfillment.com" at bounding box center [176, 168] width 174 height 10
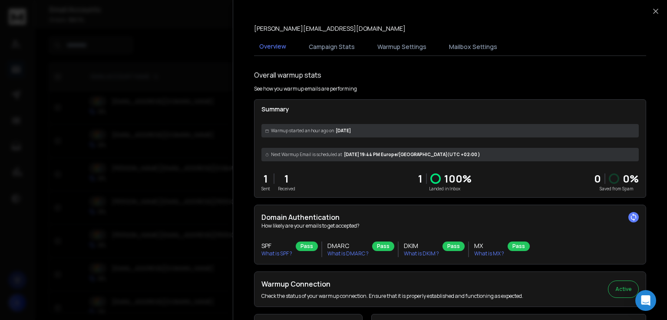
click at [461, 42] on button "Mailbox Settings" at bounding box center [473, 46] width 59 height 19
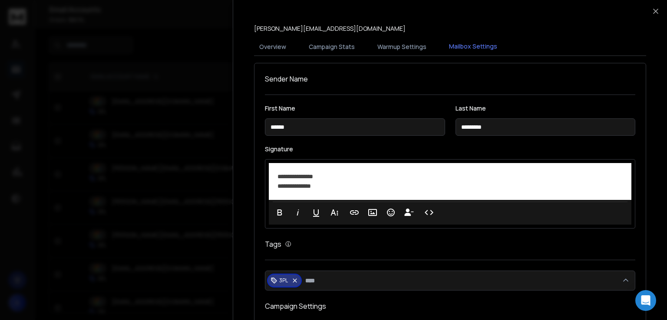
click at [202, 164] on div at bounding box center [333, 160] width 667 height 320
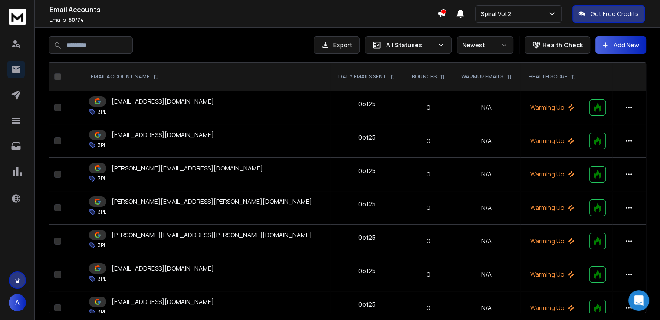
click at [190, 211] on div "3PL" at bounding box center [207, 212] width 236 height 7
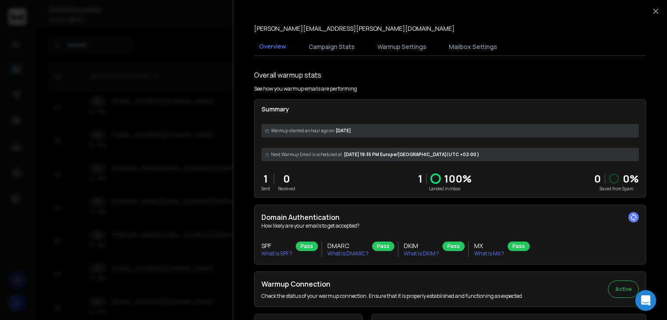
click at [496, 43] on button "Mailbox Settings" at bounding box center [473, 46] width 59 height 19
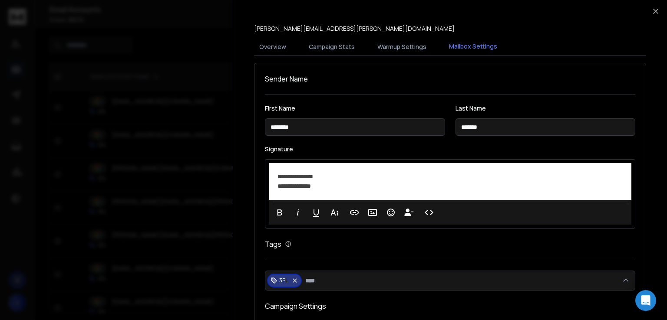
click at [279, 170] on div "**********" at bounding box center [450, 181] width 362 height 37
click at [183, 204] on div at bounding box center [333, 160] width 667 height 320
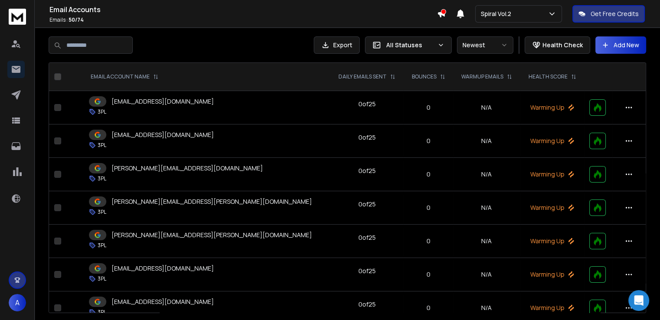
click at [179, 237] on p "[PERSON_NAME][EMAIL_ADDRESS][PERSON_NAME][DOMAIN_NAME]" at bounding box center [212, 235] width 200 height 9
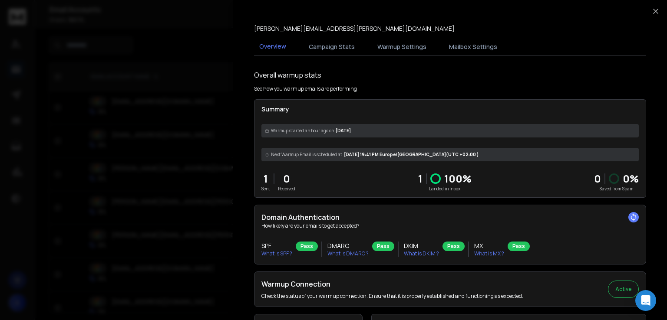
click at [457, 41] on button "Mailbox Settings" at bounding box center [473, 46] width 59 height 19
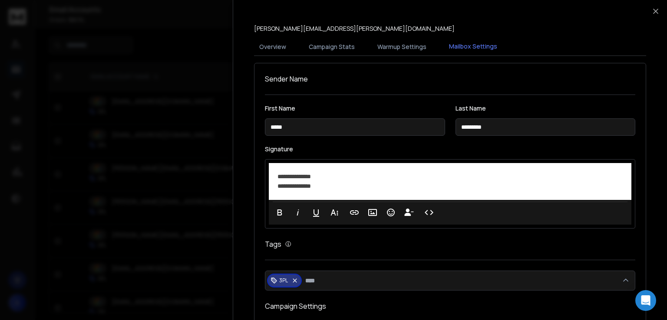
click at [180, 141] on div at bounding box center [333, 160] width 667 height 320
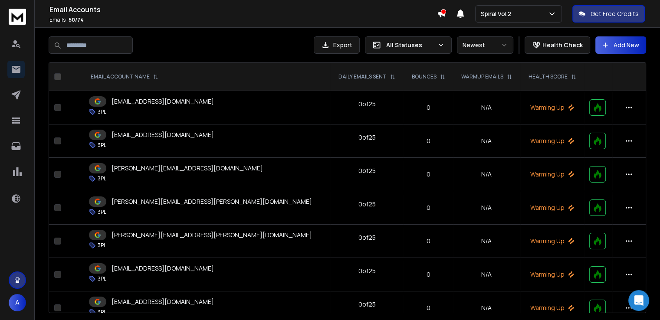
click at [177, 272] on p "[EMAIL_ADDRESS][DOMAIN_NAME]" at bounding box center [163, 268] width 102 height 9
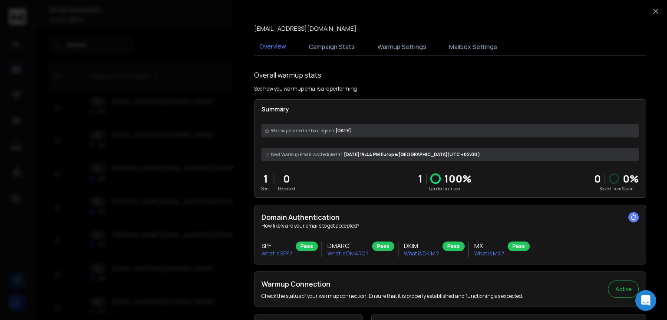
click at [467, 47] on button "Mailbox Settings" at bounding box center [473, 46] width 59 height 19
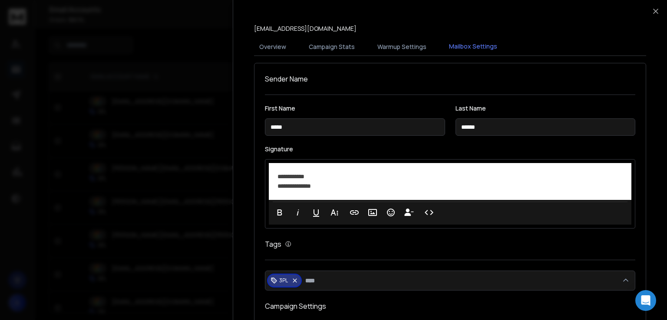
click at [165, 169] on div at bounding box center [333, 160] width 667 height 320
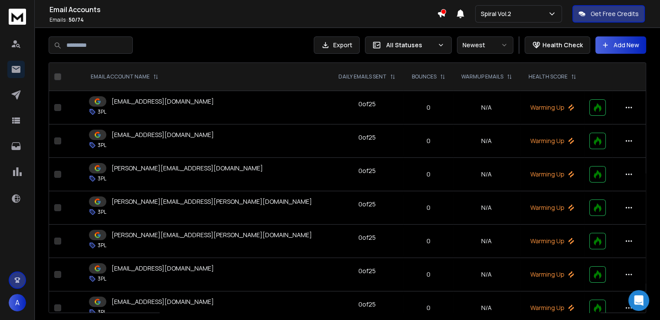
click at [181, 298] on p "[EMAIL_ADDRESS][DOMAIN_NAME]" at bounding box center [163, 302] width 102 height 9
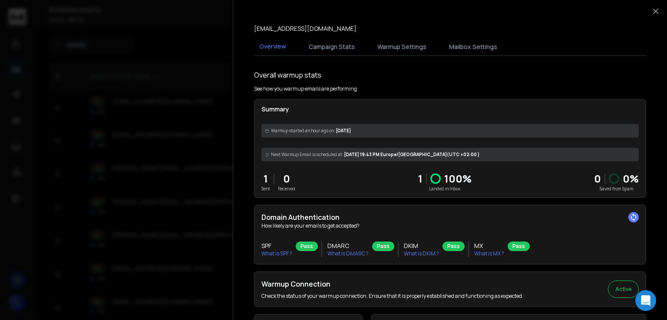
drag, startPoint x: 469, startPoint y: 44, endPoint x: 458, endPoint y: 56, distance: 16.3
click at [469, 44] on button "Mailbox Settings" at bounding box center [473, 46] width 59 height 19
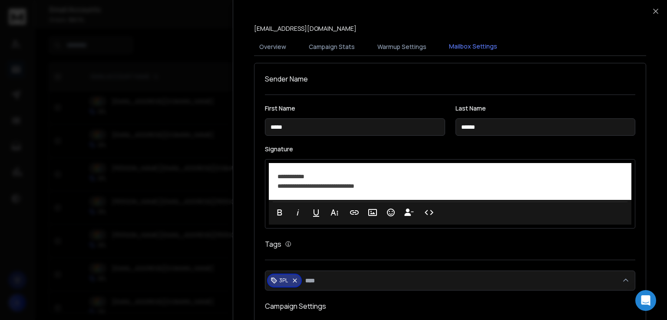
click at [172, 201] on div at bounding box center [333, 160] width 667 height 320
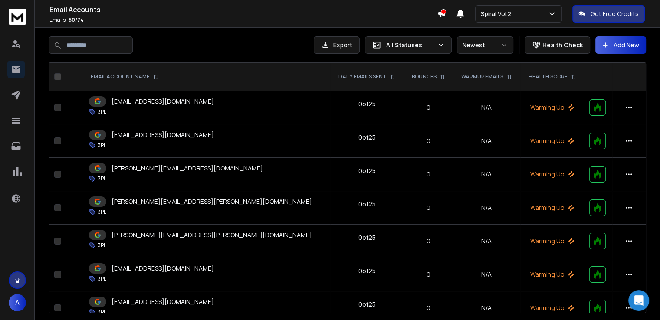
scroll to position [289, 0]
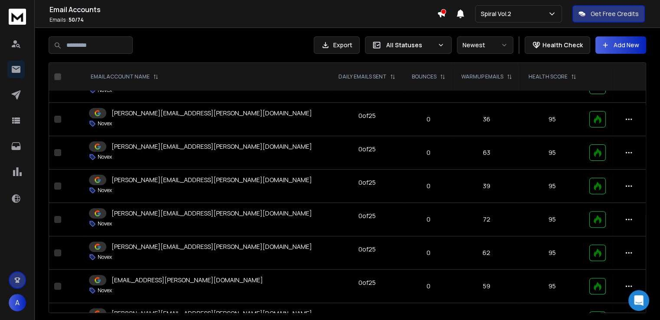
click at [176, 287] on div "Novex" at bounding box center [207, 290] width 236 height 7
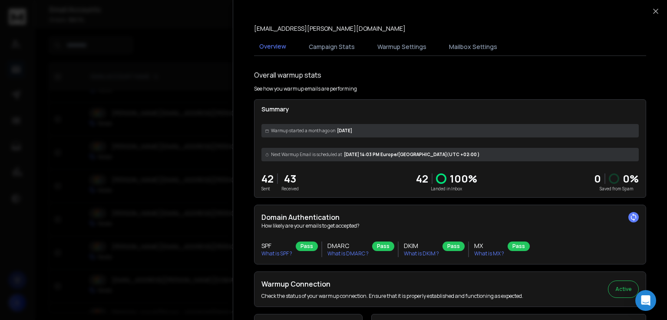
click at [486, 46] on button "Mailbox Settings" at bounding box center [473, 46] width 59 height 19
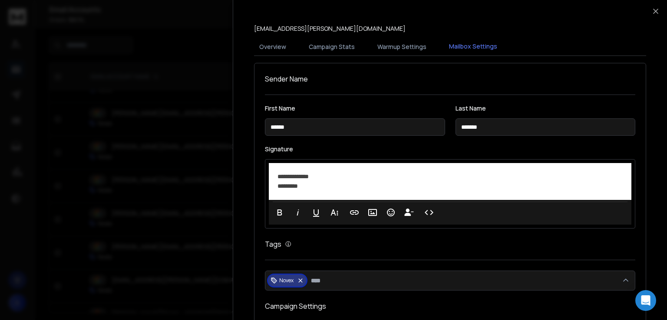
click at [171, 160] on div at bounding box center [333, 160] width 667 height 320
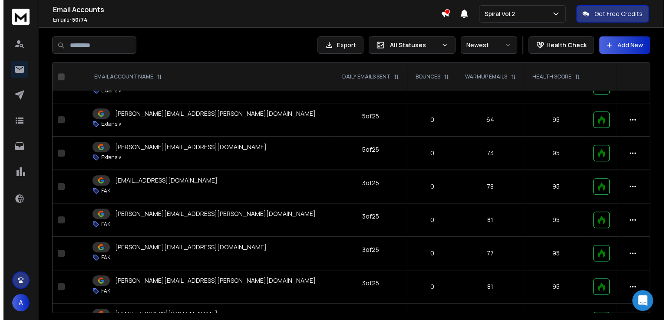
scroll to position [0, 0]
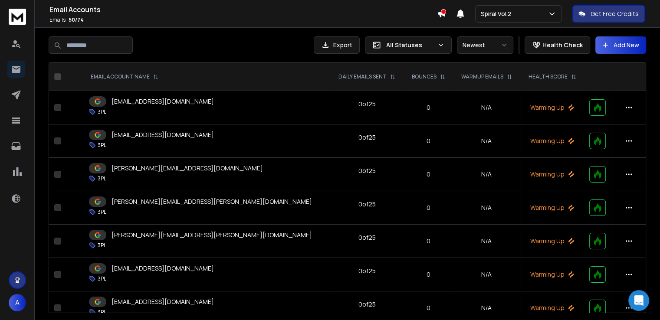
drag, startPoint x: 424, startPoint y: 46, endPoint x: 424, endPoint y: 51, distance: 5.2
click at [424, 45] on p "All Statuses" at bounding box center [410, 45] width 48 height 9
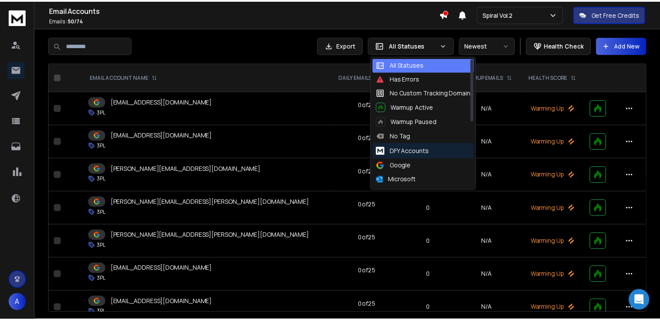
scroll to position [137, 0]
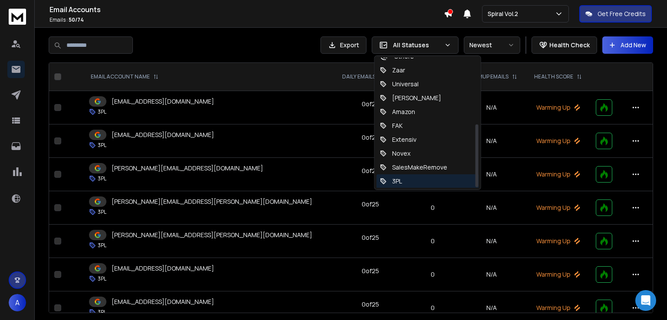
click at [413, 177] on div "3PL" at bounding box center [427, 181] width 102 height 14
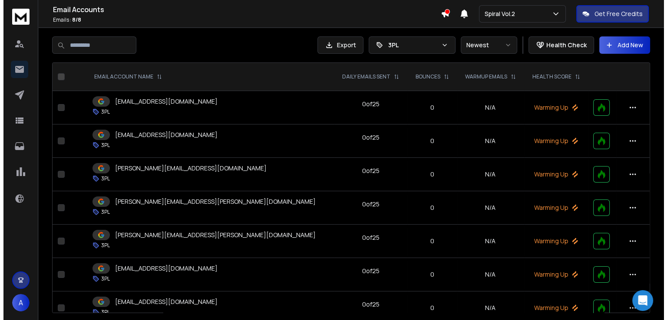
scroll to position [51, 0]
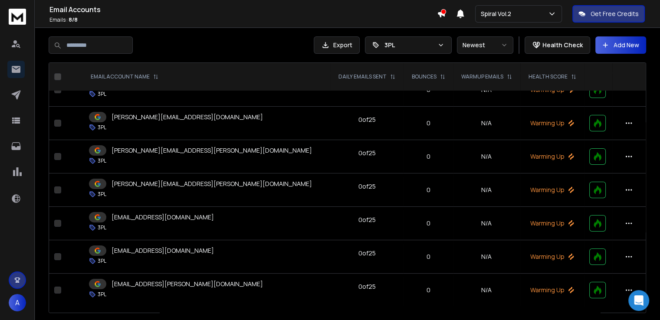
click at [183, 282] on p "alexandre.daniel@use3plfulfillments.com" at bounding box center [187, 284] width 151 height 9
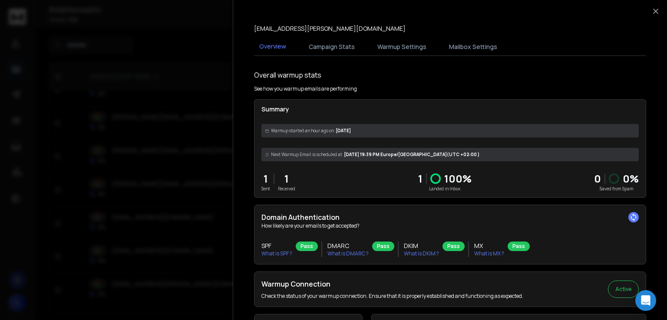
click at [465, 44] on button "Mailbox Settings" at bounding box center [473, 46] width 59 height 19
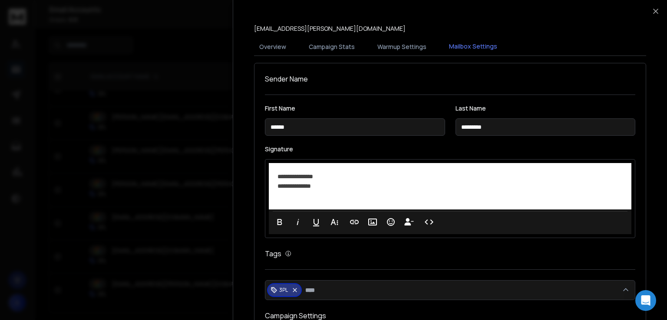
click at [184, 247] on div at bounding box center [333, 160] width 667 height 320
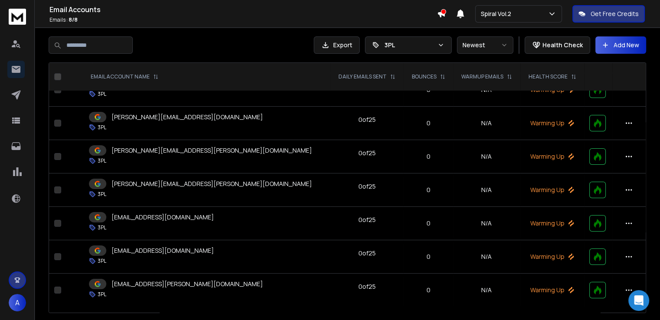
click at [177, 256] on td "abbas.rezaei@use3plfulfillment.com 3PL" at bounding box center [207, 256] width 247 height 33
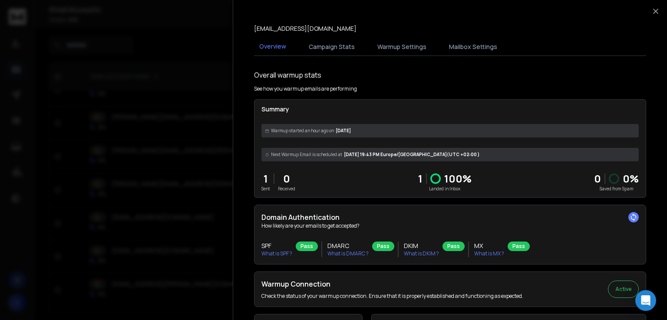
click at [449, 42] on button "Mailbox Settings" at bounding box center [473, 46] width 59 height 19
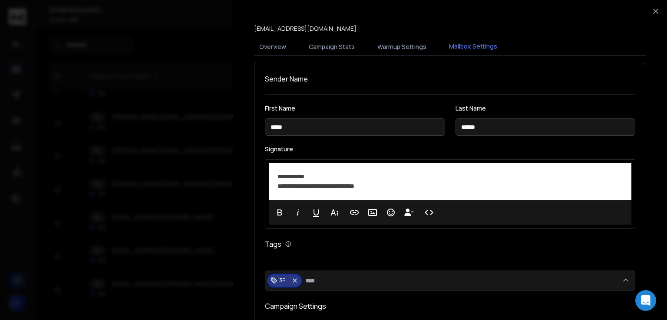
click at [184, 194] on div at bounding box center [333, 160] width 667 height 320
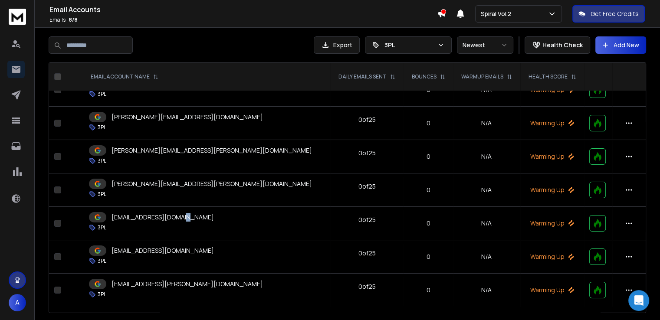
click at [175, 216] on p "resty.sisona@the3plfulfillment.com" at bounding box center [163, 217] width 102 height 9
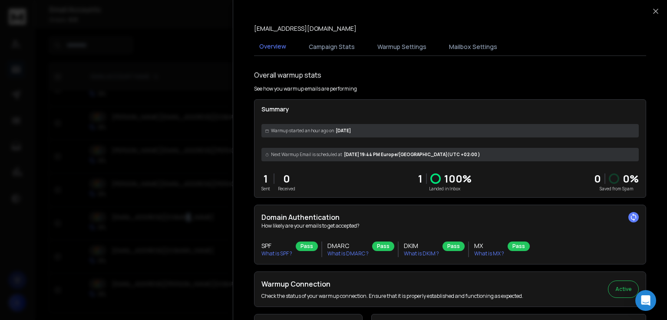
click at [470, 46] on button "Mailbox Settings" at bounding box center [473, 46] width 59 height 19
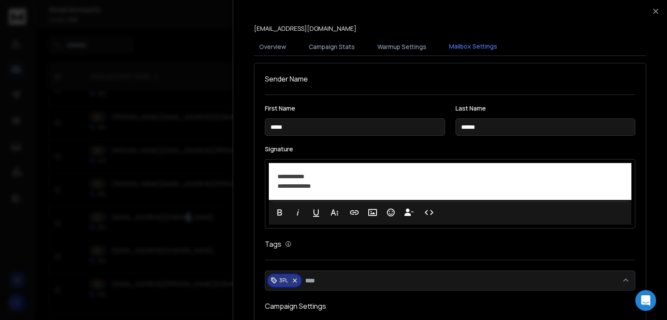
click at [162, 156] on div at bounding box center [333, 160] width 667 height 320
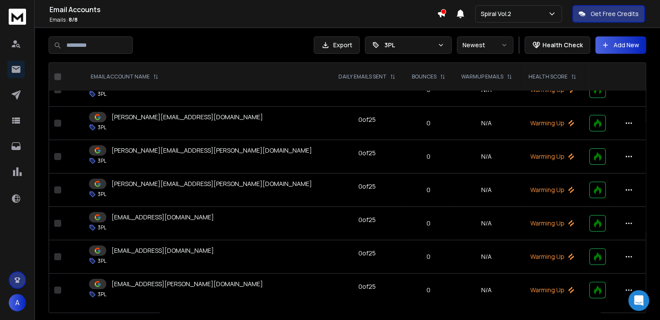
click at [160, 183] on p "haned.eskandari@the3plfulfillment.com" at bounding box center [212, 184] width 200 height 9
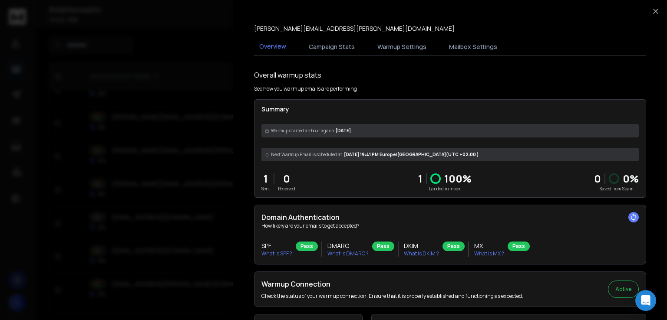
click at [463, 44] on button "Mailbox Settings" at bounding box center [473, 46] width 59 height 19
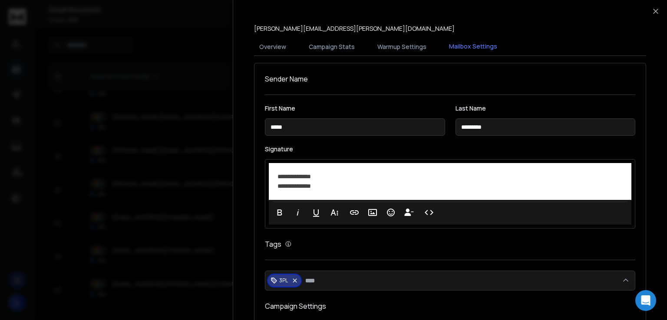
click at [164, 162] on div at bounding box center [333, 160] width 667 height 320
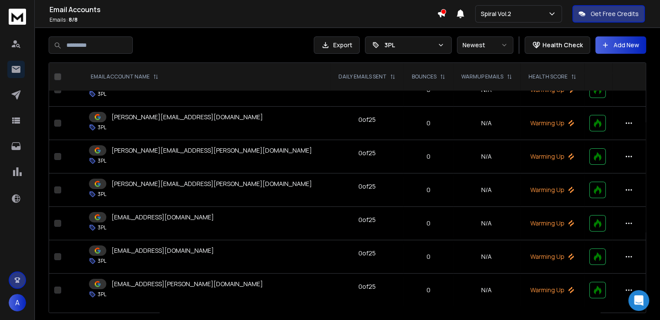
click at [169, 117] on p "daniel.alexandre@use3plfulfillment.com" at bounding box center [187, 117] width 151 height 9
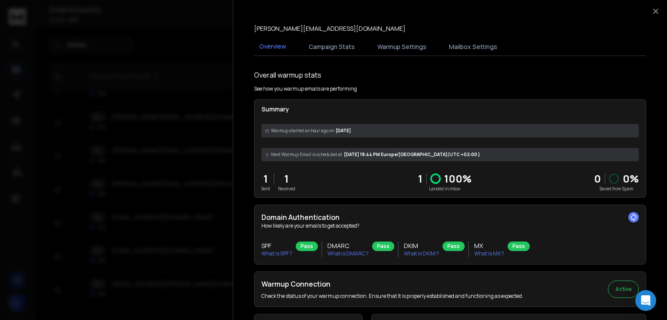
click at [478, 49] on button "Mailbox Settings" at bounding box center [473, 46] width 59 height 19
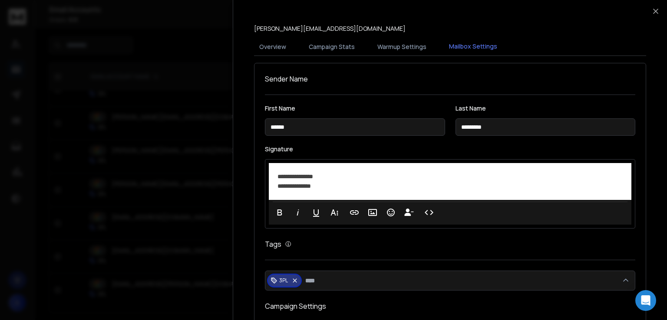
click at [181, 210] on div at bounding box center [333, 160] width 667 height 320
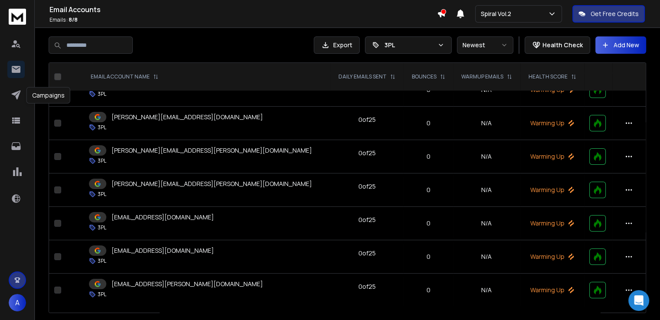
drag, startPoint x: 12, startPoint y: 97, endPoint x: 7, endPoint y: 97, distance: 5.6
click at [12, 97] on icon at bounding box center [16, 95] width 10 height 10
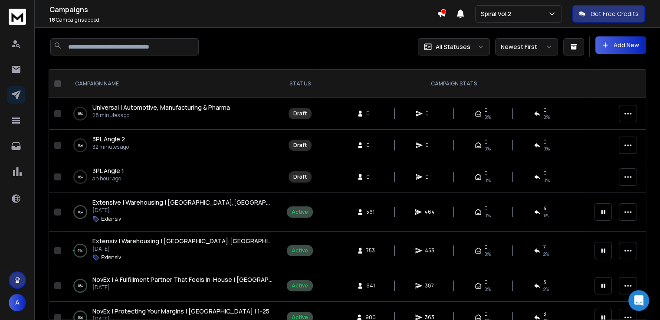
click at [151, 171] on div "0 % 3PL Angle 1 an hour ago" at bounding box center [173, 177] width 200 height 21
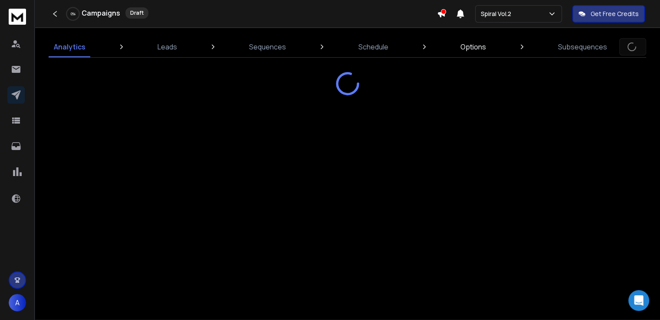
click at [460, 47] on link "Options" at bounding box center [473, 46] width 36 height 21
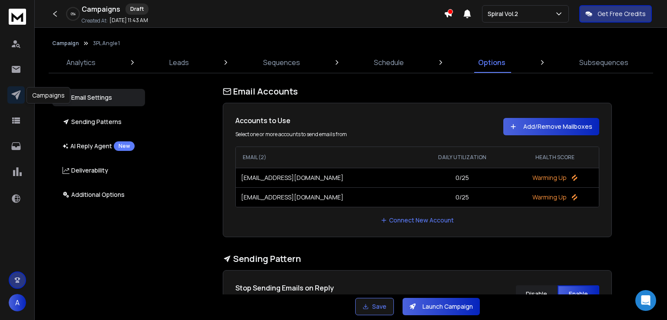
click at [18, 90] on icon at bounding box center [16, 95] width 10 height 10
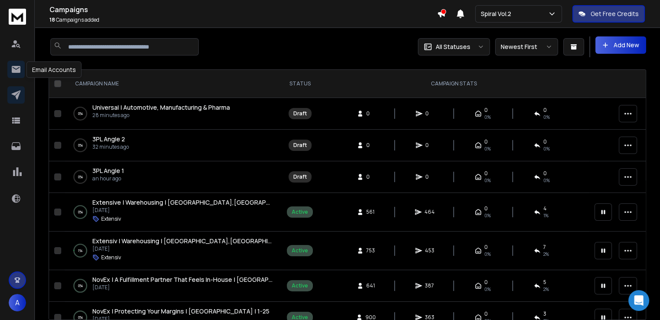
click at [16, 67] on icon at bounding box center [16, 69] width 9 height 7
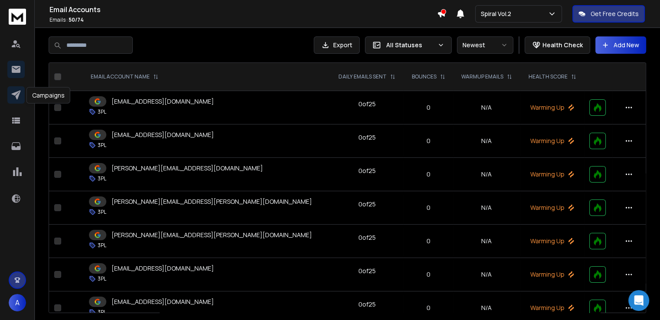
click at [19, 91] on icon at bounding box center [15, 94] width 9 height 9
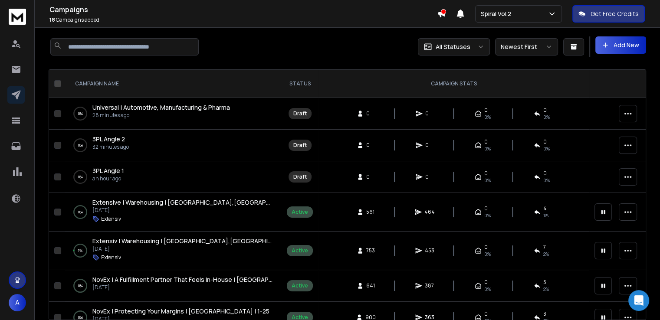
click at [161, 167] on div "0 % 3PL Angle 1 an hour ago" at bounding box center [173, 177] width 200 height 21
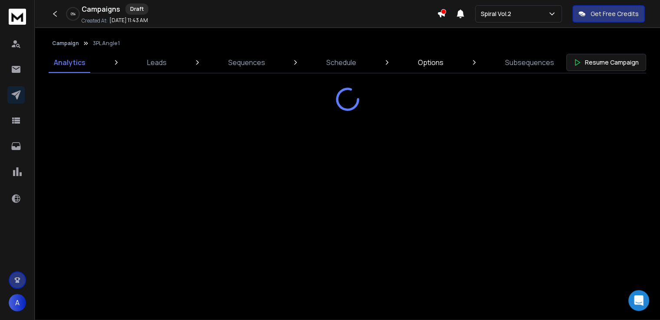
click at [437, 58] on p "Options" at bounding box center [431, 62] width 26 height 10
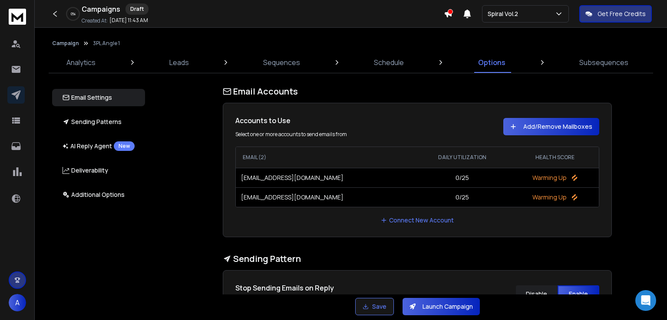
click at [533, 129] on button "Add/Remove Mailboxes" at bounding box center [551, 126] width 96 height 17
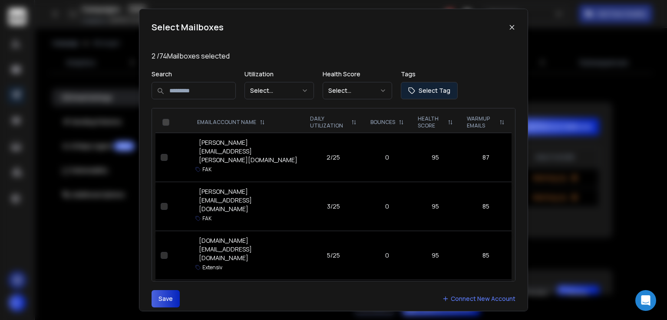
click at [437, 92] on button "Select Tag" at bounding box center [429, 90] width 57 height 17
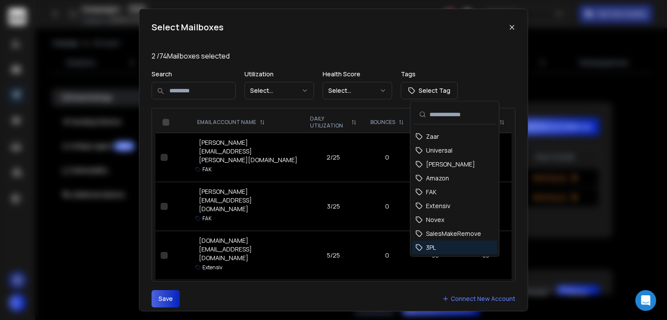
click at [436, 248] on div "3PL" at bounding box center [454, 247] width 78 height 9
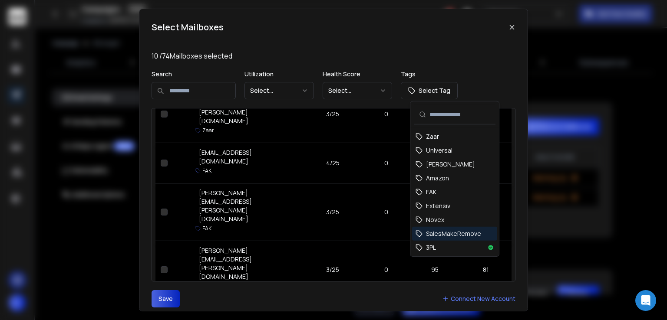
scroll to position [289, 0]
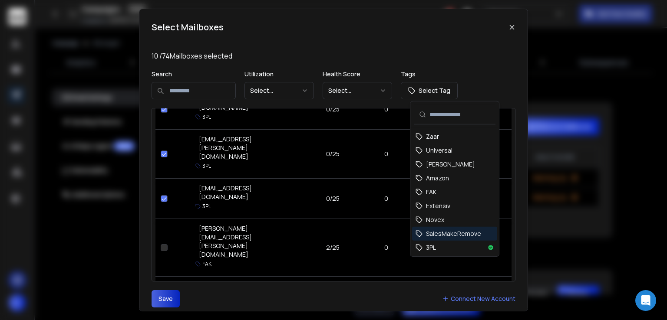
click at [168, 299] on button "Save" at bounding box center [165, 298] width 28 height 17
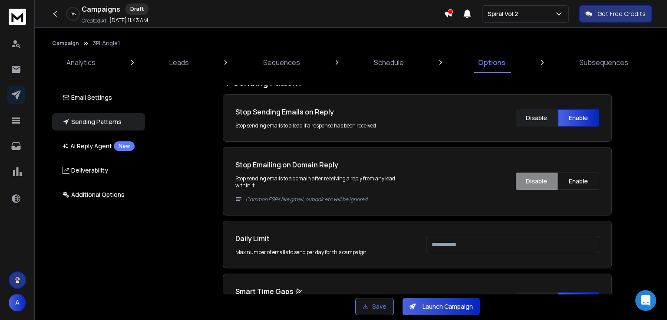
scroll to position [434, 0]
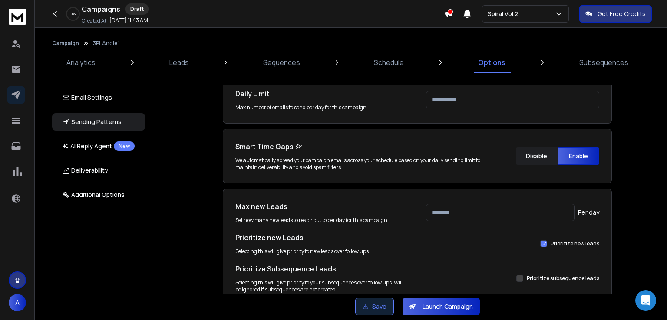
click at [371, 306] on button "Save" at bounding box center [374, 306] width 39 height 17
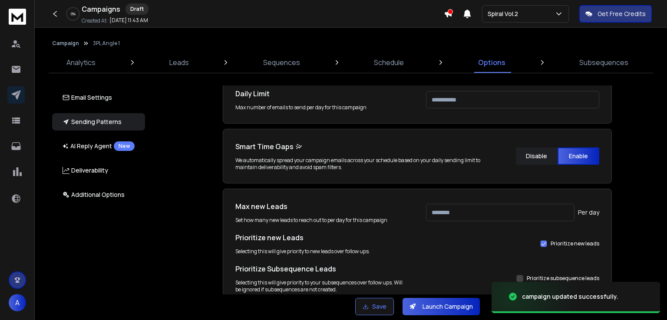
click at [428, 308] on button "Launch Campaign" at bounding box center [440, 306] width 77 height 17
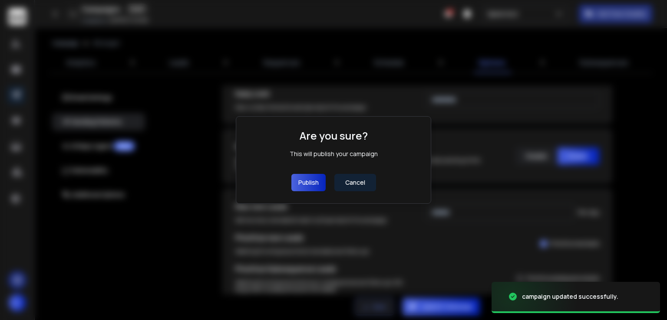
click at [311, 184] on button "Publish" at bounding box center [308, 182] width 34 height 17
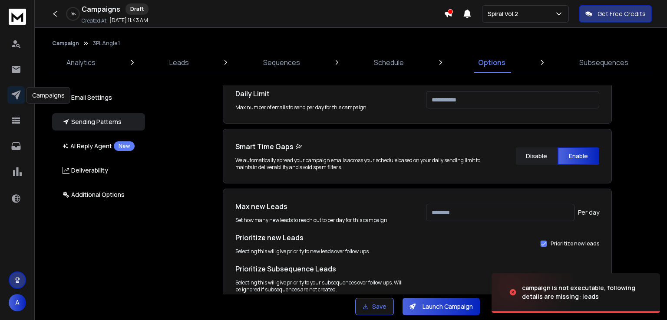
click at [14, 89] on link at bounding box center [15, 94] width 17 height 17
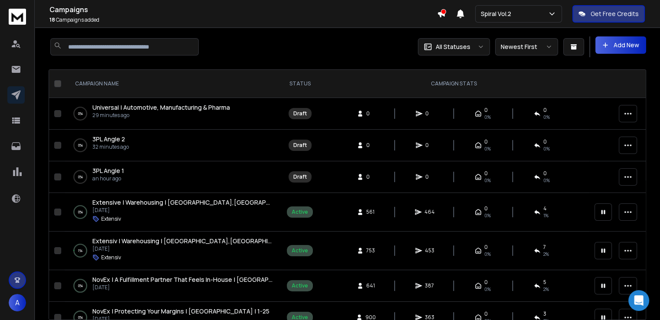
click at [155, 140] on div "0 % 3PL Angle 2 32 minutes ago" at bounding box center [173, 145] width 200 height 21
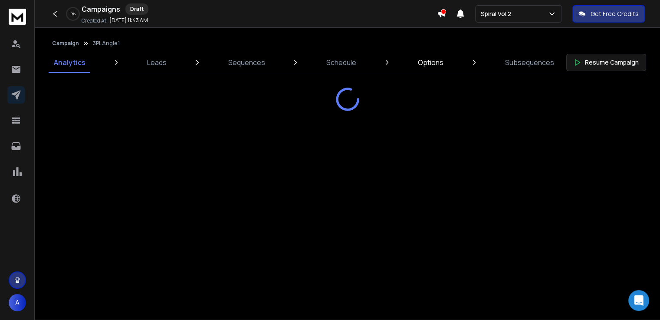
click at [414, 70] on link "Options" at bounding box center [431, 62] width 36 height 21
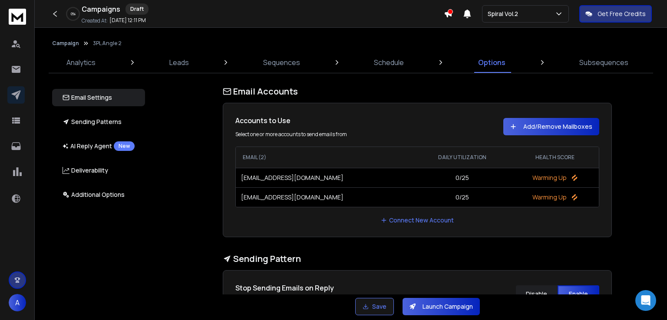
click at [562, 125] on button "Add/Remove Mailboxes" at bounding box center [551, 126] width 96 height 17
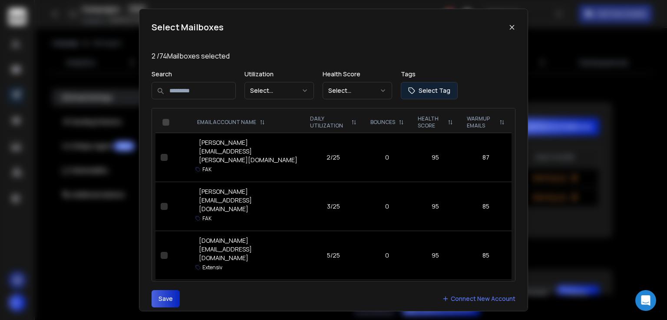
drag, startPoint x: 452, startPoint y: 87, endPoint x: 448, endPoint y: 92, distance: 5.9
click at [451, 87] on button "Select Tag" at bounding box center [429, 90] width 57 height 17
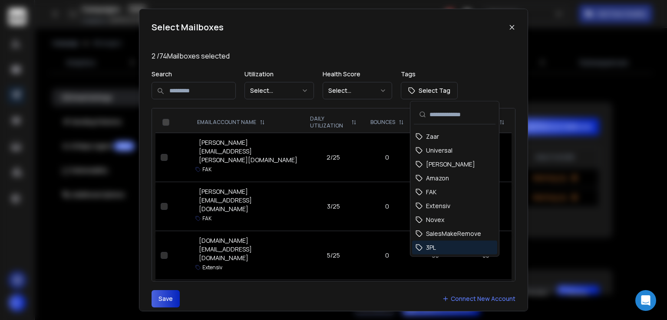
click at [437, 243] on div "3PL" at bounding box center [454, 247] width 78 height 9
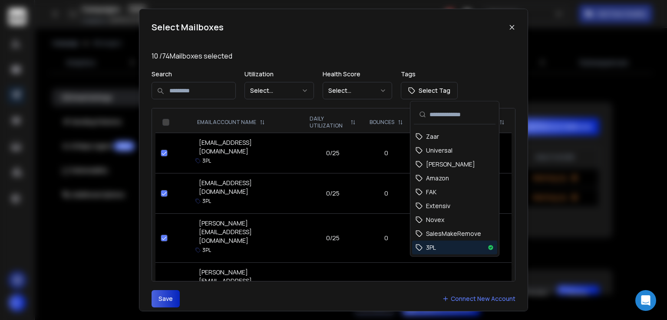
click at [169, 299] on button "Save" at bounding box center [165, 298] width 28 height 17
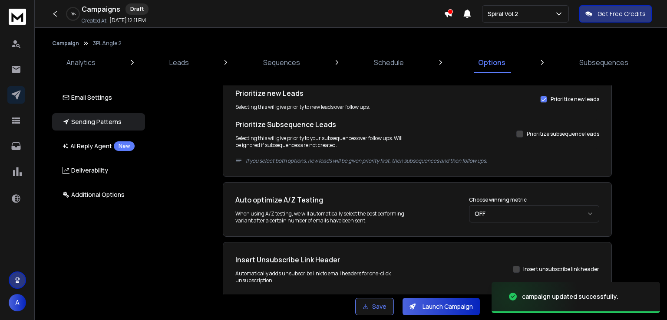
scroll to position [1302, 0]
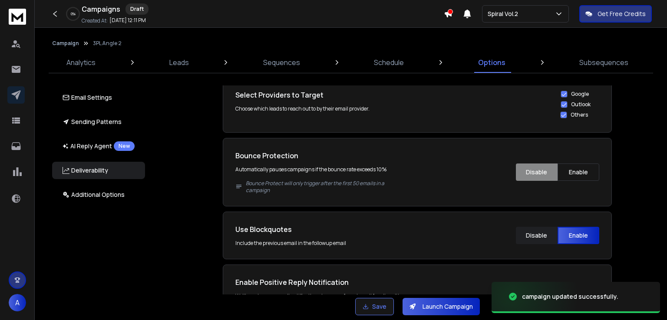
click at [362, 316] on div "Your warmest leads are on your site – Turn visits into conversations Reach Out …" at bounding box center [333, 160] width 667 height 320
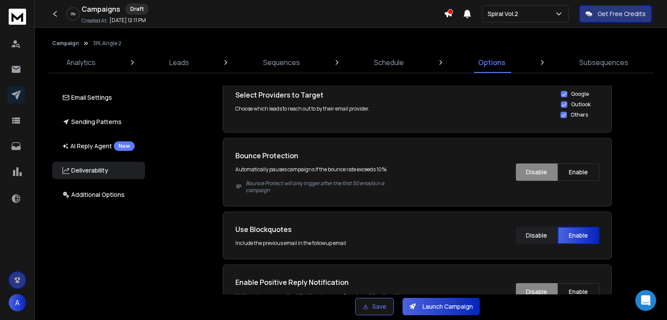
click at [371, 312] on button "Save" at bounding box center [374, 306] width 39 height 17
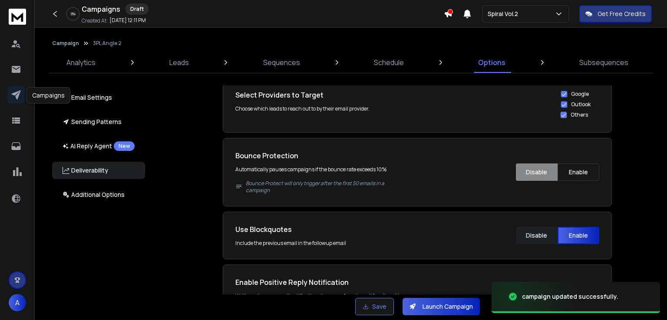
click at [14, 90] on icon at bounding box center [16, 95] width 10 height 10
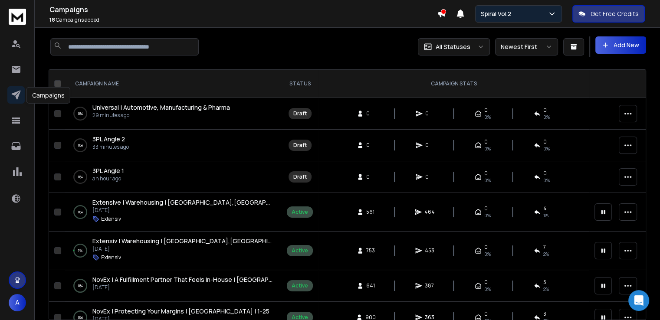
click at [540, 18] on div "Spiral Vol.2" at bounding box center [519, 14] width 76 height 9
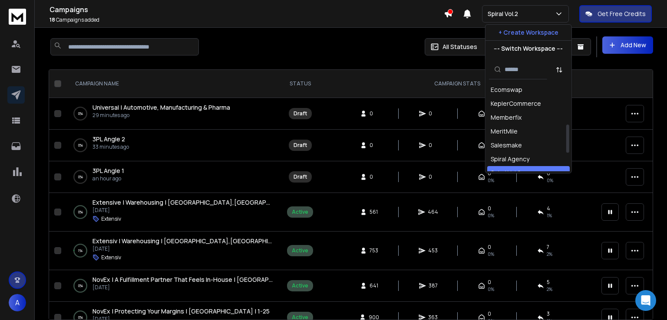
drag, startPoint x: 567, startPoint y: 103, endPoint x: 567, endPoint y: 141, distance: 38.6
click at [569, 144] on div at bounding box center [567, 139] width 3 height 28
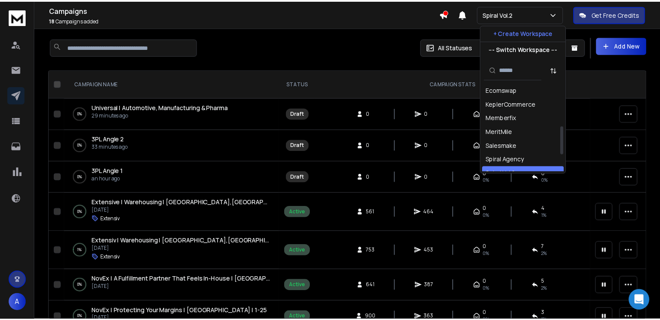
scroll to position [125, 0]
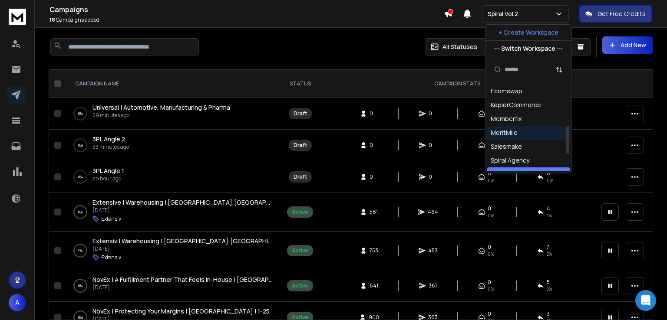
click at [554, 132] on div "MeritMile" at bounding box center [528, 133] width 82 height 14
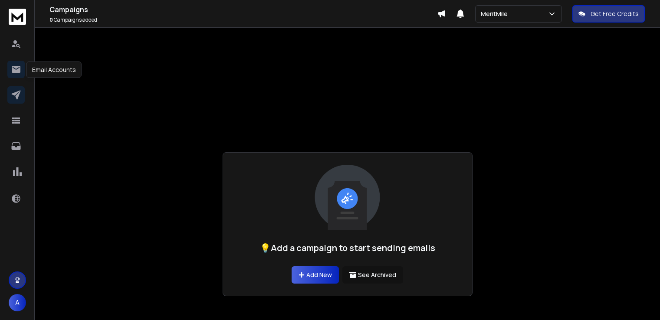
click at [17, 70] on icon at bounding box center [16, 69] width 9 height 7
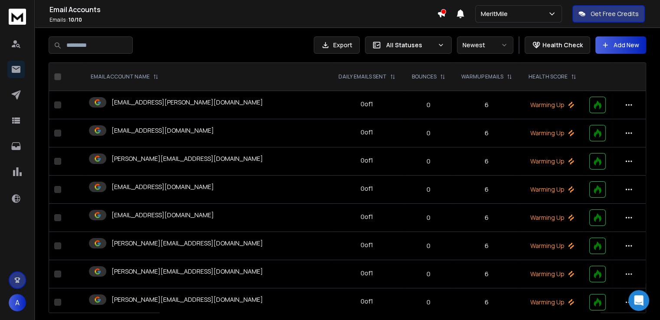
click at [195, 112] on td "[EMAIL_ADDRESS][PERSON_NAME][DOMAIN_NAME]" at bounding box center [207, 105] width 247 height 28
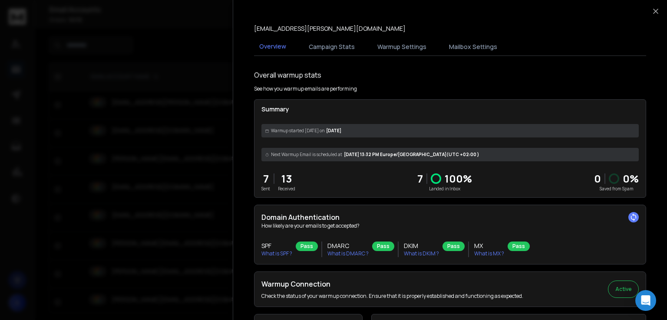
click at [478, 42] on button "Mailbox Settings" at bounding box center [473, 46] width 59 height 19
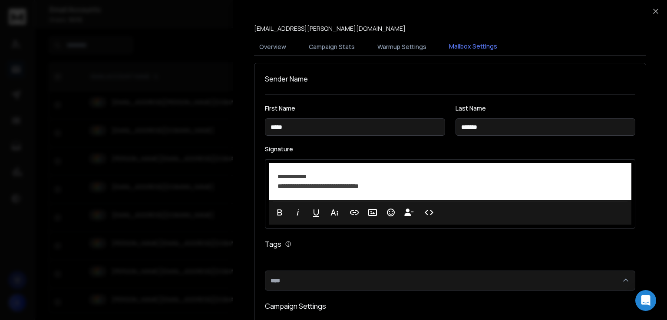
click at [183, 142] on div at bounding box center [333, 160] width 667 height 320
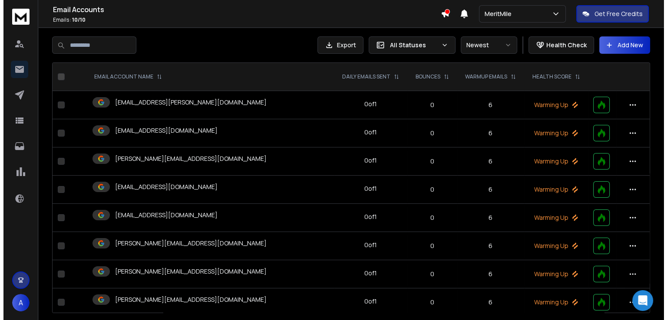
scroll to position [66, 0]
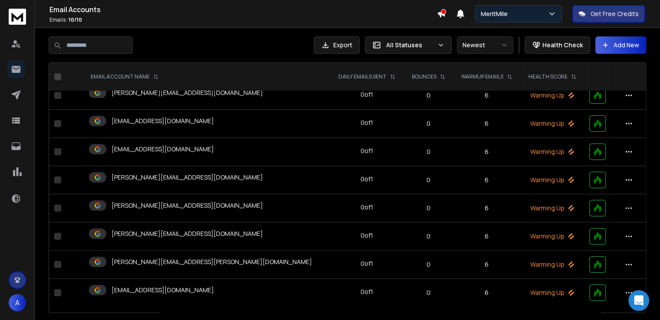
click at [522, 18] on button "MeritMile" at bounding box center [518, 13] width 87 height 17
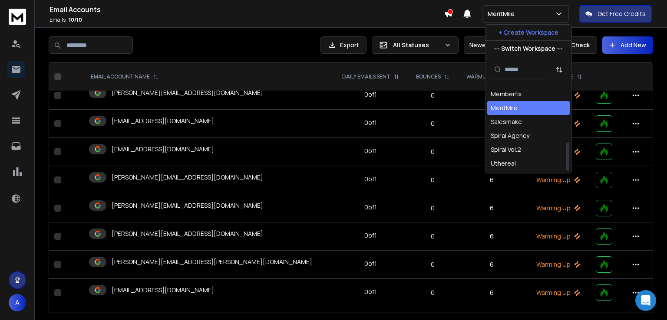
scroll to position [177, 0]
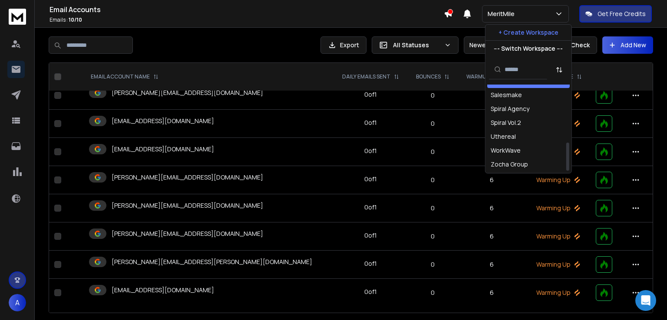
drag, startPoint x: 568, startPoint y: 92, endPoint x: 571, endPoint y: 158, distance: 66.5
click at [569, 158] on div at bounding box center [567, 157] width 3 height 28
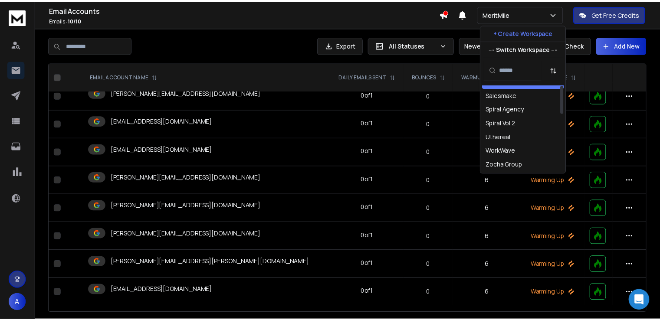
scroll to position [0, 0]
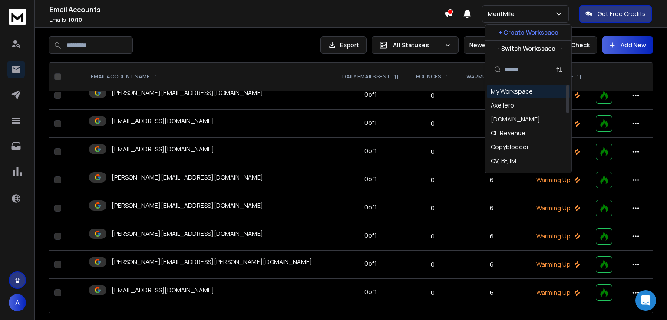
click at [522, 87] on div "My Workspace" at bounding box center [511, 91] width 42 height 9
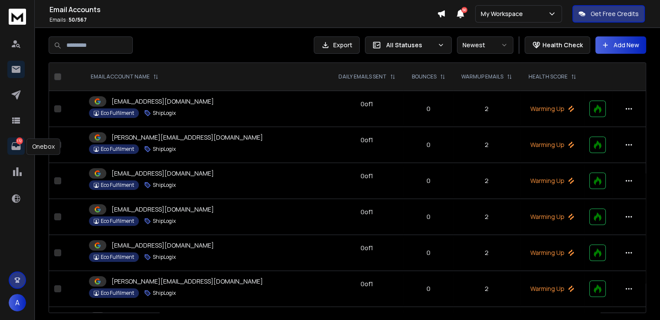
click at [14, 141] on icon at bounding box center [16, 146] width 10 height 10
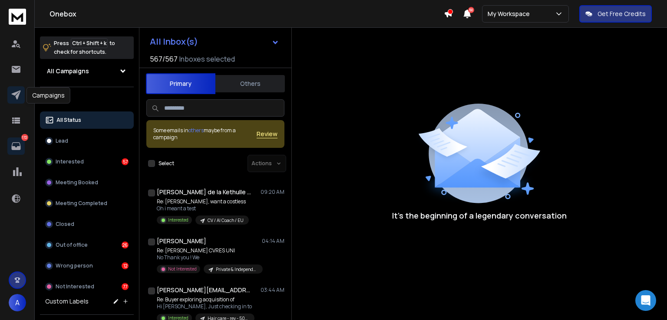
click at [19, 92] on icon at bounding box center [15, 94] width 9 height 9
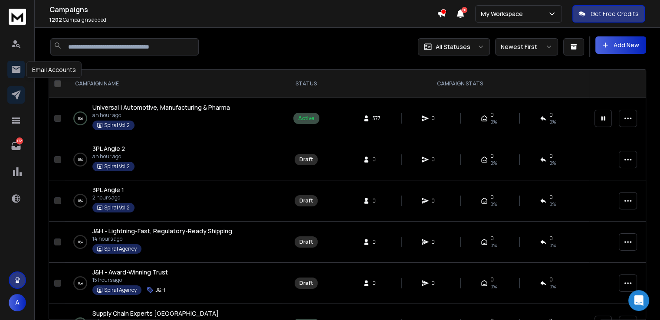
click at [23, 69] on link at bounding box center [15, 69] width 17 height 17
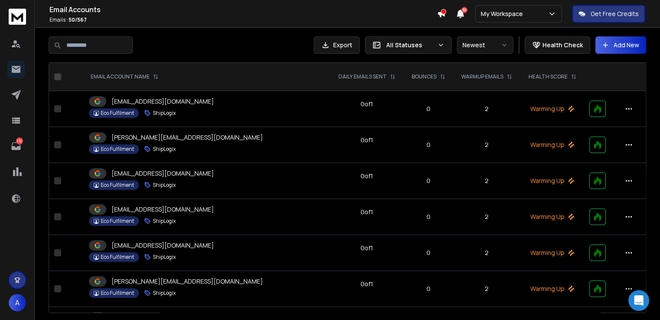
click at [247, 109] on div "Eco Fulfilment ShipLogix" at bounding box center [207, 113] width 236 height 10
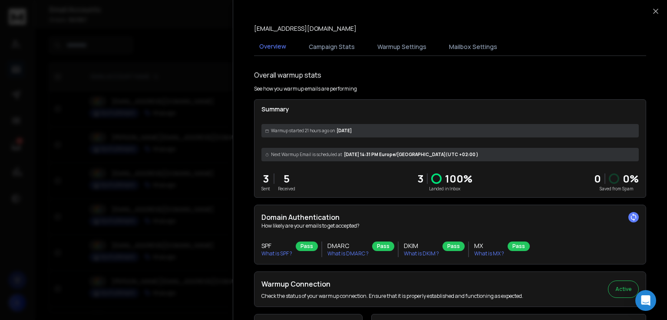
click at [478, 47] on button "Mailbox Settings" at bounding box center [473, 46] width 59 height 19
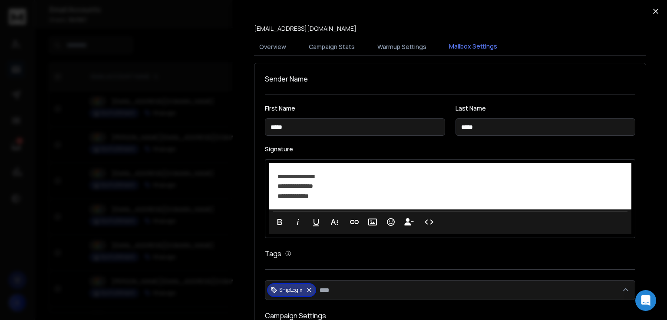
click at [655, 11] on icon "button" at bounding box center [655, 11] width 9 height 9
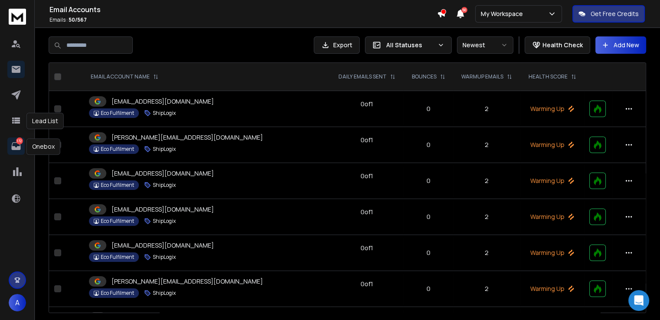
click at [17, 144] on p "172" at bounding box center [19, 141] width 7 height 7
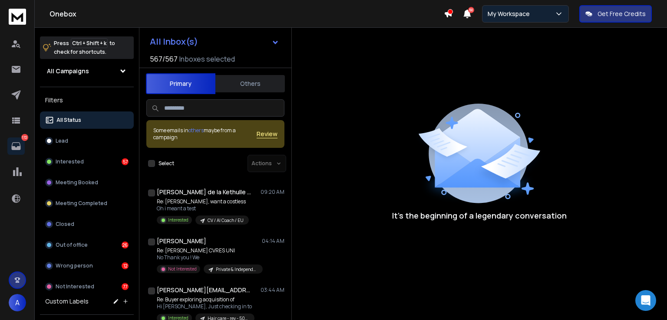
click at [505, 11] on p "My Workspace" at bounding box center [510, 14] width 46 height 9
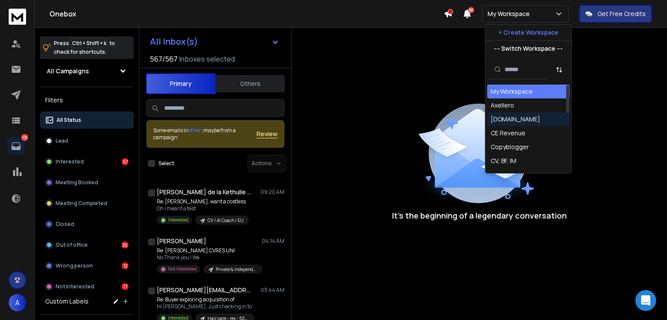
scroll to position [177, 0]
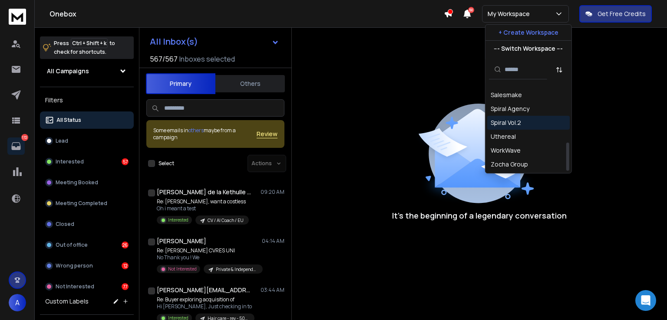
click at [528, 116] on div "Spiral Vol.2" at bounding box center [528, 123] width 82 height 14
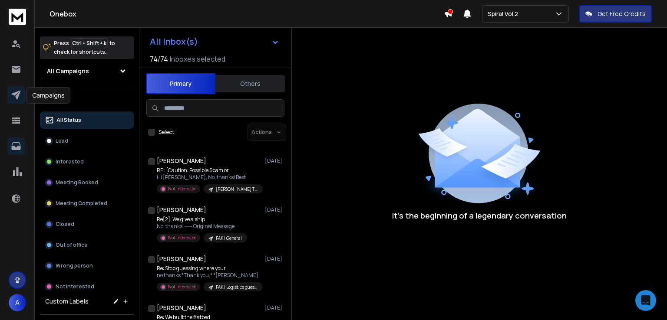
click at [13, 90] on icon at bounding box center [16, 95] width 10 height 10
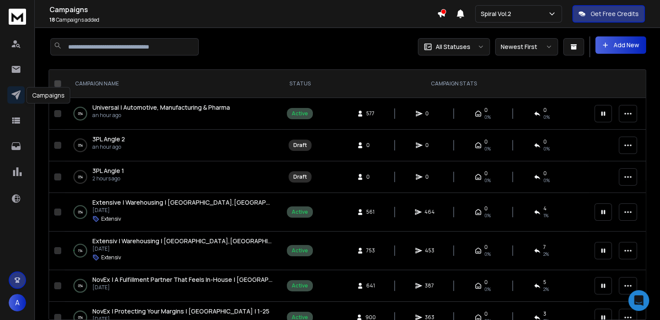
click at [223, 117] on p "an hour ago" at bounding box center [161, 115] width 138 height 7
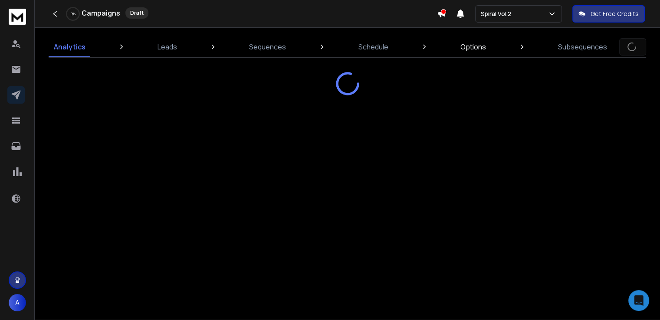
click at [475, 46] on p "Options" at bounding box center [473, 47] width 26 height 10
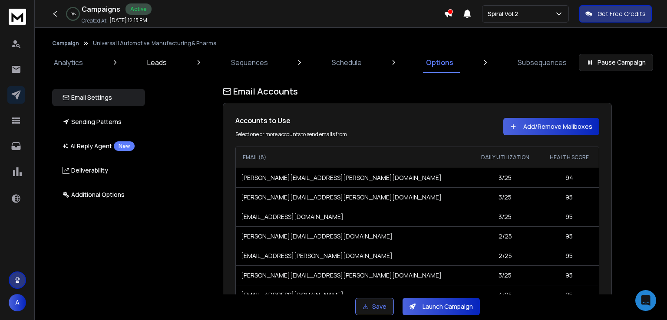
click at [156, 63] on p "Leads" at bounding box center [157, 62] width 20 height 10
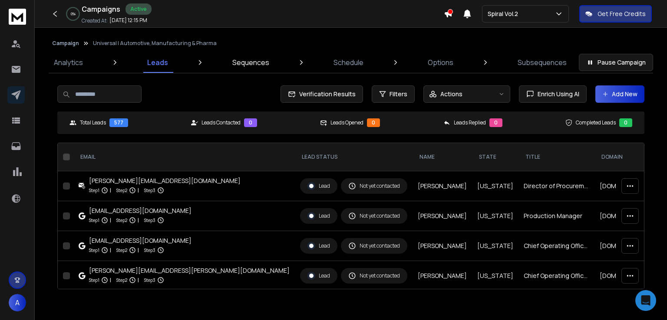
click at [249, 62] on p "Sequences" at bounding box center [250, 62] width 37 height 10
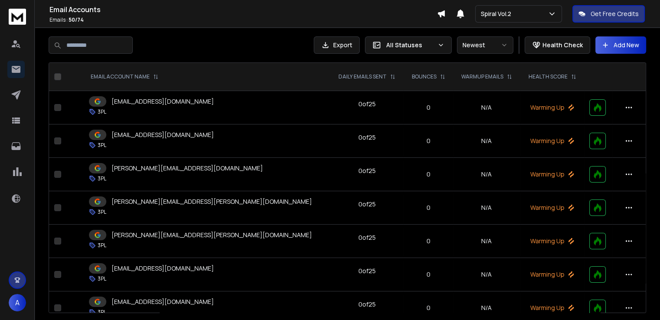
click at [533, 16] on div "Spiral Vol.2" at bounding box center [519, 14] width 76 height 9
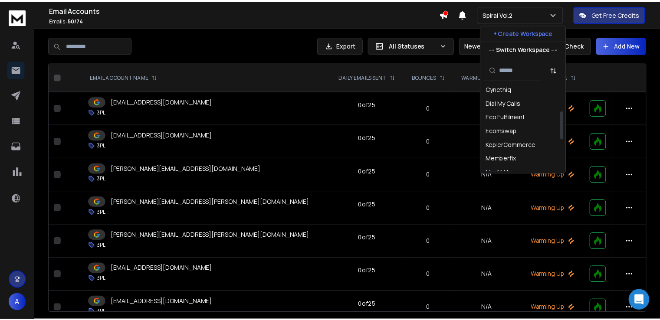
scroll to position [78, 0]
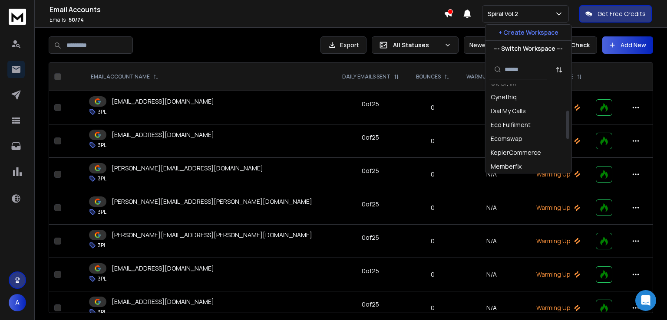
drag, startPoint x: 568, startPoint y: 144, endPoint x: 561, endPoint y: 123, distance: 21.5
click at [566, 122] on div at bounding box center [567, 125] width 3 height 28
click at [552, 128] on div "Eco Fulfilment" at bounding box center [528, 125] width 82 height 14
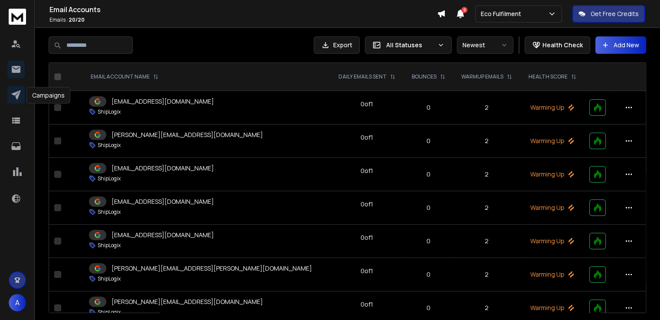
click at [18, 92] on icon at bounding box center [16, 95] width 10 height 10
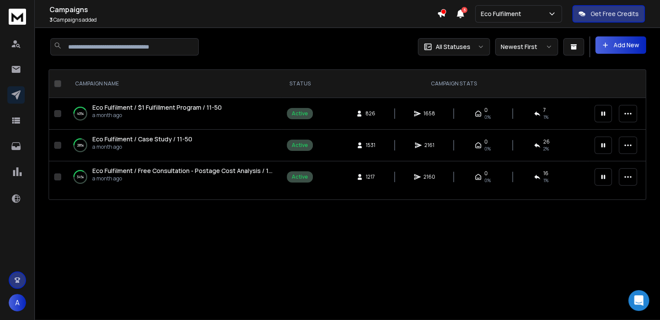
click at [184, 141] on span "Eco Fulfilment / Case Study / 11-50" at bounding box center [142, 139] width 100 height 8
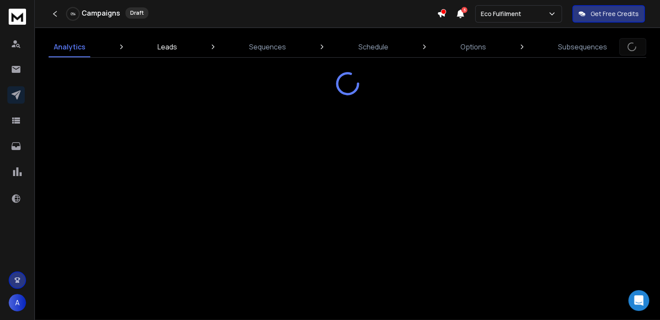
click at [162, 38] on link "Leads" at bounding box center [167, 46] width 30 height 21
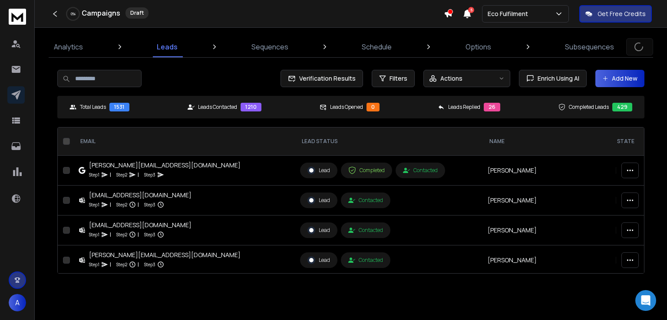
click at [602, 81] on div "Analytics Leads Sequences Schedule Options Subsequences Verification Results Fi…" at bounding box center [351, 152] width 604 height 232
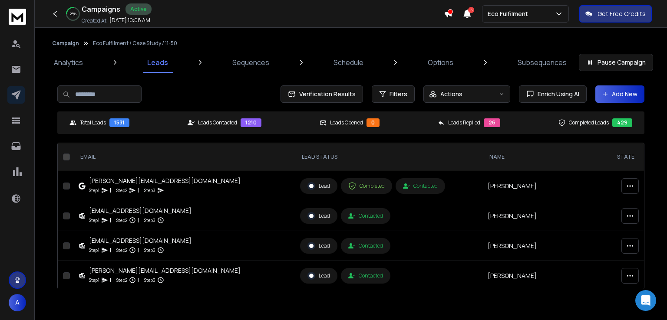
click at [618, 92] on button "Add New" at bounding box center [619, 93] width 49 height 17
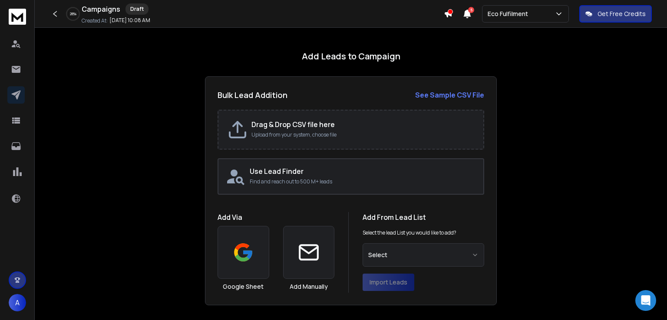
click at [311, 129] on div "Drag & Drop CSV file here Upload from your system, choose file" at bounding box center [362, 129] width 223 height 21
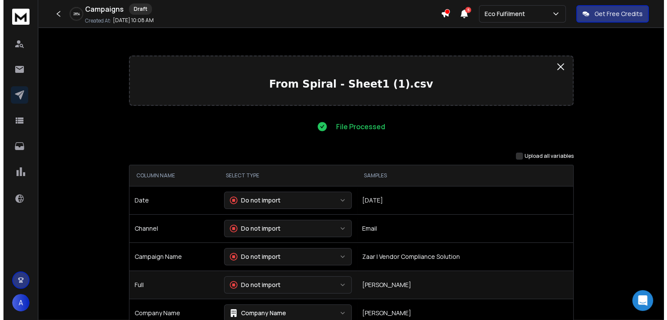
scroll to position [145, 0]
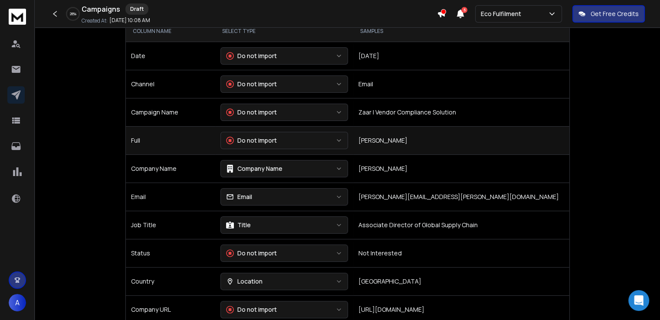
click at [332, 138] on button "Do not import" at bounding box center [283, 140] width 127 height 17
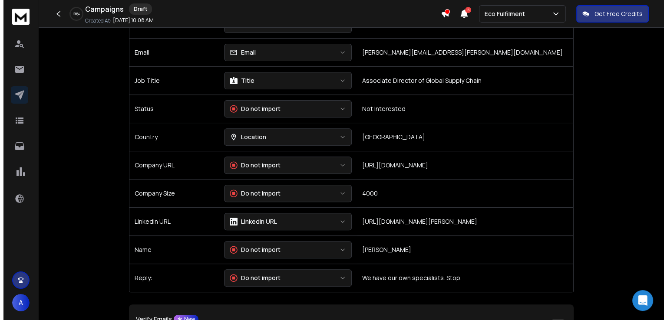
scroll to position [391, 0]
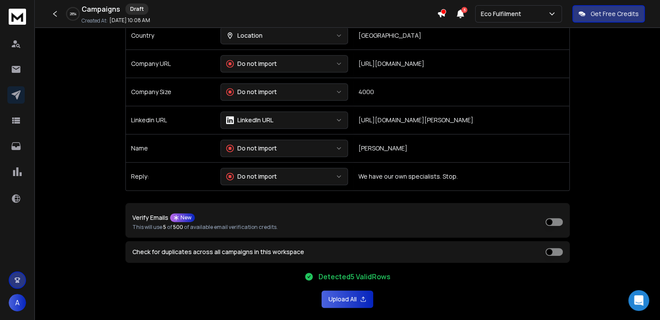
click at [345, 299] on button "Upload All" at bounding box center [348, 299] width 52 height 17
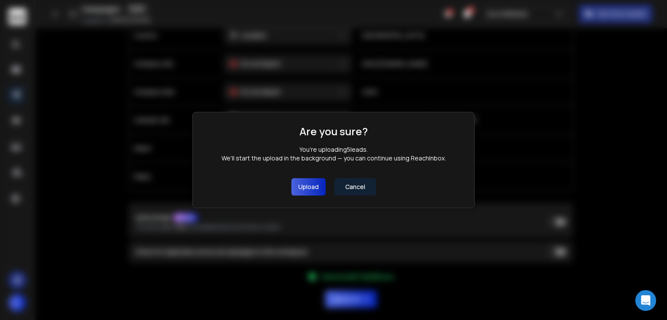
click at [313, 180] on button "Upload" at bounding box center [308, 186] width 34 height 17
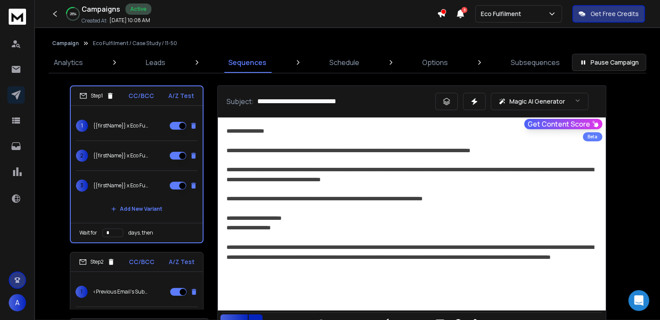
scroll to position [27, 0]
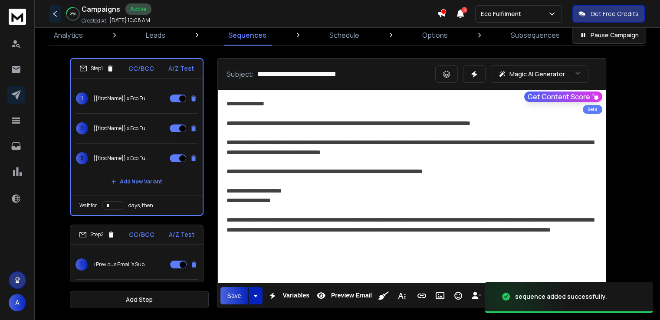
click at [56, 16] on icon at bounding box center [55, 14] width 8 height 8
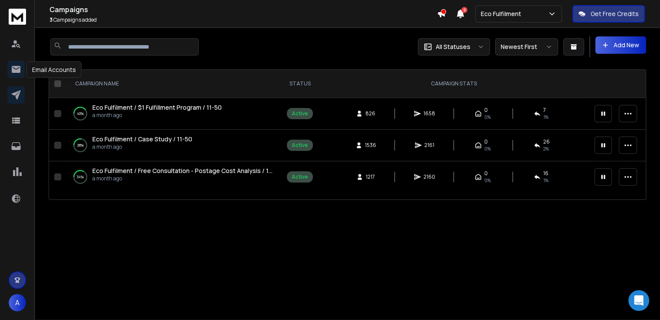
click at [11, 73] on icon at bounding box center [16, 69] width 10 height 10
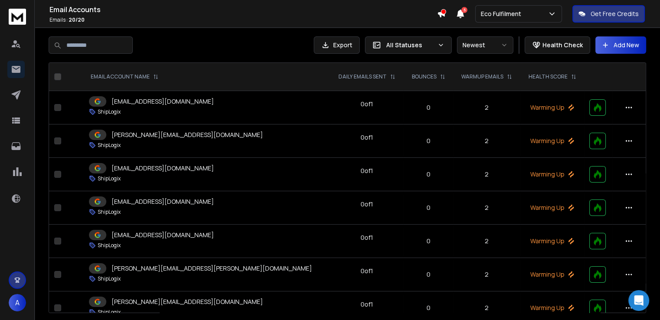
scroll to position [399, 0]
click at [528, 15] on div "Eco Fulfilment" at bounding box center [519, 14] width 76 height 9
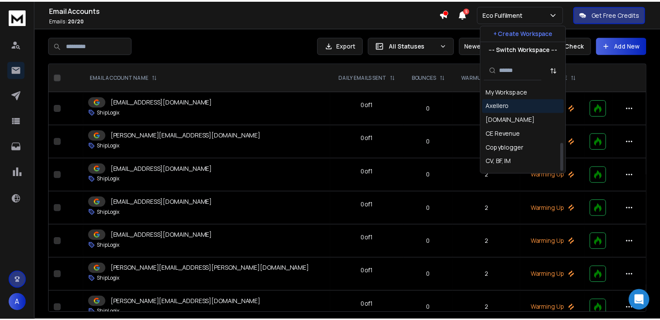
scroll to position [177, 0]
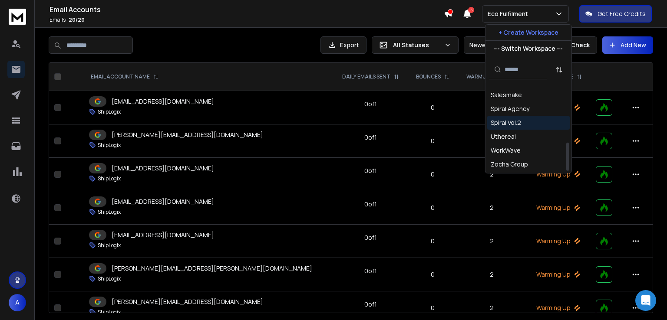
click at [520, 122] on div "Spiral Vol.2" at bounding box center [505, 122] width 30 height 9
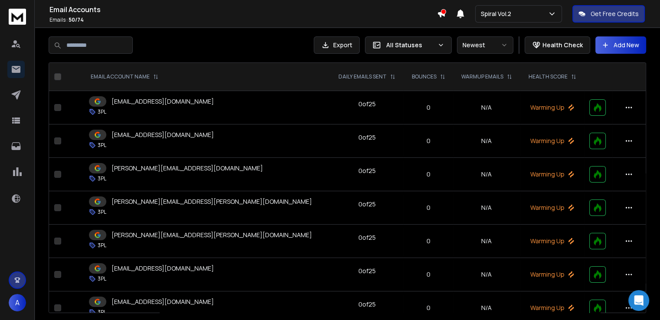
click at [130, 106] on div "[EMAIL_ADDRESS][DOMAIN_NAME]" at bounding box center [151, 101] width 125 height 10
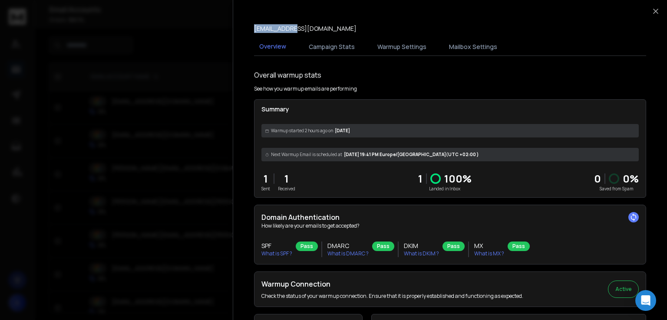
copy p "rezaei.[PERSON_NAME]"
drag, startPoint x: 250, startPoint y: 31, endPoint x: 289, endPoint y: 28, distance: 39.1
click at [457, 44] on button "Mailbox Settings" at bounding box center [473, 46] width 59 height 19
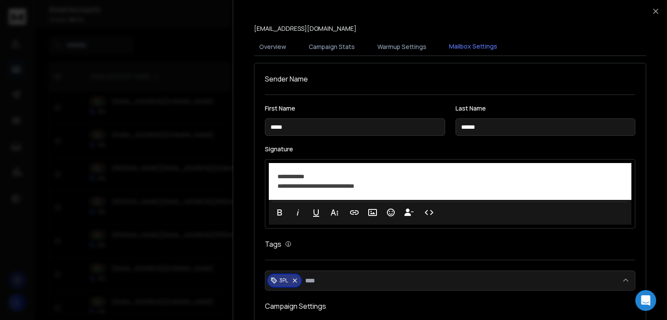
click at [241, 128] on div "**********" at bounding box center [450, 160] width 434 height 320
click at [516, 129] on input "******" at bounding box center [545, 126] width 180 height 17
click at [226, 79] on div at bounding box center [333, 160] width 667 height 320
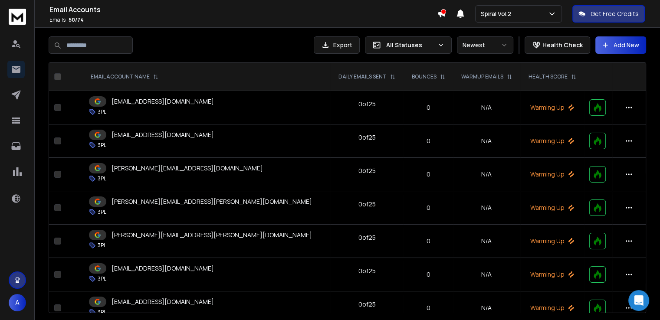
click at [194, 134] on p "[EMAIL_ADDRESS][DOMAIN_NAME]" at bounding box center [163, 135] width 102 height 9
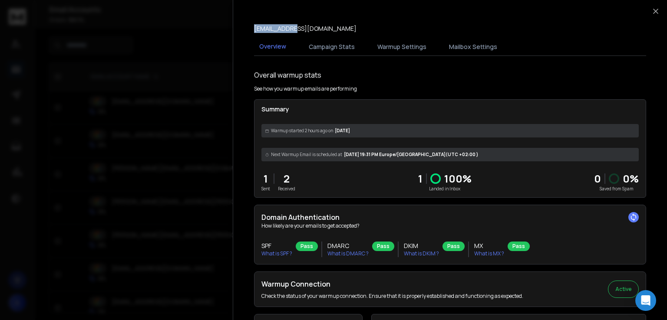
copy p "sisona.resty"
drag, startPoint x: 249, startPoint y: 30, endPoint x: 289, endPoint y: 30, distance: 39.9
click at [472, 44] on button "Mailbox Settings" at bounding box center [473, 46] width 59 height 19
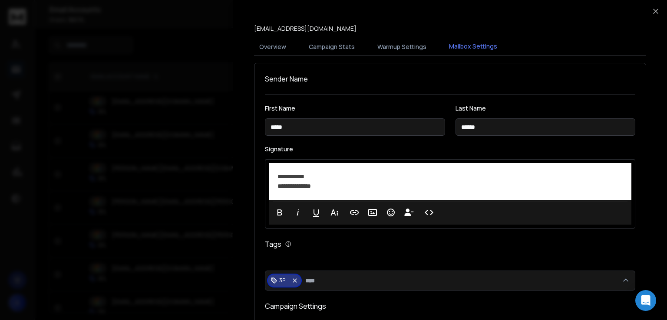
drag, startPoint x: 259, startPoint y: 129, endPoint x: 229, endPoint y: 129, distance: 29.9
click at [229, 129] on body "Get only verified leads with our AI-powered Lead Finder, starting at $22/mo Try…" at bounding box center [330, 160] width 660 height 320
drag, startPoint x: 484, startPoint y: 129, endPoint x: 425, endPoint y: 131, distance: 58.6
click at [425, 131] on div "First Name ***** Last Name ******" at bounding box center [450, 120] width 370 height 30
click at [140, 62] on div at bounding box center [333, 160] width 667 height 320
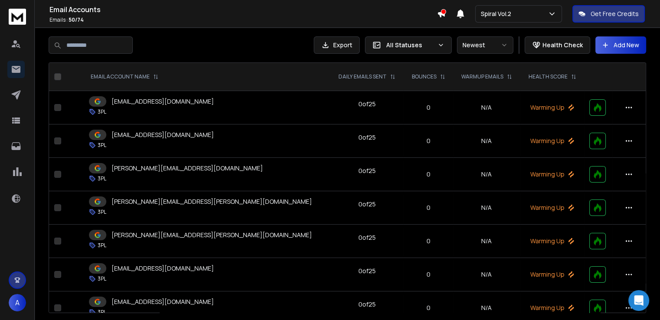
click at [154, 167] on p "[PERSON_NAME][EMAIL_ADDRESS][DOMAIN_NAME]" at bounding box center [187, 168] width 151 height 9
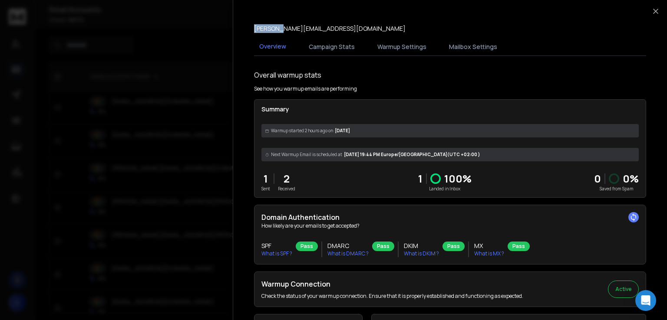
copy p "daniel.a"
drag, startPoint x: 256, startPoint y: 30, endPoint x: 276, endPoint y: 31, distance: 20.4
click at [470, 44] on button "Mailbox Settings" at bounding box center [473, 46] width 59 height 19
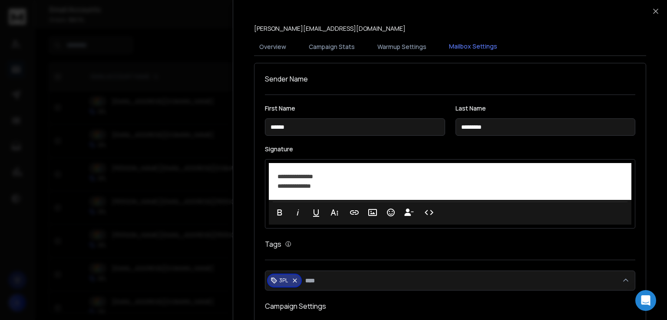
drag, startPoint x: 313, startPoint y: 127, endPoint x: 210, endPoint y: 127, distance: 102.9
click at [210, 127] on body "Get only verified leads with our AI-powered Lead Finder, starting at $22/mo Try…" at bounding box center [330, 160] width 660 height 320
drag, startPoint x: 458, startPoint y: 124, endPoint x: 441, endPoint y: 124, distance: 17.4
click at [441, 124] on div "First Name ****** Last Name *********" at bounding box center [450, 120] width 370 height 30
click at [174, 70] on div at bounding box center [333, 160] width 667 height 320
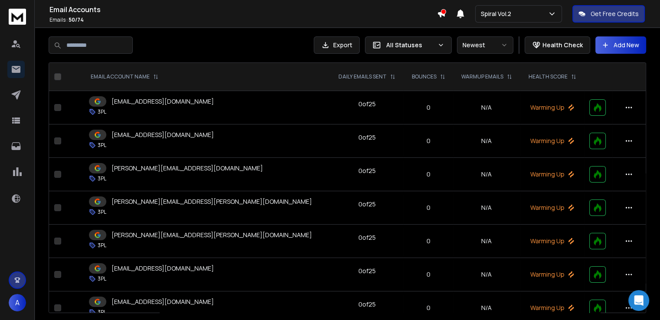
click at [171, 202] on p "[PERSON_NAME][EMAIL_ADDRESS][PERSON_NAME][DOMAIN_NAME]" at bounding box center [212, 201] width 200 height 9
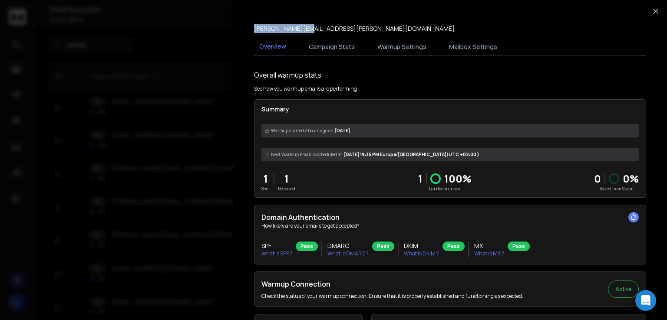
copy p "jennifer.cordero"
drag, startPoint x: 250, startPoint y: 30, endPoint x: 297, endPoint y: 30, distance: 47.3
click at [464, 40] on button "Mailbox Settings" at bounding box center [473, 46] width 59 height 19
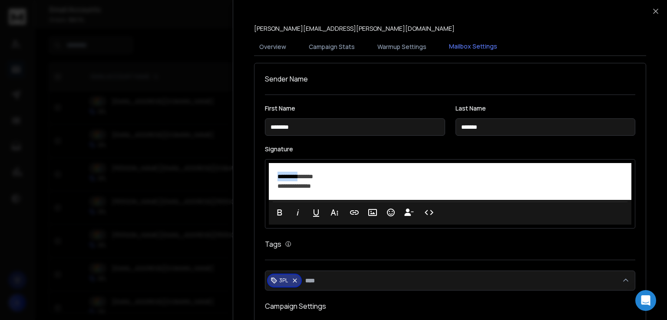
copy div "*********"
drag, startPoint x: 299, startPoint y: 176, endPoint x: 256, endPoint y: 176, distance: 43.4
copy div "*******"
drag, startPoint x: 337, startPoint y: 177, endPoint x: 300, endPoint y: 171, distance: 36.9
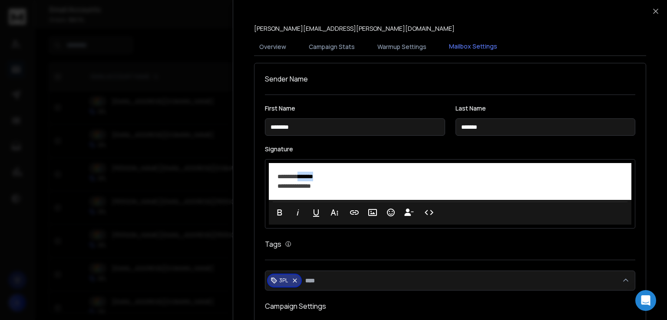
click at [300, 172] on div "**********" at bounding box center [448, 177] width 343 height 10
click at [146, 84] on div at bounding box center [333, 160] width 667 height 320
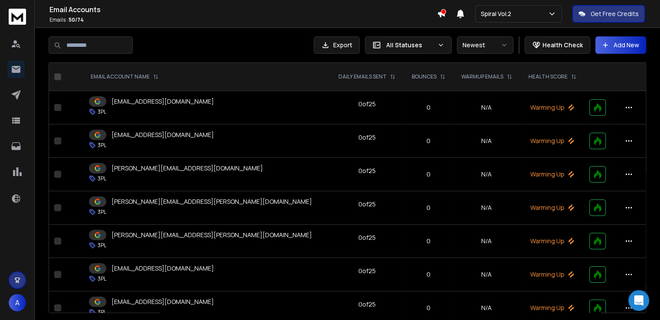
click at [139, 234] on p "[PERSON_NAME][EMAIL_ADDRESS][PERSON_NAME][DOMAIN_NAME]" at bounding box center [212, 235] width 200 height 9
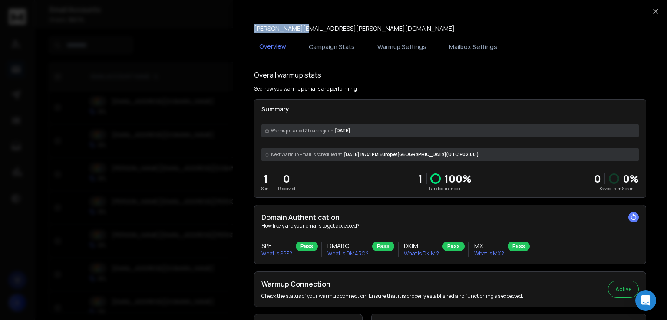
copy p "haned.eskandari"
drag, startPoint x: 253, startPoint y: 27, endPoint x: 301, endPoint y: 28, distance: 48.6
click at [490, 41] on button "Mailbox Settings" at bounding box center [473, 46] width 59 height 19
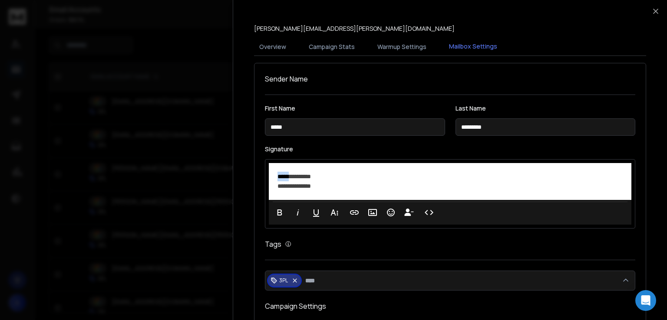
copy span "*****"
drag, startPoint x: 296, startPoint y: 177, endPoint x: 241, endPoint y: 176, distance: 54.7
click at [241, 176] on div "**********" at bounding box center [450, 160] width 434 height 320
copy span "*********"
drag, startPoint x: 333, startPoint y: 173, endPoint x: 299, endPoint y: 172, distance: 34.7
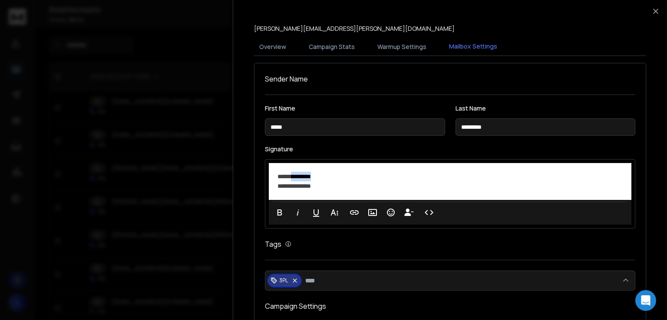
click at [299, 172] on div "**********" at bounding box center [449, 177] width 345 height 10
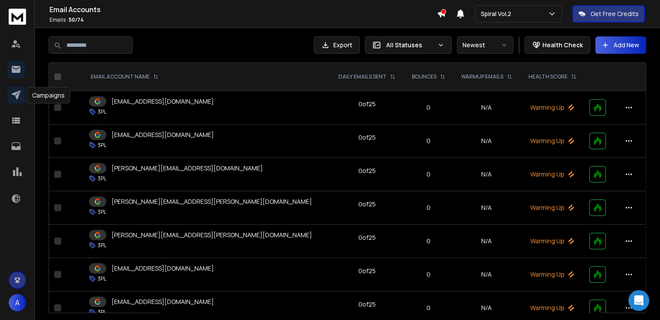
click at [11, 89] on link at bounding box center [15, 94] width 17 height 17
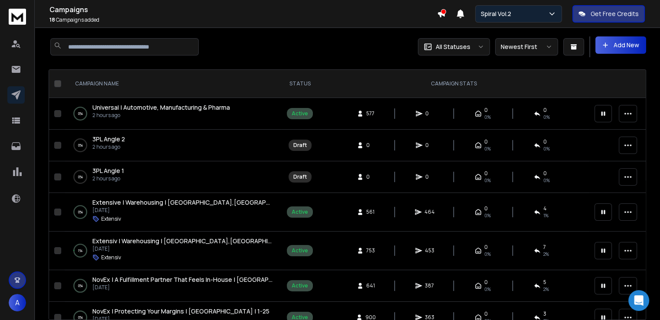
click at [551, 10] on icon "button" at bounding box center [552, 14] width 9 height 9
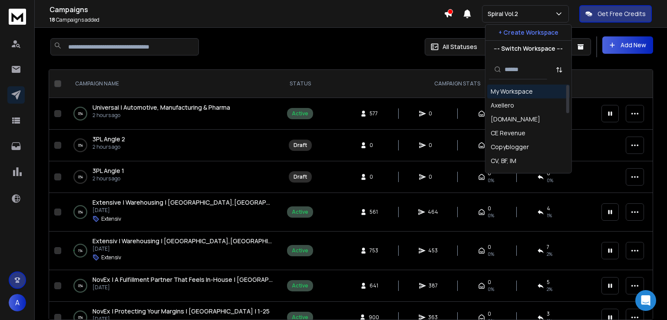
click at [525, 87] on div "My Workspace" at bounding box center [511, 91] width 42 height 9
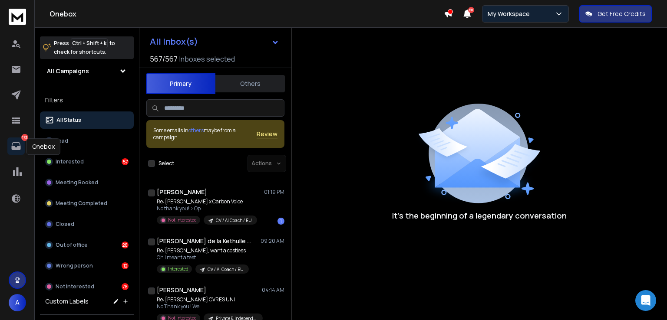
click at [502, 20] on button "My Workspace" at bounding box center [525, 13] width 87 height 17
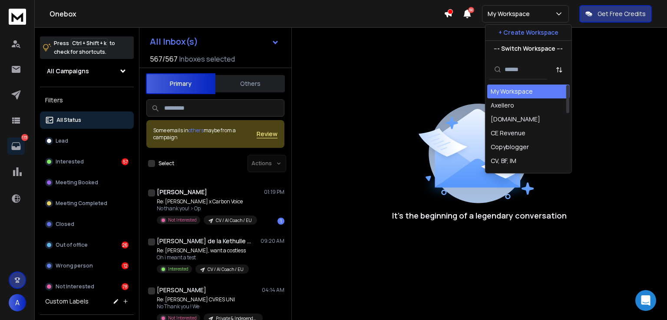
click at [519, 89] on div "My Workspace" at bounding box center [511, 91] width 42 height 9
